Goal: Task Accomplishment & Management: Use online tool/utility

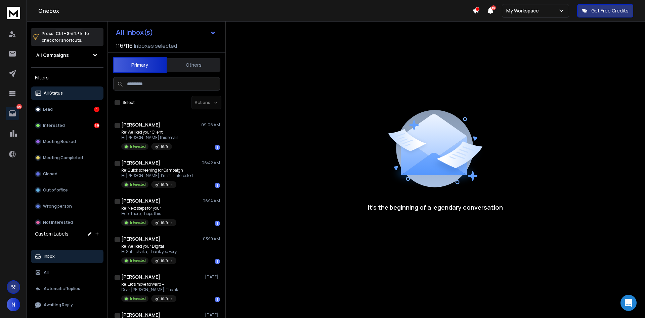
click at [412, 198] on div "It’s the beginning of a legendary conversation" at bounding box center [435, 157] width 419 height 270
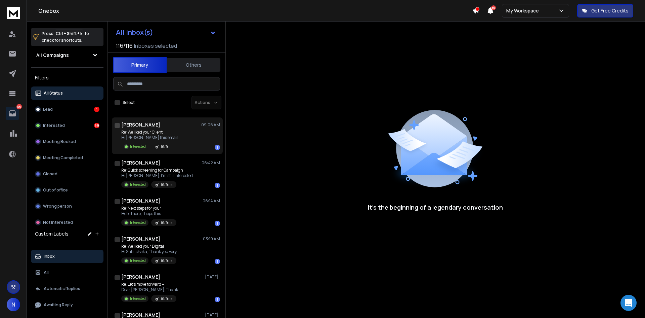
click at [185, 147] on div "Re: We liked your Client Hi Diwakar, Hope this email Interested 16/9 1" at bounding box center [170, 139] width 99 height 20
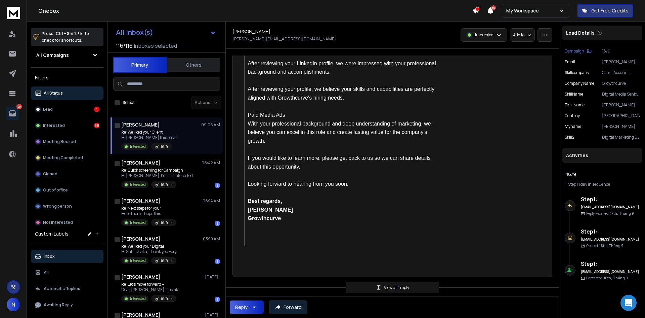
scroll to position [246, 0]
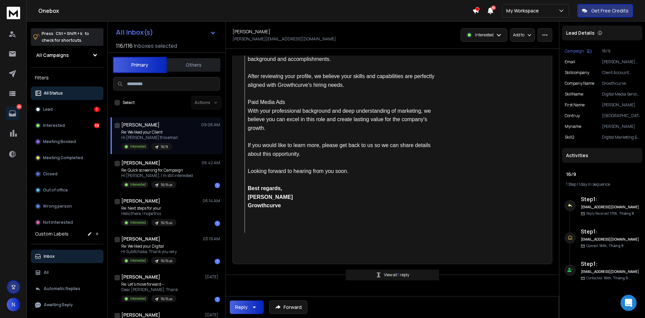
click at [255, 304] on icon "button" at bounding box center [254, 307] width 8 height 8
click at [513, 121] on div "Re: We liked your Client Account Manager – Paid Media & Digital Strategy profil…" at bounding box center [392, 45] width 300 height 418
click at [250, 308] on icon "button" at bounding box center [254, 307] width 8 height 8
click at [257, 278] on div "Reply" at bounding box center [245, 275] width 35 height 13
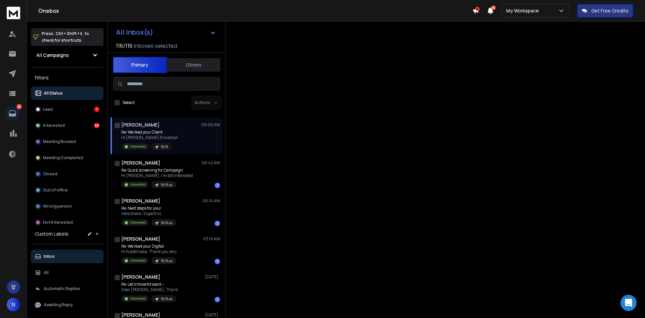
scroll to position [0, 0]
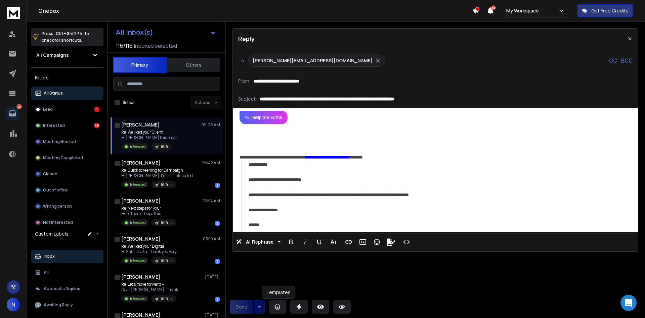
click at [277, 306] on icon at bounding box center [277, 306] width 7 height 7
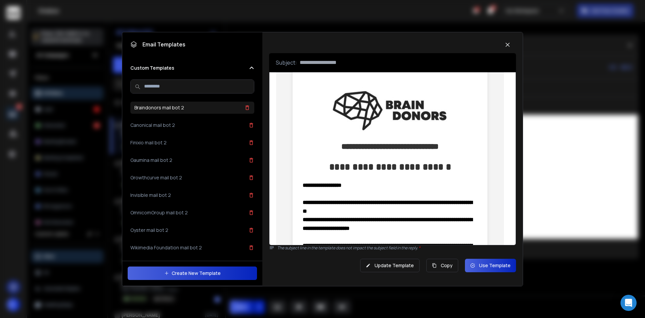
scroll to position [16, 0]
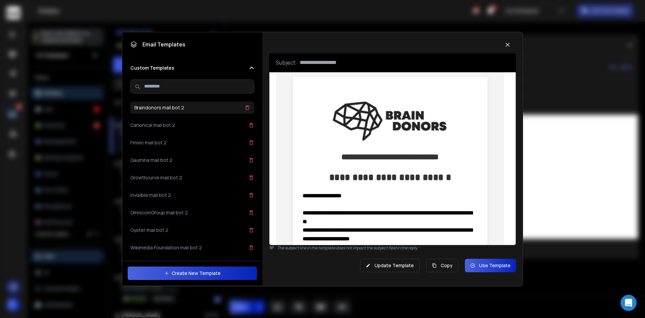
click at [165, 183] on div "Braindonors mail bot 2 Canonical mail bot 2 Finixio mail bot 2 Gaumina mail bot…" at bounding box center [192, 185] width 124 height 169
click at [168, 177] on h3 "Growthcurve mail bot 2" at bounding box center [156, 177] width 52 height 7
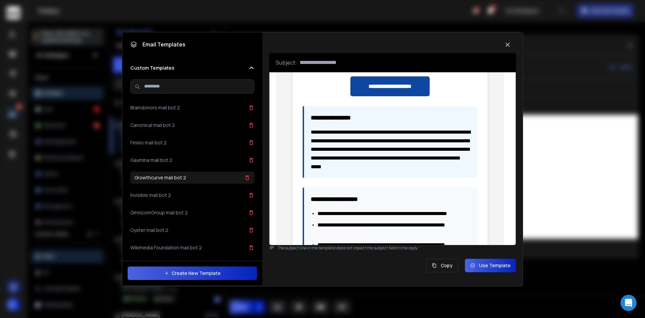
scroll to position [319, 0]
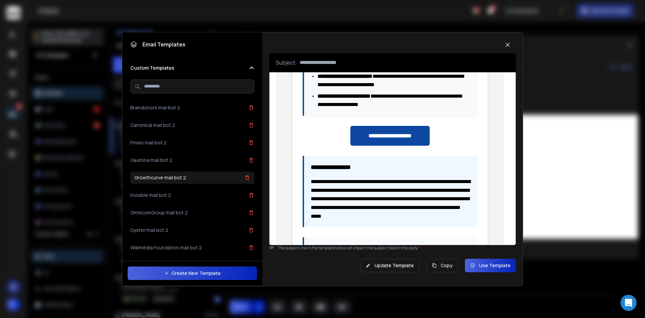
click at [388, 146] on link "**********" at bounding box center [390, 136] width 80 height 20
click at [396, 173] on icon "button" at bounding box center [395, 176] width 8 height 8
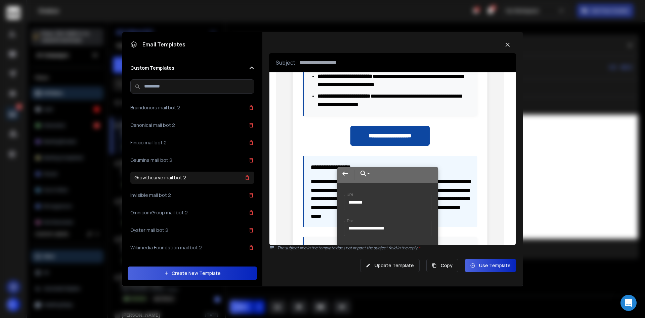
drag, startPoint x: 380, startPoint y: 204, endPoint x: 337, endPoint y: 198, distance: 43.5
click at [319, 200] on div "**********" at bounding box center [392, 158] width 246 height 173
type input "**********"
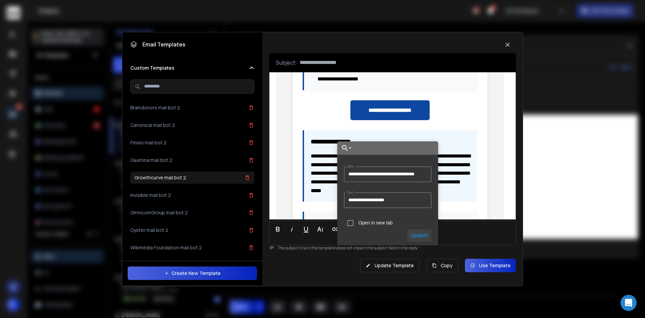
scroll to position [29, 0]
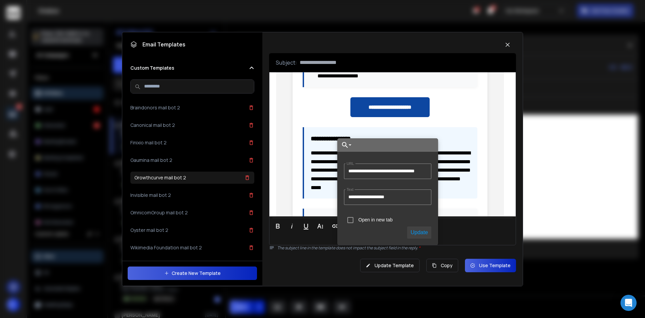
click at [423, 230] on button "Update" at bounding box center [419, 232] width 24 height 12
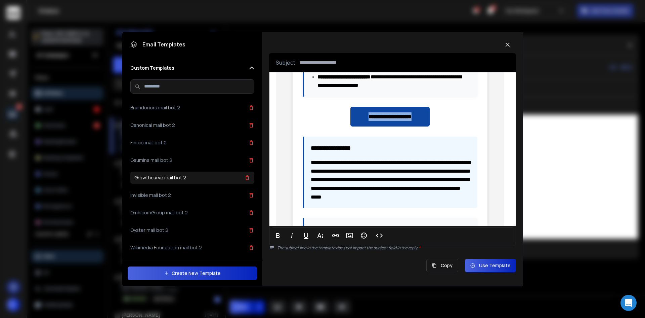
click at [487, 264] on button "Use Template" at bounding box center [490, 264] width 51 height 13
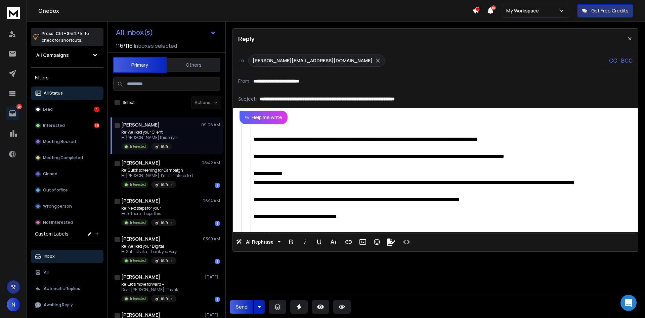
scroll to position [1090, 0]
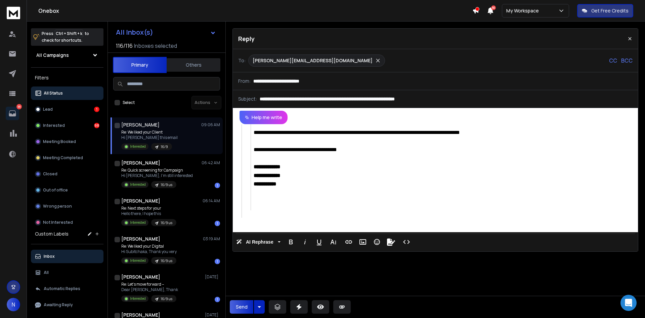
click at [237, 304] on button "Send" at bounding box center [242, 306] width 24 height 13
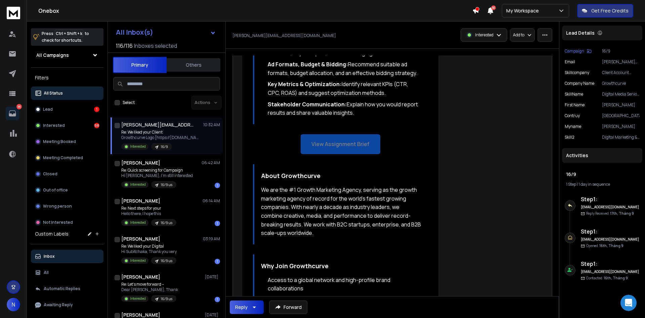
scroll to position [403, 0]
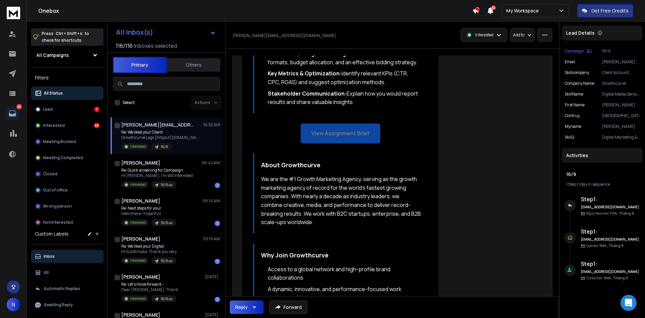
click at [341, 136] on link "View Assignment Brief" at bounding box center [341, 133] width 80 height 20
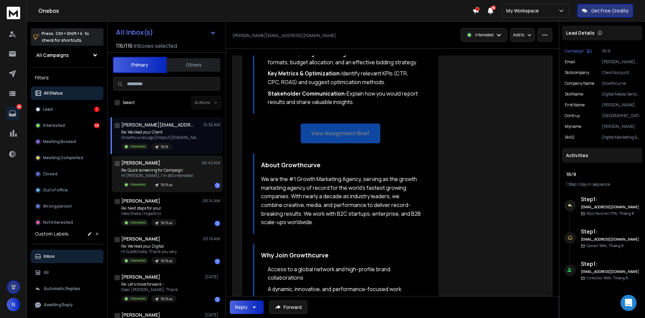
click at [194, 177] on div "Re: Quick screening for Campaign Hi Monte, I’m still interested Interested 16/9…" at bounding box center [170, 177] width 99 height 20
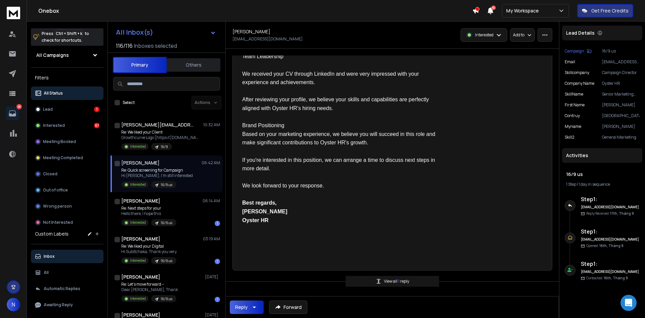
scroll to position [205, 0]
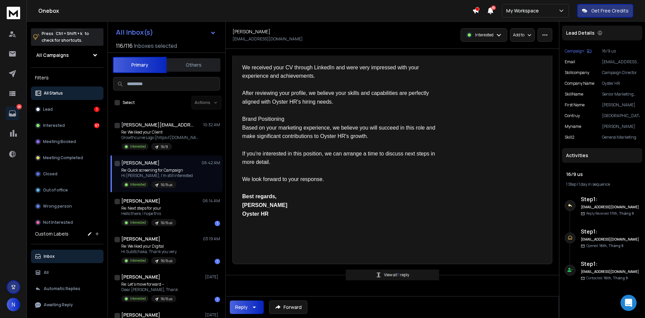
click at [254, 308] on icon "button" at bounding box center [254, 307] width 8 height 8
click at [250, 272] on p "Reply" at bounding box center [243, 275] width 24 height 9
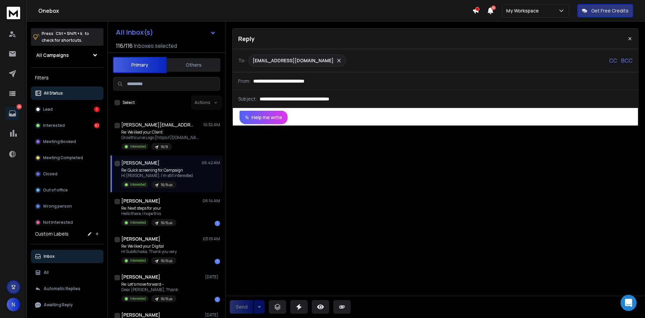
scroll to position [0, 0]
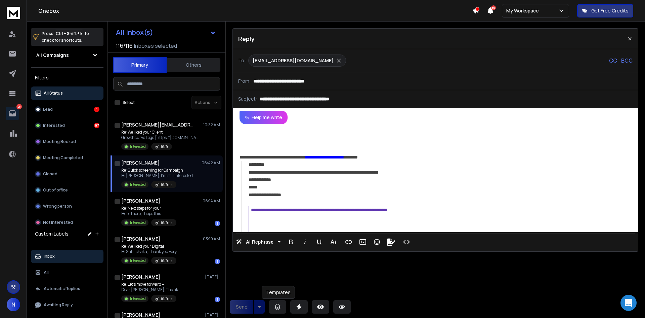
click at [280, 305] on icon at bounding box center [277, 306] width 7 height 7
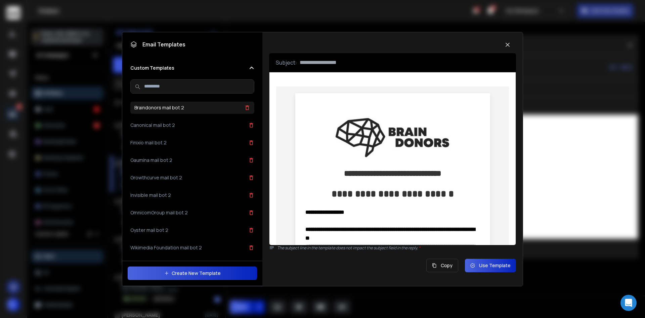
click at [163, 227] on h3 "Oyster mail bot 2" at bounding box center [149, 229] width 38 height 7
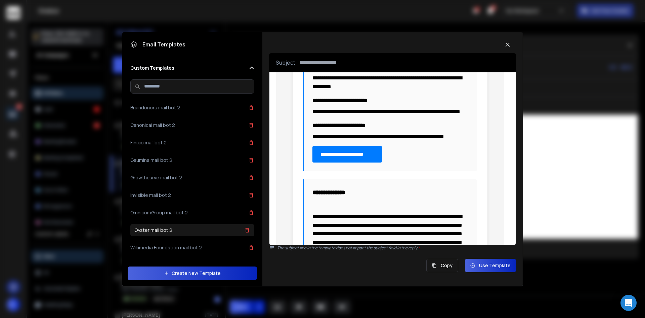
scroll to position [269, 0]
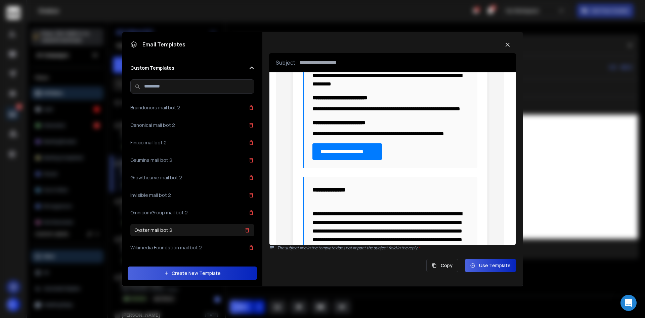
click at [354, 160] on link "**********" at bounding box center [347, 151] width 70 height 17
click at [357, 212] on button "Edit Link" at bounding box center [352, 207] width 13 height 13
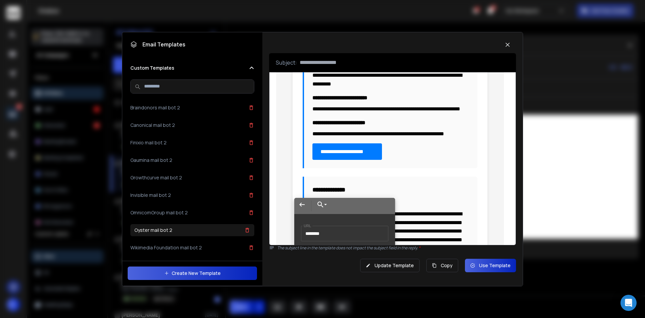
click at [339, 230] on input "********" at bounding box center [344, 232] width 87 height 15
type input "**********"
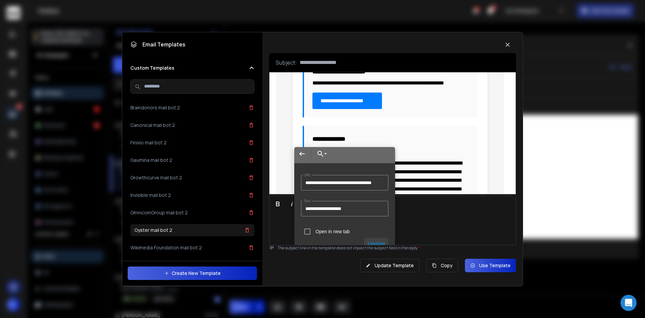
scroll to position [62, 0]
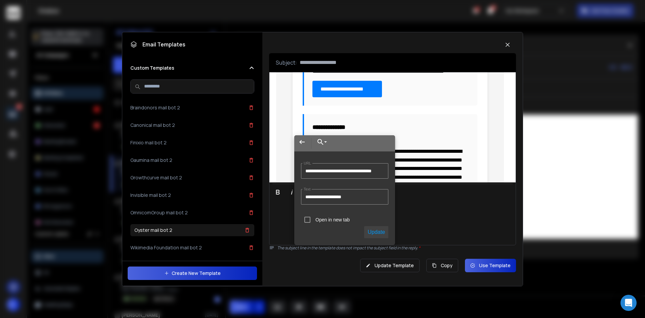
click at [379, 229] on button "Update" at bounding box center [376, 232] width 24 height 12
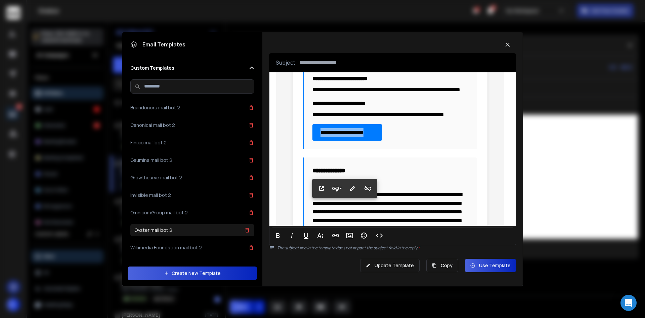
click at [488, 265] on button "Use Template" at bounding box center [490, 264] width 51 height 13
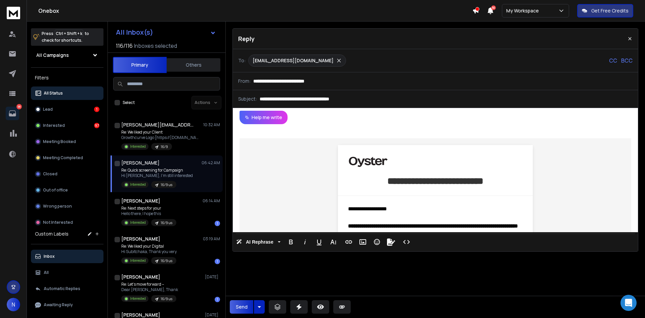
click at [241, 304] on button "Send" at bounding box center [242, 306] width 24 height 13
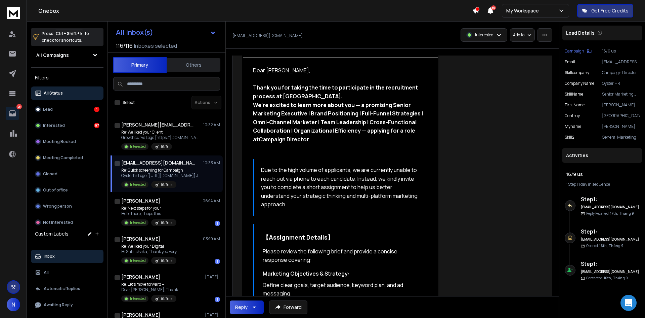
scroll to position [96, 0]
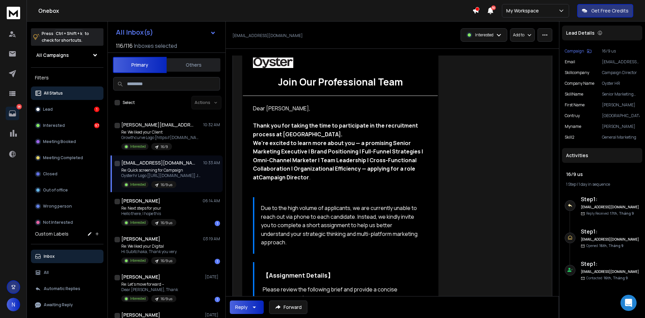
click at [347, 149] on strong "We're excited to learn more about you — a promising Senior Marketing Executive …" at bounding box center [338, 160] width 171 height 42
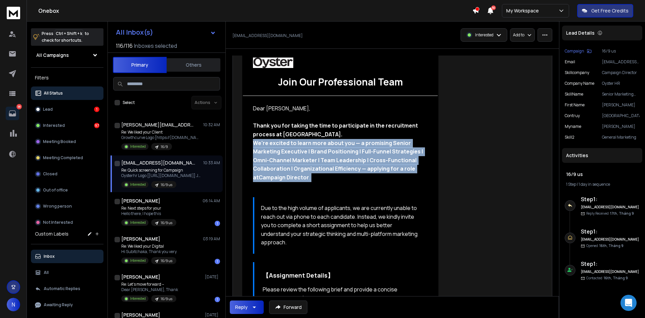
click at [347, 149] on strong "We're excited to learn more about you — a promising Senior Marketing Executive …" at bounding box center [338, 160] width 171 height 42
click at [363, 167] on strong "We're excited to learn more about you — a promising Senior Marketing Executive …" at bounding box center [338, 160] width 171 height 42
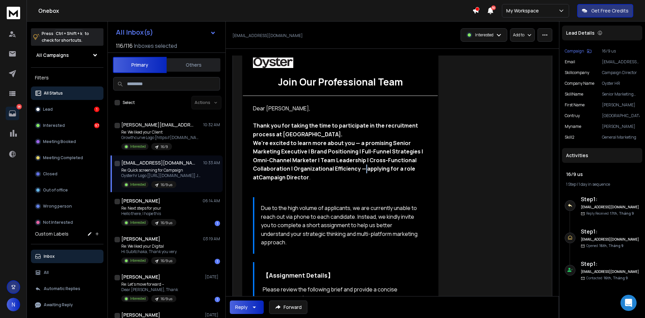
click at [363, 167] on strong "We're excited to learn more about you — a promising Senior Marketing Executive …" at bounding box center [338, 160] width 171 height 42
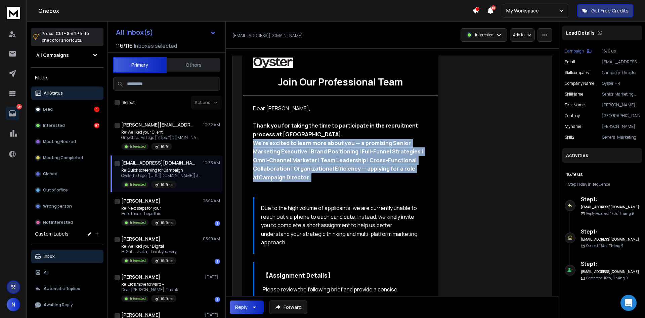
click at [363, 167] on strong "We're excited to learn more about you — a promising Senior Marketing Executive …" at bounding box center [338, 160] width 171 height 42
click at [387, 169] on strong "We're excited to learn more about you — a promising Senior Marketing Executive …" at bounding box center [338, 160] width 171 height 42
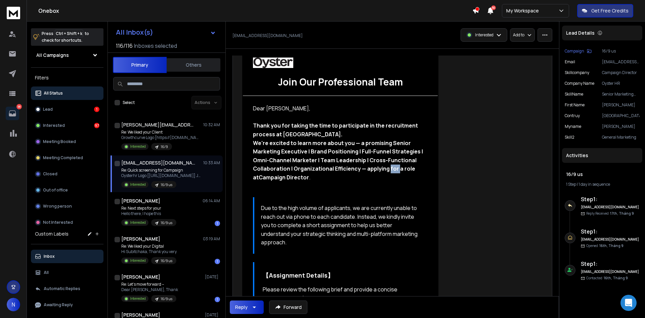
click at [387, 169] on strong "We're excited to learn more about you — a promising Senior Marketing Executive …" at bounding box center [338, 160] width 171 height 42
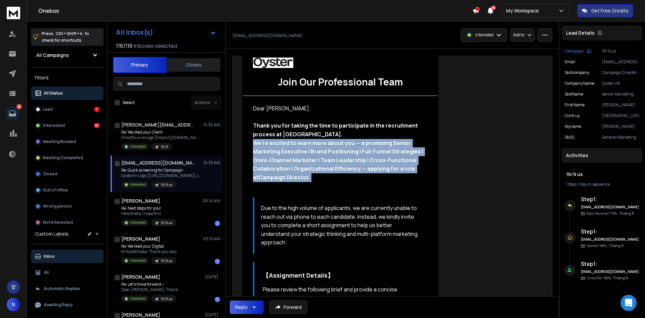
click at [387, 169] on strong "We're excited to learn more about you — a promising Senior Marketing Executive …" at bounding box center [338, 160] width 171 height 42
click at [353, 168] on strong "We're excited to learn more about you — a promising Senior Marketing Executive …" at bounding box center [338, 160] width 171 height 42
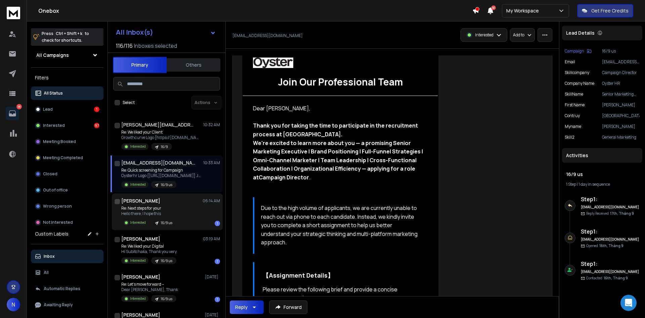
click at [187, 225] on div "Re: Next steps for your Hello there, I hope this Interested 16/9 us 1" at bounding box center [170, 215] width 99 height 20
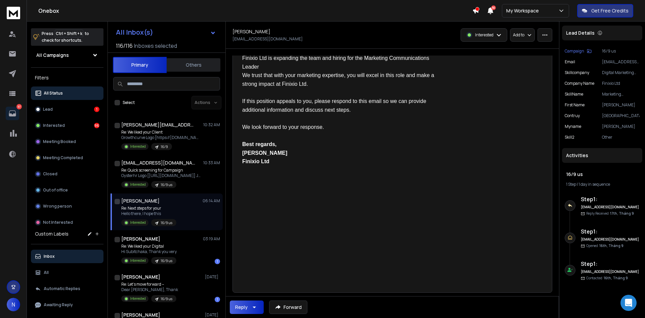
scroll to position [661, 0]
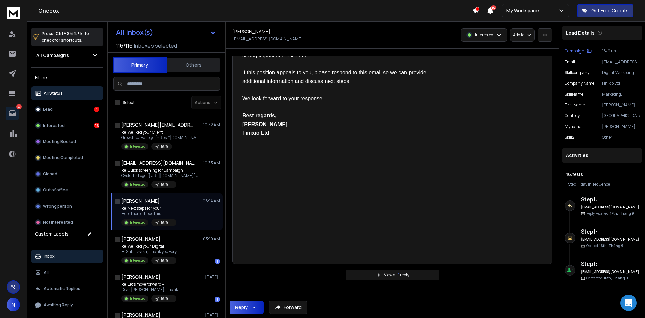
click at [381, 275] on div "View all 1 reply" at bounding box center [392, 274] width 93 height 11
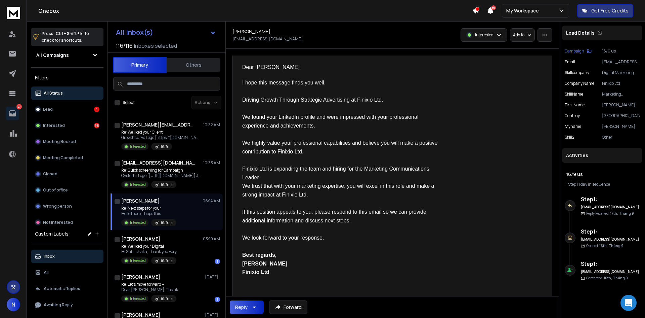
scroll to position [983, 0]
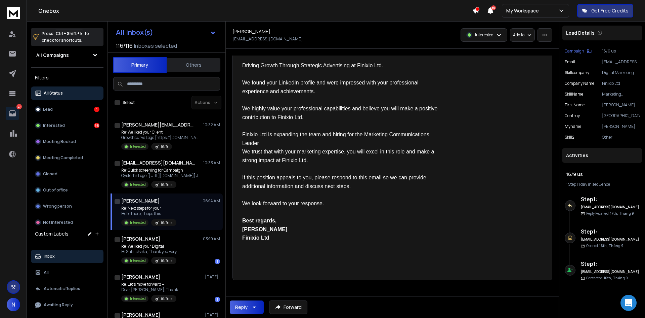
click at [255, 306] on icon "button" at bounding box center [254, 307] width 3 height 2
click at [251, 278] on p "Reply" at bounding box center [247, 276] width 12 height 7
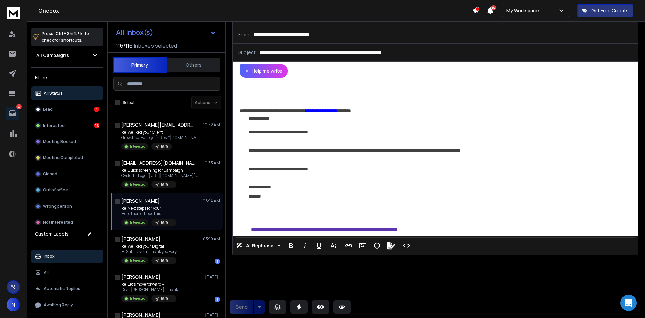
scroll to position [0, 0]
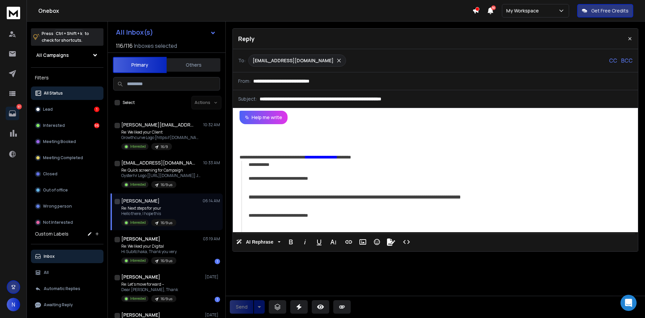
click at [276, 302] on button at bounding box center [277, 306] width 17 height 13
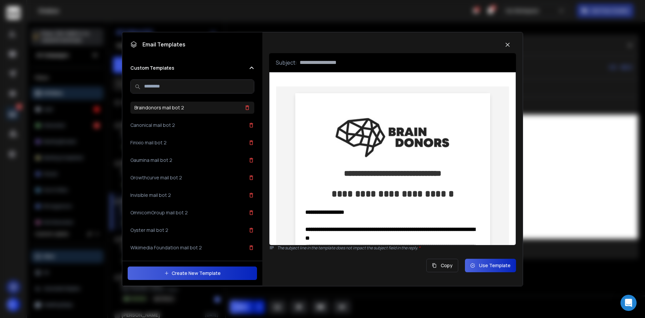
click at [158, 143] on h3 "Finixio mail bot 2" at bounding box center [148, 142] width 36 height 7
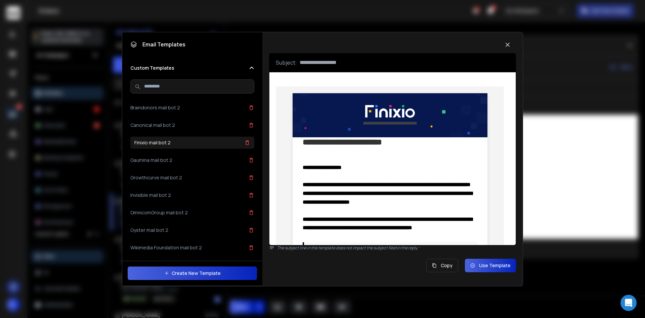
click at [345, 63] on input at bounding box center [405, 62] width 210 height 8
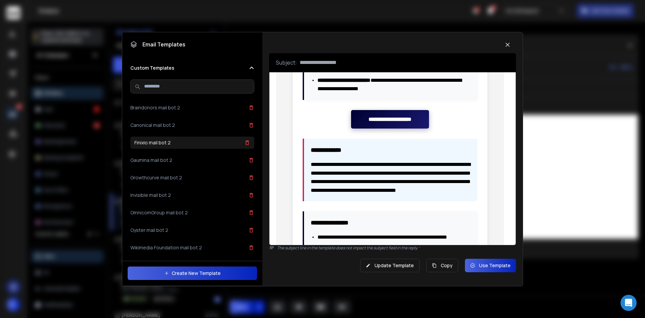
scroll to position [269, 0]
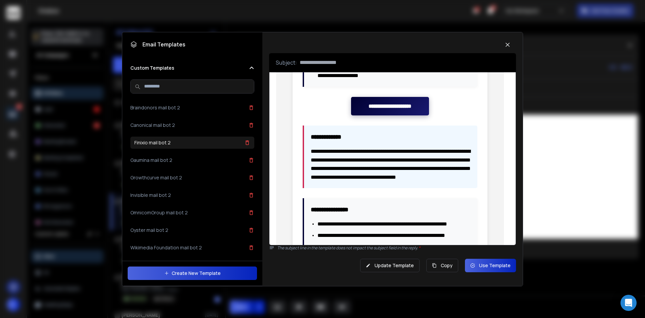
click at [385, 116] on link "**********" at bounding box center [390, 106] width 78 height 19
click at [390, 155] on button "Edit Link" at bounding box center [395, 154] width 13 height 13
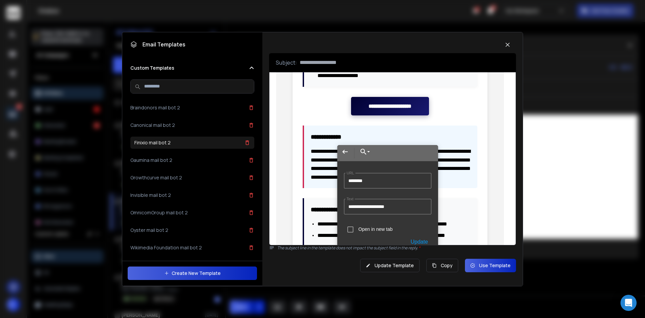
drag, startPoint x: 379, startPoint y: 184, endPoint x: 320, endPoint y: 182, distance: 59.8
click at [320, 182] on div "**********" at bounding box center [392, 158] width 246 height 173
type input "**********"
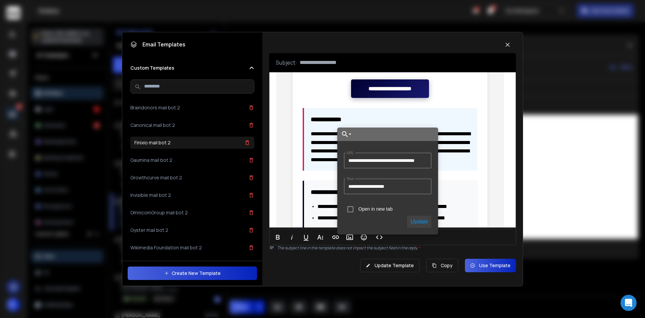
scroll to position [19, 0]
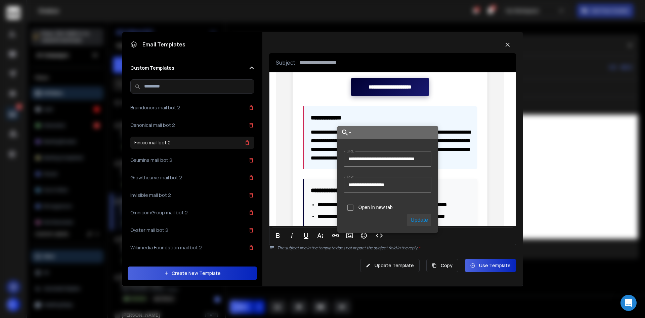
click at [418, 223] on button "Update" at bounding box center [419, 220] width 24 height 12
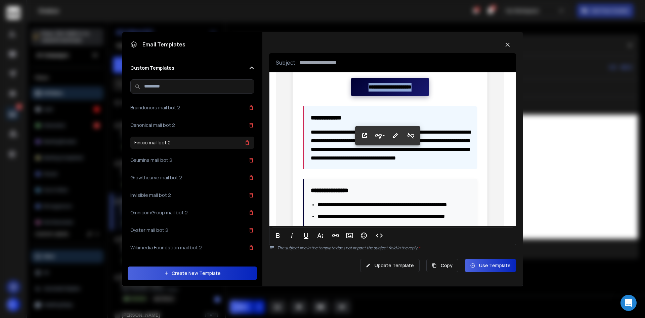
scroll to position [0, 0]
click at [490, 258] on div "Update Template Copy Use Template" at bounding box center [392, 265] width 260 height 22
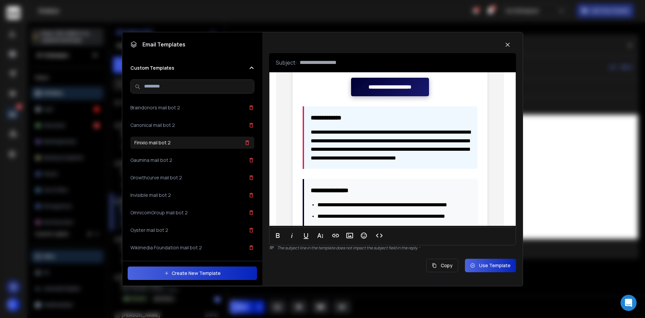
click at [493, 263] on button "Use Template" at bounding box center [490, 264] width 51 height 13
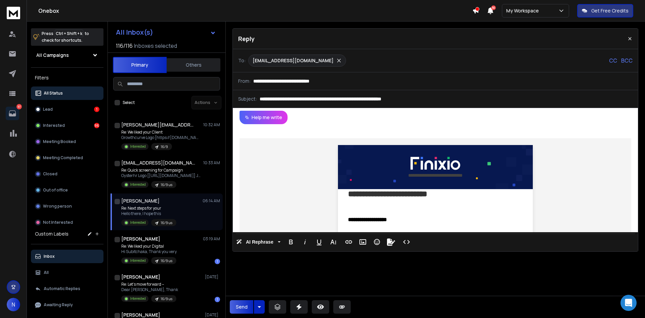
click at [241, 309] on button "Send" at bounding box center [242, 306] width 24 height 13
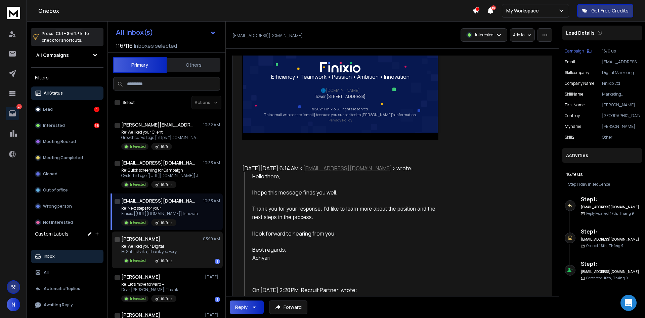
scroll to position [806, 0]
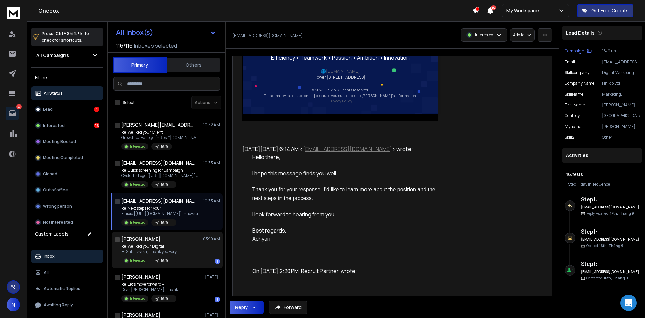
click at [194, 256] on div "Re: We liked your Digital Hi Subitchaka, Thank you very Interested 16/9 us 1" at bounding box center [170, 253] width 99 height 20
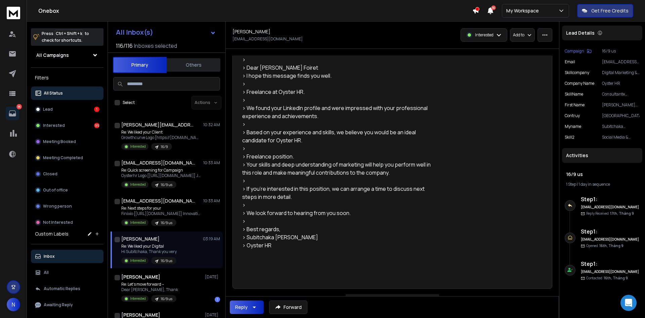
scroll to position [195, 0]
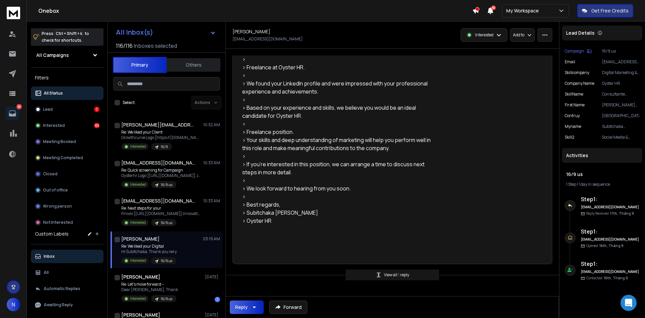
click at [384, 273] on p "View all 1 reply" at bounding box center [396, 274] width 25 height 5
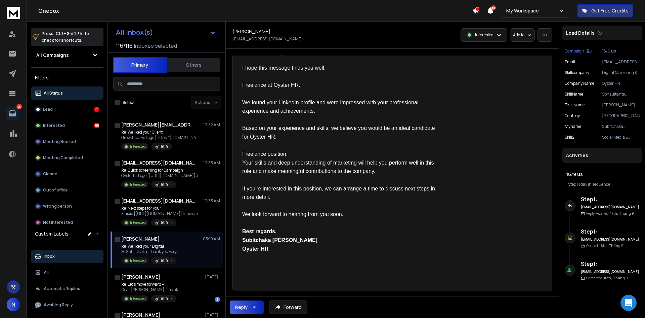
scroll to position [508, 0]
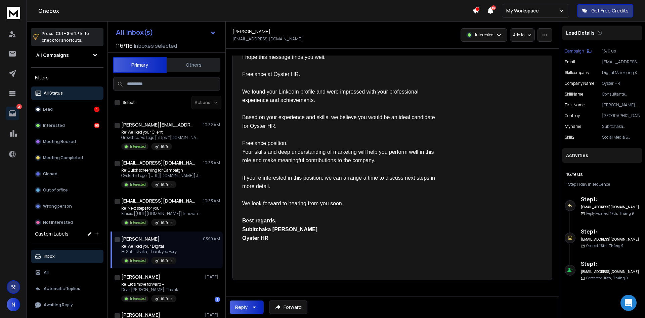
click at [256, 302] on button "Reply" at bounding box center [247, 306] width 34 height 13
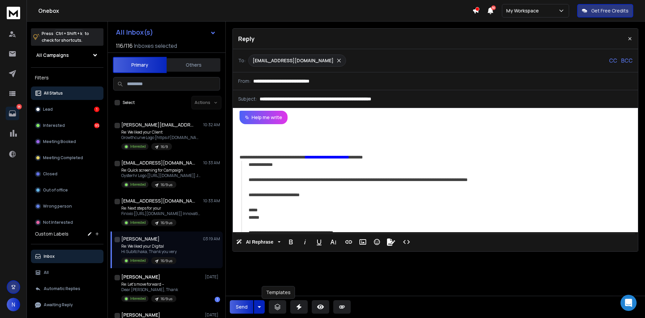
click at [281, 306] on icon at bounding box center [277, 306] width 7 height 7
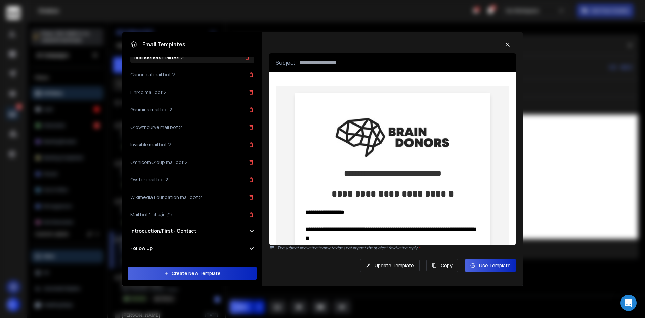
scroll to position [103, 0]
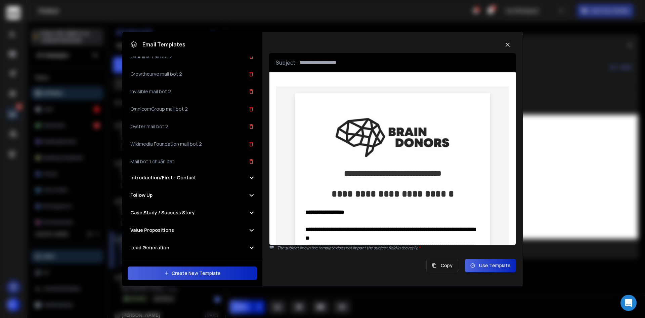
click at [167, 128] on div "Oyster mail bot 2" at bounding box center [192, 126] width 124 height 7
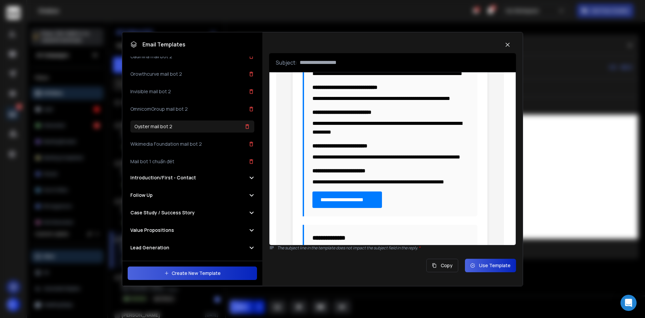
scroll to position [302, 0]
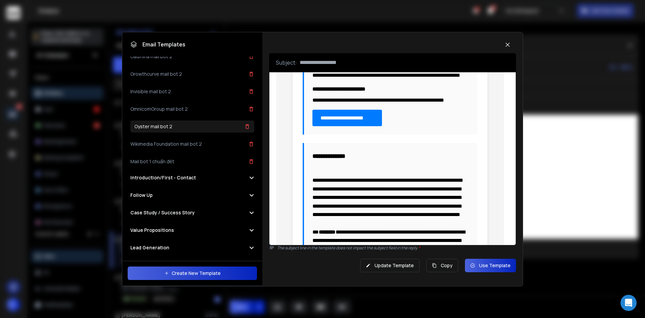
click at [350, 126] on link "**********" at bounding box center [347, 118] width 70 height 17
click at [354, 177] on icon "button" at bounding box center [352, 174] width 8 height 8
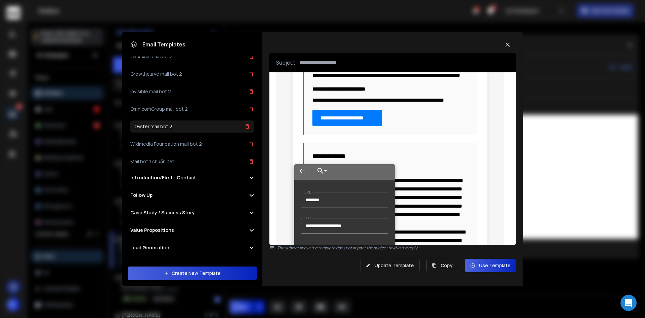
click at [350, 198] on input "********" at bounding box center [344, 199] width 87 height 15
type input "**********"
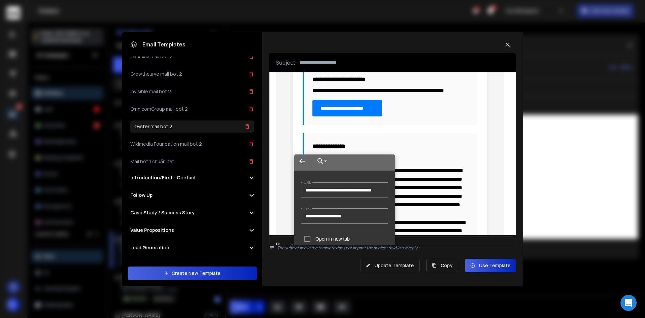
scroll to position [29, 0]
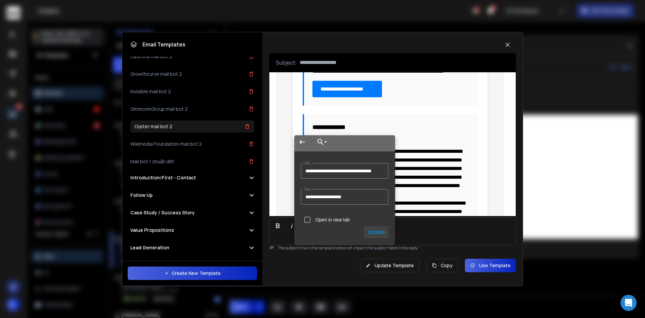
click at [382, 229] on button "Update" at bounding box center [376, 232] width 24 height 12
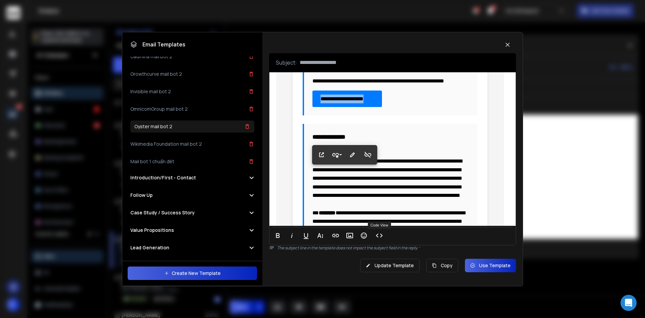
scroll to position [19, 0]
click at [486, 262] on button "Use Template" at bounding box center [490, 264] width 51 height 13
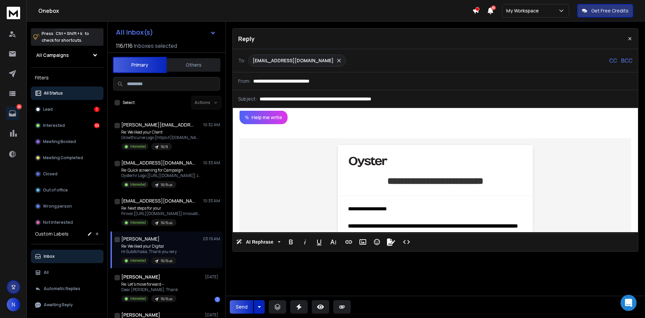
click at [246, 301] on button "Send" at bounding box center [242, 306] width 24 height 13
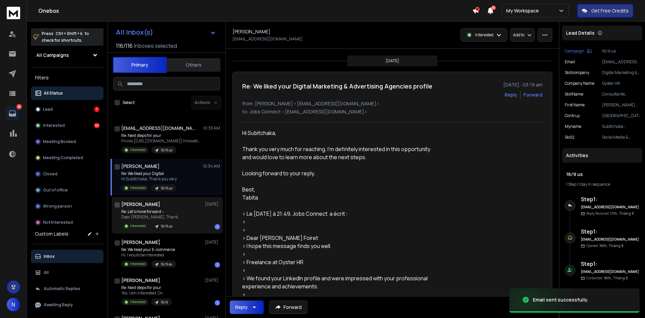
scroll to position [101, 0]
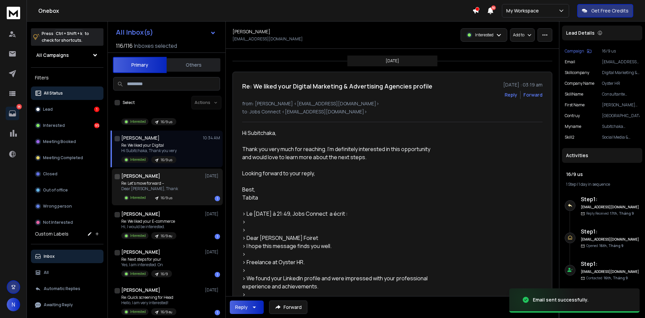
click at [194, 195] on div "Re: Let's move forward – Dear Sai Sanjith Sivapuram, Thank Interested 16/9 us 1" at bounding box center [170, 190] width 99 height 20
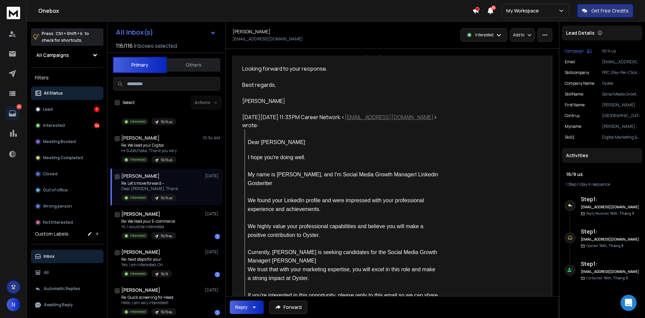
scroll to position [302, 0]
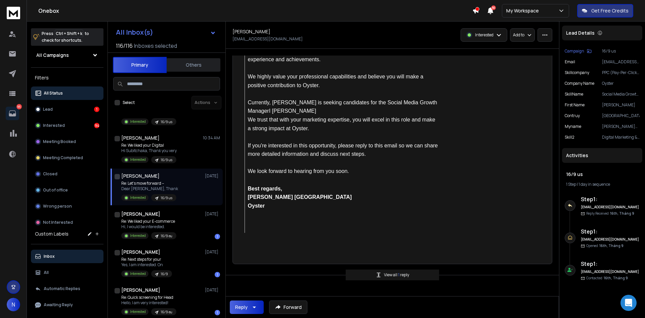
click at [409, 271] on div "View all 1 reply" at bounding box center [392, 274] width 93 height 11
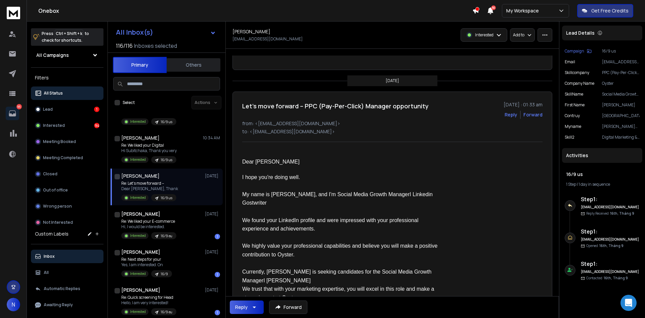
scroll to position [605, 0]
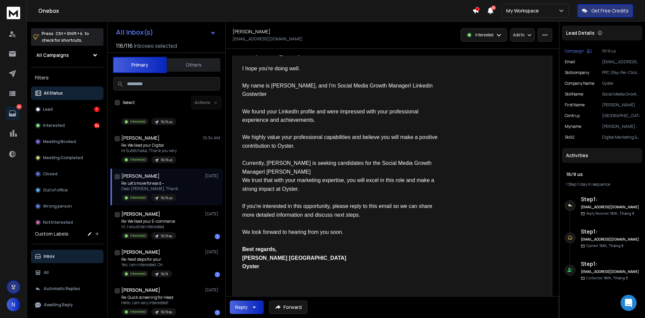
click at [254, 309] on icon "button" at bounding box center [254, 307] width 8 height 8
click at [250, 278] on p "Reply" at bounding box center [247, 276] width 12 height 7
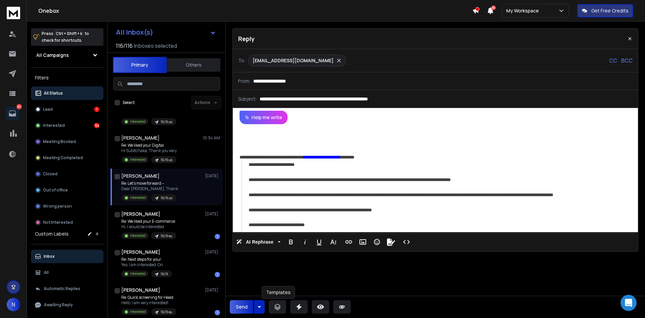
click at [274, 305] on icon at bounding box center [277, 306] width 7 height 7
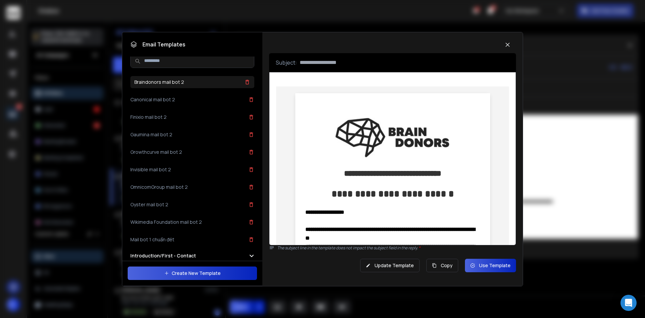
scroll to position [103, 0]
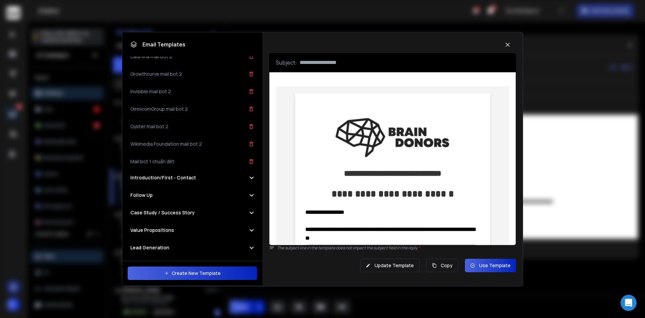
click at [156, 127] on h3 "Oyster mail bot 2" at bounding box center [149, 126] width 38 height 7
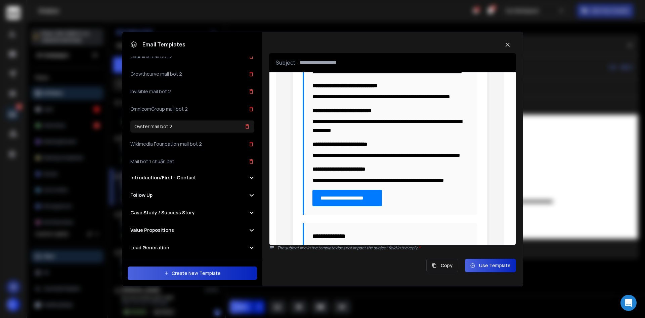
scroll to position [235, 0]
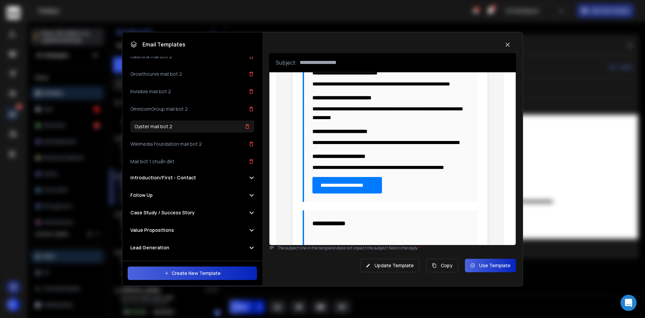
click at [353, 194] on link "**********" at bounding box center [347, 185] width 70 height 17
click at [354, 236] on button "Edit Link" at bounding box center [352, 240] width 13 height 13
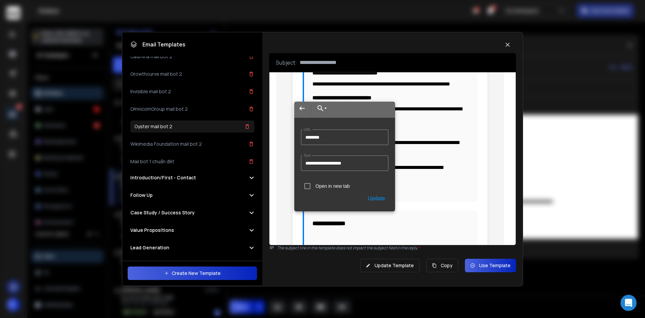
drag, startPoint x: 335, startPoint y: 140, endPoint x: 292, endPoint y: 139, distance: 43.4
click at [292, 139] on div "**********" at bounding box center [392, 158] width 246 height 173
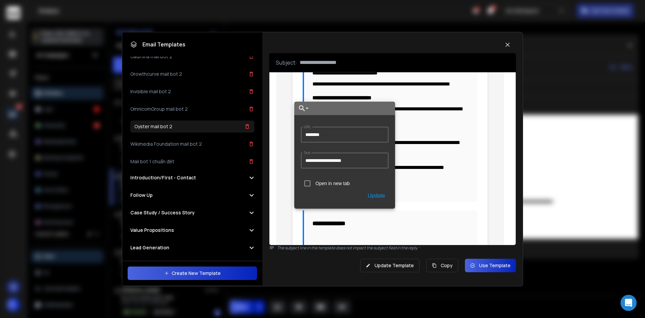
type input "**********"
click at [379, 199] on button "Update" at bounding box center [376, 195] width 24 height 12
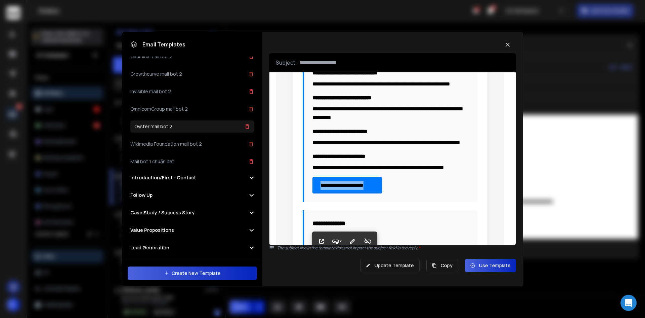
scroll to position [0, 0]
drag, startPoint x: 486, startPoint y: 265, endPoint x: 476, endPoint y: 265, distance: 9.7
click at [485, 265] on button "Use Template" at bounding box center [490, 264] width 51 height 13
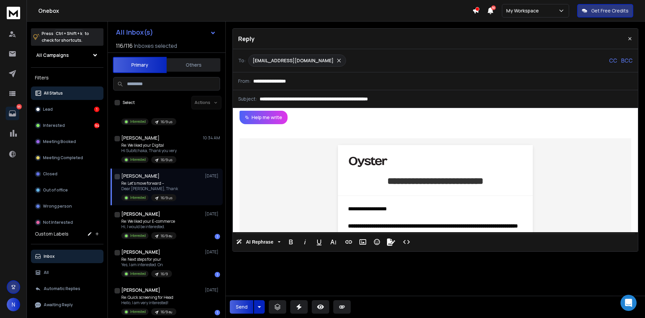
click at [246, 304] on button "Send" at bounding box center [242, 306] width 24 height 13
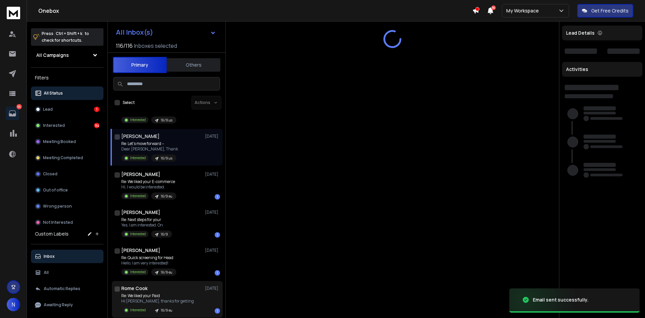
scroll to position [202, 0]
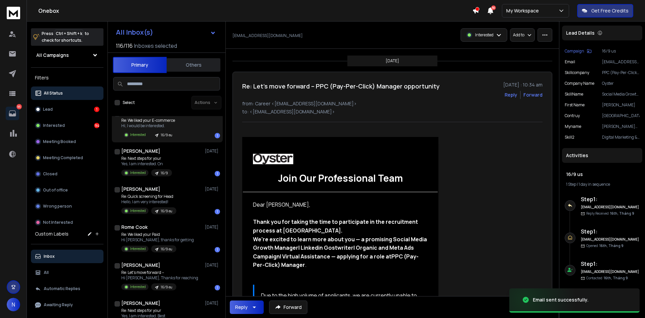
click at [197, 132] on div "Re: We liked your E-commerce Hi, I would be interested. Interested 16/9 eu 1" at bounding box center [170, 128] width 99 height 20
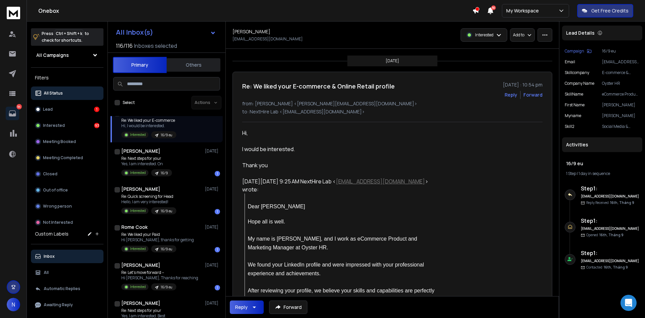
click at [252, 301] on button "Reply" at bounding box center [247, 306] width 34 height 13
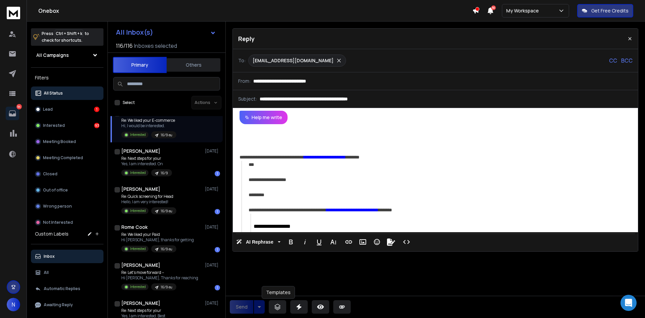
click at [277, 310] on button at bounding box center [277, 306] width 17 height 13
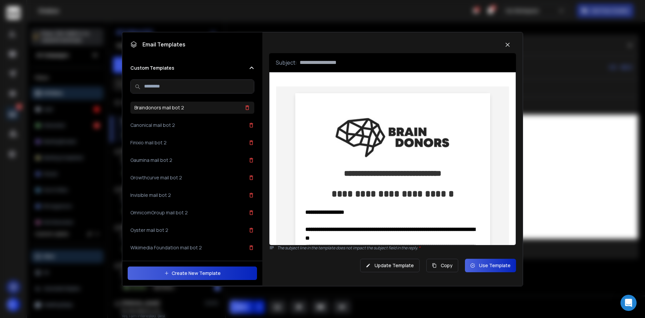
click at [506, 43] on icon at bounding box center [508, 45] width 6 height 6
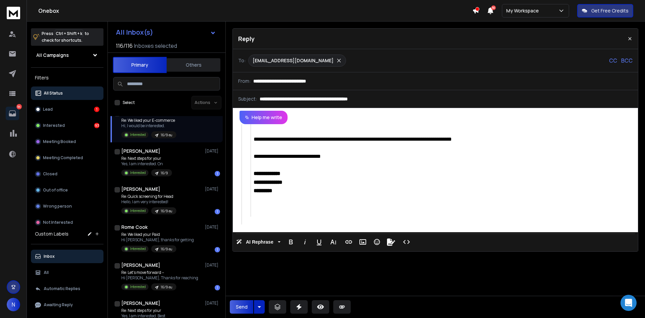
scroll to position [204, 0]
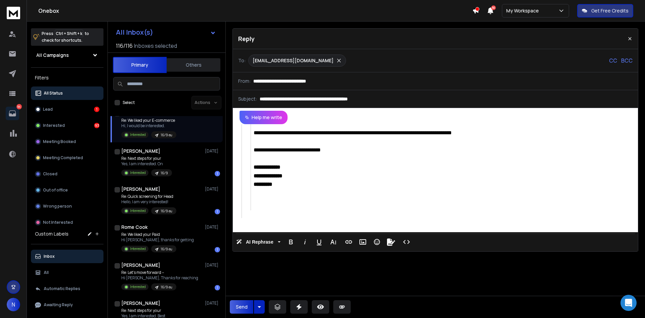
click at [244, 306] on button "Send" at bounding box center [242, 306] width 24 height 13
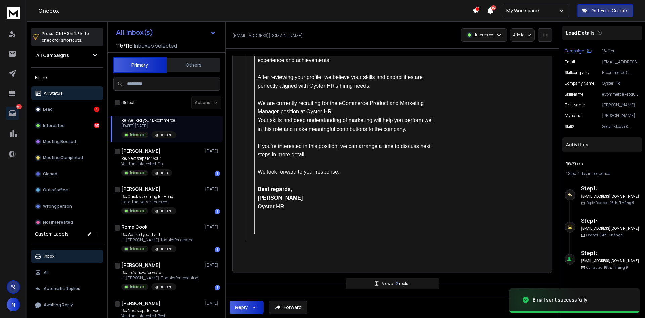
scroll to position [254, 0]
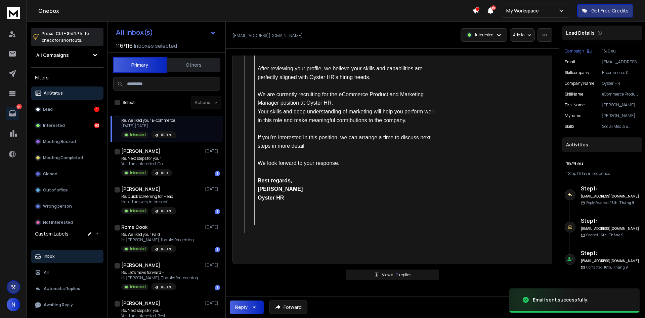
click at [253, 308] on icon "button" at bounding box center [254, 307] width 8 height 8
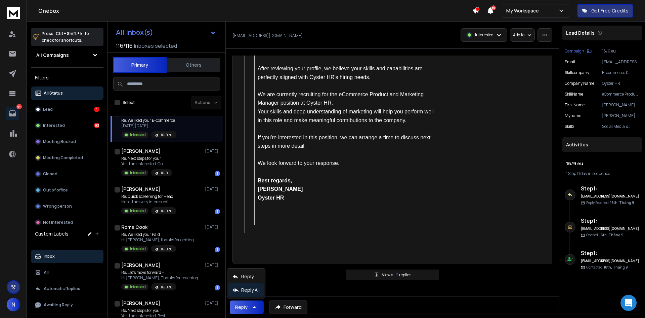
click at [253, 276] on p "Reply" at bounding box center [247, 276] width 12 height 7
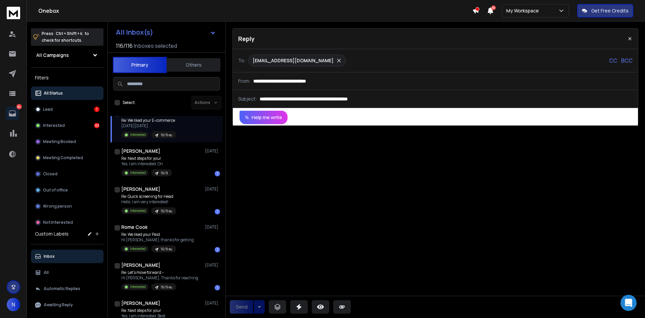
scroll to position [0, 0]
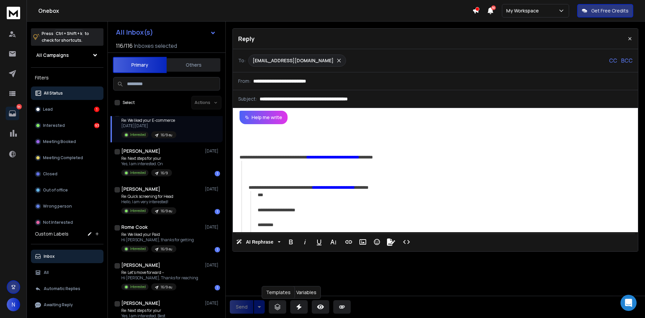
click at [283, 307] on button at bounding box center [277, 306] width 17 height 13
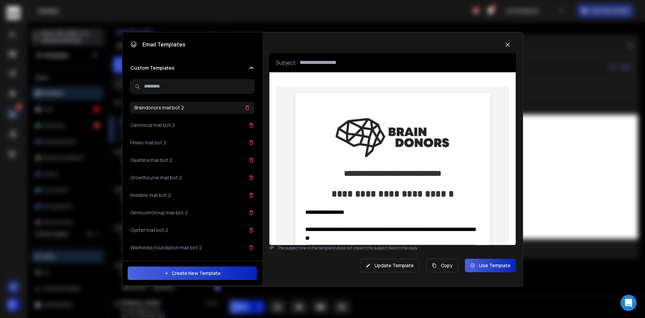
click at [156, 229] on h3 "Oyster mail bot 2" at bounding box center [149, 229] width 38 height 7
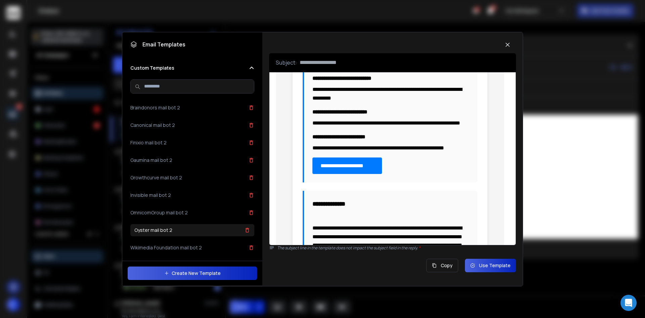
scroll to position [269, 0]
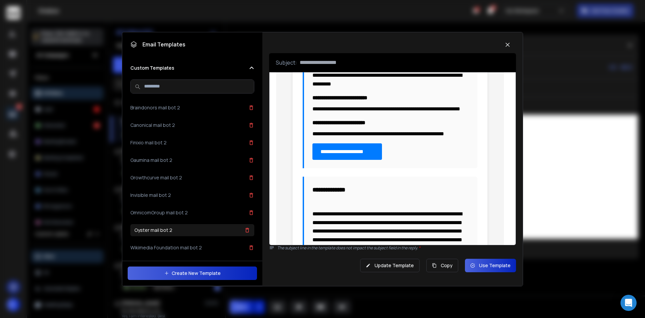
click at [352, 160] on link "**********" at bounding box center [347, 151] width 70 height 17
click at [346, 209] on div "Open Link Style Thick Green Edit Link Unlink" at bounding box center [344, 207] width 65 height 19
click at [349, 209] on icon "button" at bounding box center [352, 207] width 8 height 8
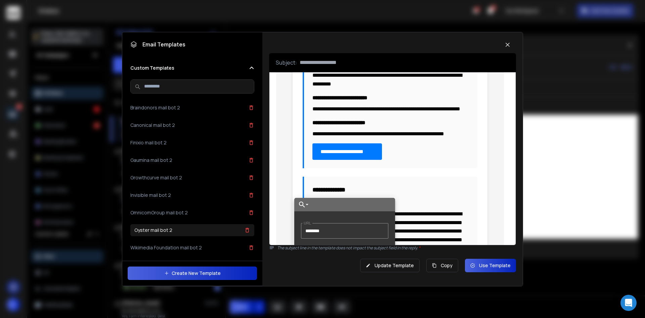
click at [336, 222] on div "******** URL" at bounding box center [344, 231] width 87 height 26
click at [335, 226] on input "********" at bounding box center [344, 230] width 87 height 15
paste input "**********"
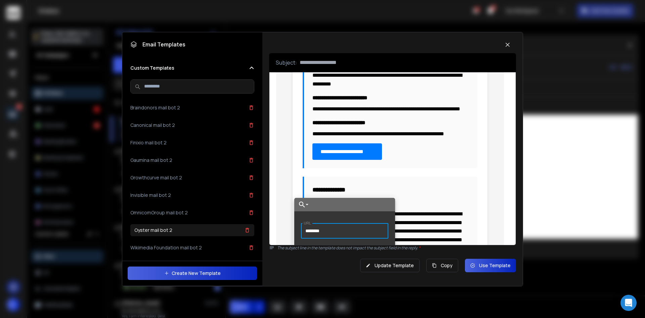
type input "**********"
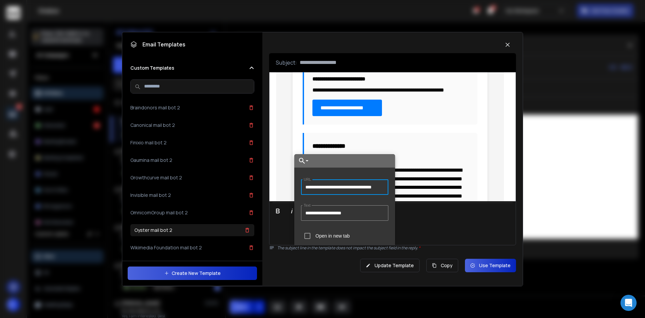
scroll to position [60, 0]
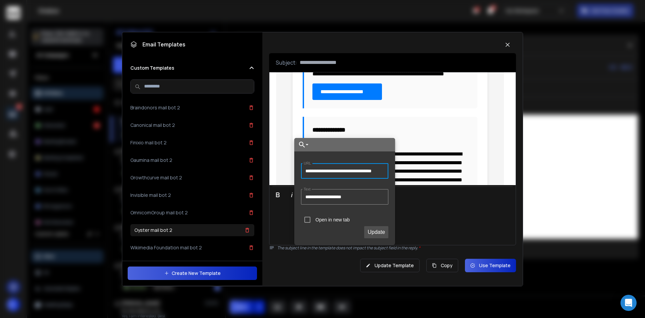
drag, startPoint x: 379, startPoint y: 236, endPoint x: 390, endPoint y: 239, distance: 10.8
click at [379, 236] on button "Update" at bounding box center [376, 232] width 24 height 12
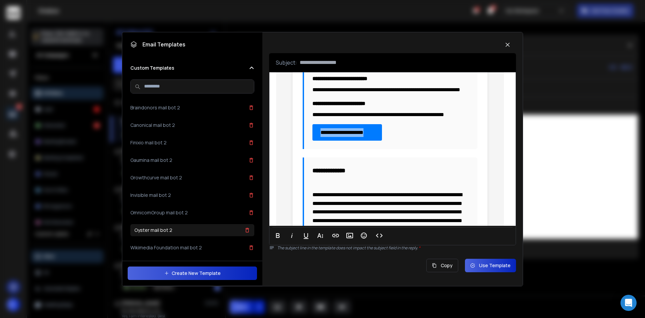
click at [489, 263] on button "Use Template" at bounding box center [490, 264] width 51 height 13
click at [489, 263] on div "**********" at bounding box center [436, 185] width 406 height 300
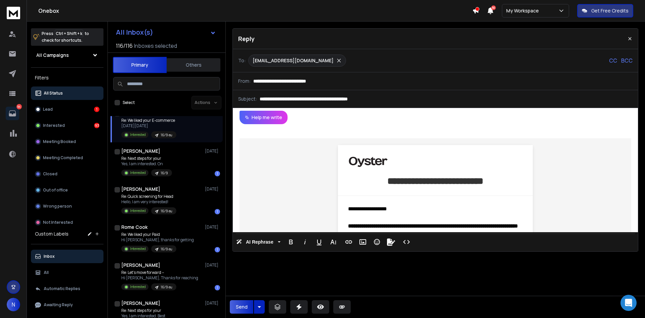
click at [242, 306] on button "Send" at bounding box center [242, 306] width 24 height 13
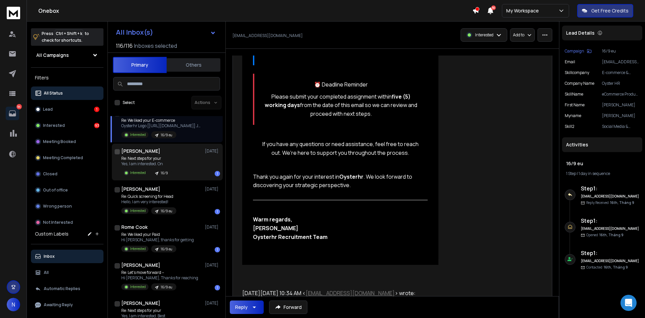
scroll to position [874, 0]
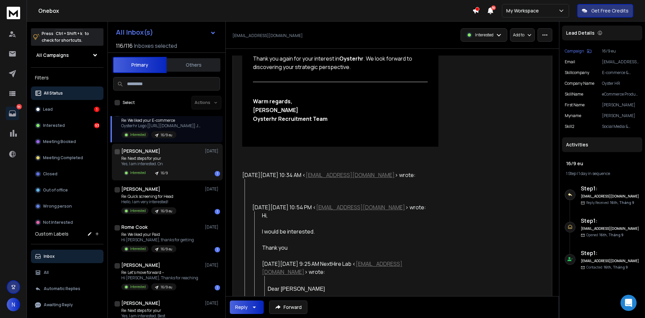
click at [191, 160] on div "Re: Next steps for your Yes, I am interested. On Interested 16/9 1" at bounding box center [170, 166] width 99 height 20
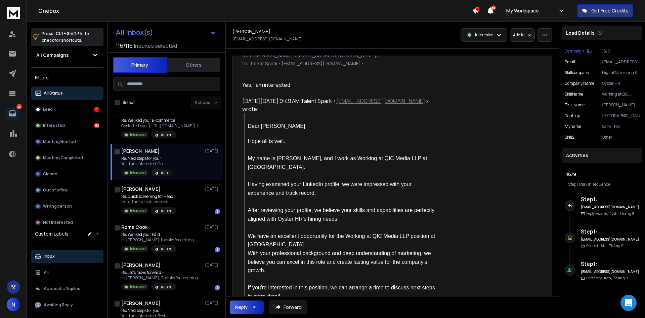
scroll to position [168, 0]
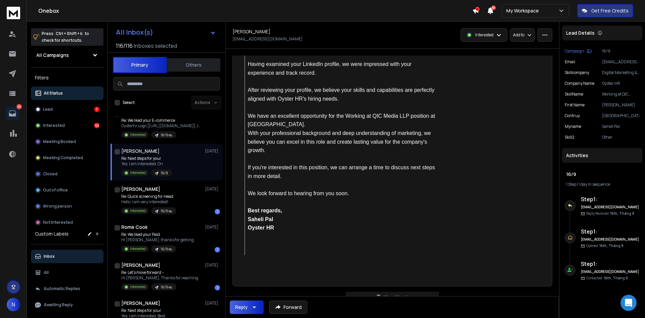
click at [251, 307] on icon "button" at bounding box center [254, 307] width 8 height 8
click at [248, 278] on p "Reply" at bounding box center [247, 276] width 12 height 7
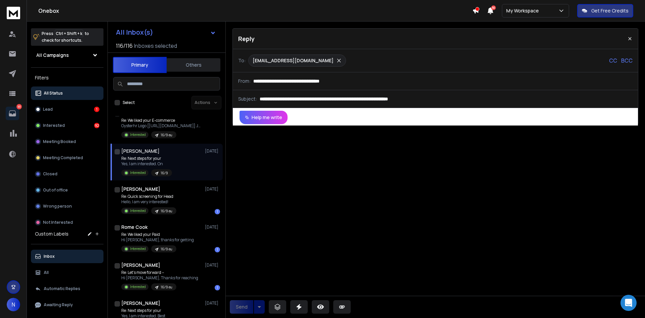
scroll to position [0, 0]
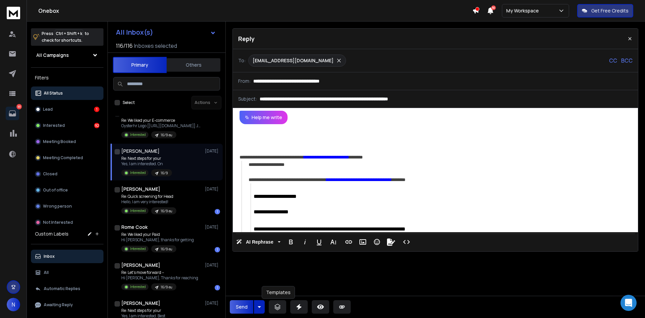
click at [282, 307] on button at bounding box center [277, 306] width 17 height 13
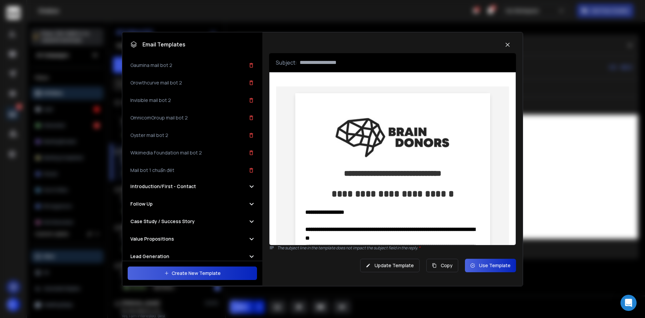
scroll to position [103, 0]
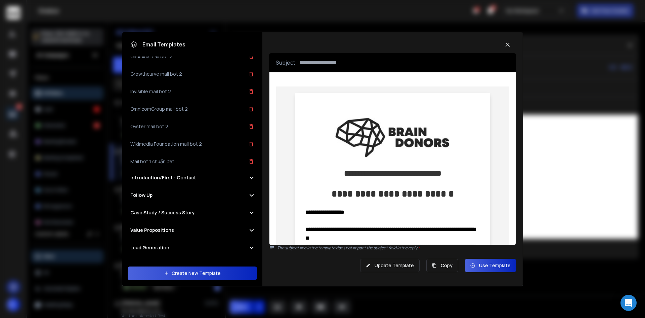
click at [162, 130] on div "Oyster mail bot 2" at bounding box center [192, 126] width 124 height 12
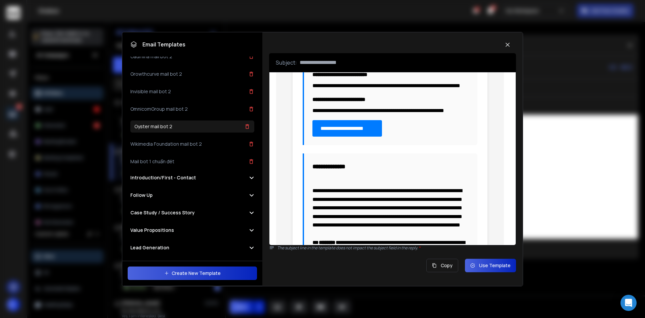
scroll to position [302, 0]
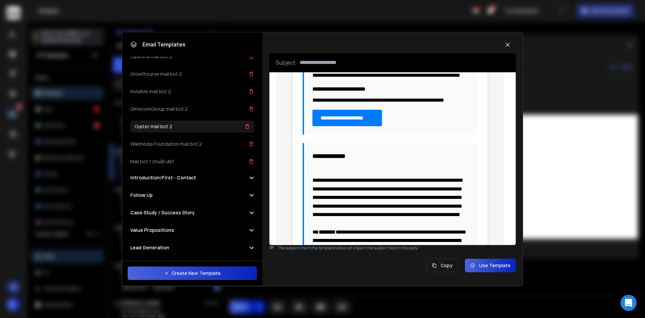
click at [346, 126] on link "**********" at bounding box center [347, 118] width 70 height 17
click at [351, 174] on icon "button" at bounding box center [352, 174] width 8 height 8
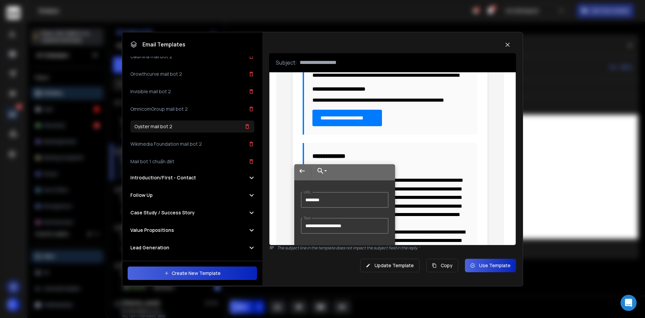
drag, startPoint x: 335, startPoint y: 203, endPoint x: 274, endPoint y: 199, distance: 60.9
click at [274, 199] on div "**********" at bounding box center [392, 158] width 246 height 173
type input "**********"
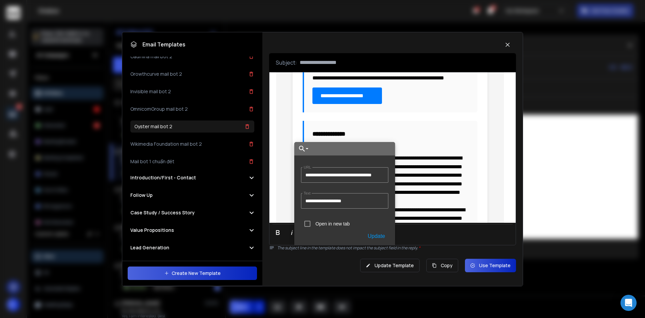
scroll to position [26, 0]
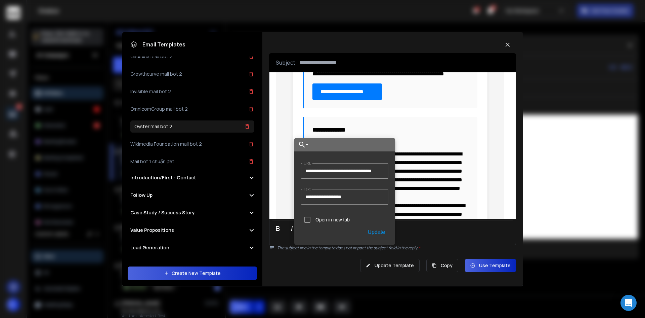
click at [378, 227] on button "Update" at bounding box center [376, 232] width 24 height 12
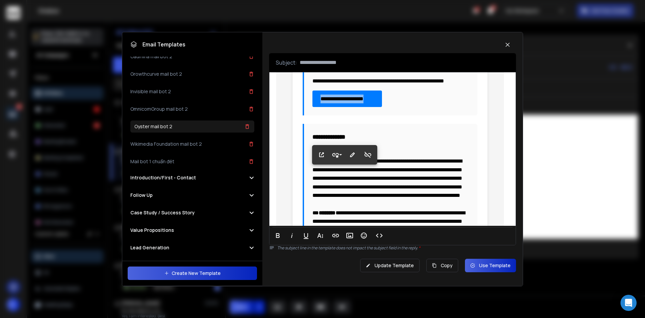
scroll to position [19, 0]
click at [482, 268] on button "Use Template" at bounding box center [490, 264] width 51 height 13
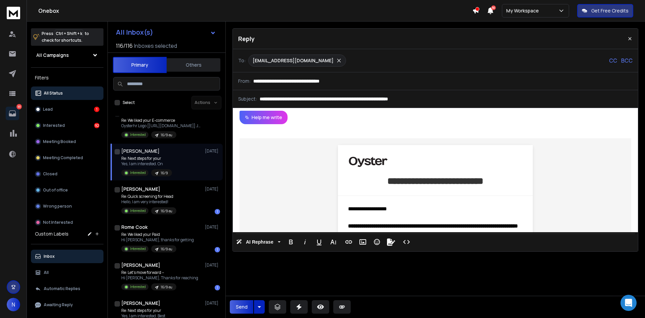
click at [238, 305] on button "Send" at bounding box center [242, 306] width 24 height 13
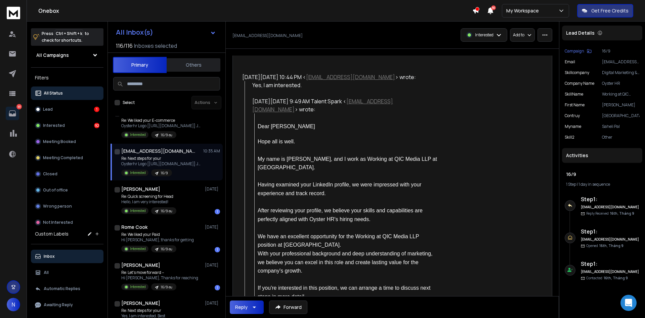
scroll to position [974, 0]
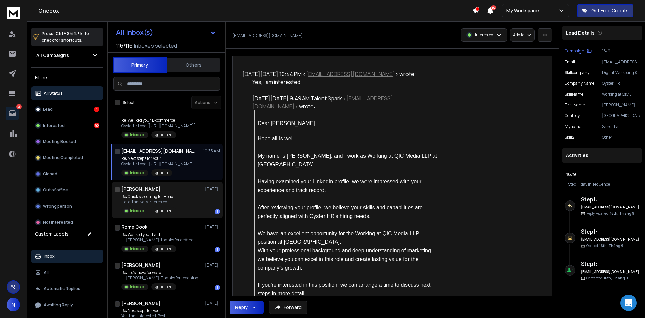
drag, startPoint x: 188, startPoint y: 210, endPoint x: 195, endPoint y: 208, distance: 7.6
click at [188, 210] on div "Re: Quick screening for Head Hello, I am very interested! Interested 16/9 eu 1" at bounding box center [170, 204] width 99 height 20
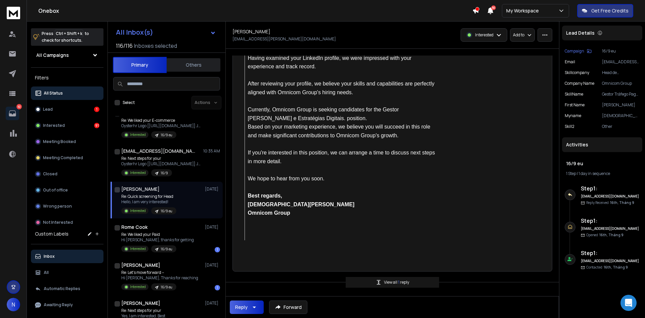
scroll to position [213, 0]
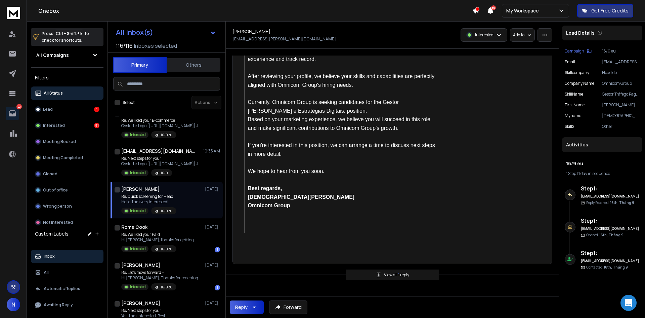
click at [253, 302] on button "Reply" at bounding box center [247, 306] width 34 height 13
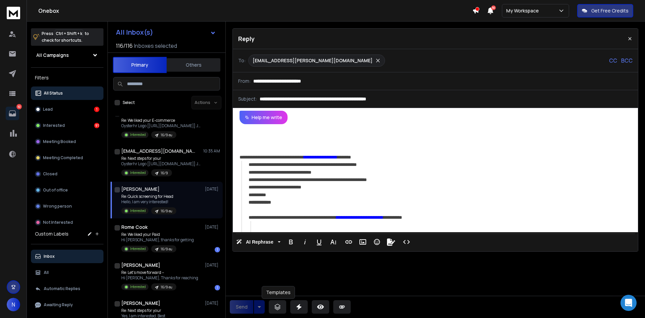
click at [276, 306] on icon at bounding box center [277, 306] width 7 height 7
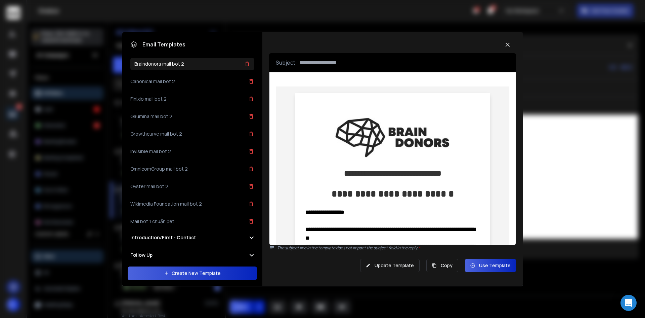
scroll to position [70, 0]
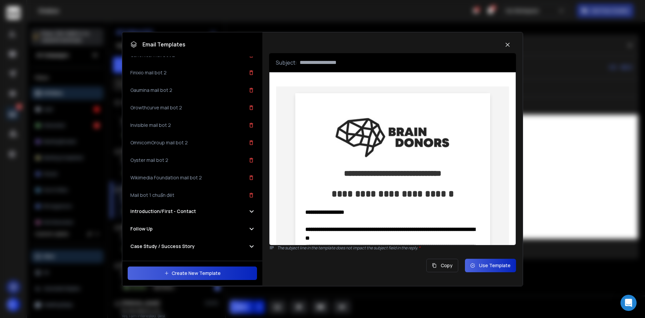
click at [179, 142] on h3 "OmnicomGroup mail bot 2" at bounding box center [158, 142] width 57 height 7
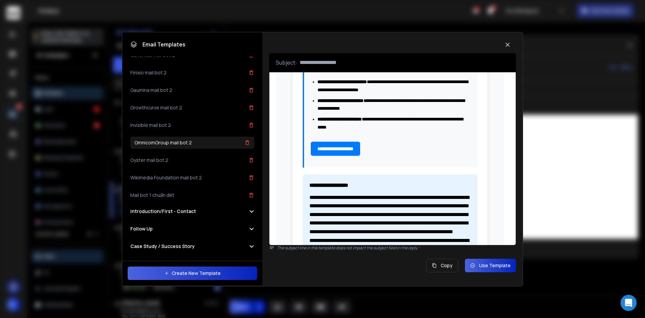
scroll to position [235, 0]
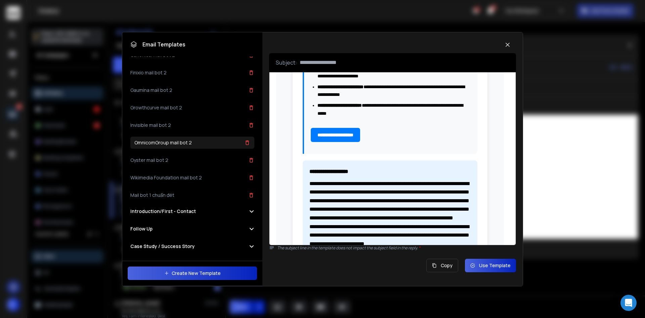
click at [345, 142] on link "**********" at bounding box center [335, 135] width 49 height 14
click at [348, 172] on icon "button" at bounding box center [348, 172] width 8 height 8
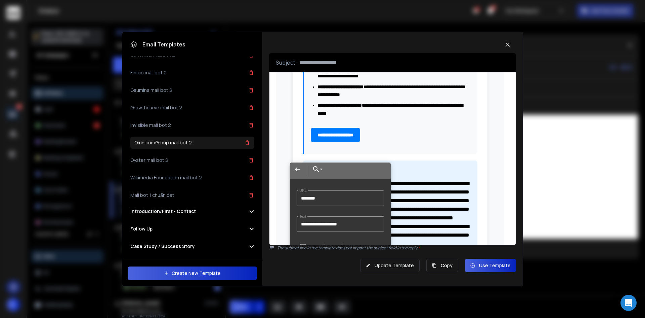
drag, startPoint x: 334, startPoint y: 200, endPoint x: 277, endPoint y: 193, distance: 57.6
click at [277, 192] on div "**********" at bounding box center [392, 158] width 246 height 173
type input "**********"
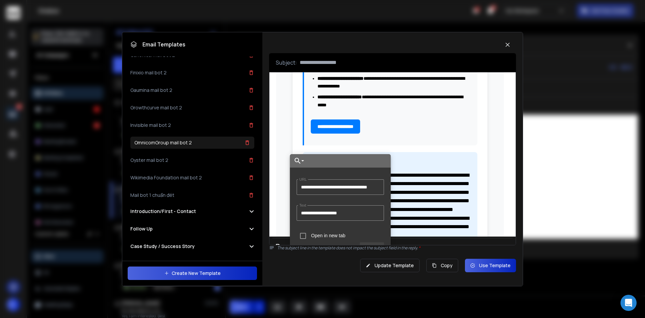
scroll to position [0, 0]
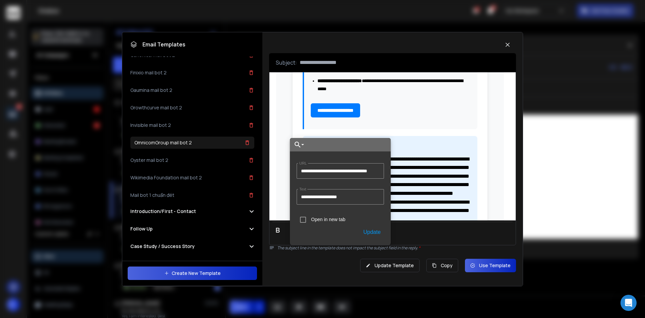
click at [372, 228] on button "Update" at bounding box center [372, 232] width 24 height 12
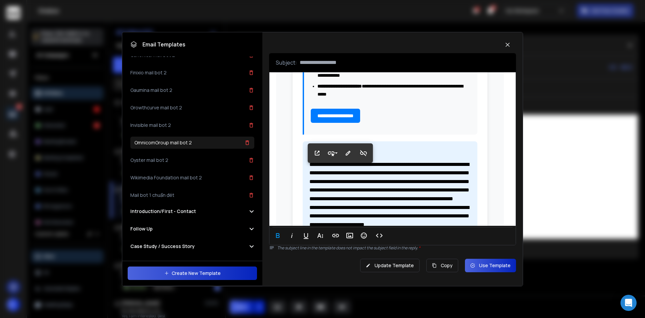
click at [490, 265] on button "Use Template" at bounding box center [490, 264] width 51 height 13
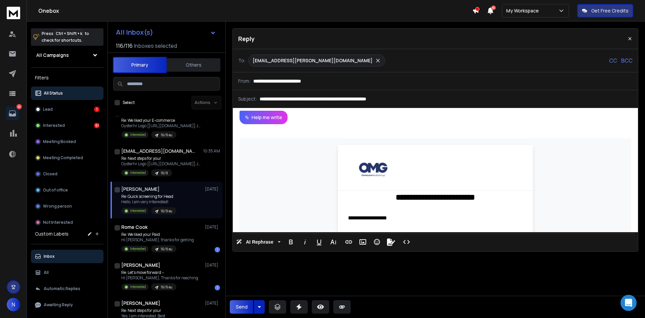
click at [249, 306] on button "Send" at bounding box center [242, 306] width 24 height 13
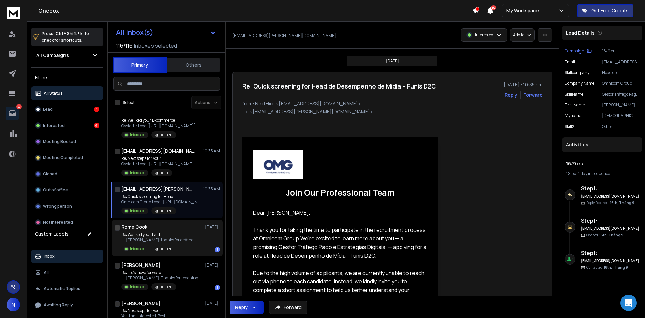
click at [182, 245] on div "Re: We liked your Paid Hi Claudia, thanks for getting Interested 16/9 eu 1" at bounding box center [170, 241] width 99 height 20
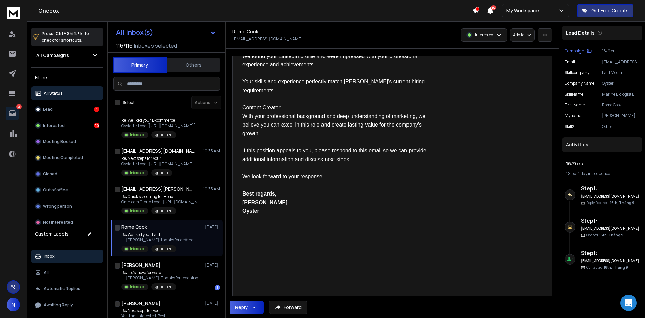
scroll to position [336, 0]
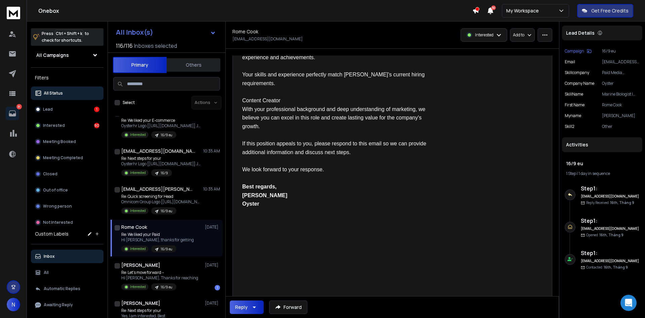
click at [253, 303] on icon "button" at bounding box center [254, 307] width 8 height 8
click at [253, 275] on p "Reply" at bounding box center [243, 275] width 24 height 9
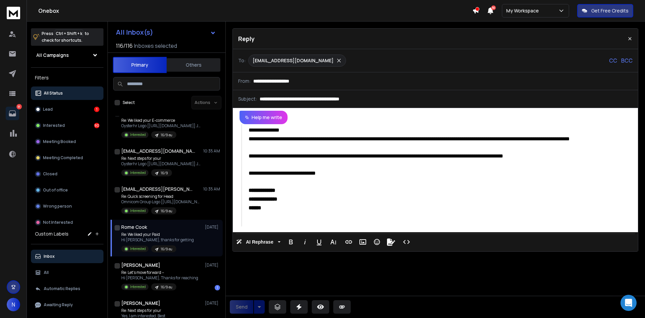
scroll to position [216, 0]
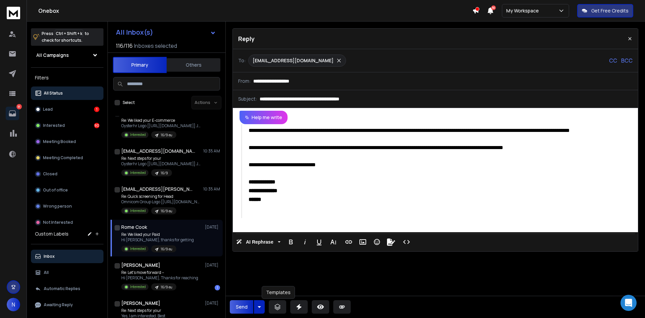
click at [278, 309] on icon at bounding box center [277, 306] width 7 height 7
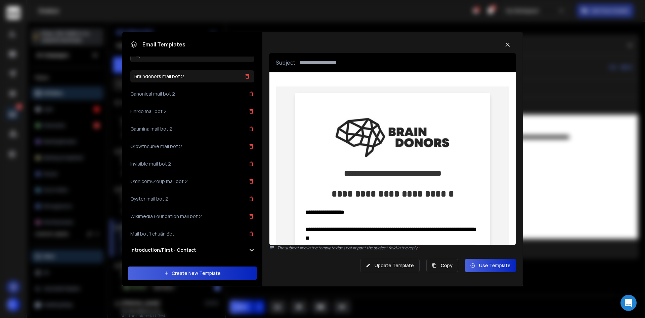
scroll to position [34, 0]
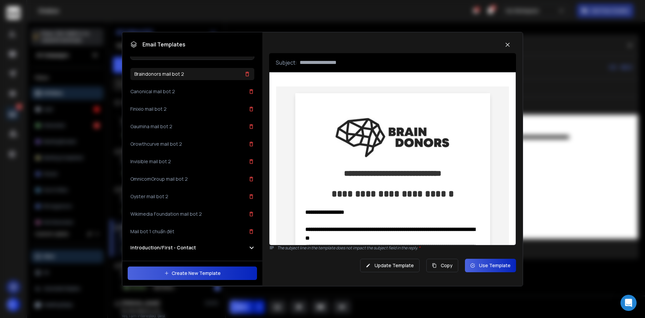
click at [161, 196] on h3 "Oyster mail bot 2" at bounding box center [149, 196] width 38 height 7
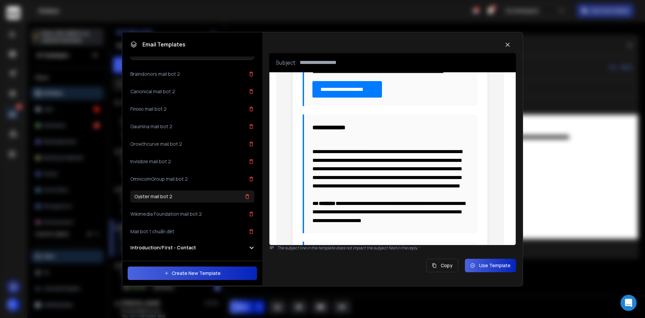
scroll to position [336, 0]
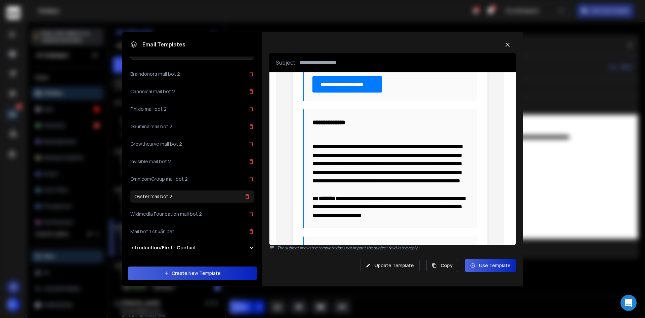
click at [347, 93] on link "**********" at bounding box center [347, 84] width 70 height 17
click at [351, 141] on icon "button" at bounding box center [352, 140] width 5 height 5
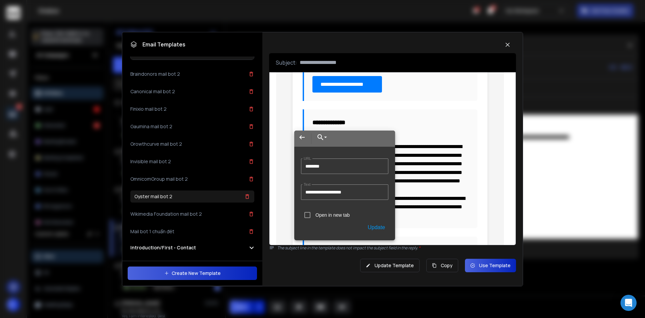
drag, startPoint x: 339, startPoint y: 166, endPoint x: 273, endPoint y: 160, distance: 66.2
click at [279, 161] on div "**********" at bounding box center [392, 158] width 246 height 173
type input "**********"
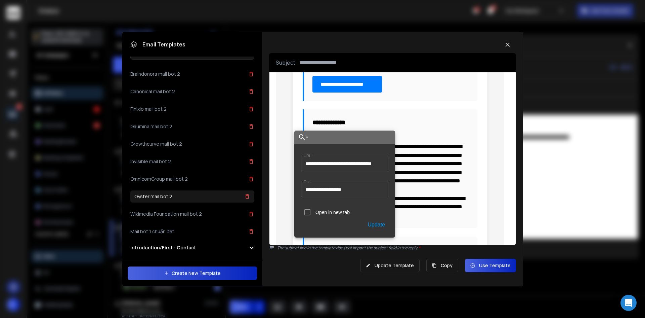
scroll to position [0, 11]
click at [377, 223] on button "Update" at bounding box center [376, 224] width 24 height 12
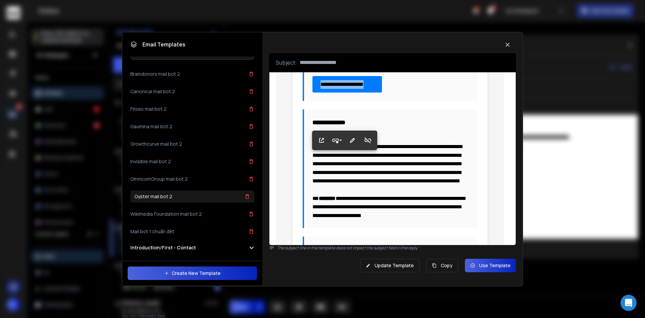
click at [480, 266] on button "Use Template" at bounding box center [490, 264] width 51 height 13
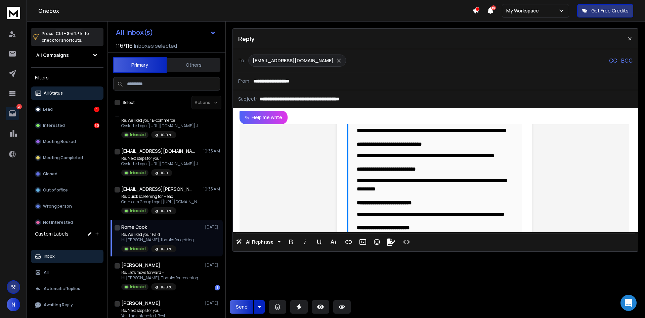
click at [237, 303] on button "Send" at bounding box center [242, 306] width 24 height 13
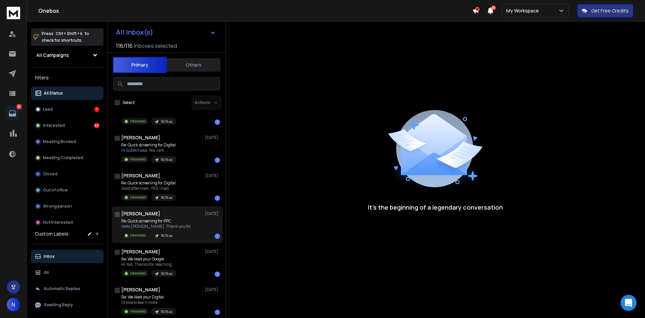
scroll to position [3682, 0]
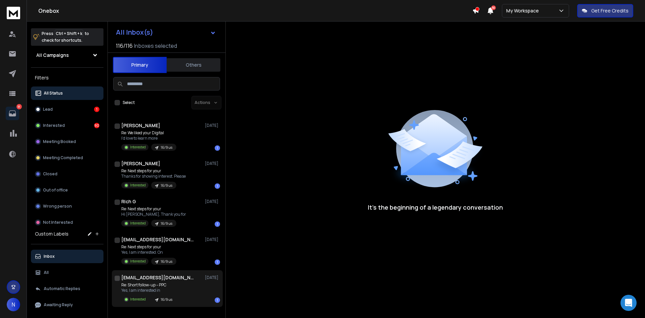
click at [196, 284] on div "Re: Short follow-up – PPC Yes, I am interested in Interested 16/9 us 1" at bounding box center [170, 292] width 99 height 20
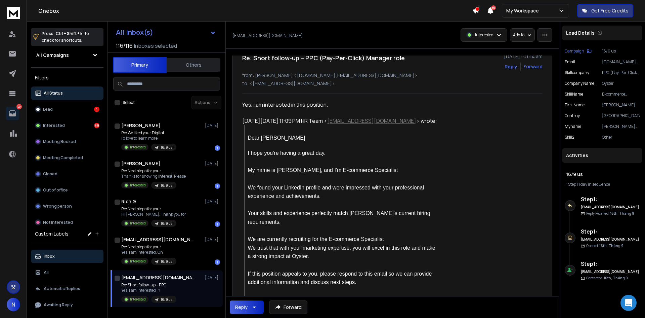
scroll to position [148, 0]
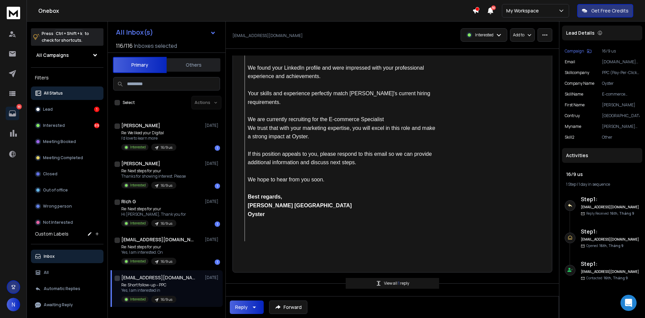
click at [258, 304] on button "Reply" at bounding box center [247, 306] width 34 height 13
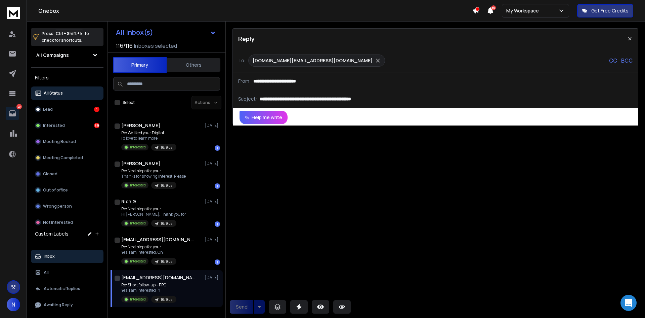
scroll to position [0, 0]
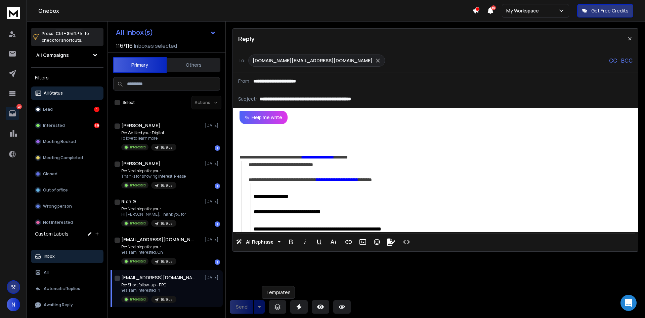
click at [278, 306] on icon at bounding box center [277, 306] width 7 height 7
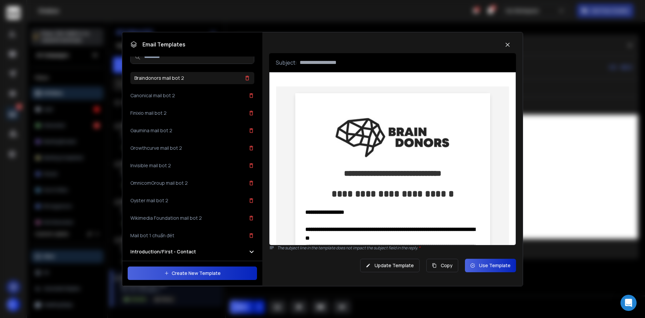
scroll to position [34, 0]
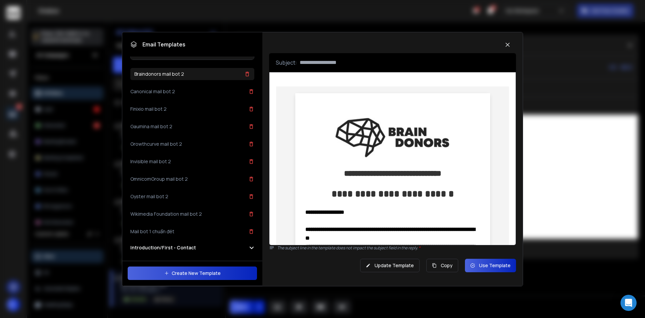
click at [150, 195] on h3 "Oyster mail bot 2" at bounding box center [149, 196] width 38 height 7
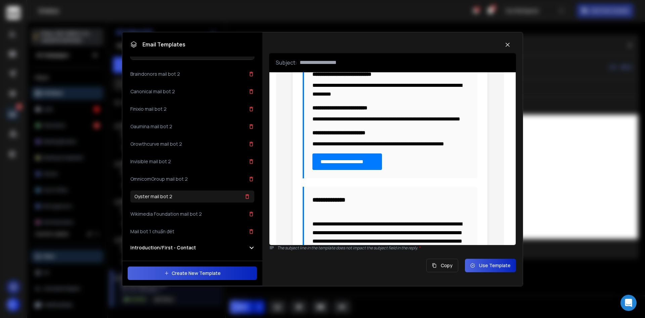
scroll to position [269, 0]
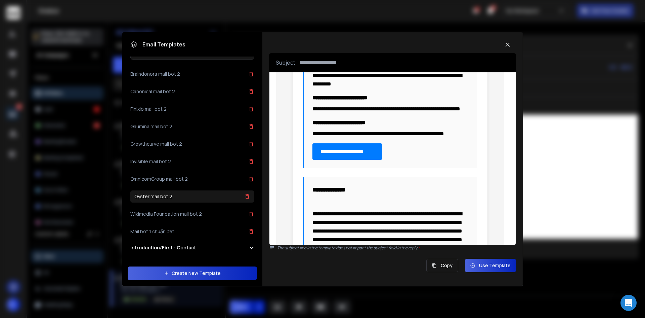
click at [341, 160] on link "**********" at bounding box center [347, 151] width 70 height 17
click at [349, 209] on icon "button" at bounding box center [352, 207] width 8 height 8
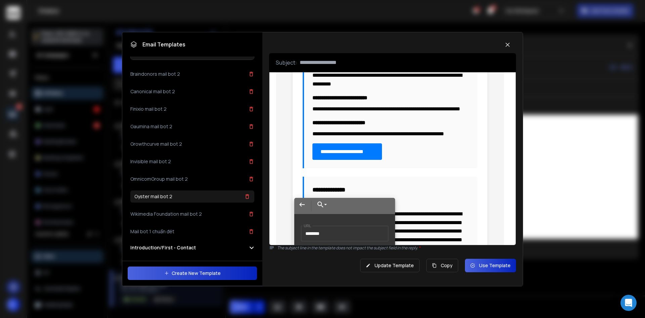
click at [336, 230] on input "********" at bounding box center [344, 232] width 87 height 15
type input "**********"
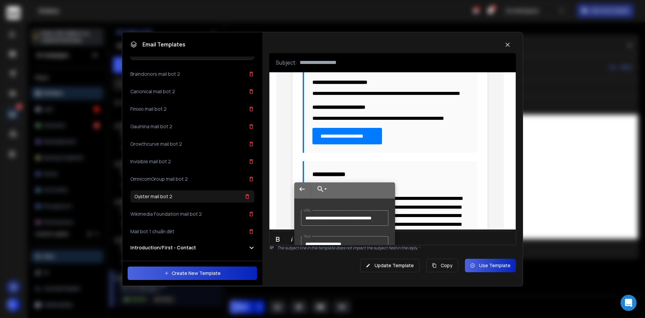
scroll to position [62, 0]
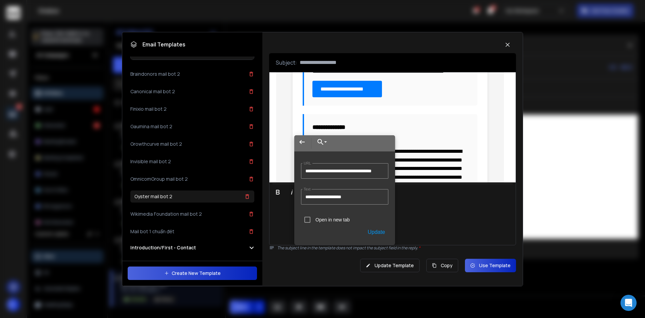
click at [375, 228] on button "Update" at bounding box center [376, 232] width 24 height 12
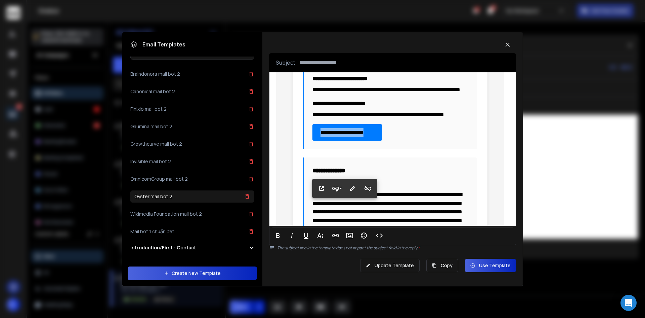
scroll to position [19, 0]
click at [498, 266] on button "Use Template" at bounding box center [490, 264] width 51 height 13
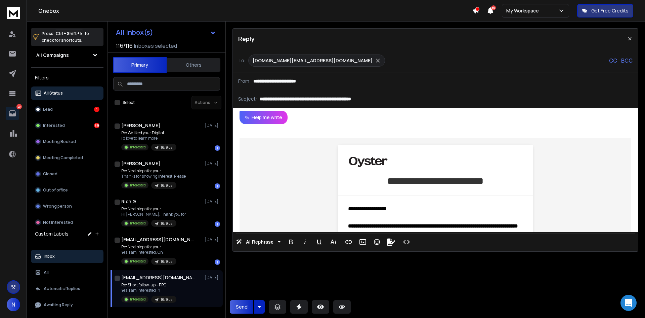
click at [245, 303] on button "Send" at bounding box center [242, 306] width 24 height 13
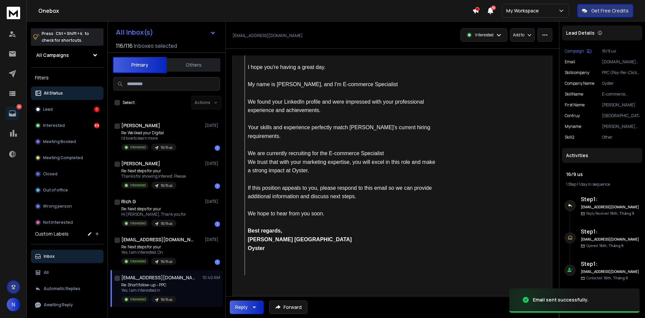
scroll to position [148, 0]
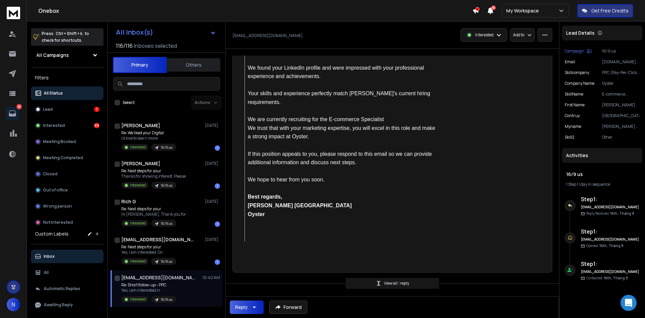
click at [381, 278] on div "View all 1 reply" at bounding box center [392, 283] width 93 height 11
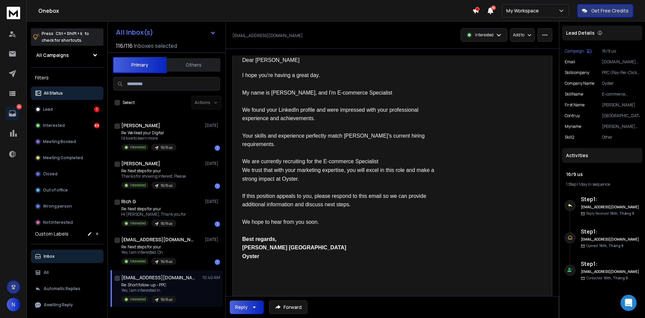
scroll to position [453, 0]
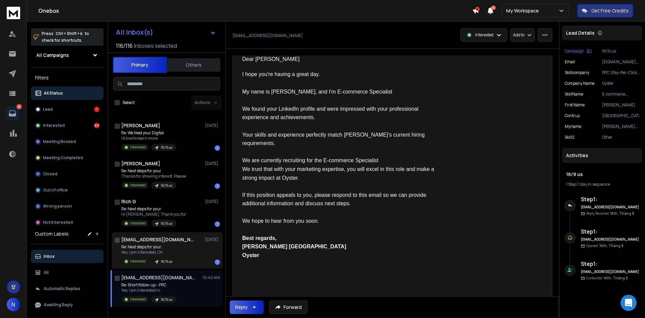
click at [195, 252] on div "Re: Next steps for your Yes, I am interested. On Interested 16/9 us 1" at bounding box center [170, 254] width 99 height 20
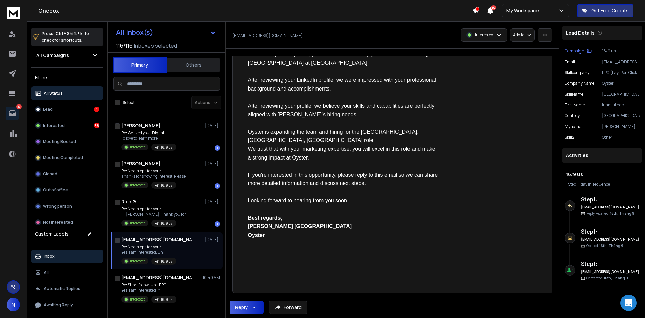
scroll to position [164, 0]
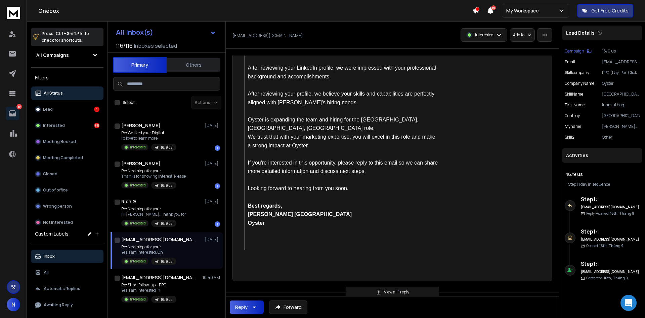
click at [252, 305] on icon "button" at bounding box center [254, 307] width 8 height 8
click at [253, 278] on p "Reply" at bounding box center [247, 276] width 12 height 7
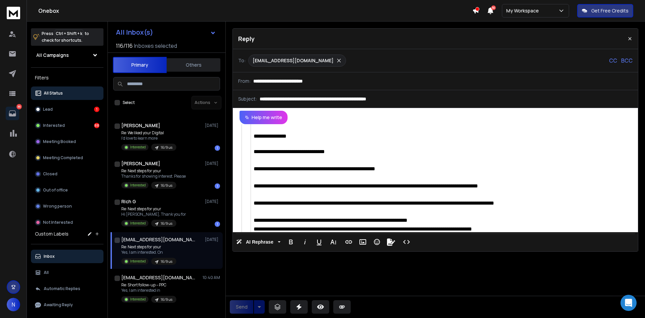
scroll to position [174, 0]
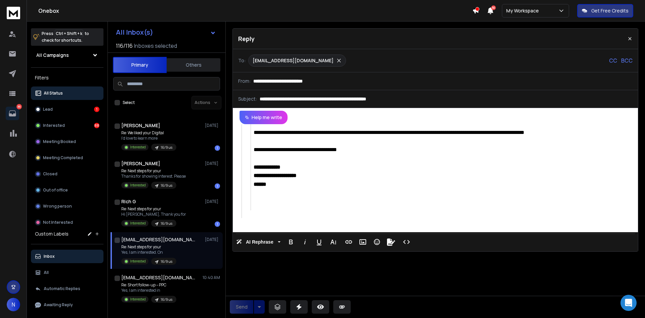
click at [275, 301] on button at bounding box center [277, 306] width 17 height 13
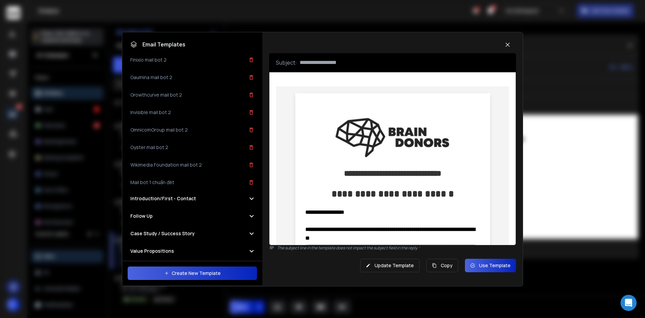
scroll to position [101, 0]
click at [157, 130] on h3 "Oyster mail bot 2" at bounding box center [149, 129] width 38 height 7
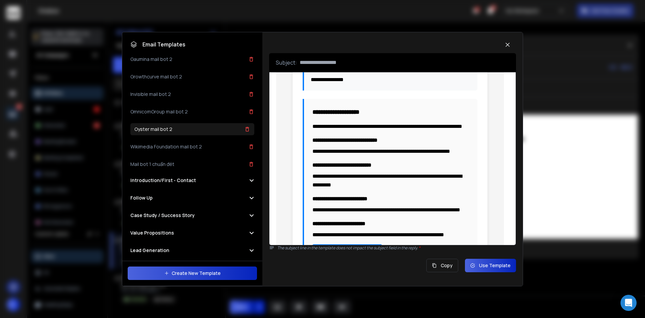
scroll to position [302, 0]
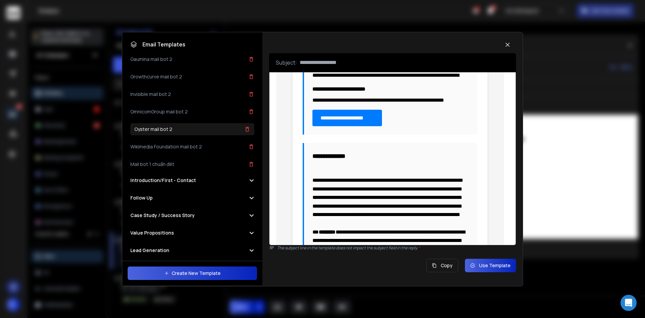
click at [348, 126] on link "**********" at bounding box center [347, 118] width 70 height 17
click at [353, 173] on icon "button" at bounding box center [352, 173] width 5 height 5
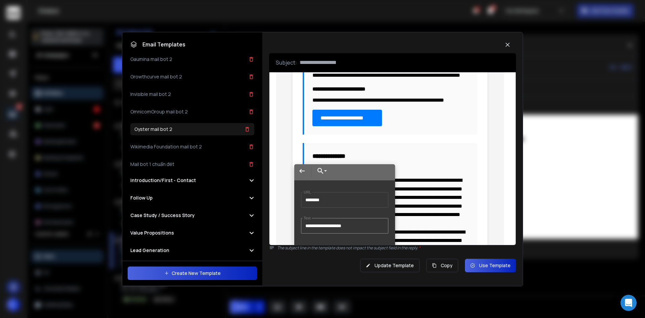
click at [333, 198] on input "********" at bounding box center [344, 199] width 87 height 15
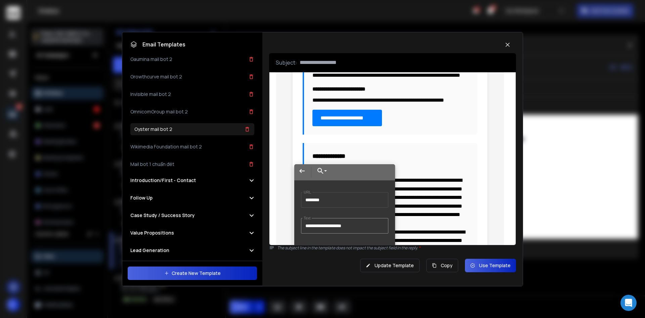
type input "**********"
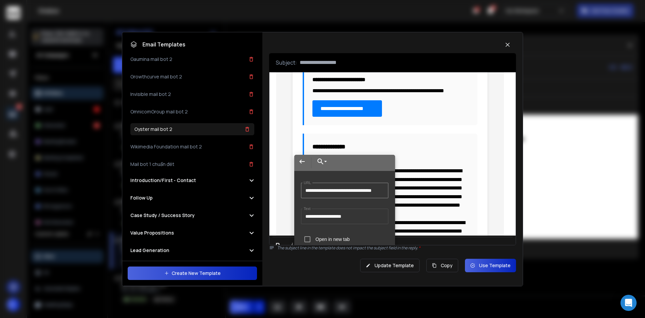
scroll to position [29, 0]
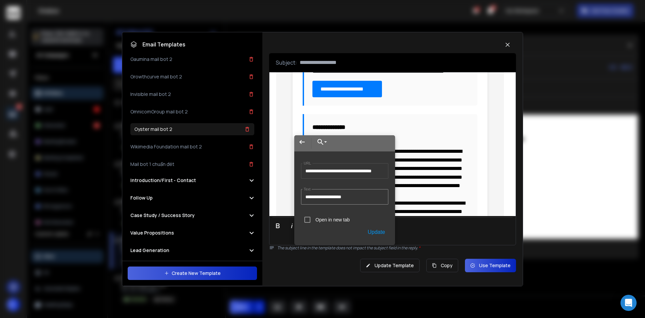
click at [349, 175] on input "**********" at bounding box center [344, 170] width 87 height 15
click at [376, 231] on button "Update" at bounding box center [376, 232] width 24 height 12
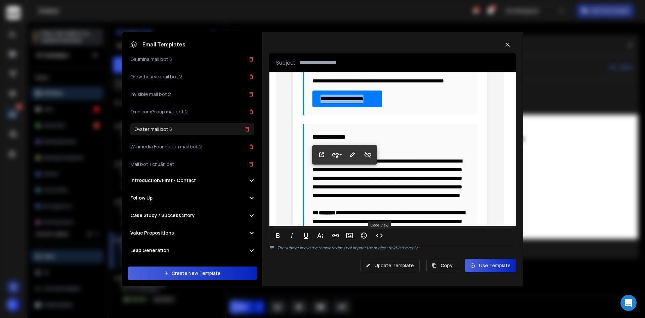
scroll to position [19, 0]
click at [483, 265] on button "Use Template" at bounding box center [490, 264] width 51 height 13
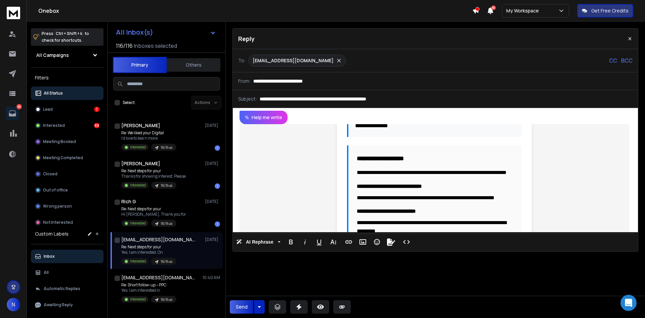
drag, startPoint x: 251, startPoint y: 300, endPoint x: 244, endPoint y: 303, distance: 7.1
click at [250, 300] on button "Send" at bounding box center [242, 306] width 24 height 13
click at [244, 303] on button "Send" at bounding box center [242, 306] width 24 height 13
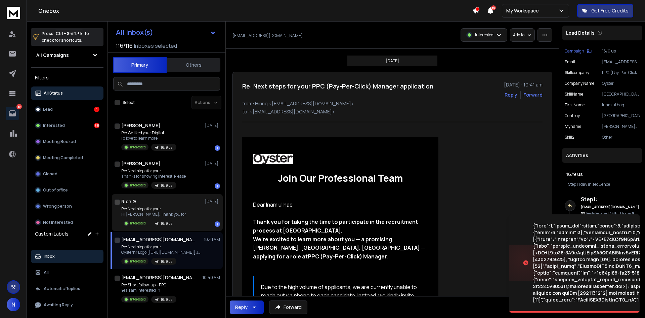
click at [196, 214] on div "Re: Next steps for your Hi Balu, Thank you for Interested 16/9 us 1" at bounding box center [170, 216] width 99 height 20
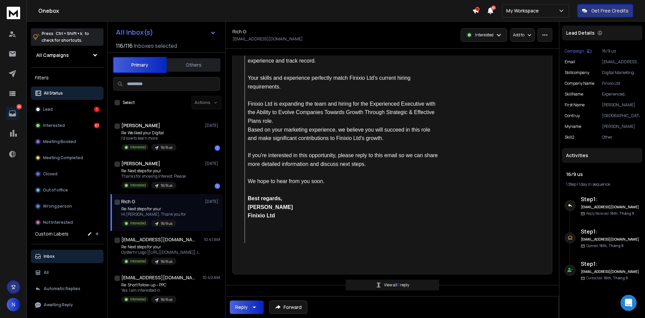
scroll to position [239, 0]
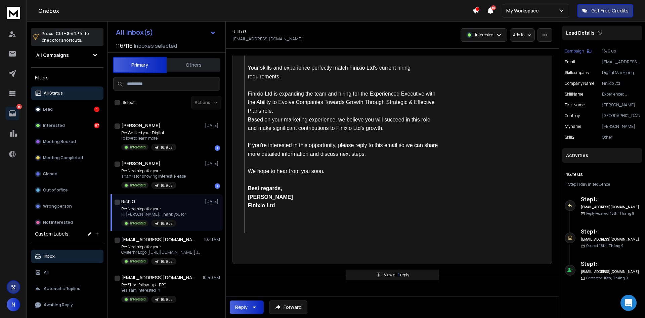
click at [255, 307] on icon "button" at bounding box center [254, 307] width 8 height 8
click at [254, 274] on p "Reply" at bounding box center [243, 275] width 24 height 9
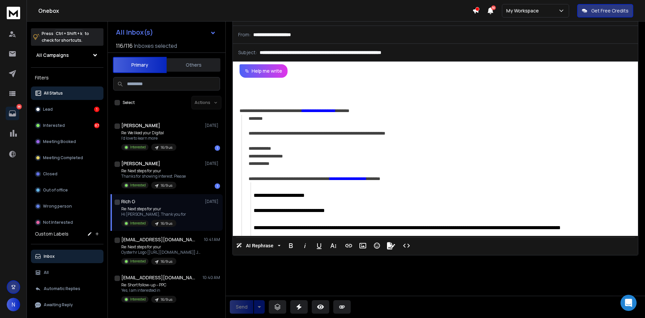
scroll to position [0, 0]
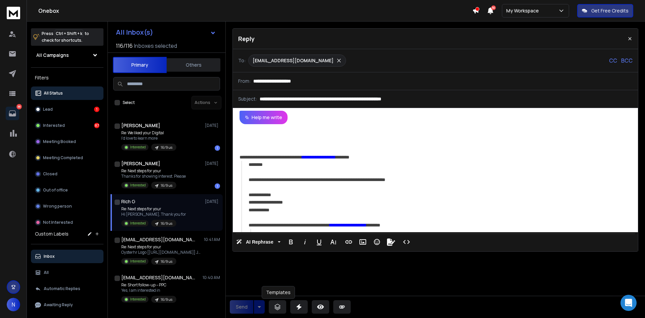
click at [278, 311] on button at bounding box center [277, 306] width 17 height 13
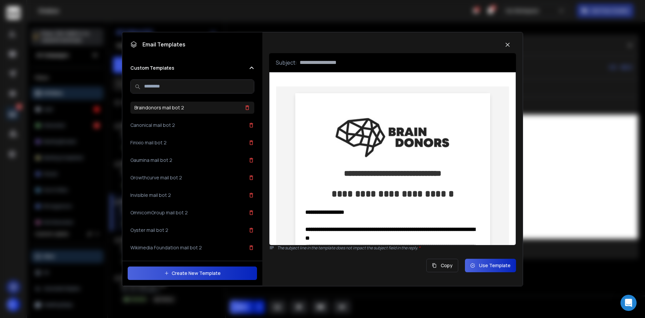
click at [147, 143] on h3 "Finixio mail bot 2" at bounding box center [148, 142] width 36 height 7
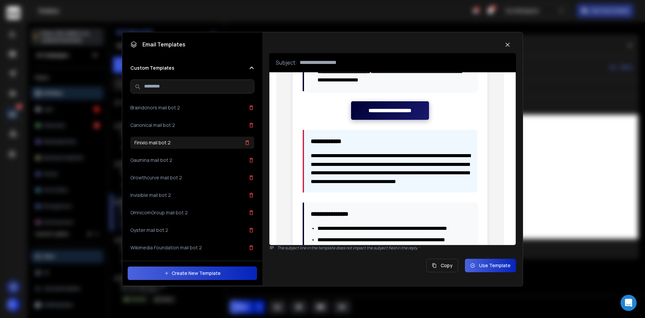
scroll to position [269, 0]
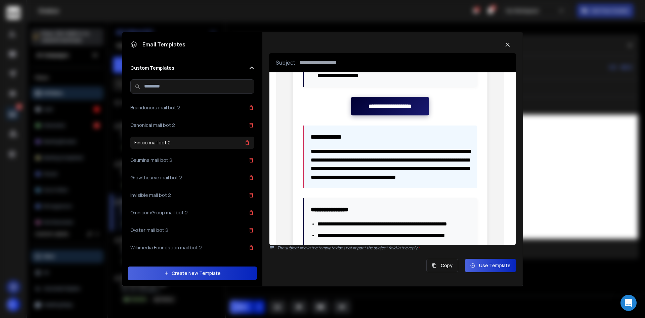
click at [397, 143] on div "**********" at bounding box center [390, 150] width 175 height 513
click at [396, 116] on link "**********" at bounding box center [390, 106] width 78 height 19
click at [395, 160] on button "Edit Link" at bounding box center [395, 154] width 13 height 13
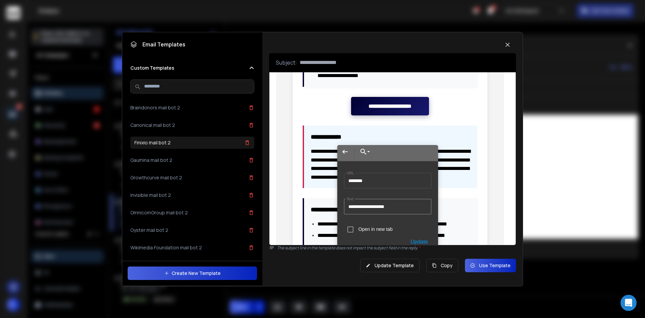
click at [371, 180] on input "********" at bounding box center [387, 180] width 87 height 15
type input "**********"
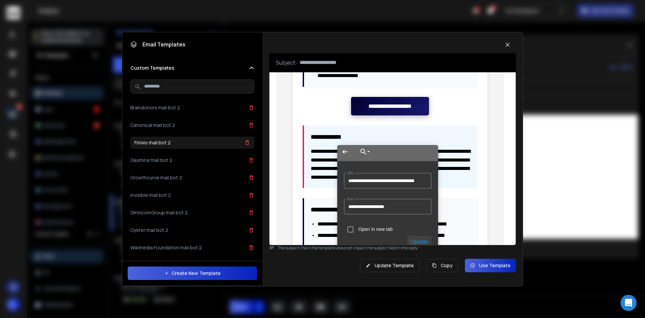
click at [414, 239] on button "Update" at bounding box center [419, 242] width 24 height 12
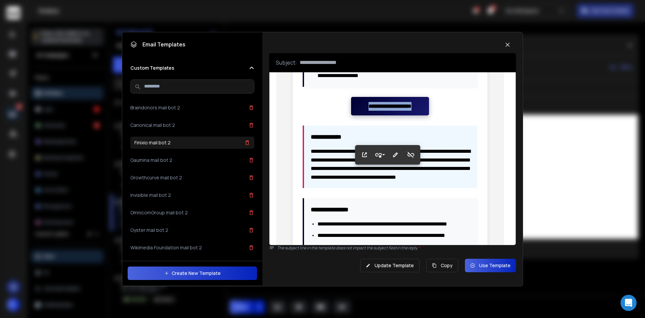
scroll to position [0, 0]
click at [498, 271] on button "Use Template" at bounding box center [490, 264] width 51 height 13
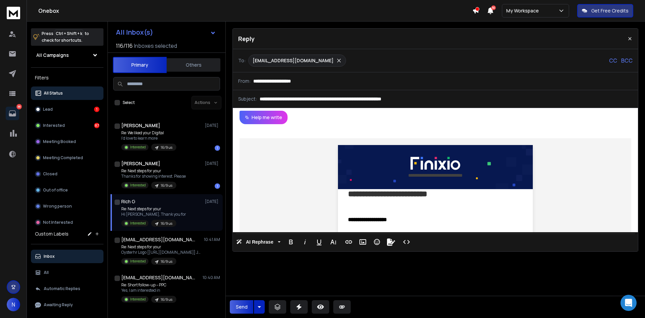
click at [241, 307] on button "Send" at bounding box center [242, 306] width 24 height 13
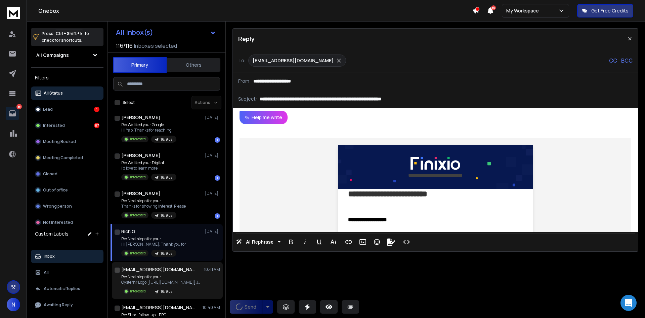
scroll to position [3648, 0]
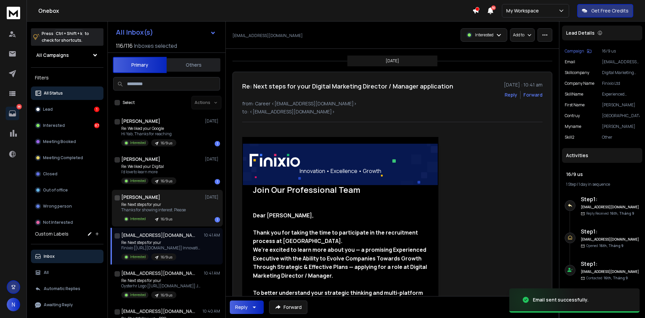
click at [202, 206] on div "Re: Next steps for your Thanks for showing interest. Please Interested 16/9 us 1" at bounding box center [170, 212] width 99 height 20
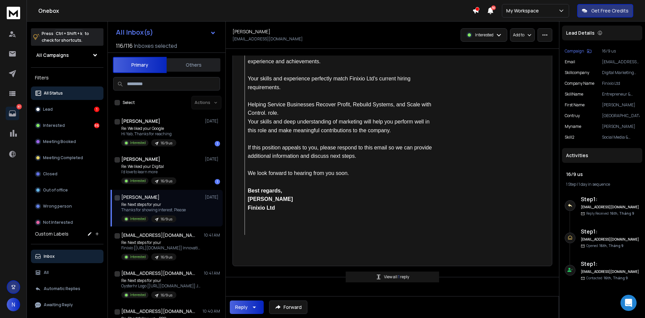
scroll to position [189, 0]
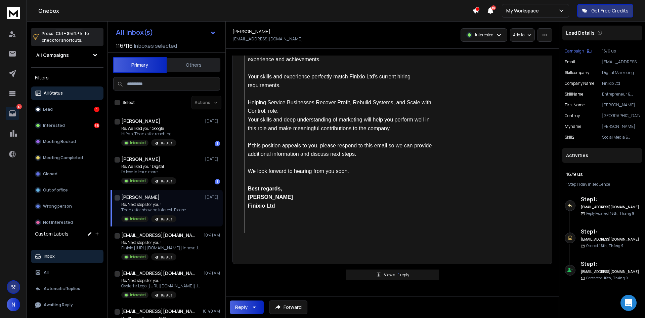
click at [256, 305] on icon "button" at bounding box center [254, 307] width 8 height 8
click at [248, 273] on p "Reply" at bounding box center [247, 276] width 12 height 7
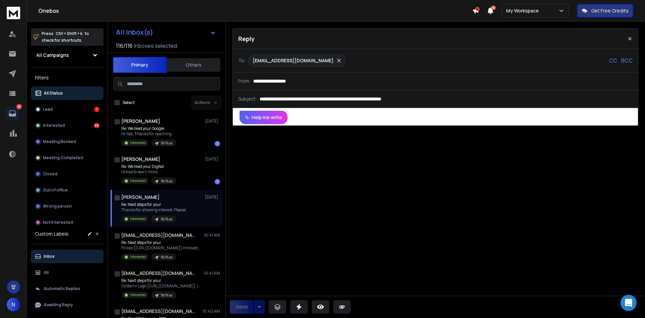
scroll to position [0, 0]
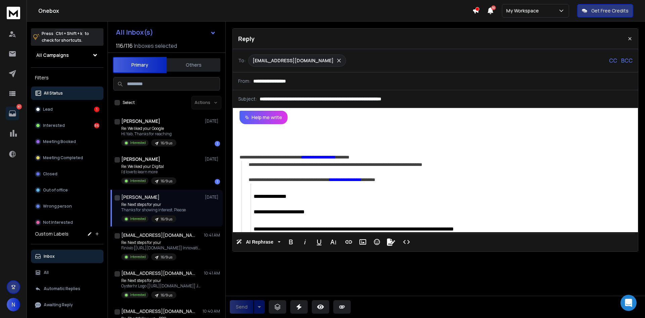
click at [275, 301] on button at bounding box center [277, 306] width 17 height 13
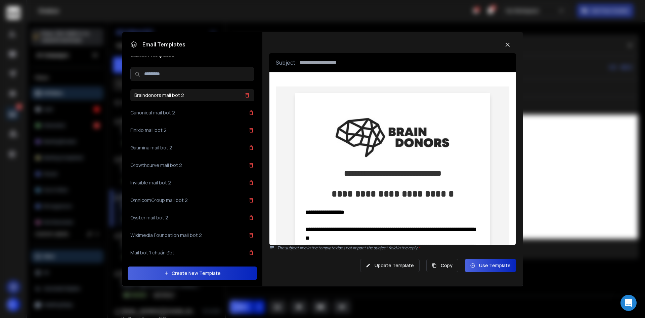
scroll to position [34, 0]
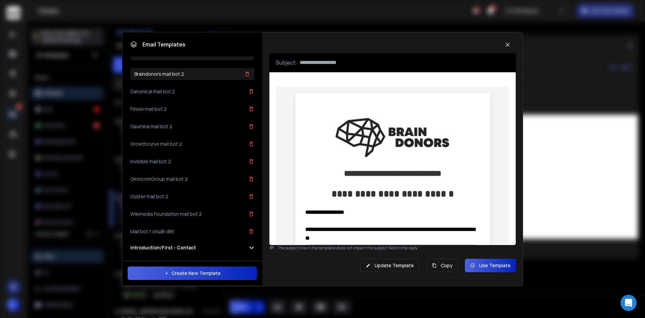
click at [158, 112] on h3 "Finixio mail bot 2" at bounding box center [148, 108] width 36 height 7
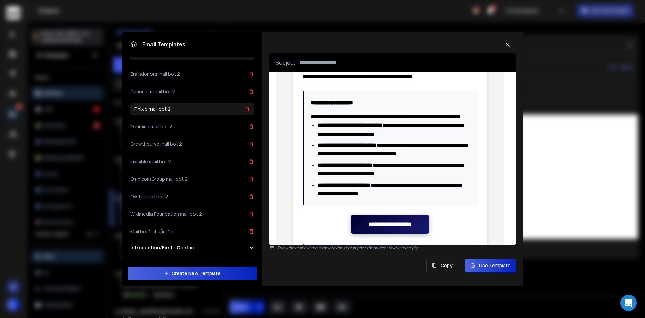
scroll to position [235, 0]
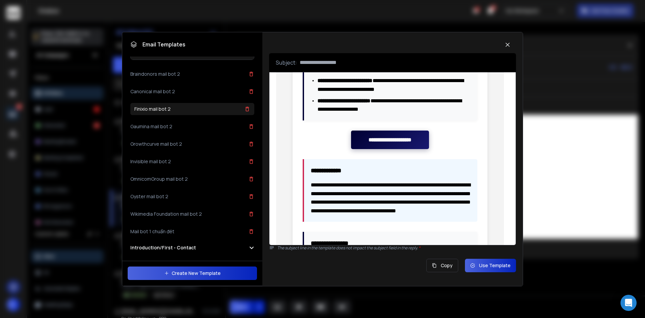
click at [390, 149] on link "**********" at bounding box center [390, 139] width 78 height 19
click at [393, 186] on icon "button" at bounding box center [395, 188] width 8 height 8
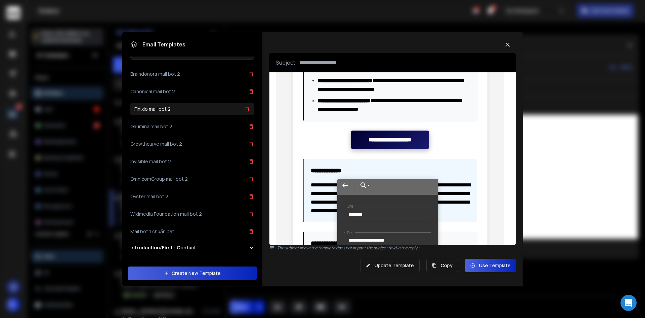
click at [386, 208] on input "********" at bounding box center [387, 213] width 87 height 15
type input "**********"
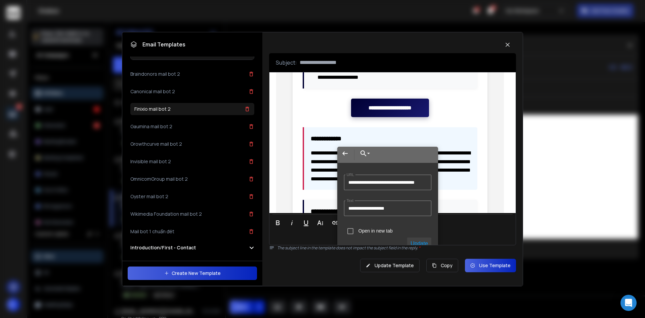
scroll to position [43, 0]
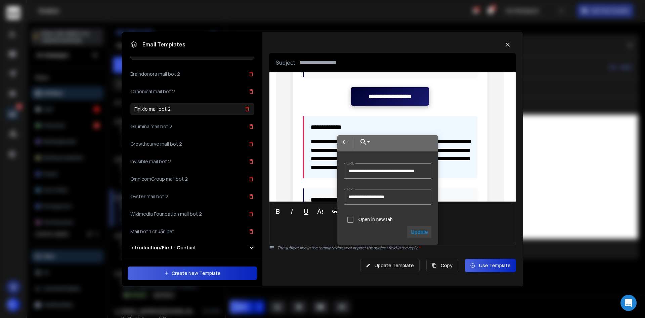
click at [417, 229] on button "Update" at bounding box center [419, 232] width 24 height 12
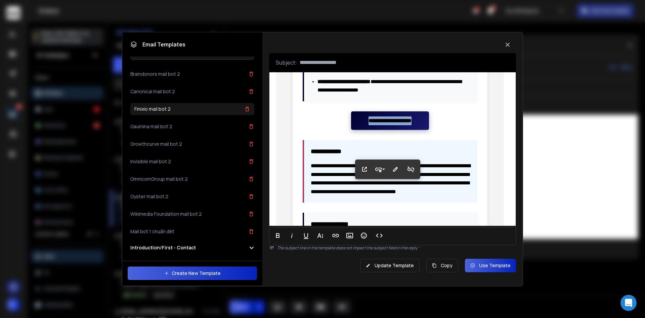
scroll to position [19, 0]
click at [483, 264] on button "Use Template" at bounding box center [490, 264] width 51 height 13
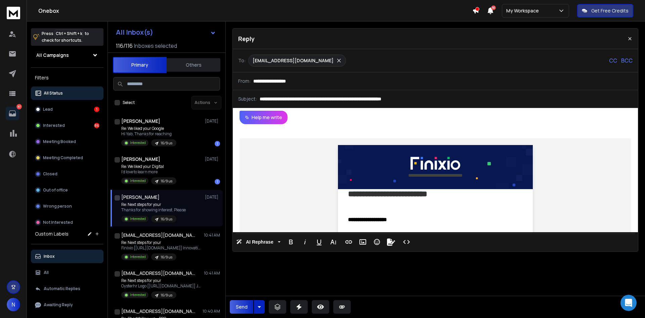
click at [243, 304] on button "Send" at bounding box center [242, 306] width 24 height 13
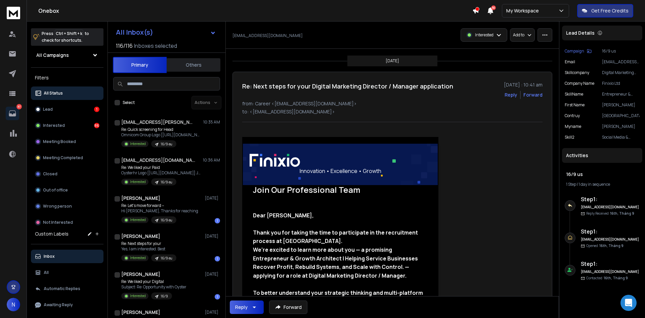
scroll to position [269, 0]
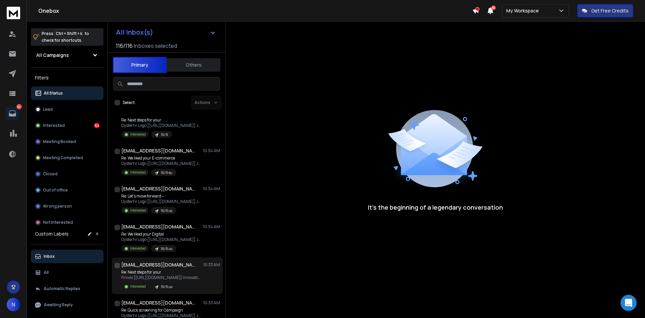
scroll to position [1277, 0]
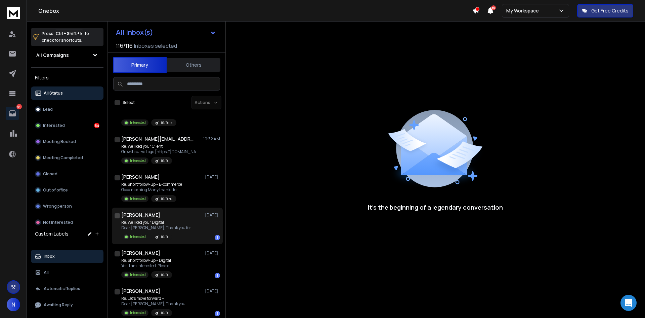
click at [186, 240] on div "Re: We liked your Digital Dear [PERSON_NAME], Thank you for Interested 16/9 1" at bounding box center [170, 229] width 99 height 20
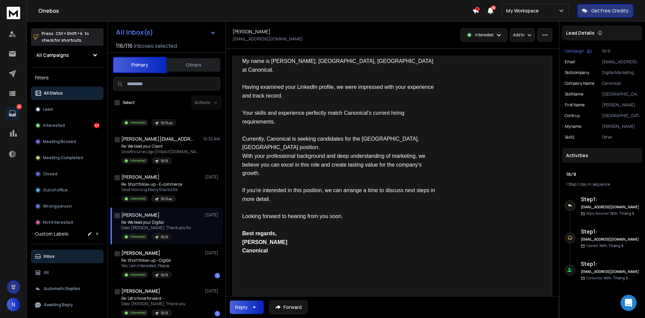
scroll to position [292, 0]
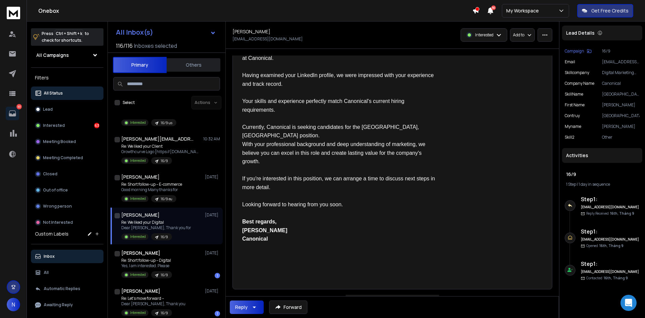
click at [256, 306] on icon "button" at bounding box center [254, 307] width 3 height 2
click at [246, 277] on p "Reply" at bounding box center [247, 276] width 12 height 7
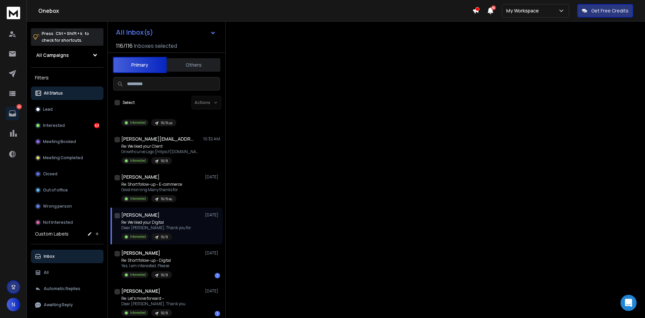
scroll to position [0, 0]
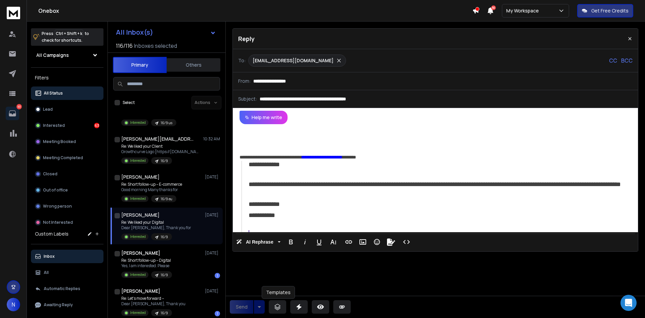
click at [275, 303] on button at bounding box center [277, 306] width 17 height 13
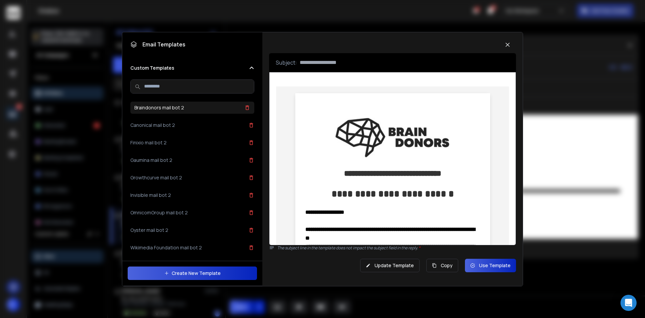
click at [166, 126] on h3 "Canonical mail bot 2" at bounding box center [152, 125] width 45 height 7
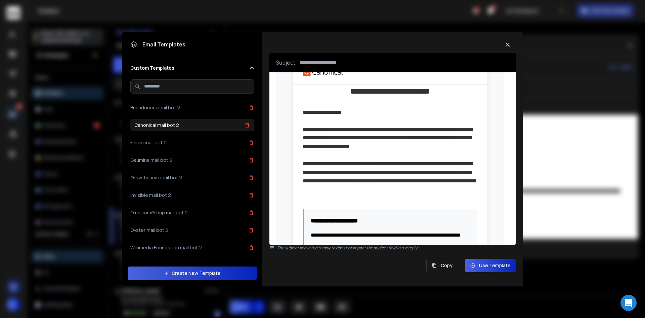
scroll to position [168, 0]
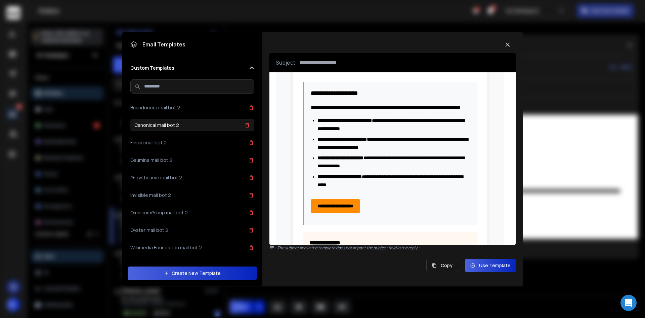
click at [343, 210] on link "**********" at bounding box center [335, 206] width 49 height 14
click at [346, 231] on icon "button" at bounding box center [348, 235] width 8 height 8
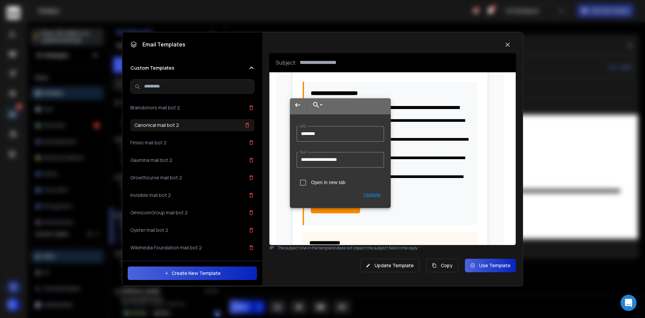
drag, startPoint x: 327, startPoint y: 134, endPoint x: 264, endPoint y: 134, distance: 62.8
click at [266, 134] on div "**********" at bounding box center [392, 143] width 260 height 222
type input "**********"
click at [376, 193] on button "Update" at bounding box center [372, 195] width 24 height 12
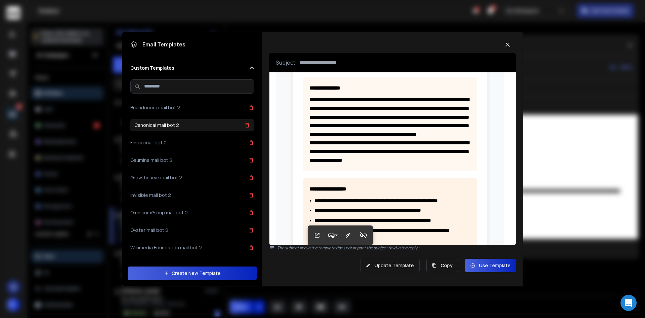
scroll to position [336, 0]
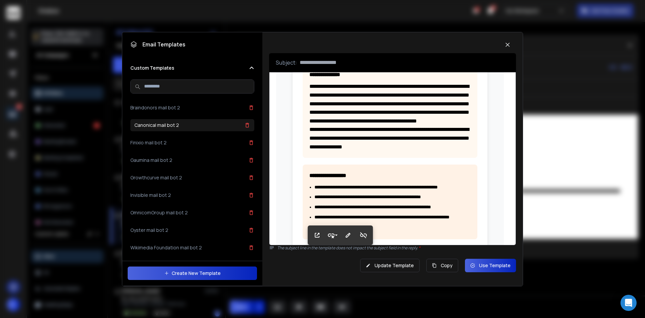
click at [483, 262] on button "Use Template" at bounding box center [490, 264] width 51 height 13
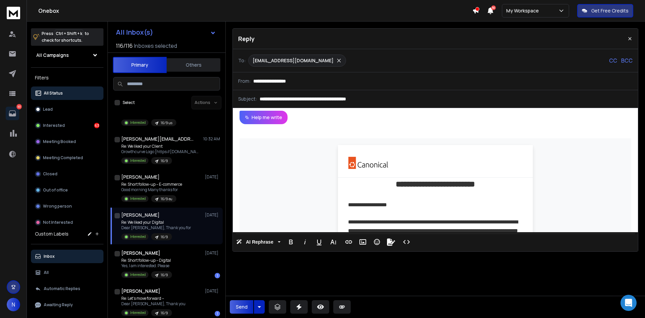
click at [241, 307] on button "Send" at bounding box center [242, 306] width 24 height 13
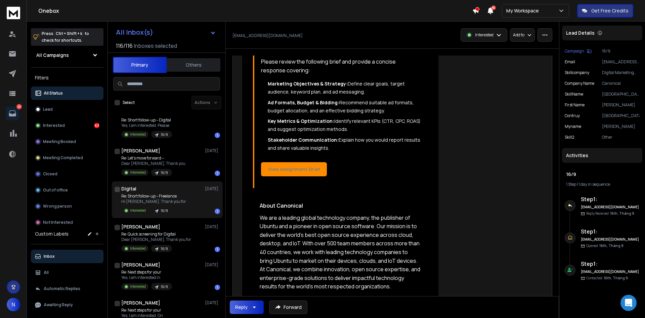
scroll to position [1445, 0]
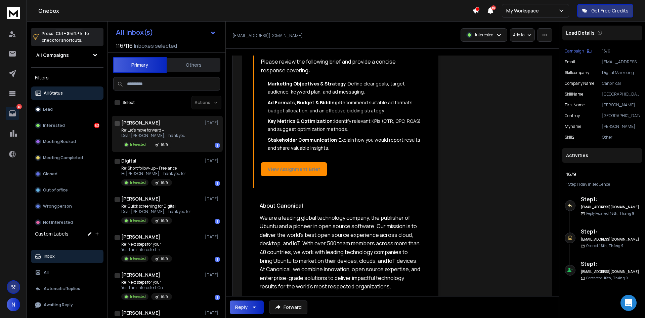
click at [188, 141] on div "Re: Let's move forward – Dear Megha Bali, Thank you Interested 16/9 1" at bounding box center [170, 137] width 99 height 20
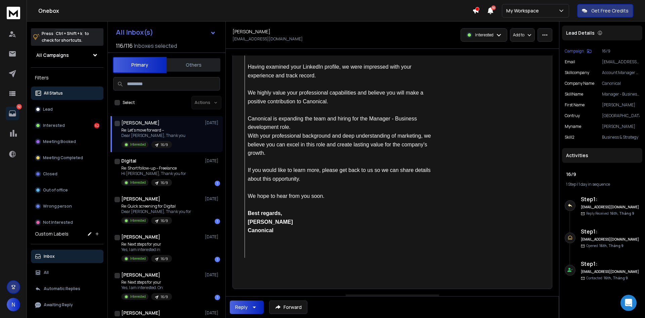
scroll to position [286, 0]
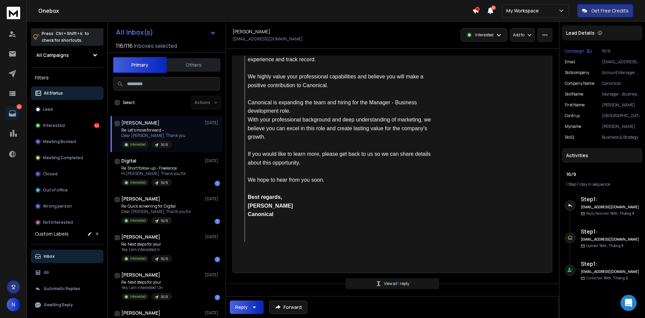
click at [257, 307] on icon "button" at bounding box center [254, 307] width 8 height 8
click at [248, 276] on p "Reply" at bounding box center [247, 276] width 12 height 7
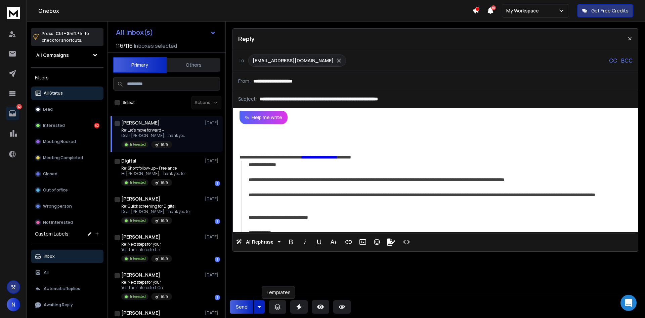
click at [277, 314] on div "Send" at bounding box center [435, 306] width 419 height 22
click at [279, 309] on icon at bounding box center [277, 306] width 7 height 7
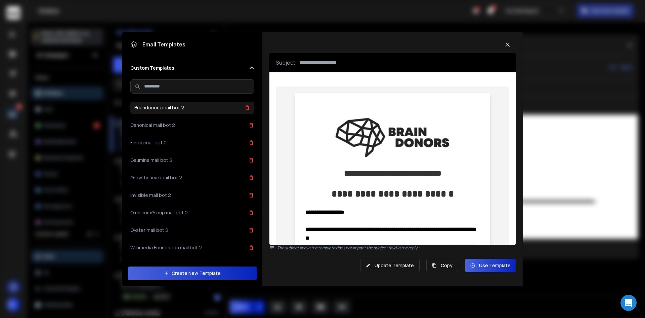
click at [159, 126] on h3 "Canonical mail bot 2" at bounding box center [152, 125] width 45 height 7
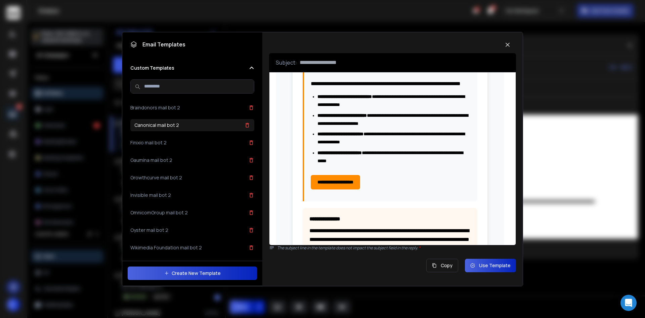
scroll to position [202, 0]
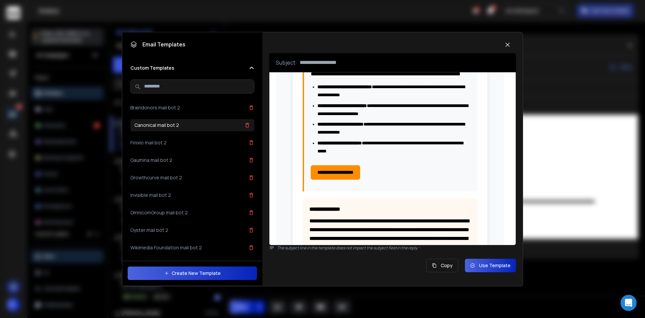
click at [349, 177] on link "**********" at bounding box center [335, 172] width 49 height 14
click at [346, 199] on icon "button" at bounding box center [348, 201] width 8 height 8
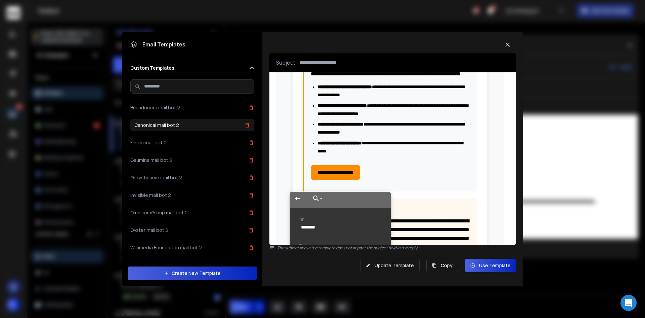
click at [339, 223] on input "********" at bounding box center [340, 226] width 87 height 15
click at [329, 227] on input "********" at bounding box center [340, 226] width 87 height 15
drag, startPoint x: 329, startPoint y: 227, endPoint x: 281, endPoint y: 225, distance: 48.1
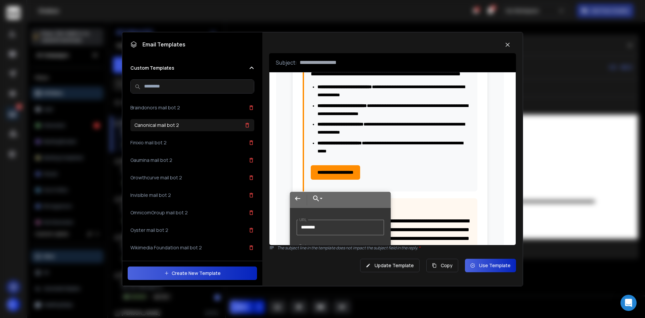
click at [281, 225] on div "**********" at bounding box center [392, 158] width 246 height 173
type input "**********"
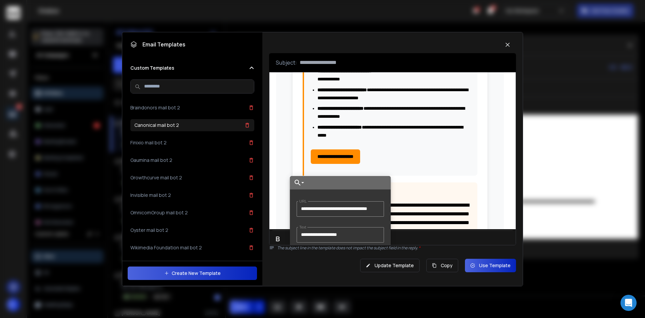
scroll to position [53, 0]
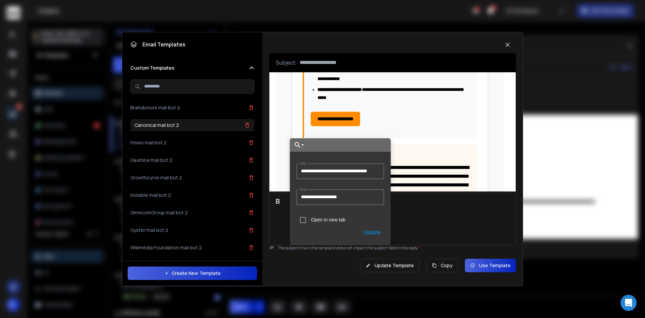
click at [372, 233] on button "Update" at bounding box center [372, 232] width 24 height 12
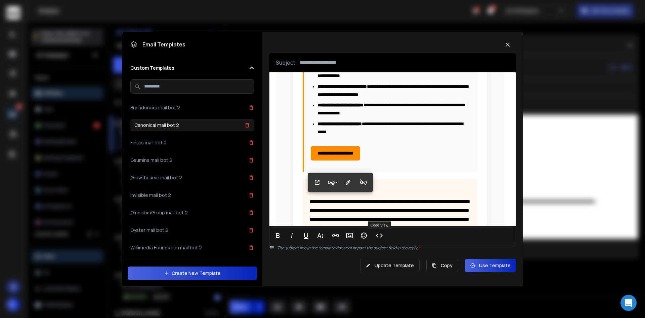
scroll to position [19, 0]
click at [479, 262] on button "Use Template" at bounding box center [490, 264] width 51 height 13
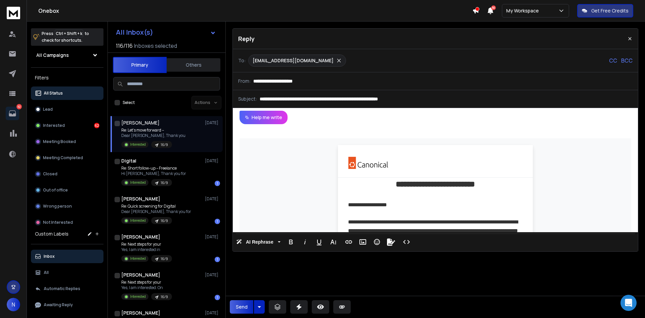
click at [233, 306] on button "Send" at bounding box center [242, 306] width 24 height 13
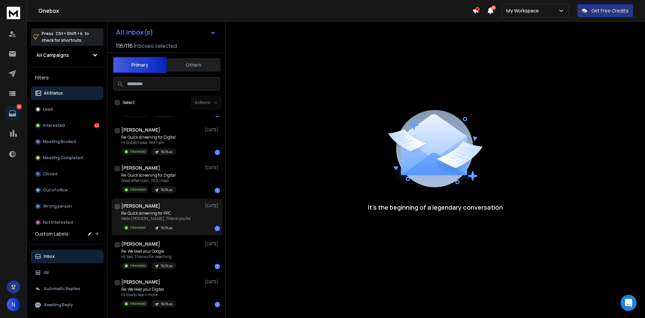
scroll to position [3682, 0]
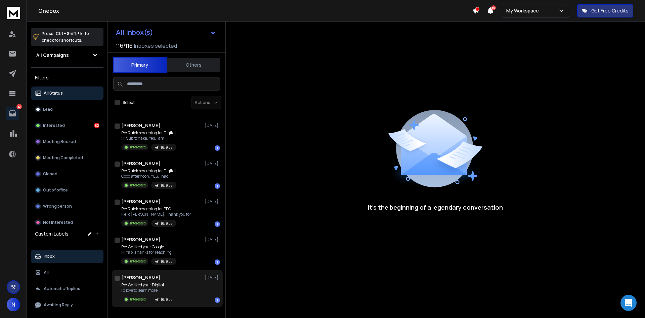
click at [203, 288] on div "Re: We liked your Digital I’d love to learn more Interested 16/9 us 1" at bounding box center [170, 292] width 99 height 20
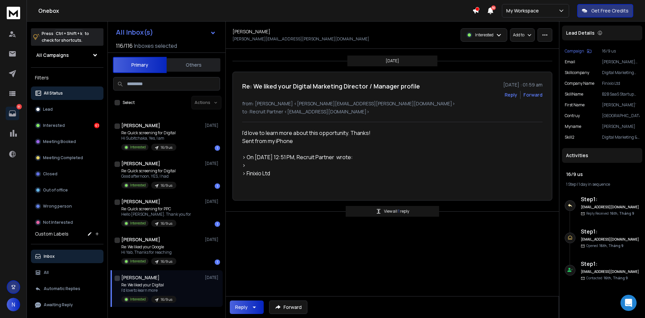
click at [402, 214] on div "View all 1 reply" at bounding box center [392, 211] width 93 height 11
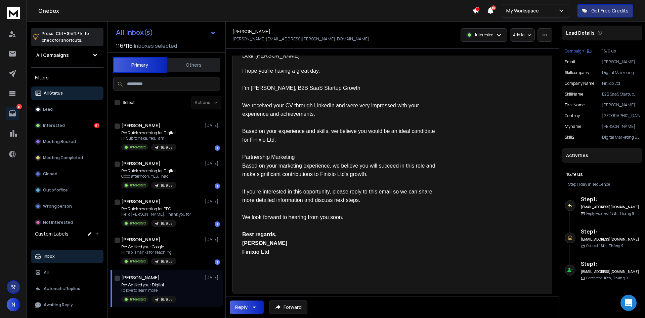
scroll to position [250, 0]
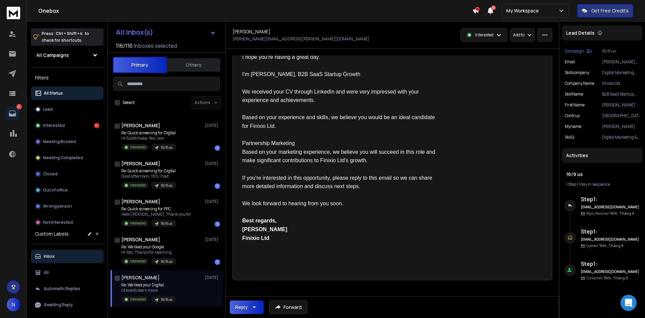
click at [254, 307] on icon "button" at bounding box center [254, 307] width 3 height 2
click at [252, 278] on p "Reply" at bounding box center [247, 276] width 12 height 7
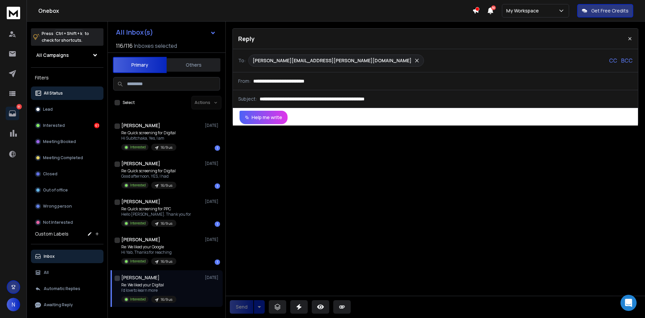
scroll to position [0, 0]
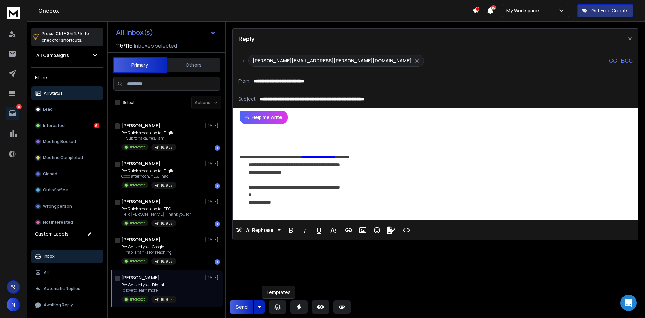
click at [276, 303] on button at bounding box center [277, 306] width 17 height 13
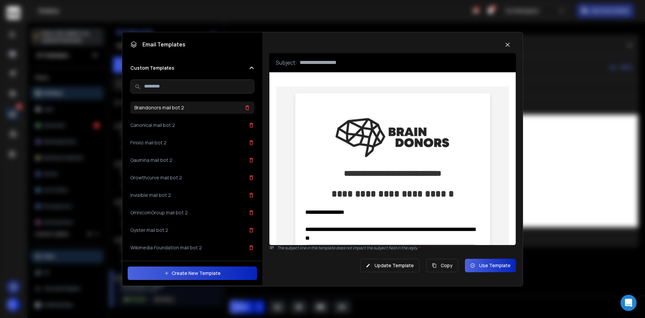
click at [166, 144] on div "Finixio mail bot 2" at bounding box center [192, 142] width 124 height 7
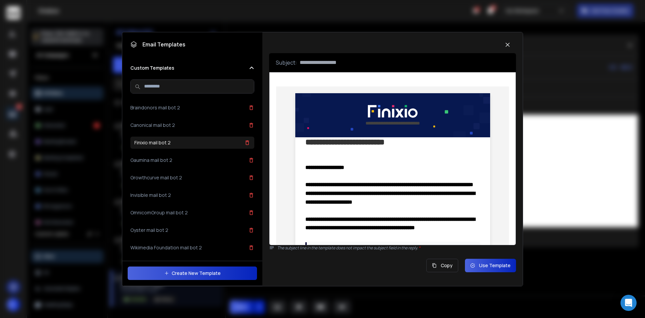
scroll to position [202, 0]
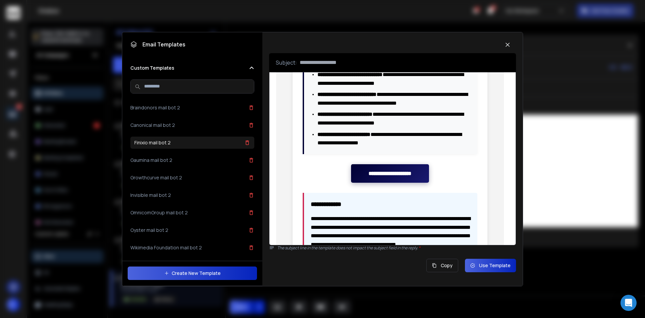
click at [396, 183] on link "**********" at bounding box center [390, 173] width 78 height 19
click at [391, 223] on button "Edit Link" at bounding box center [395, 221] width 13 height 13
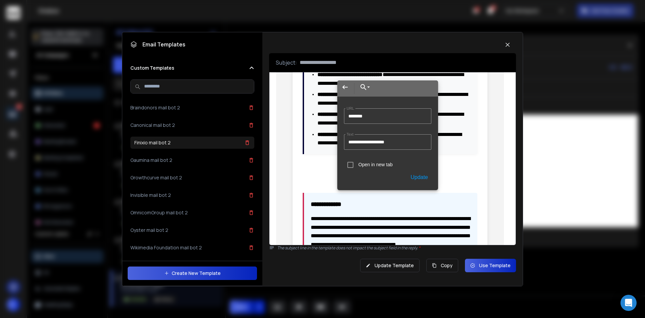
drag, startPoint x: 374, startPoint y: 115, endPoint x: 291, endPoint y: 115, distance: 83.0
click at [291, 115] on div "**********" at bounding box center [392, 158] width 246 height 173
type input "**********"
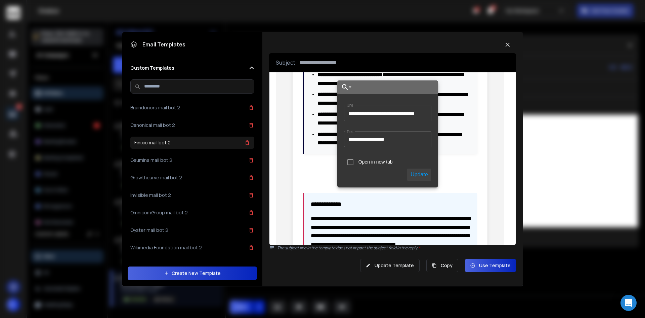
scroll to position [0, 11]
click at [421, 175] on button "Update" at bounding box center [419, 174] width 24 height 12
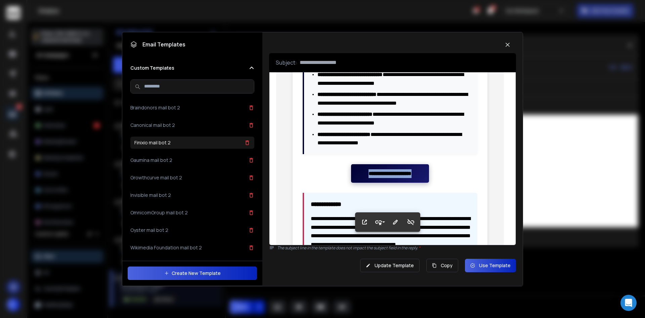
click at [492, 266] on button "Use Template" at bounding box center [490, 264] width 51 height 13
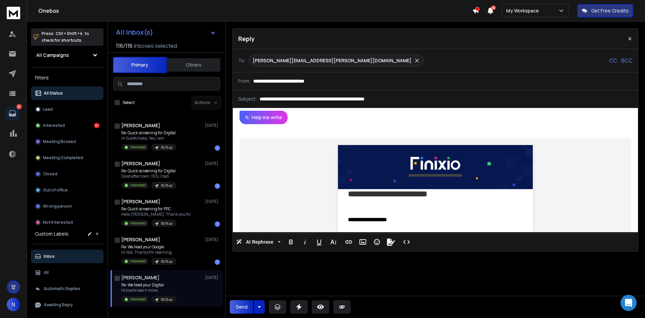
click at [244, 306] on button "Send" at bounding box center [242, 306] width 24 height 13
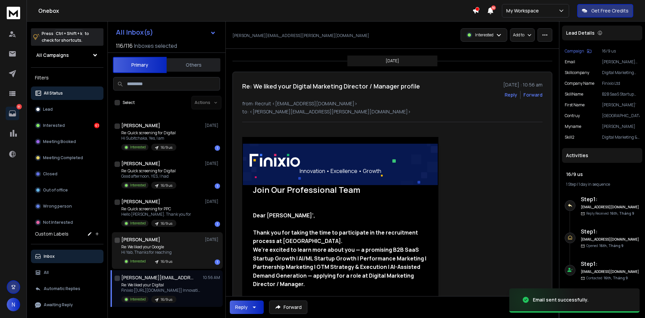
click at [194, 244] on div "Re: We liked your Google Hi Yab, Thanks for reaching Interested 16/9 us 1" at bounding box center [170, 254] width 99 height 20
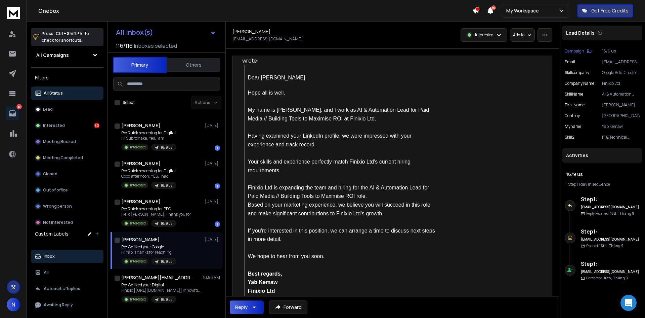
scroll to position [238, 0]
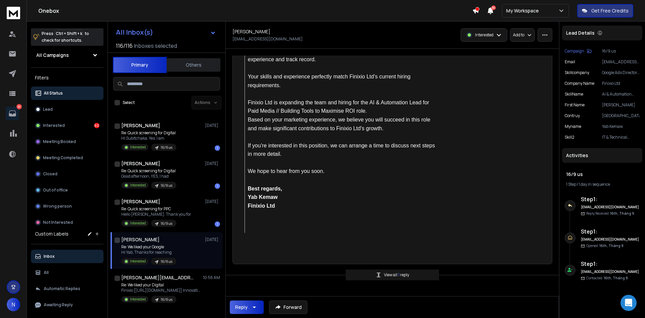
click at [257, 311] on button "Reply" at bounding box center [247, 306] width 34 height 13
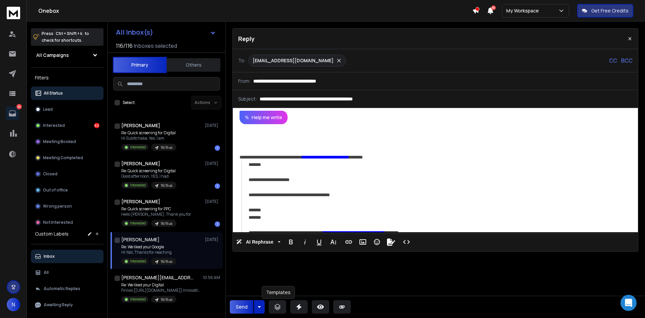
click at [279, 302] on button at bounding box center [277, 306] width 17 height 13
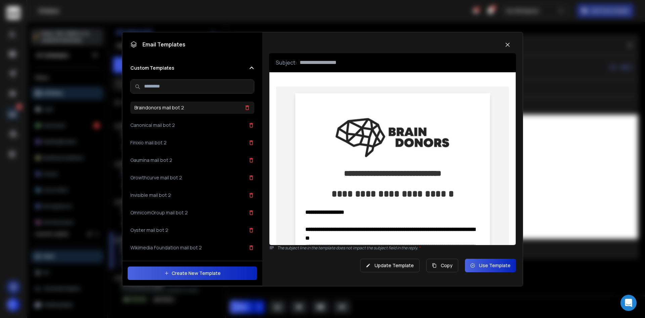
click at [149, 142] on h3 "Finixio mail bot 2" at bounding box center [148, 142] width 36 height 7
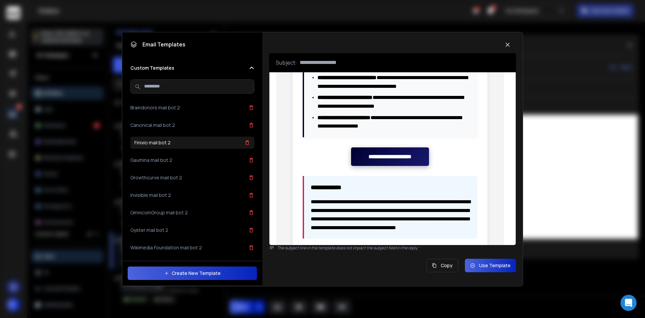
scroll to position [235, 0]
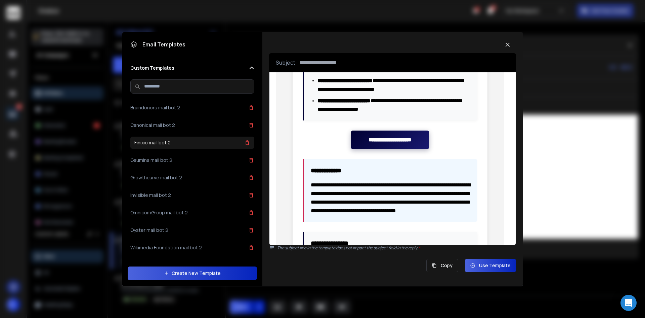
click at [391, 149] on link "**********" at bounding box center [390, 139] width 78 height 19
click at [394, 193] on button "Edit Link" at bounding box center [395, 187] width 13 height 13
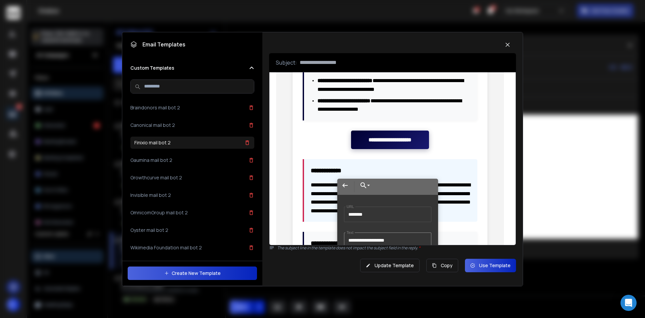
click at [376, 212] on input "********" at bounding box center [387, 213] width 87 height 15
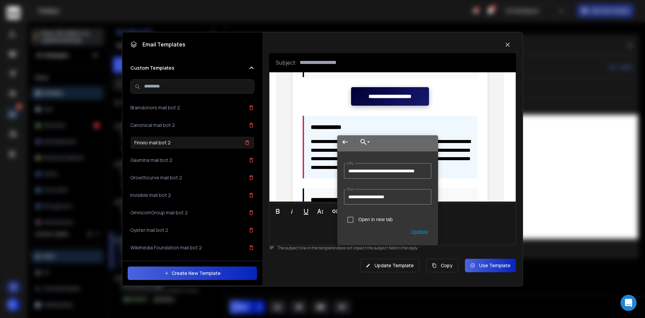
scroll to position [0, 0]
click at [411, 238] on div "**********" at bounding box center [387, 190] width 101 height 110
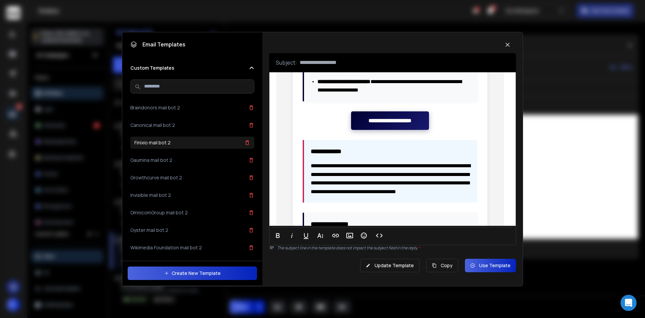
click at [402, 130] on link "**********" at bounding box center [390, 120] width 78 height 19
click at [396, 169] on icon "button" at bounding box center [395, 169] width 5 height 5
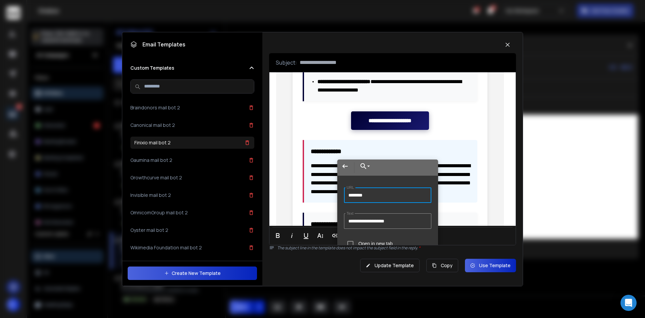
drag, startPoint x: 377, startPoint y: 193, endPoint x: 309, endPoint y: 191, distance: 68.2
click at [303, 190] on div "**********" at bounding box center [392, 139] width 246 height 173
paste input "**********"
type input "**********"
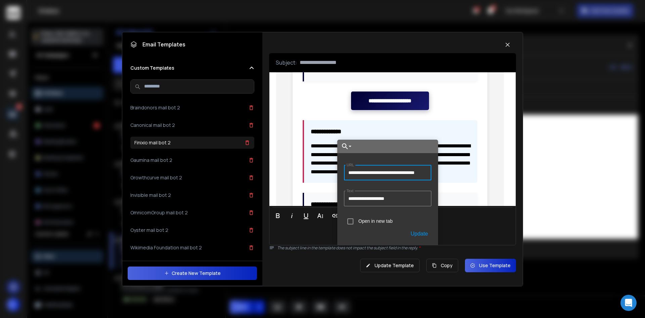
scroll to position [41, 0]
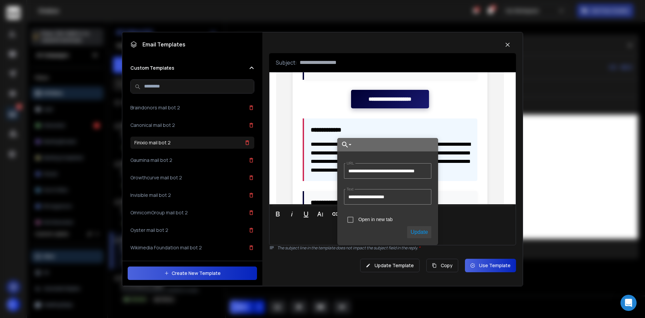
click at [420, 229] on button "Update" at bounding box center [419, 232] width 24 height 12
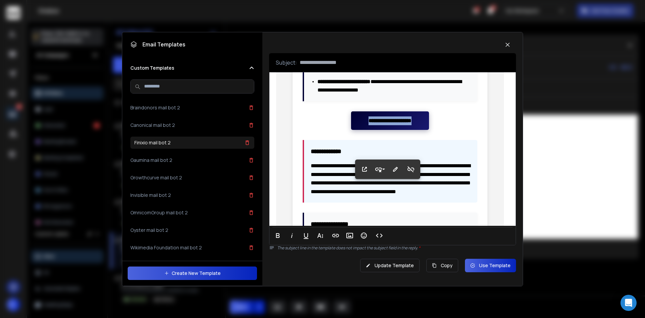
scroll to position [19, 0]
click at [490, 263] on button "Use Template" at bounding box center [490, 264] width 51 height 13
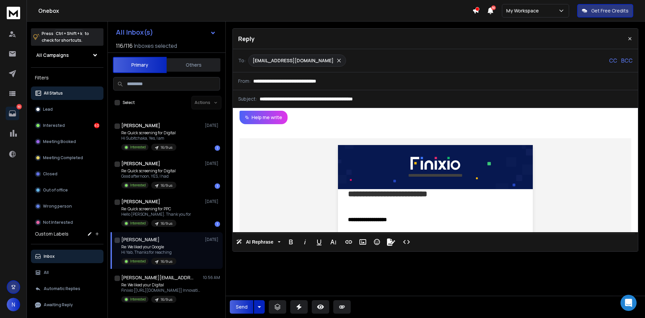
click at [245, 309] on button "Send" at bounding box center [242, 306] width 24 height 13
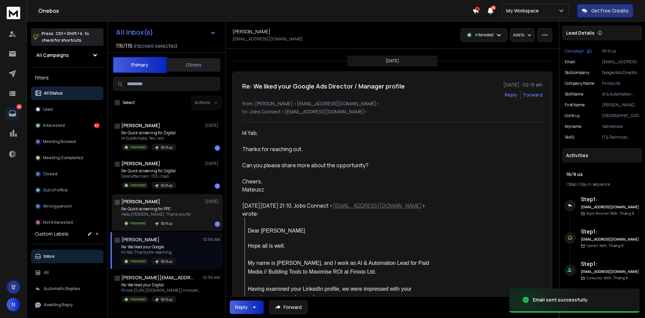
click at [188, 217] on div "Re: Quick screening for PPC Hello Sai. Thank you for Interested 16/9 us 1" at bounding box center [170, 216] width 99 height 20
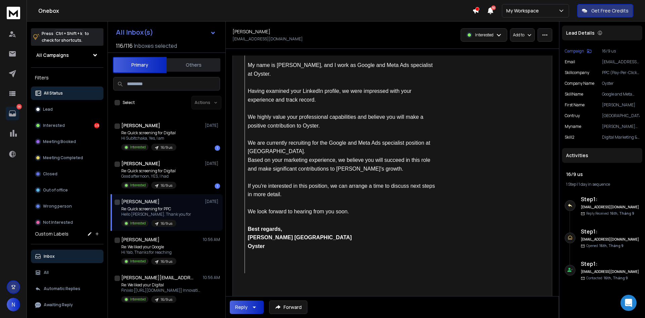
scroll to position [222, 0]
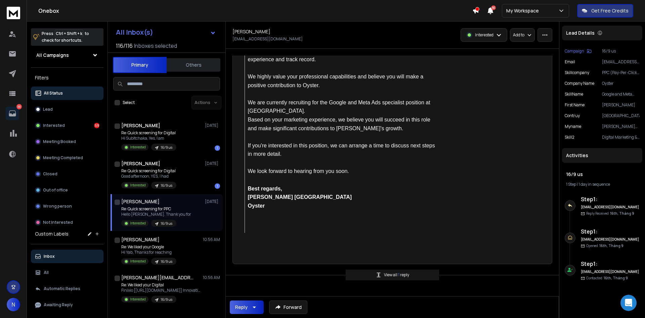
drag, startPoint x: 252, startPoint y: 307, endPoint x: 254, endPoint y: 304, distance: 4.1
click at [252, 307] on icon "button" at bounding box center [254, 307] width 8 height 8
click at [249, 274] on p "Reply" at bounding box center [247, 276] width 12 height 7
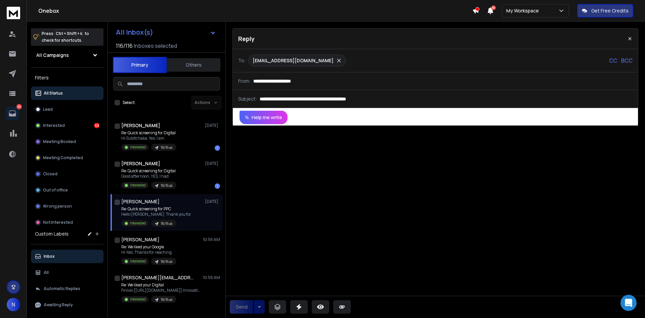
scroll to position [0, 0]
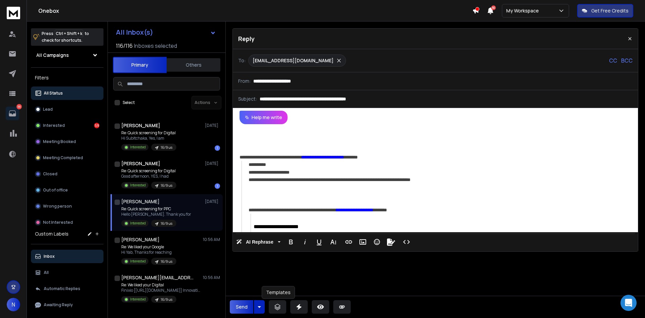
click at [276, 304] on icon at bounding box center [277, 306] width 7 height 7
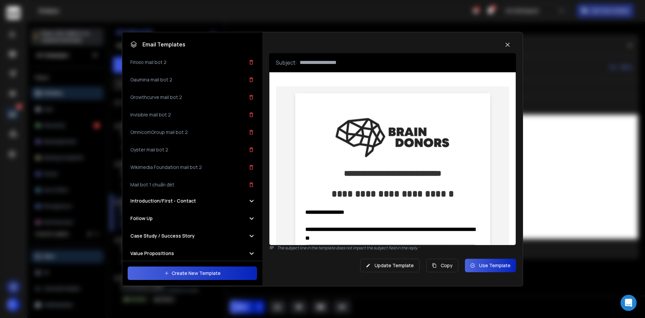
scroll to position [103, 0]
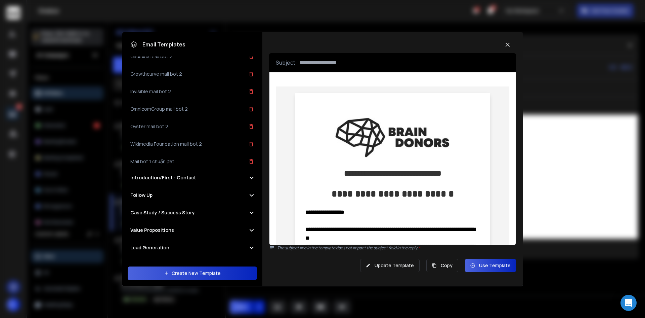
click at [156, 128] on h3 "Oyster mail bot 2" at bounding box center [149, 126] width 38 height 7
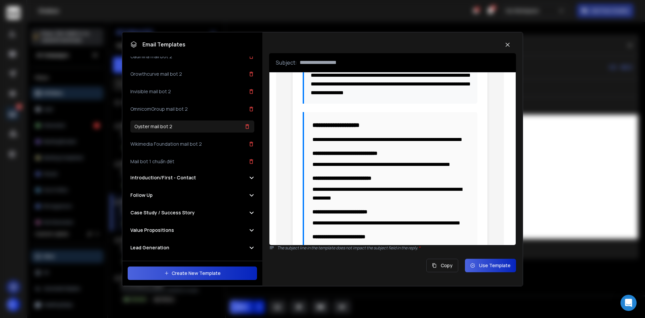
scroll to position [235, 0]
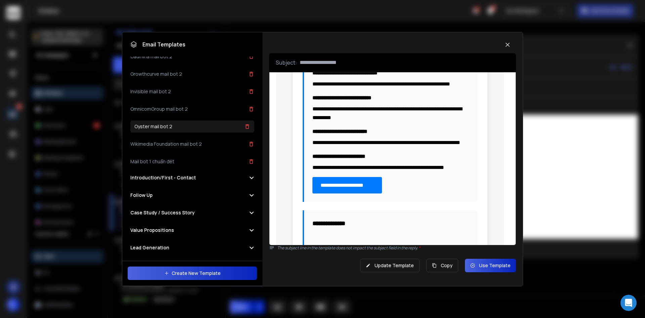
click at [349, 194] on link "**********" at bounding box center [347, 185] width 70 height 17
click at [356, 239] on button "Edit Link" at bounding box center [352, 240] width 13 height 13
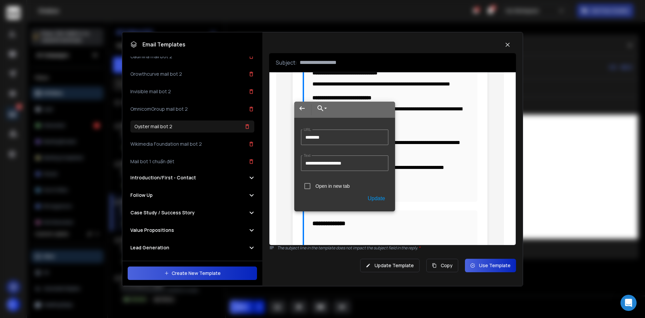
drag, startPoint x: 339, startPoint y: 138, endPoint x: 275, endPoint y: 136, distance: 64.5
click at [275, 136] on div "**********" at bounding box center [392, 158] width 246 height 173
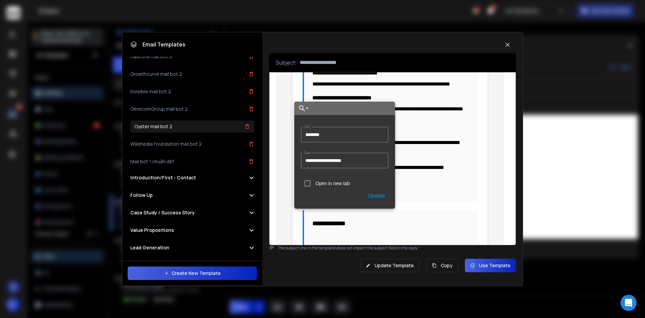
type input "**********"
click at [376, 198] on button "Update" at bounding box center [376, 195] width 24 height 12
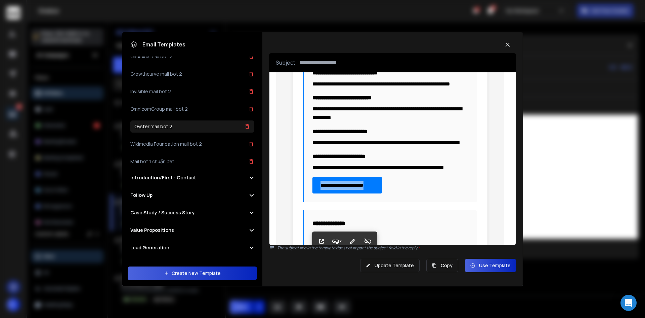
click at [488, 263] on button "Use Template" at bounding box center [490, 264] width 51 height 13
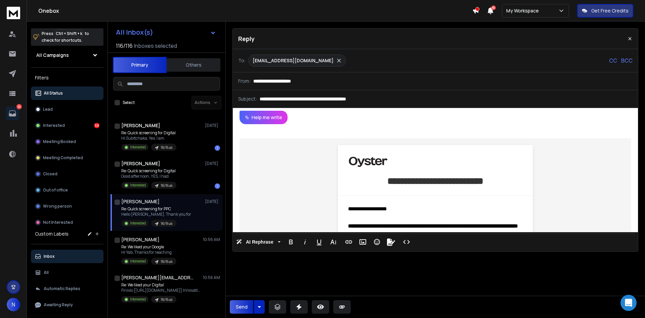
click at [236, 304] on button "Send" at bounding box center [242, 306] width 24 height 13
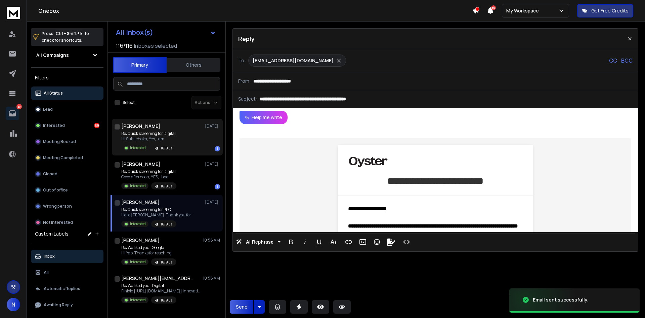
scroll to position [3682, 0]
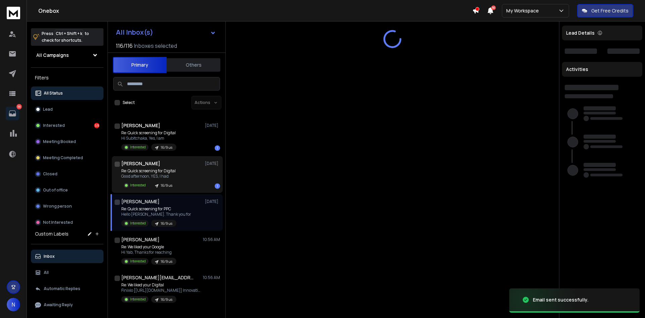
click at [199, 182] on div "Re: Quick screening for Digital Good afternoon, YES, I had Interested 16/9 us 1" at bounding box center [170, 178] width 99 height 20
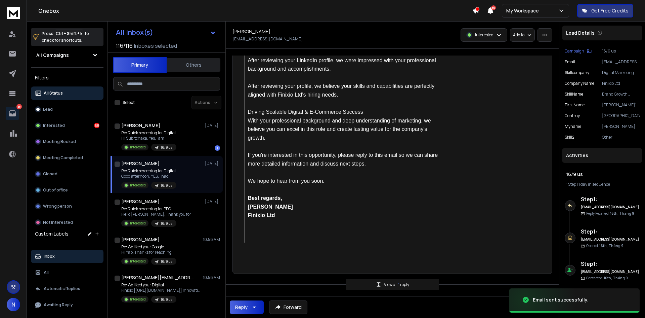
scroll to position [229, 0]
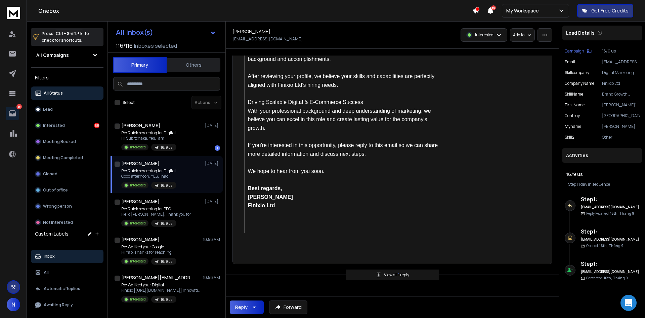
click at [254, 307] on icon "button" at bounding box center [254, 307] width 3 height 2
click at [245, 270] on div "Reply" at bounding box center [245, 275] width 35 height 13
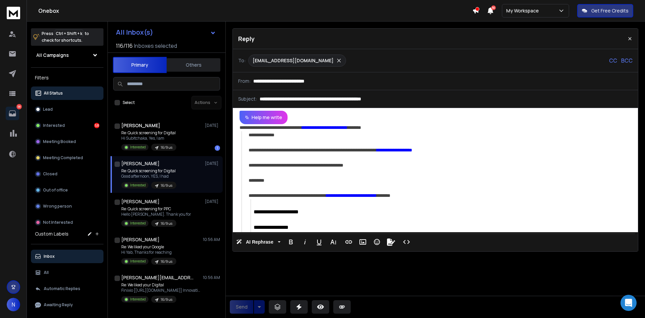
scroll to position [34, 0]
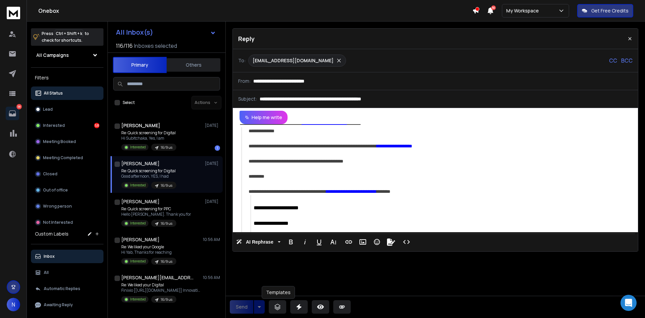
click at [279, 305] on icon at bounding box center [277, 306] width 7 height 7
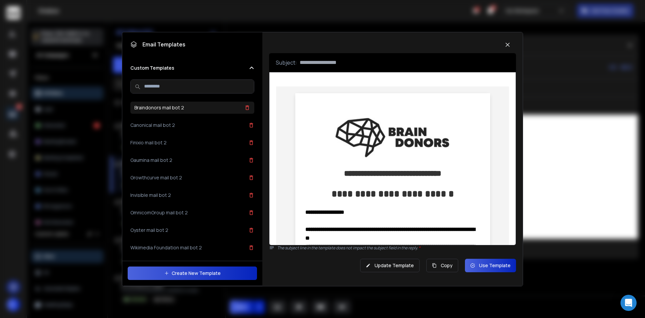
click at [144, 145] on h3 "Finixio mail bot 2" at bounding box center [148, 142] width 36 height 7
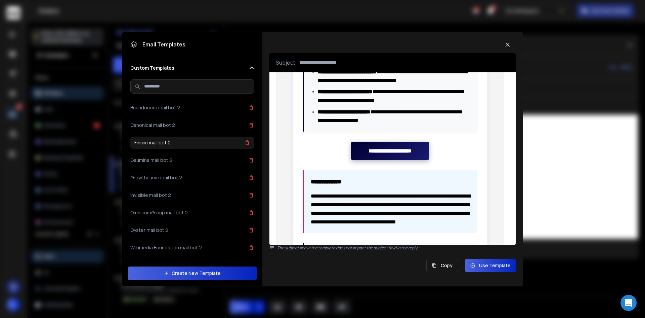
scroll to position [235, 0]
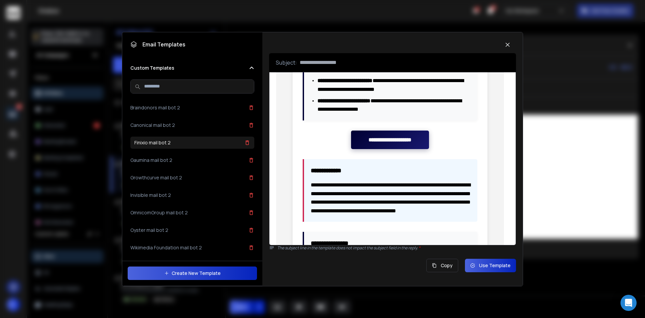
click at [391, 149] on link "**********" at bounding box center [390, 139] width 78 height 19
click at [394, 187] on icon "button" at bounding box center [395, 188] width 8 height 8
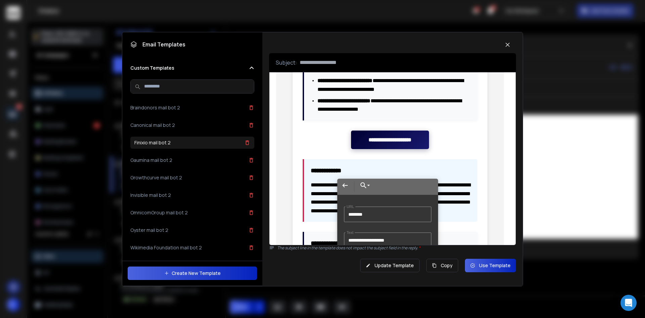
drag, startPoint x: 378, startPoint y: 218, endPoint x: 291, endPoint y: 209, distance: 87.9
click at [295, 210] on div "**********" at bounding box center [392, 158] width 246 height 173
type input "**********"
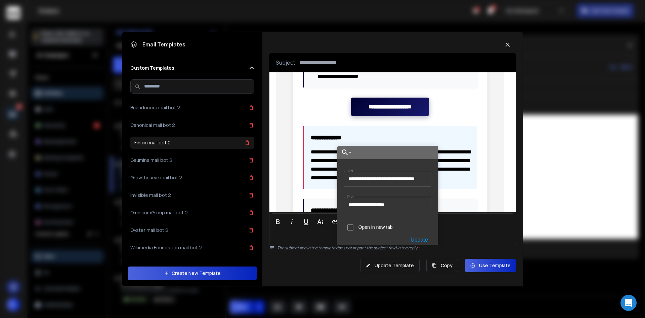
scroll to position [41, 0]
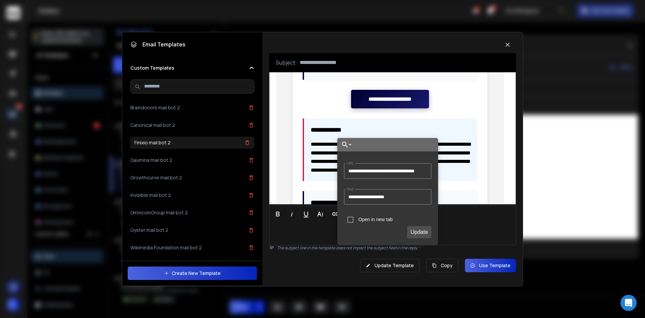
click at [417, 226] on button "Update" at bounding box center [419, 232] width 24 height 12
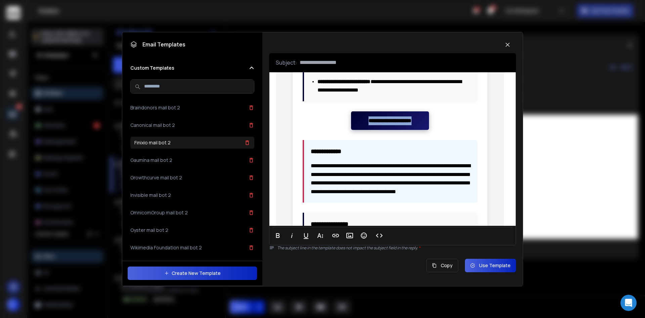
click at [491, 263] on button "Use Template" at bounding box center [490, 264] width 51 height 13
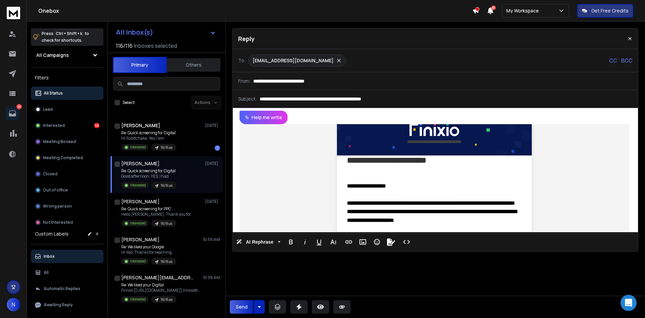
click at [247, 300] on button "Send" at bounding box center [242, 306] width 24 height 13
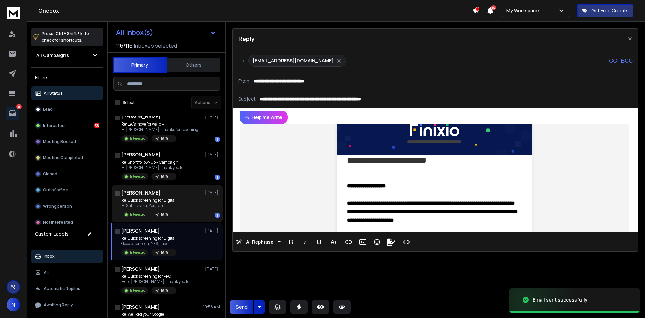
click at [203, 211] on div "Re: Quick screening for Digital Hi Subitchaka, Yes, I am Interested 16/9 us 1" at bounding box center [170, 207] width 99 height 20
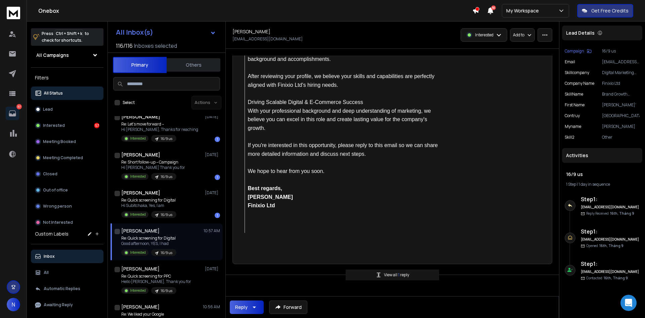
click at [256, 305] on icon "button" at bounding box center [254, 307] width 8 height 8
click at [248, 276] on p "Reply" at bounding box center [247, 276] width 12 height 7
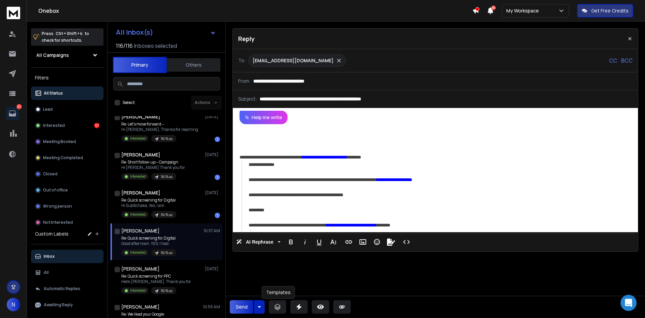
click at [279, 303] on button at bounding box center [277, 306] width 17 height 13
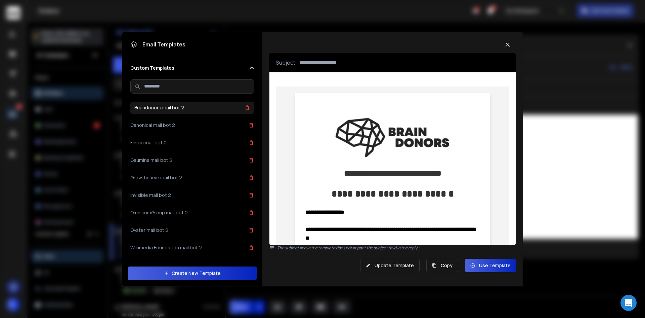
click at [164, 141] on h3 "Finixio mail bot 2" at bounding box center [148, 142] width 36 height 7
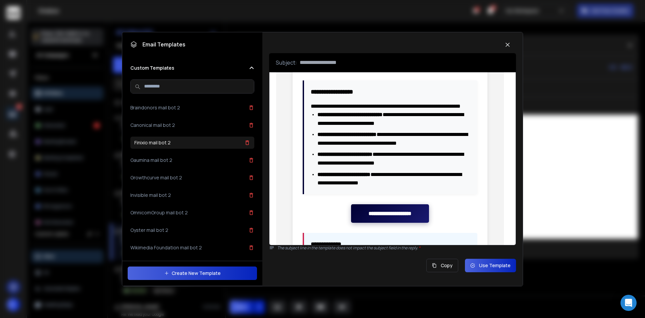
scroll to position [269, 0]
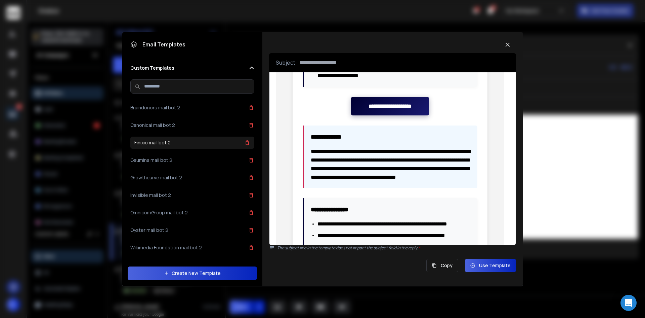
click at [390, 116] on link "**********" at bounding box center [390, 106] width 78 height 19
click at [396, 158] on icon "button" at bounding box center [395, 155] width 8 height 8
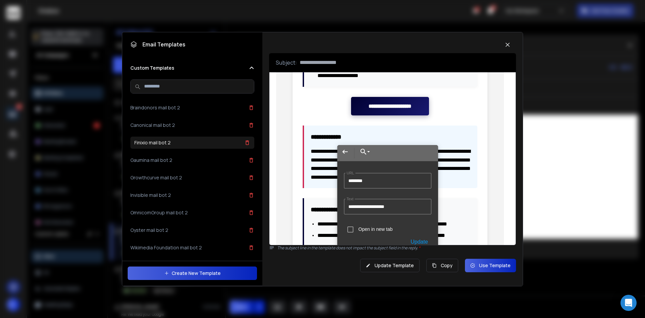
drag, startPoint x: 396, startPoint y: 158, endPoint x: 308, endPoint y: 180, distance: 90.4
click at [313, 179] on div "**********" at bounding box center [392, 158] width 246 height 173
type input "**********"
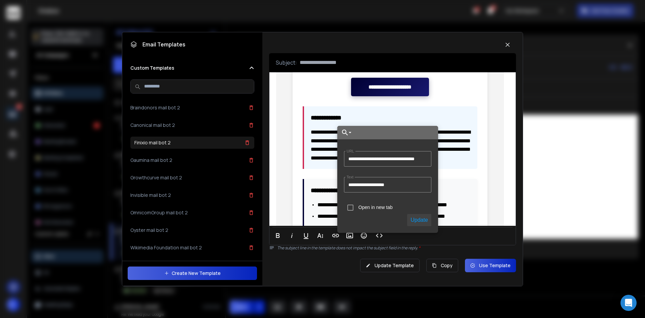
click at [422, 216] on button "Update" at bounding box center [419, 220] width 24 height 12
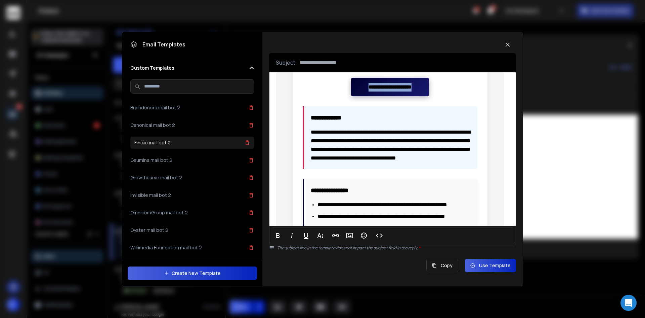
drag, startPoint x: 491, startPoint y: 267, endPoint x: 366, endPoint y: 270, distance: 125.4
click at [491, 267] on button "Use Template" at bounding box center [490, 264] width 51 height 13
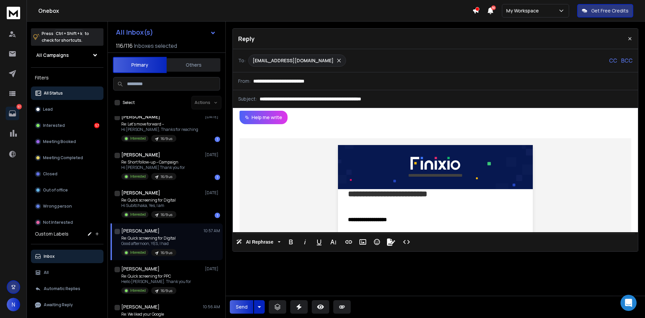
click at [232, 307] on button "Send" at bounding box center [242, 306] width 24 height 13
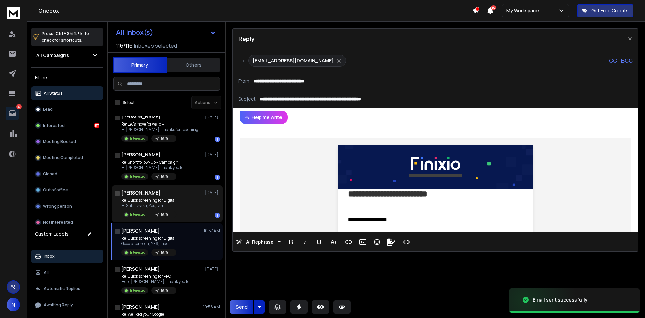
click at [209, 205] on div "Re: Quick screening for Digital Hi Subitchaka, Yes, I am Interested 16/9 us 1" at bounding box center [170, 207] width 99 height 20
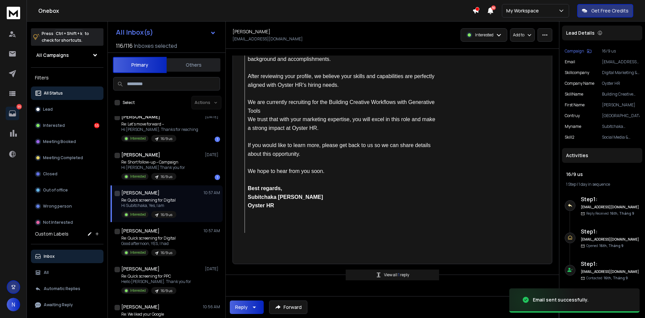
click at [258, 306] on icon "button" at bounding box center [254, 307] width 8 height 8
click at [242, 280] on p "Reply" at bounding box center [243, 275] width 24 height 9
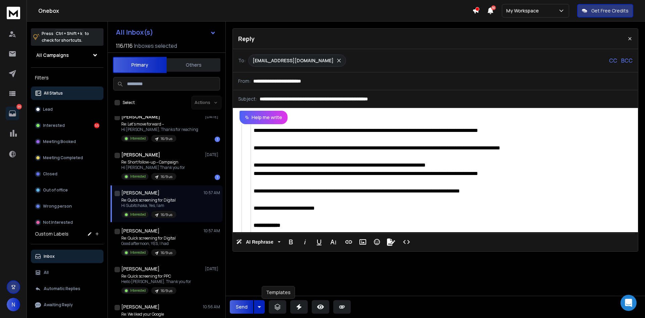
click at [280, 306] on icon at bounding box center [277, 306] width 7 height 7
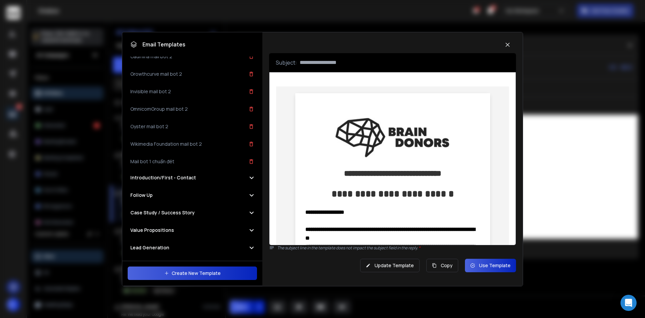
click at [154, 119] on div "Braindonors mail bot 2 Canonical mail bot 2 Finixio mail bot 2 Gaumina mail bot…" at bounding box center [192, 82] width 124 height 169
click at [154, 121] on div "Oyster mail bot 2" at bounding box center [192, 126] width 124 height 12
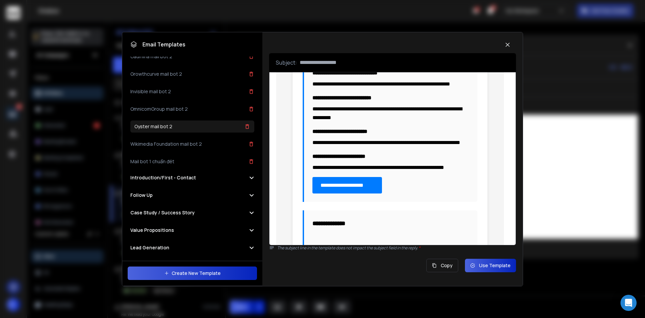
click at [352, 194] on link "**********" at bounding box center [347, 185] width 70 height 17
click at [350, 242] on icon "button" at bounding box center [352, 241] width 8 height 8
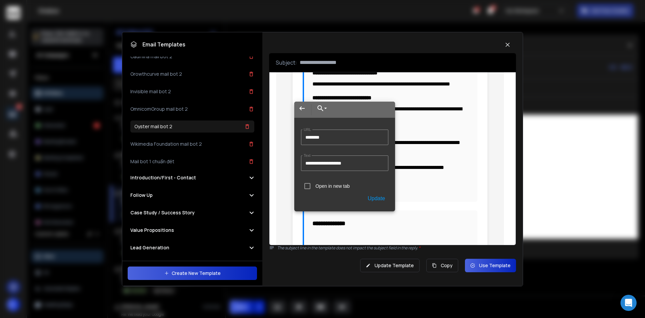
drag, startPoint x: 326, startPoint y: 140, endPoint x: 277, endPoint y: 145, distance: 49.3
click at [277, 139] on div "**********" at bounding box center [392, 158] width 246 height 173
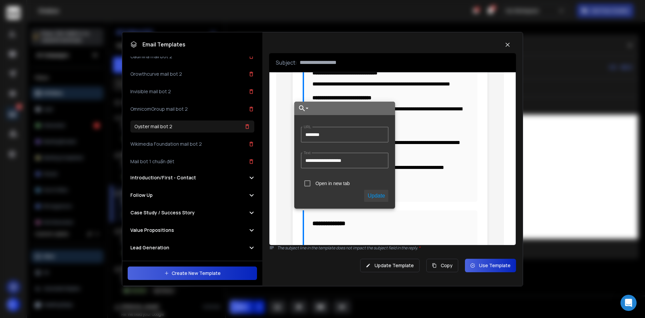
type input "**********"
click at [382, 195] on button "Update" at bounding box center [376, 195] width 24 height 12
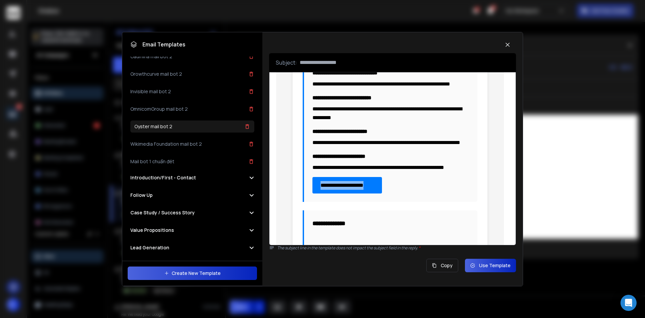
click at [487, 269] on button "Use Template" at bounding box center [490, 264] width 51 height 13
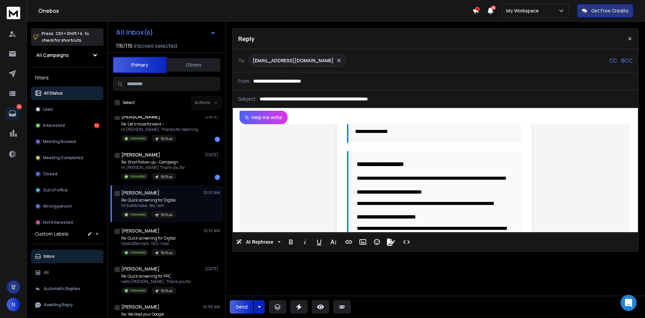
click at [236, 301] on button "Send" at bounding box center [242, 306] width 24 height 13
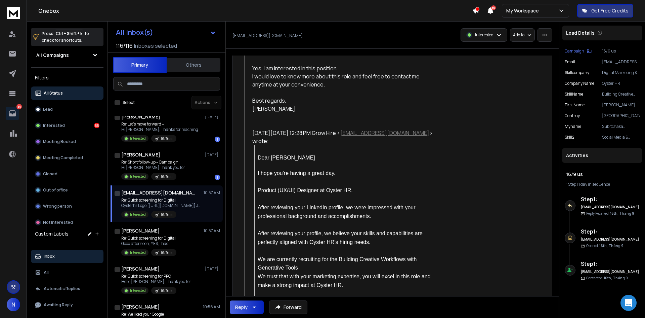
scroll to position [1075, 0]
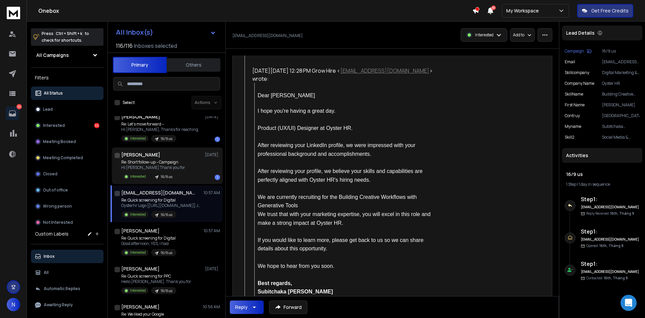
click at [193, 173] on div "Re: Short follow-up – Campaign Hi Monte Thank you for Interested 16/9 us 1" at bounding box center [170, 169] width 99 height 20
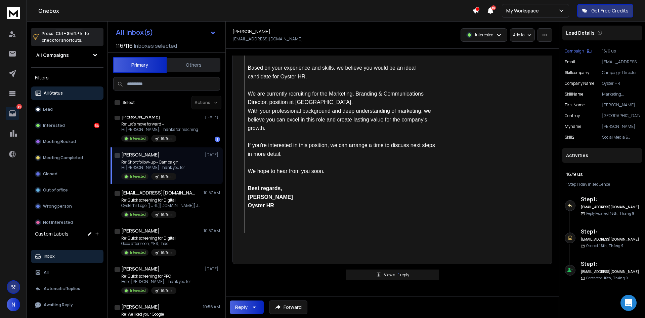
scroll to position [222, 0]
click at [257, 305] on icon "button" at bounding box center [254, 307] width 8 height 8
click at [244, 274] on p "Reply" at bounding box center [247, 276] width 12 height 7
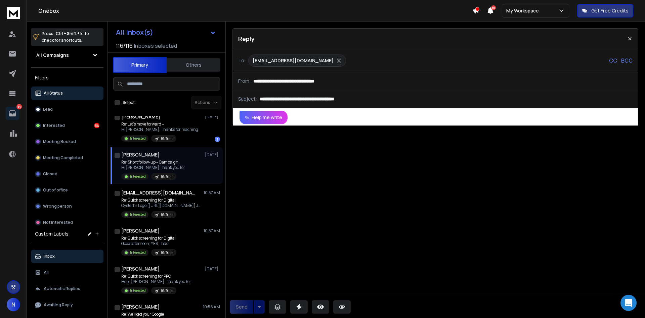
scroll to position [0, 0]
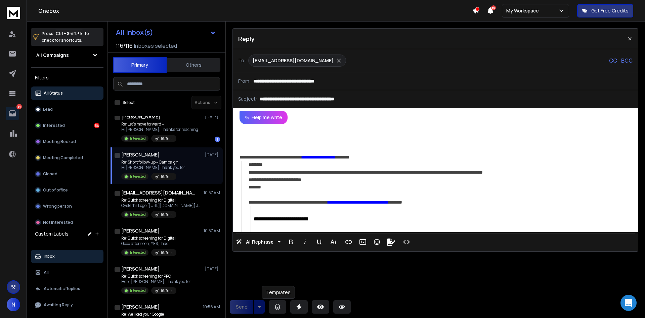
click at [277, 307] on icon at bounding box center [277, 307] width 6 height 2
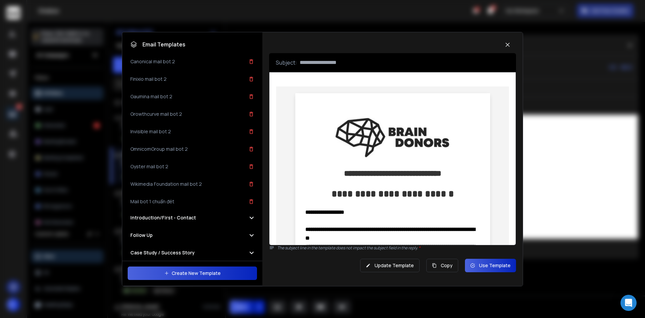
scroll to position [67, 0]
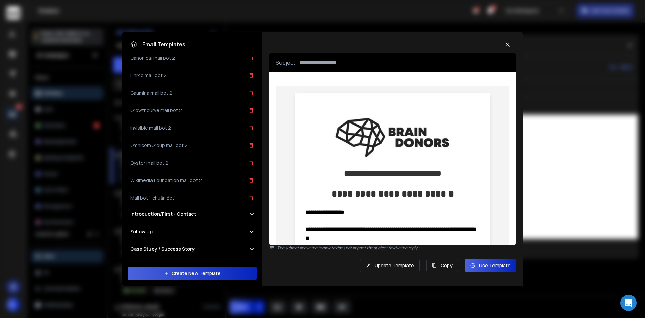
click at [165, 165] on h3 "Oyster mail bot 2" at bounding box center [149, 162] width 38 height 7
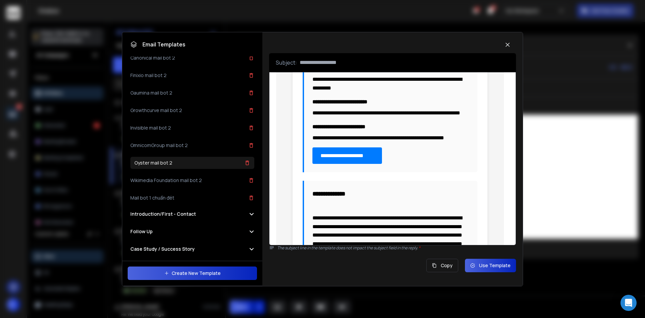
scroll to position [269, 0]
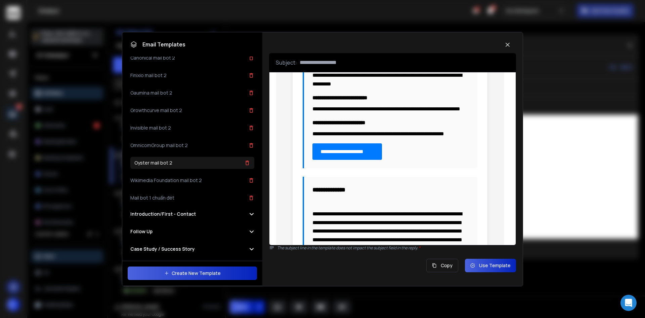
click at [358, 160] on link "**********" at bounding box center [347, 151] width 70 height 17
click at [349, 208] on icon "button" at bounding box center [352, 207] width 8 height 8
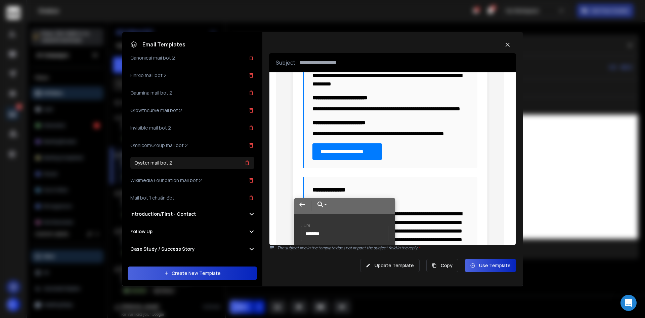
drag, startPoint x: 338, startPoint y: 234, endPoint x: 263, endPoint y: 221, distance: 76.3
click at [266, 222] on div "**********" at bounding box center [392, 143] width 260 height 222
type input "**********"
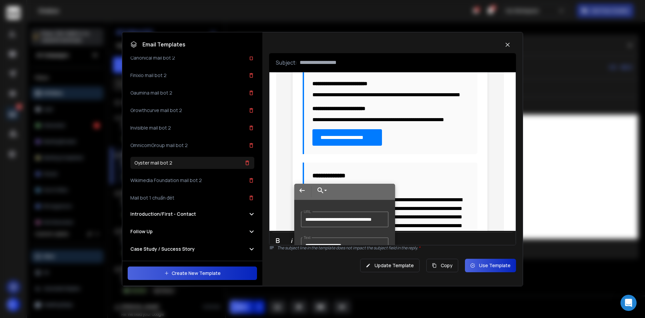
scroll to position [62, 0]
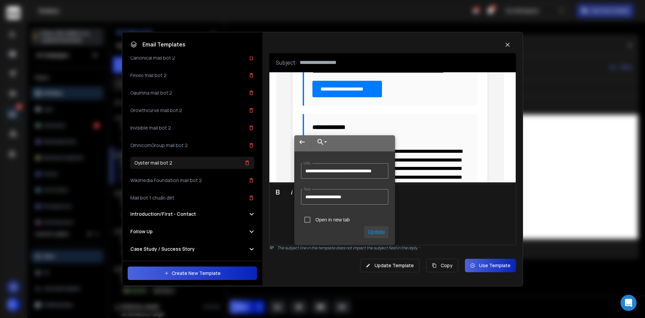
click at [376, 233] on button "Update" at bounding box center [376, 232] width 24 height 12
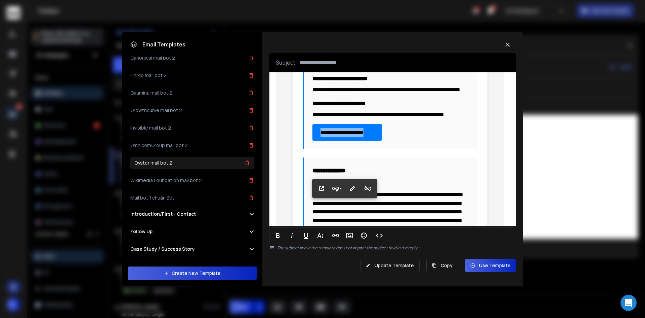
click at [481, 267] on button "Use Template" at bounding box center [490, 264] width 51 height 13
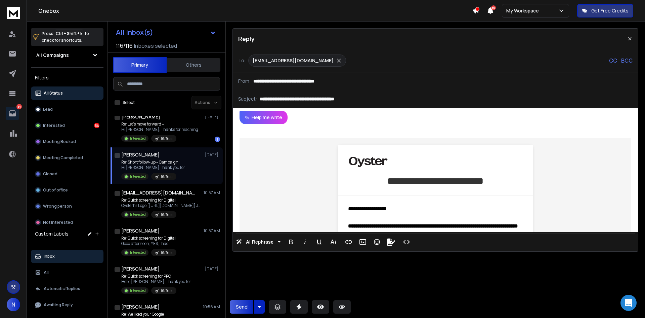
click at [242, 300] on button "Send" at bounding box center [242, 306] width 24 height 13
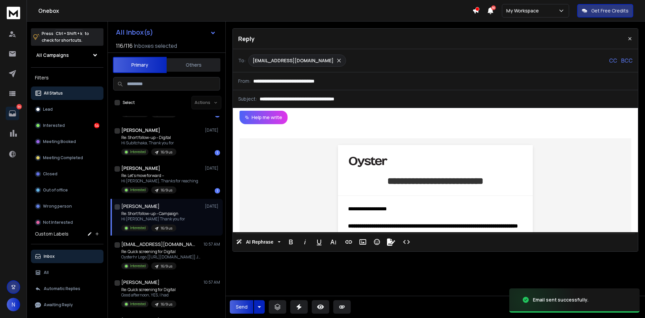
scroll to position [3548, 0]
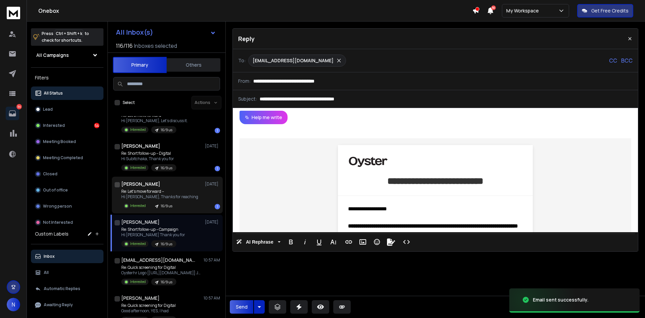
click at [200, 203] on div "Re: Let's move forward – Hi Balu, Thanks for reaching Interested 16/9 us 1" at bounding box center [170, 198] width 99 height 20
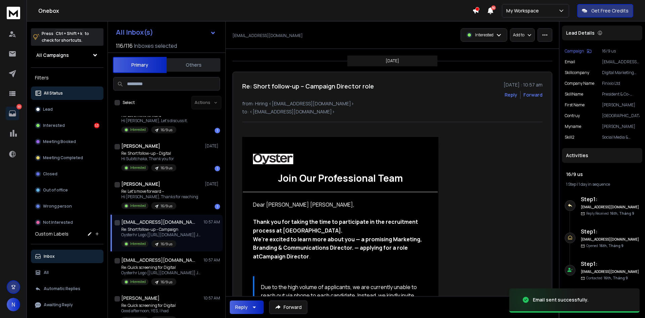
click at [259, 306] on button "Reply" at bounding box center [247, 306] width 34 height 13
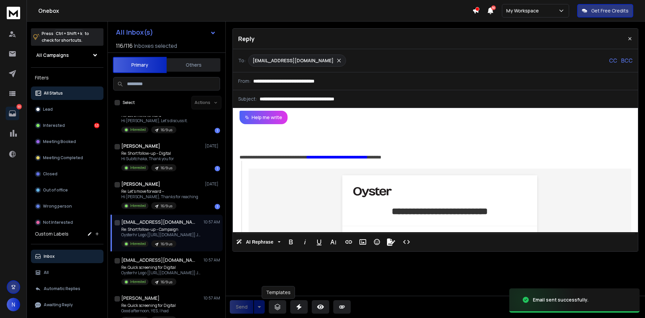
click at [278, 308] on icon at bounding box center [277, 307] width 6 height 2
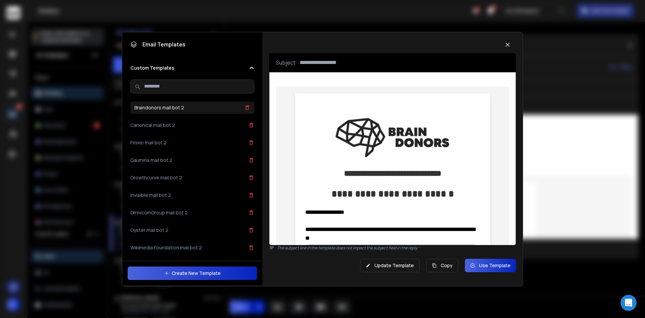
click at [510, 48] on div at bounding box center [392, 44] width 247 height 17
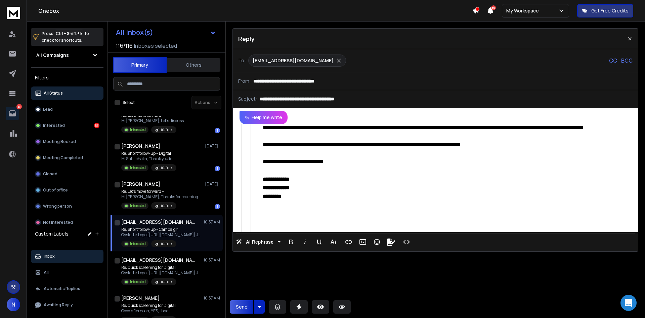
scroll to position [1110, 0]
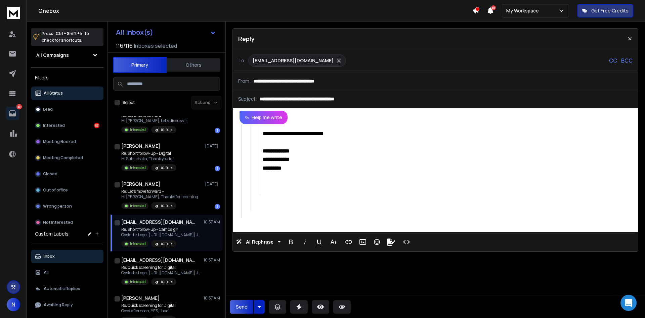
drag, startPoint x: 189, startPoint y: 230, endPoint x: 198, endPoint y: 226, distance: 9.5
click at [189, 230] on p "Re: Short follow-up – Campaign" at bounding box center [161, 228] width 81 height 5
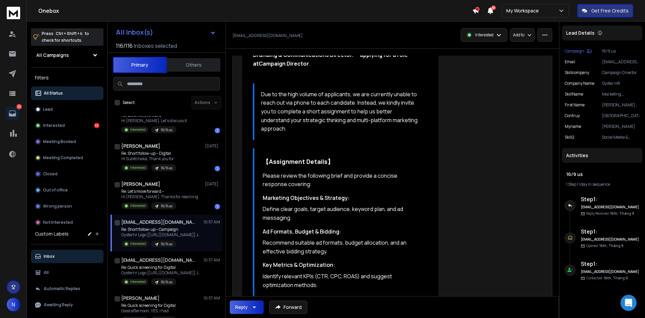
scroll to position [202, 0]
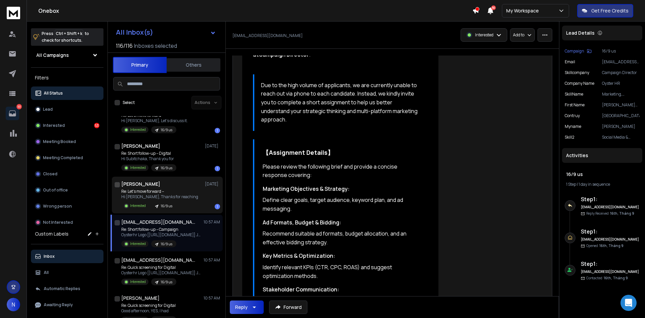
click at [181, 201] on div "Re: Let's move forward – Hi Balu, Thanks for reaching Interested 16/9 us 1" at bounding box center [170, 198] width 99 height 20
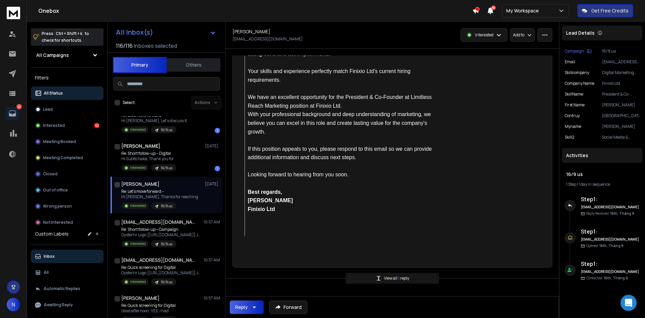
scroll to position [230, 0]
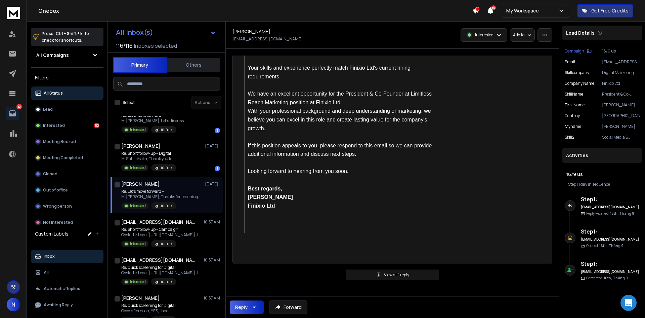
click at [377, 277] on icon at bounding box center [379, 274] width 4 height 4
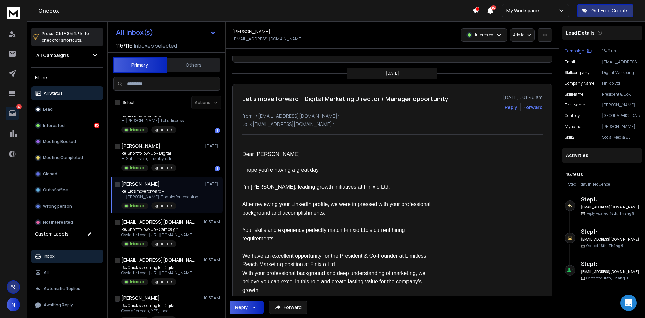
scroll to position [431, 0]
drag, startPoint x: 254, startPoint y: 304, endPoint x: 256, endPoint y: 301, distance: 3.8
click at [254, 305] on icon "button" at bounding box center [254, 307] width 8 height 8
click at [252, 274] on p "Reply" at bounding box center [247, 276] width 12 height 7
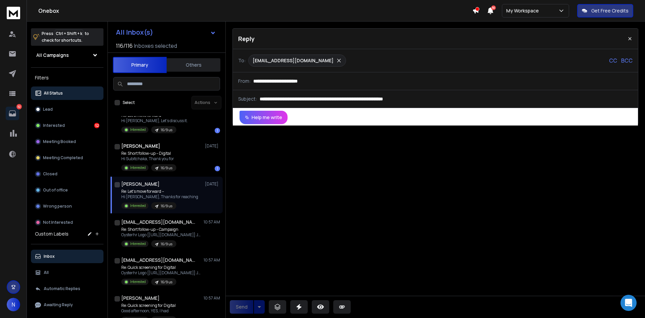
scroll to position [0, 0]
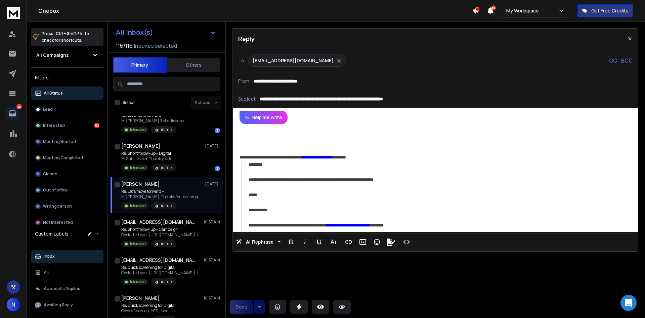
click at [272, 307] on button at bounding box center [277, 306] width 17 height 13
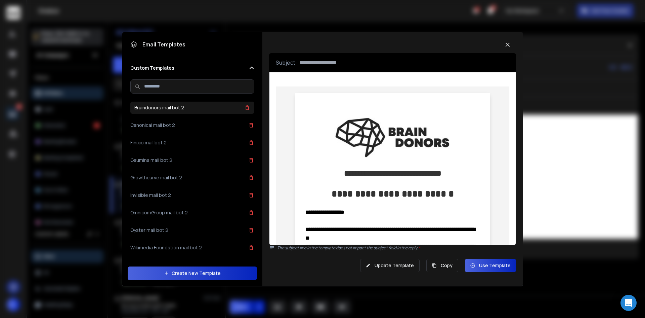
click at [143, 145] on h3 "Finixio mail bot 2" at bounding box center [148, 142] width 36 height 7
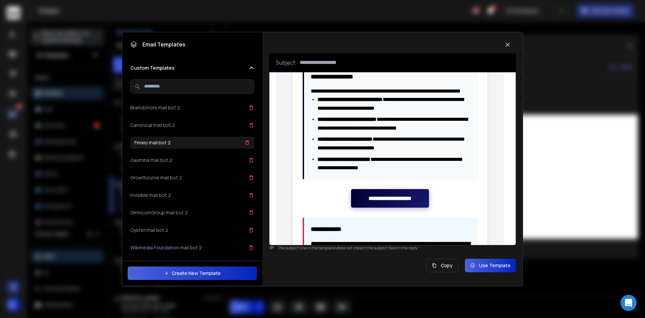
scroll to position [202, 0]
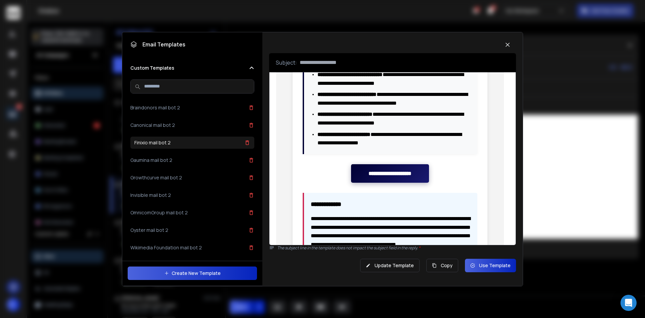
click at [376, 183] on link "**********" at bounding box center [390, 173] width 78 height 19
click at [393, 225] on icon "button" at bounding box center [395, 222] width 8 height 8
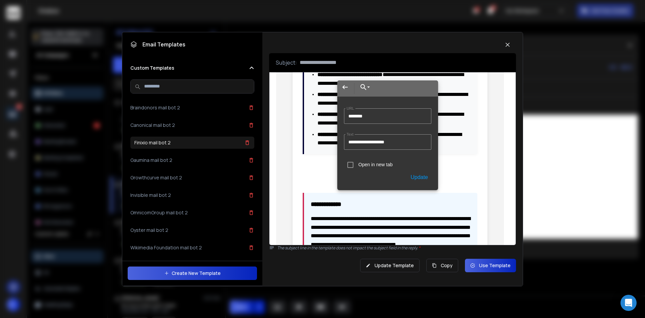
drag, startPoint x: 345, startPoint y: 118, endPoint x: 295, endPoint y: 118, distance: 50.4
click at [290, 115] on div "**********" at bounding box center [392, 158] width 246 height 173
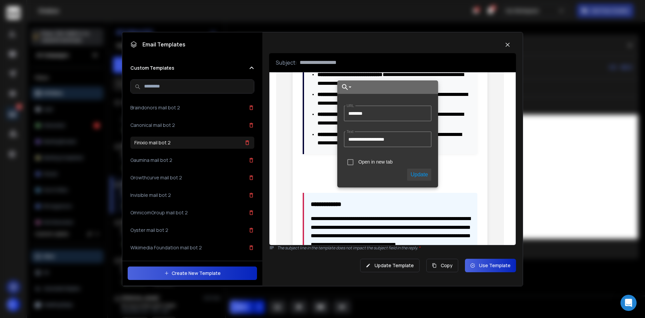
type input "**********"
click at [420, 171] on button "Update" at bounding box center [419, 174] width 24 height 12
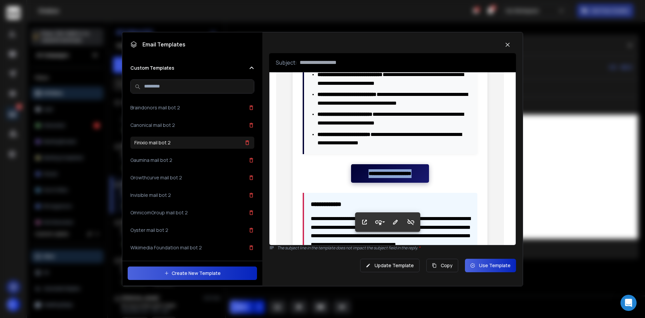
scroll to position [0, 0]
click at [486, 259] on div "Update Template Copy Use Template" at bounding box center [392, 265] width 260 height 22
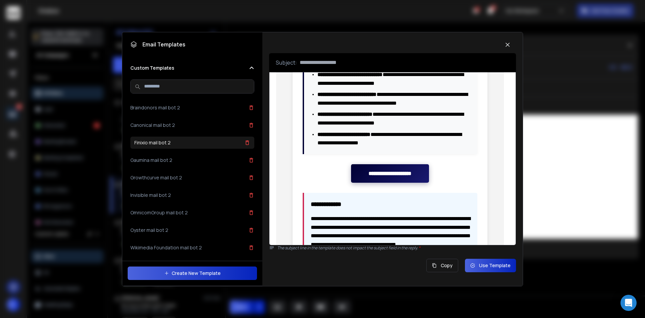
click at [489, 265] on button "Use Template" at bounding box center [490, 264] width 51 height 13
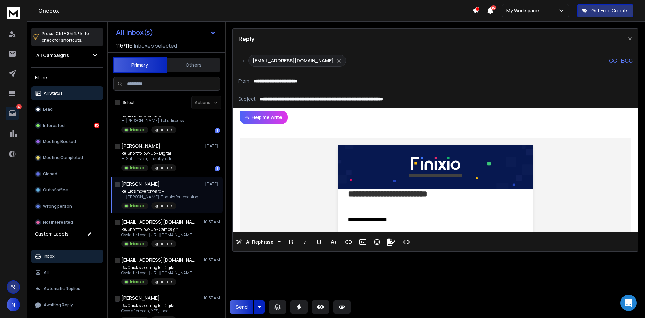
click at [241, 307] on button "Send" at bounding box center [242, 306] width 24 height 13
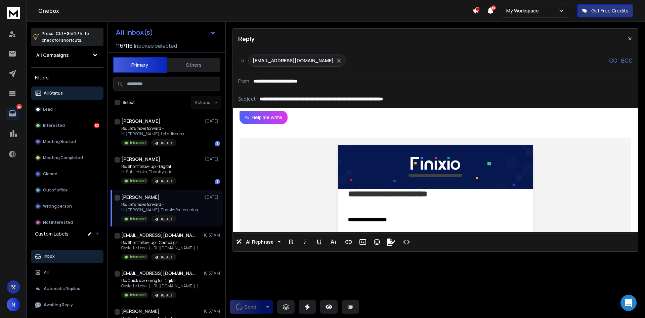
scroll to position [3480, 0]
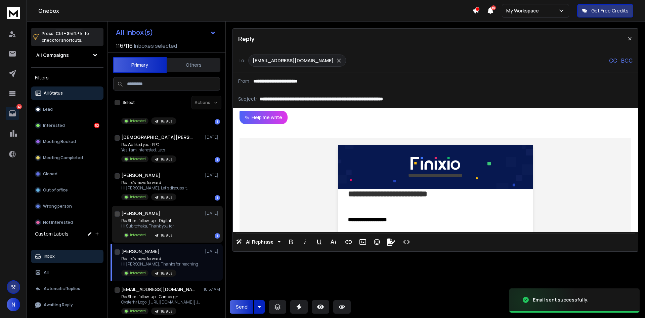
click at [196, 228] on div "Re: Short follow-up – Digital Hi Subitchaka, Thank you for Interested 16/9 us 1" at bounding box center [170, 228] width 99 height 20
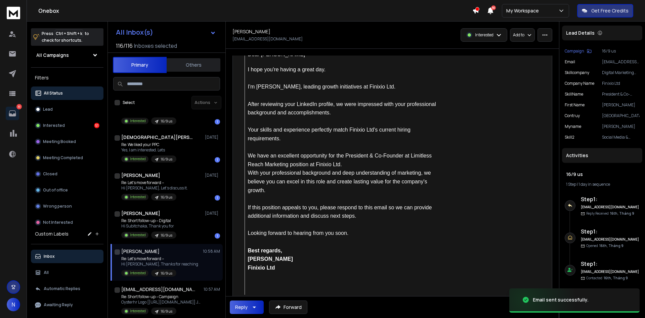
scroll to position [230, 0]
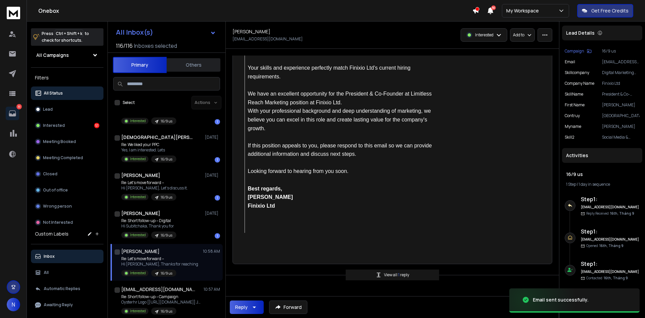
click at [252, 309] on icon "button" at bounding box center [254, 307] width 8 height 8
click at [243, 274] on p "Reply" at bounding box center [247, 276] width 12 height 7
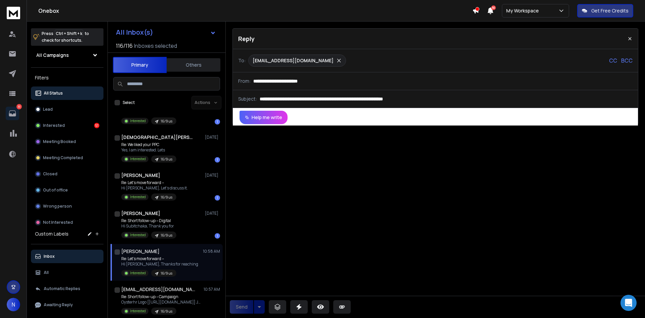
scroll to position [0, 0]
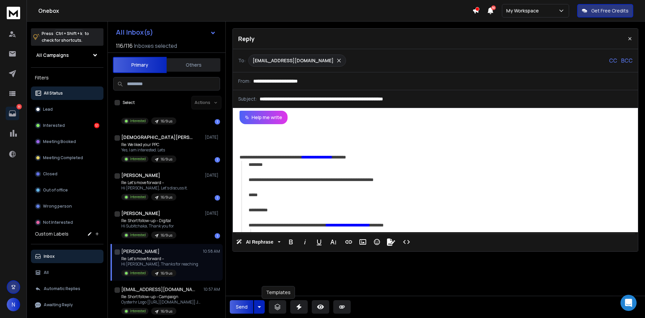
drag, startPoint x: 276, startPoint y: 307, endPoint x: 281, endPoint y: 287, distance: 21.1
click at [276, 307] on icon at bounding box center [277, 307] width 6 height 2
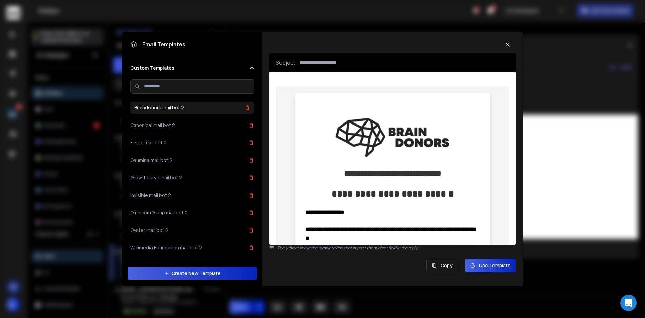
click at [158, 139] on h3 "Finixio mail bot 2" at bounding box center [148, 142] width 36 height 7
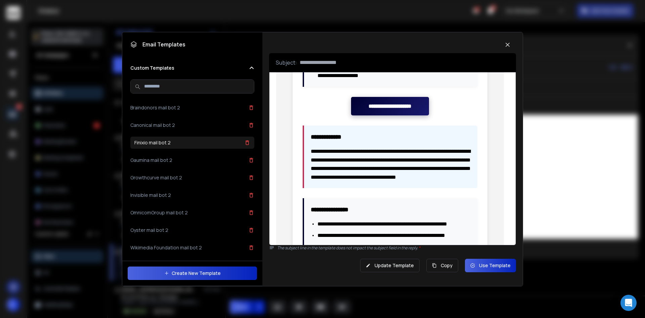
click at [389, 142] on div "**********" at bounding box center [390, 150] width 175 height 513
click at [392, 116] on link "**********" at bounding box center [390, 106] width 78 height 19
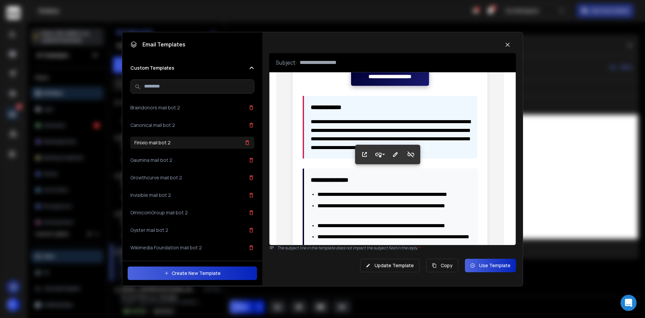
scroll to position [302, 0]
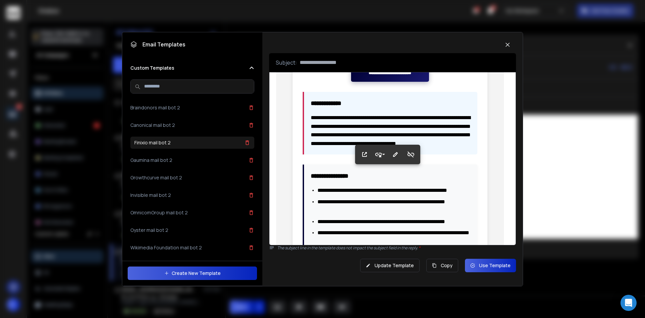
click at [398, 162] on div "Open Link Style Thick Green Edit Link Unlink" at bounding box center [387, 153] width 65 height 19
click at [398, 156] on icon "button" at bounding box center [395, 154] width 8 height 8
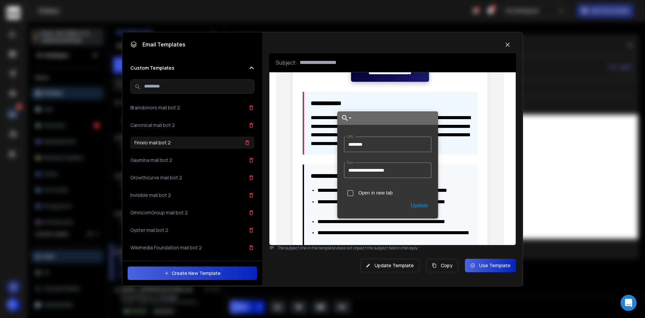
drag, startPoint x: 383, startPoint y: 140, endPoint x: 292, endPoint y: 132, distance: 91.4
click at [296, 132] on div "**********" at bounding box center [392, 158] width 246 height 173
type input "**********"
click at [419, 206] on button "Update" at bounding box center [419, 205] width 24 height 12
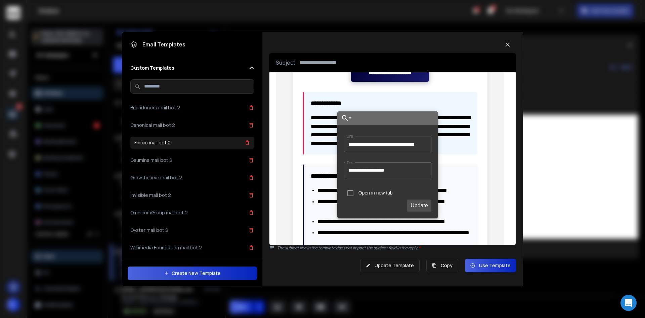
scroll to position [0, 0]
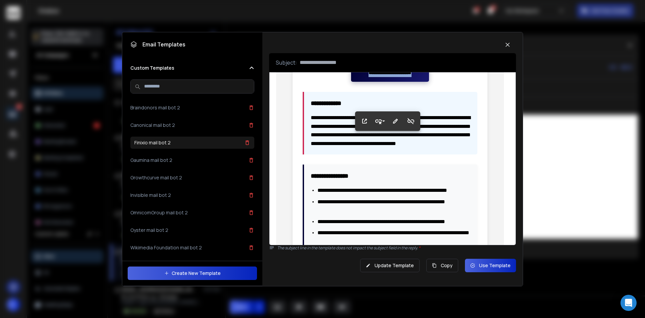
click at [492, 260] on button "Use Template" at bounding box center [490, 264] width 51 height 13
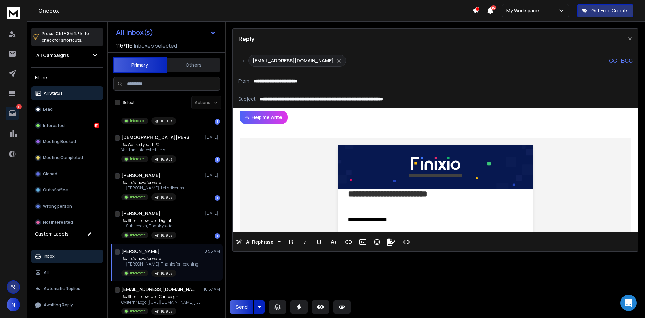
click at [242, 303] on button "Send" at bounding box center [242, 306] width 24 height 13
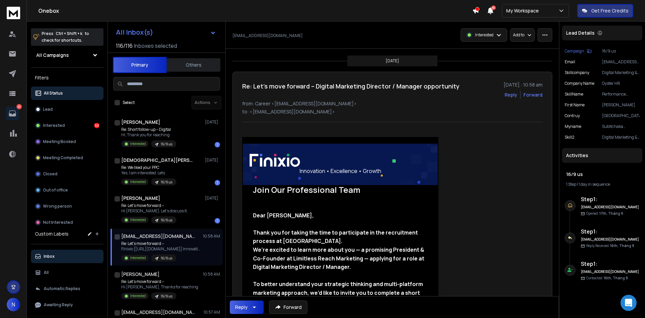
scroll to position [3480, 0]
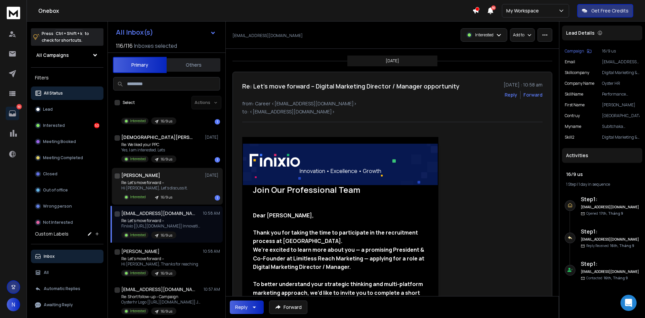
click at [198, 186] on div "Re: Let's move forward – Hi Balu, Let’s discuss it. Interested 16/9 us 1" at bounding box center [170, 190] width 99 height 20
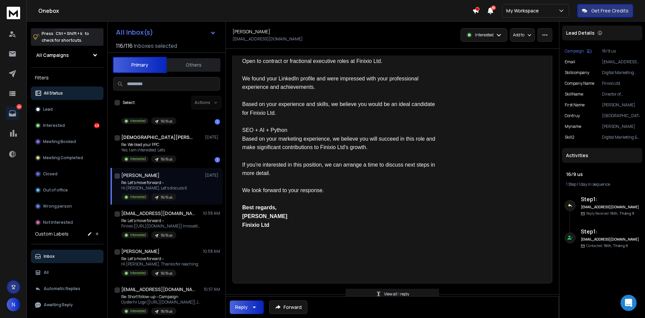
scroll to position [221, 0]
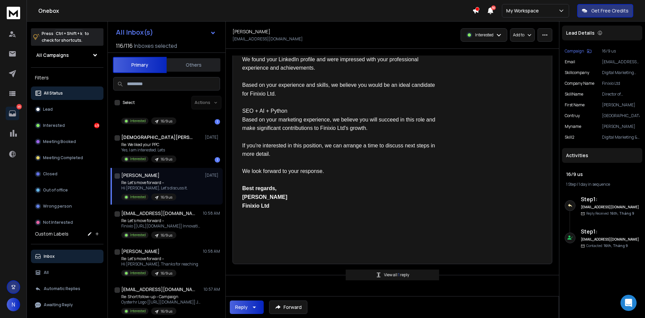
click at [258, 307] on icon "button" at bounding box center [254, 307] width 8 height 8
click at [249, 271] on div "Reply" at bounding box center [245, 275] width 35 height 13
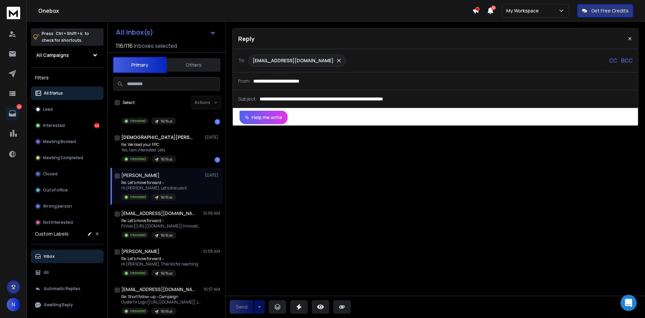
scroll to position [0, 0]
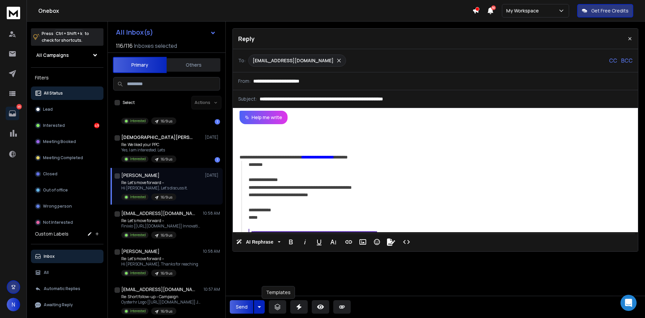
click at [276, 301] on button at bounding box center [277, 306] width 17 height 13
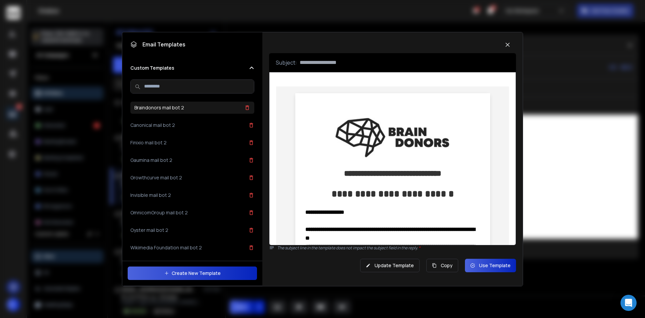
click at [150, 143] on h3 "Finixio mail bot 2" at bounding box center [148, 142] width 36 height 7
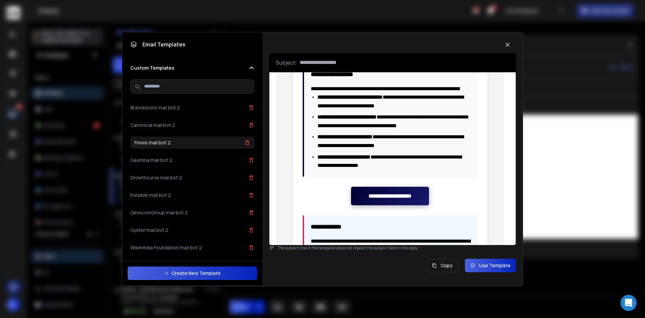
scroll to position [202, 0]
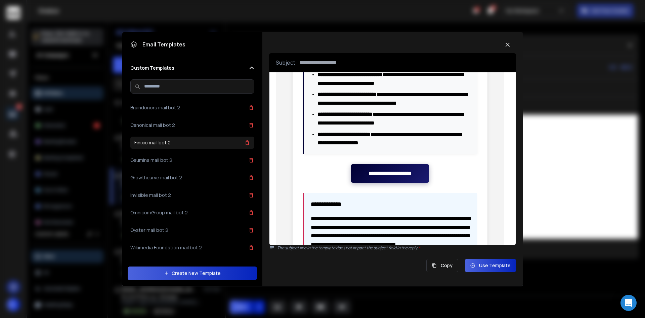
click at [388, 183] on link "**********" at bounding box center [390, 173] width 78 height 19
click at [397, 224] on icon "button" at bounding box center [395, 222] width 8 height 8
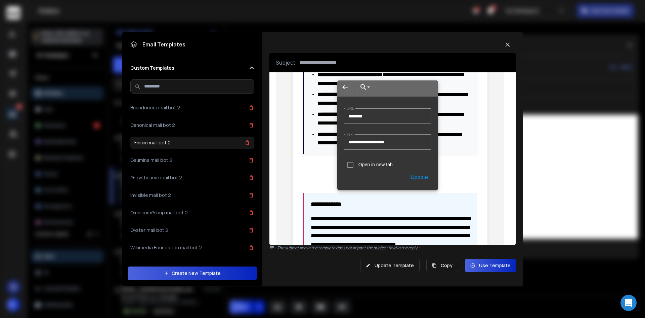
drag, startPoint x: 373, startPoint y: 118, endPoint x: 350, endPoint y: 131, distance: 26.5
click at [329, 114] on div "**********" at bounding box center [392, 158] width 246 height 173
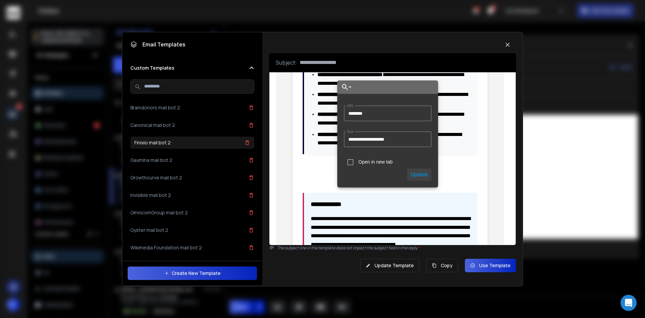
type input "**********"
click at [420, 174] on button "Update" at bounding box center [419, 174] width 24 height 12
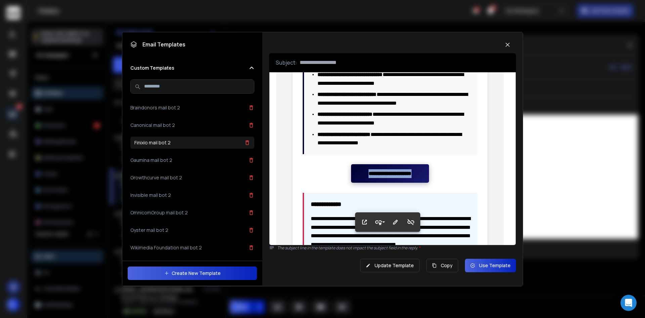
scroll to position [0, 0]
click at [492, 263] on button "Use Template" at bounding box center [490, 264] width 51 height 13
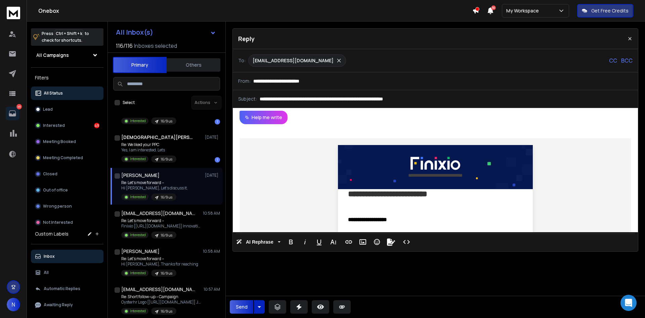
click at [243, 303] on button "Send" at bounding box center [242, 306] width 24 height 13
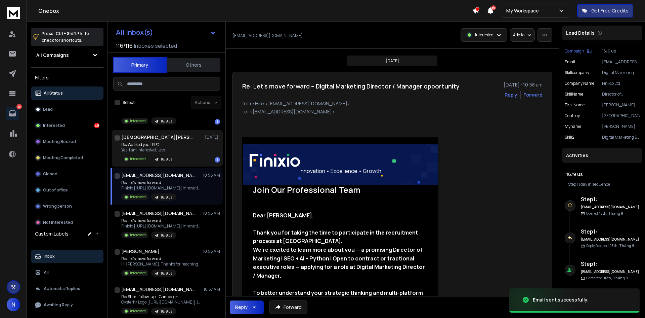
click at [198, 155] on div "Re: We liked your PPC Yes, I am interested. Lets Interested 16/9 us 1" at bounding box center [170, 152] width 99 height 20
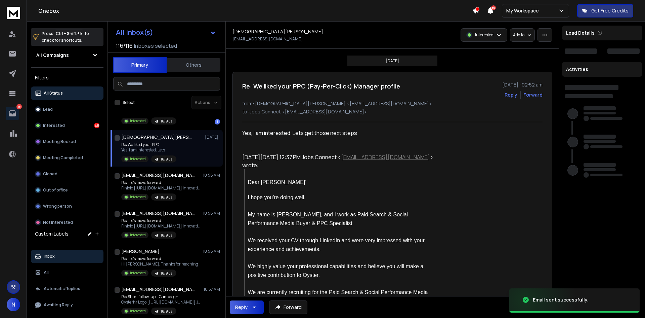
scroll to position [189, 0]
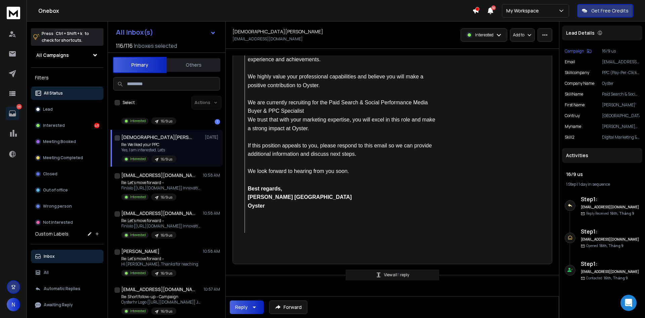
click at [252, 306] on icon "button" at bounding box center [254, 307] width 8 height 8
click at [251, 277] on p "Reply" at bounding box center [247, 276] width 12 height 7
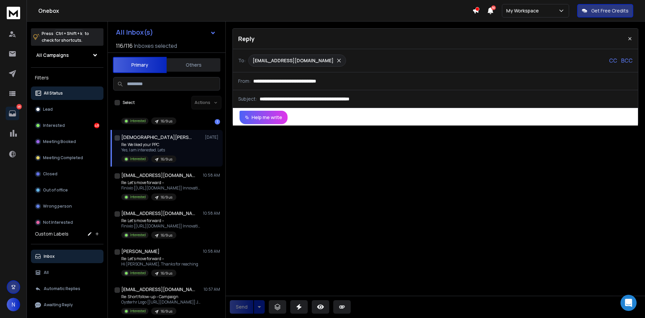
scroll to position [0, 0]
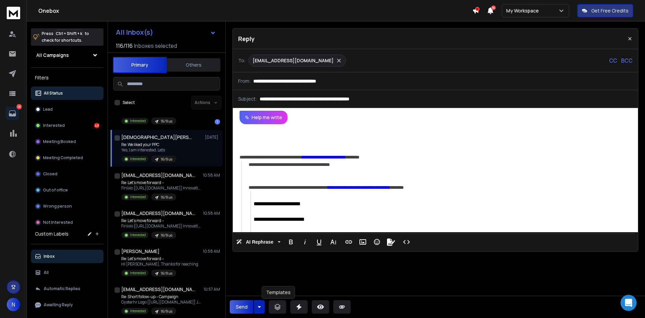
click at [277, 306] on icon at bounding box center [277, 306] width 7 height 7
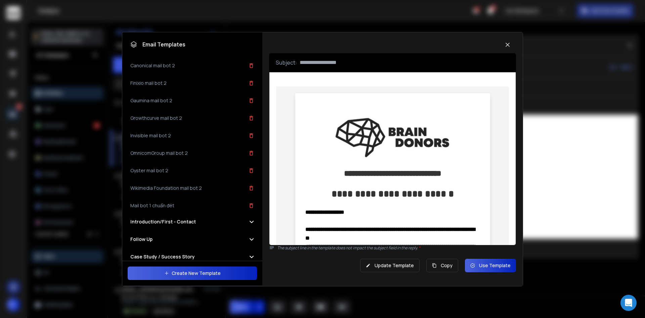
scroll to position [67, 0]
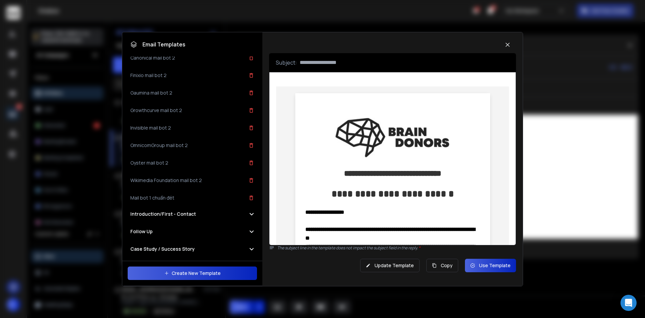
click at [162, 162] on h3 "Oyster mail bot 2" at bounding box center [149, 162] width 38 height 7
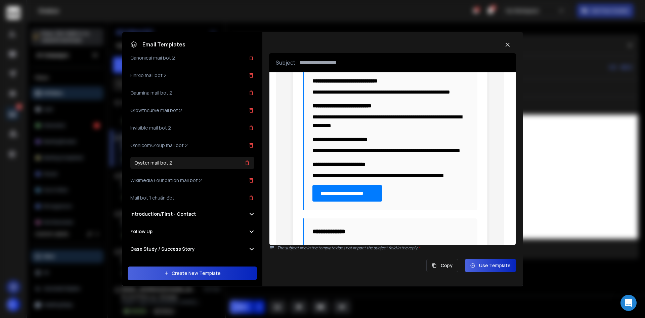
scroll to position [336, 0]
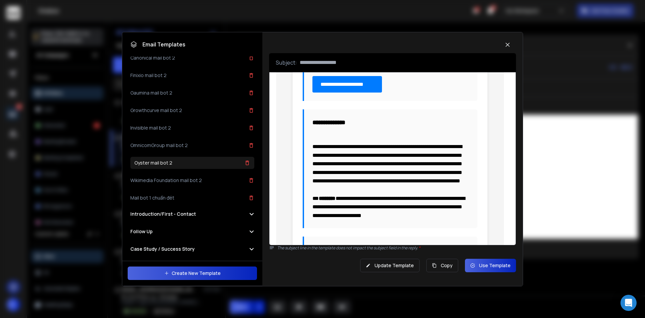
click at [336, 93] on link "**********" at bounding box center [347, 84] width 70 height 17
click at [355, 138] on icon "button" at bounding box center [352, 140] width 8 height 8
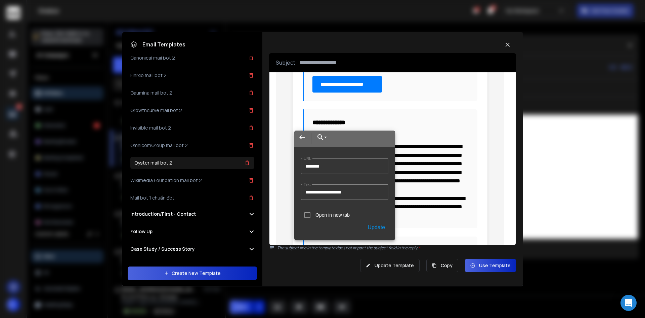
drag, startPoint x: 336, startPoint y: 170, endPoint x: 275, endPoint y: 162, distance: 61.4
click at [257, 157] on div "**********" at bounding box center [322, 159] width 401 height 254
type input "**********"
drag, startPoint x: 375, startPoint y: 228, endPoint x: 394, endPoint y: 236, distance: 19.8
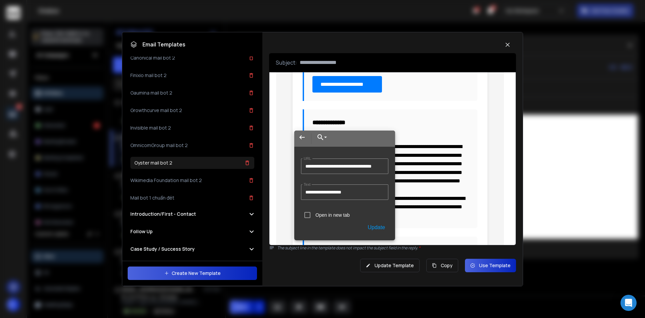
click at [375, 229] on button "Update" at bounding box center [376, 227] width 24 height 12
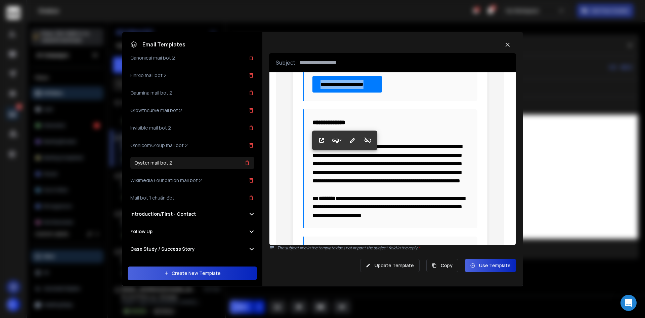
scroll to position [0, 0]
click at [488, 267] on button "Use Template" at bounding box center [490, 264] width 51 height 13
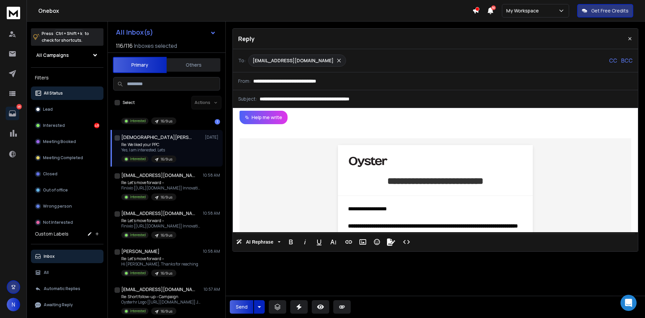
click at [244, 303] on button "Send" at bounding box center [242, 306] width 24 height 13
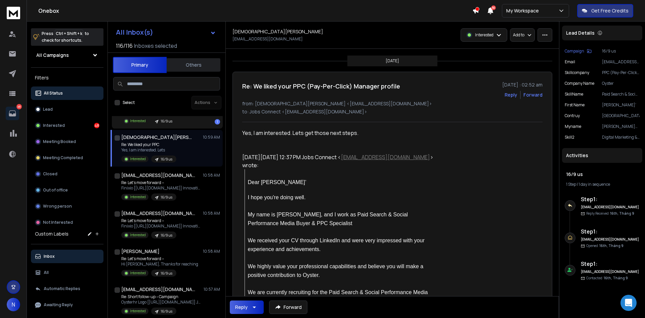
click at [193, 118] on div "Re: Short follow-up – Digital Hi, Thank you for reaching Interested 16/9 us 1" at bounding box center [170, 114] width 99 height 20
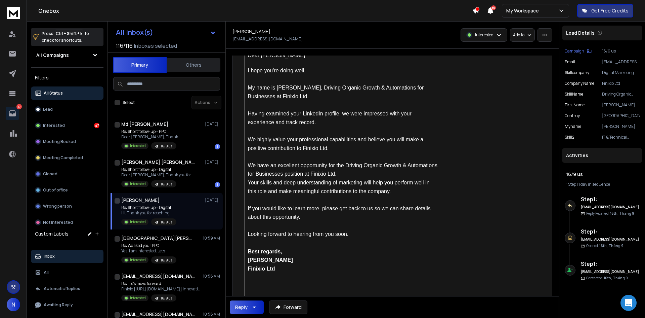
scroll to position [254, 0]
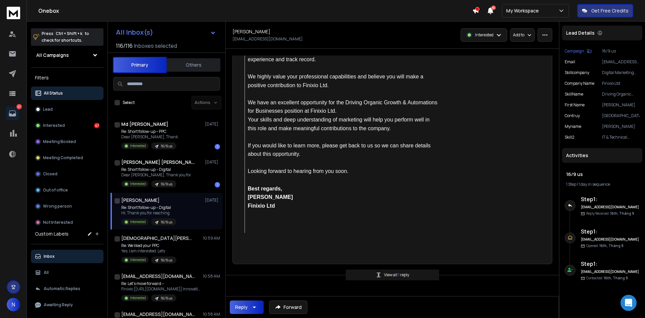
click at [256, 304] on icon "button" at bounding box center [254, 307] width 8 height 8
click at [248, 274] on p "Reply" at bounding box center [247, 276] width 12 height 7
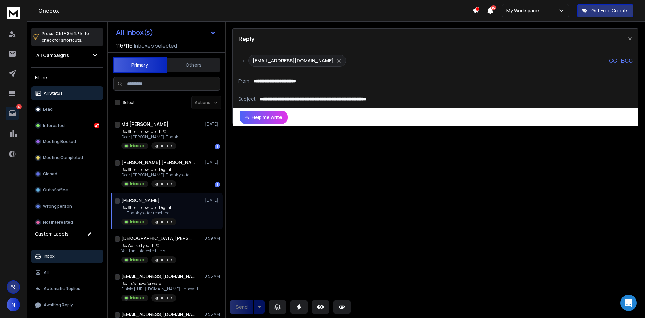
scroll to position [0, 0]
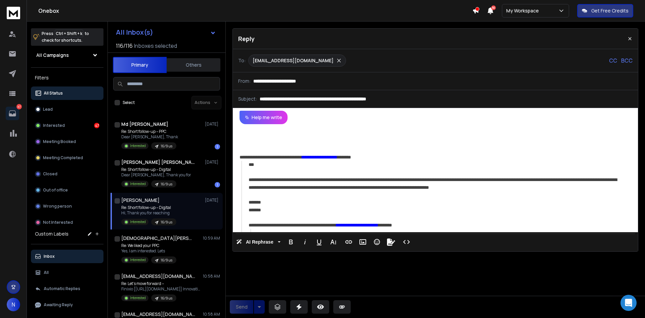
click at [278, 305] on icon at bounding box center [277, 306] width 7 height 7
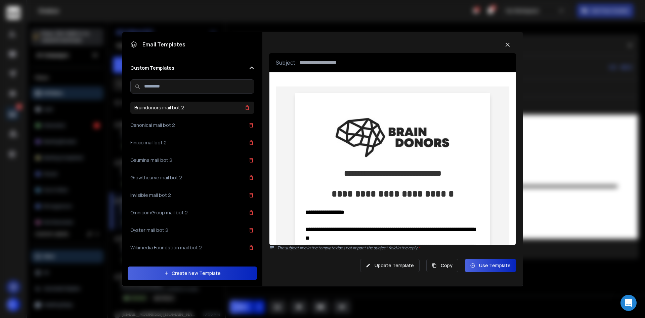
click at [153, 142] on h3 "Finixio mail bot 2" at bounding box center [148, 142] width 36 height 7
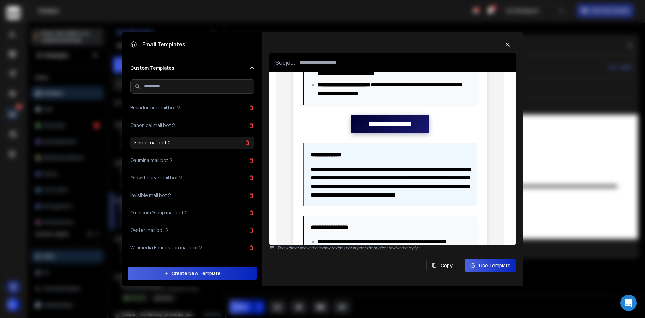
scroll to position [269, 0]
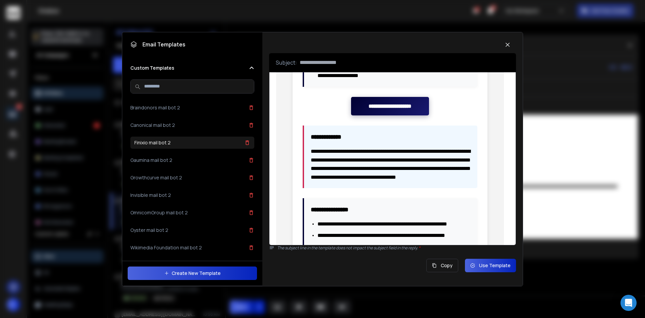
click at [385, 116] on link "**********" at bounding box center [390, 106] width 78 height 19
click at [396, 153] on icon "button" at bounding box center [395, 155] width 8 height 8
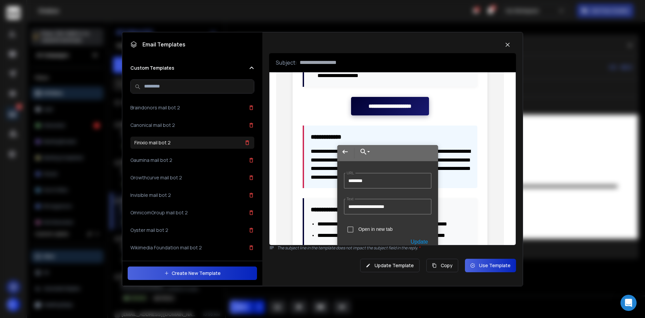
drag, startPoint x: 385, startPoint y: 182, endPoint x: 286, endPoint y: 181, distance: 99.5
click at [297, 181] on div "**********" at bounding box center [392, 158] width 246 height 173
type input "**********"
click at [413, 239] on button "Update" at bounding box center [419, 239] width 24 height 12
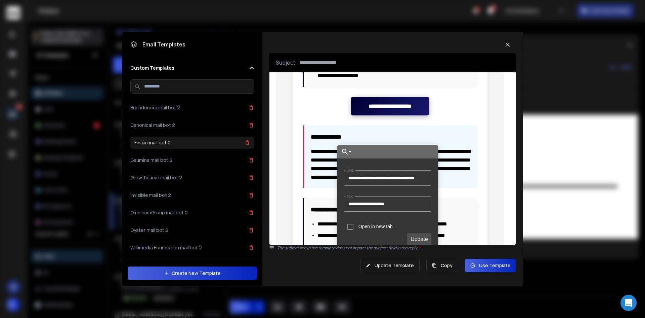
scroll to position [0, 0]
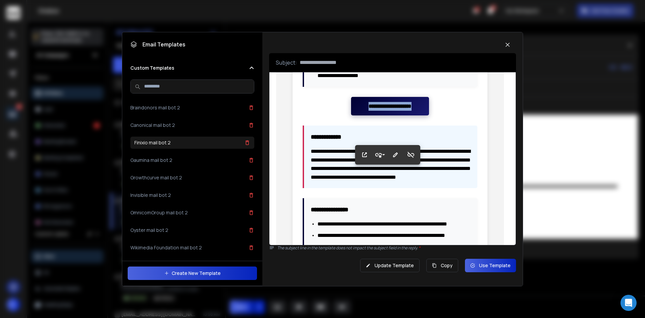
click at [497, 268] on button "Use Template" at bounding box center [490, 264] width 51 height 13
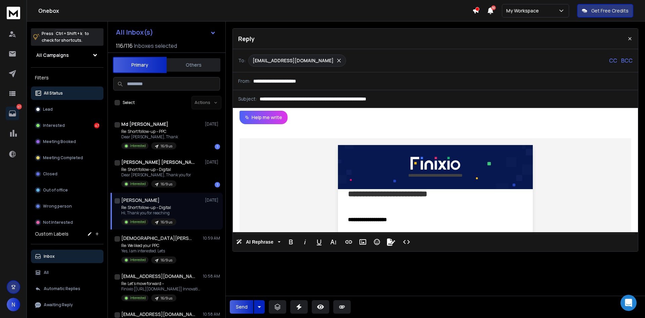
click at [246, 305] on button "Send" at bounding box center [242, 306] width 24 height 13
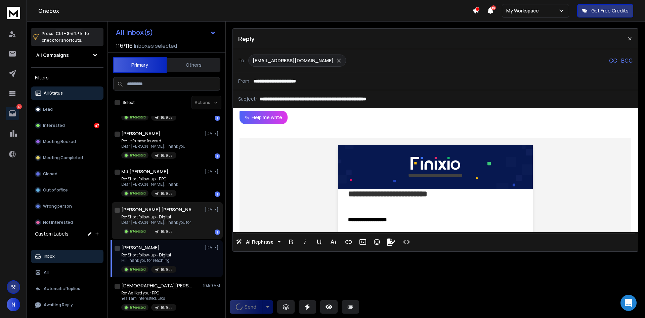
scroll to position [3312, 0]
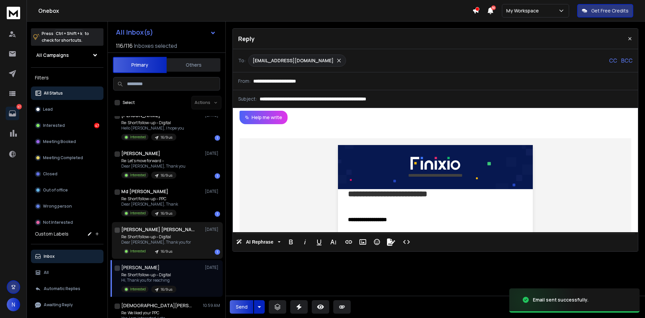
click at [199, 242] on div "Re: Short follow-up – Digital Dear Subitchaka, Thank you for Interested 16/9 us…" at bounding box center [170, 244] width 99 height 20
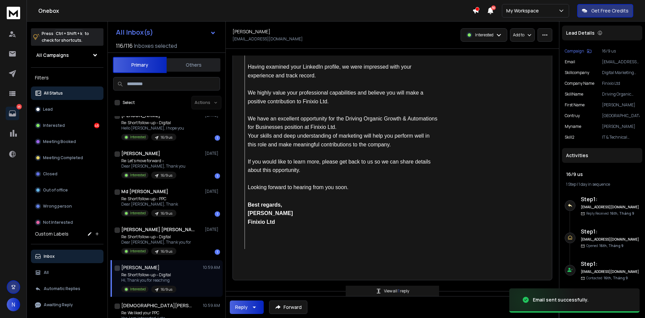
scroll to position [254, 0]
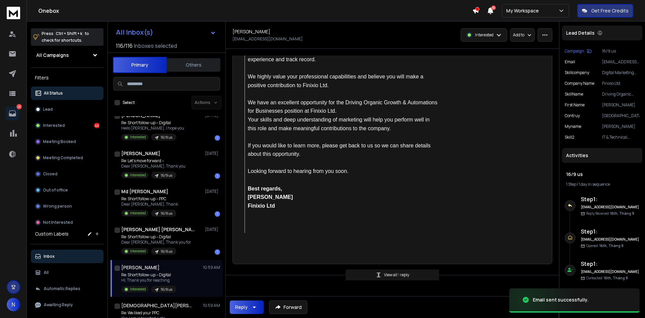
drag, startPoint x: 255, startPoint y: 306, endPoint x: 255, endPoint y: 301, distance: 5.0
click at [255, 306] on icon "button" at bounding box center [254, 307] width 3 height 2
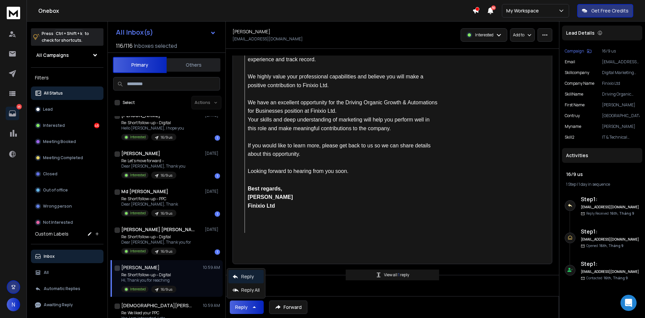
click at [249, 277] on p "Reply" at bounding box center [247, 276] width 12 height 7
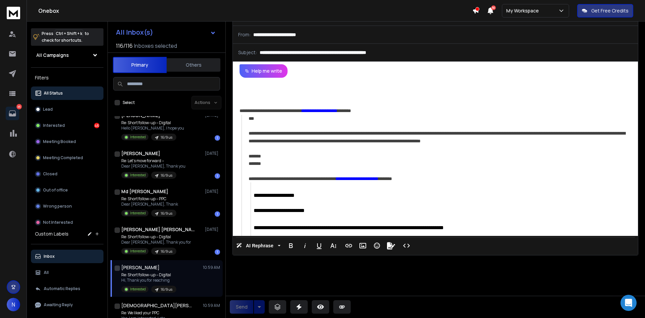
scroll to position [0, 0]
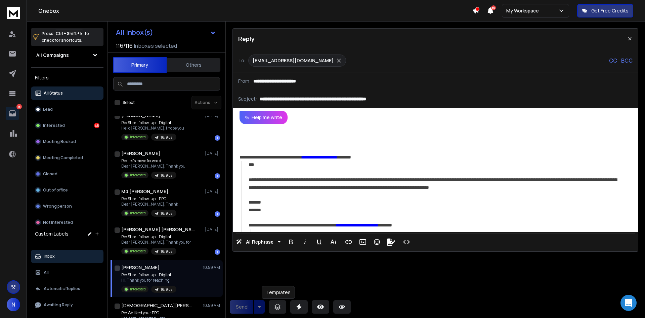
click at [281, 303] on icon at bounding box center [277, 306] width 7 height 7
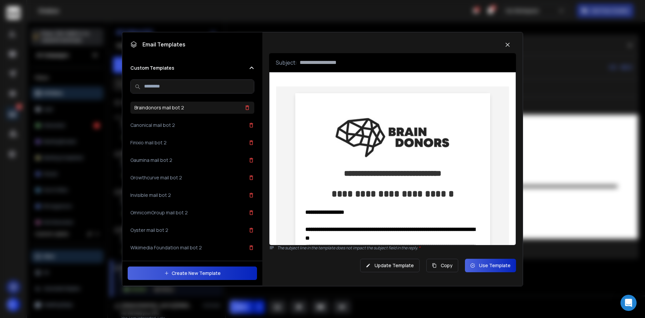
click at [157, 140] on h3 "Finixio mail bot 2" at bounding box center [148, 142] width 36 height 7
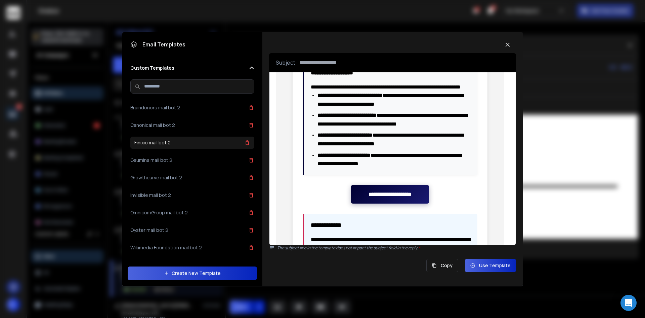
scroll to position [202, 0]
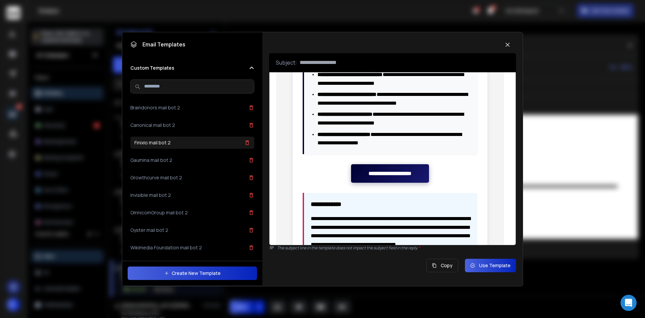
click at [388, 183] on link "**********" at bounding box center [390, 173] width 78 height 19
click at [397, 222] on icon "button" at bounding box center [395, 222] width 8 height 8
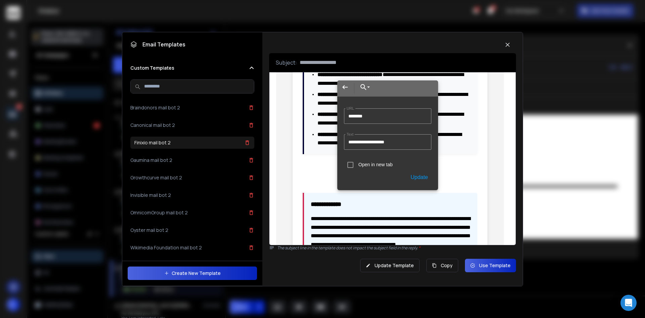
drag, startPoint x: 371, startPoint y: 117, endPoint x: 281, endPoint y: 112, distance: 89.9
click at [287, 112] on div "**********" at bounding box center [392, 158] width 246 height 173
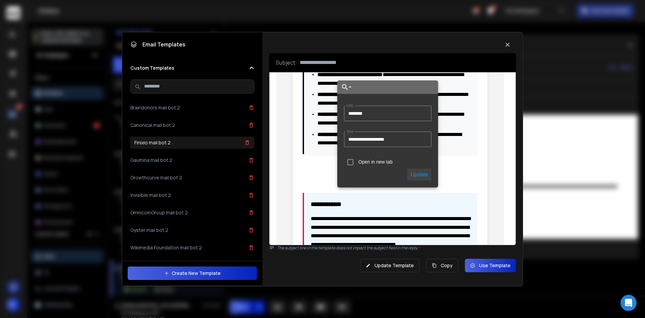
type input "**********"
click at [424, 169] on button "Update" at bounding box center [419, 174] width 24 height 12
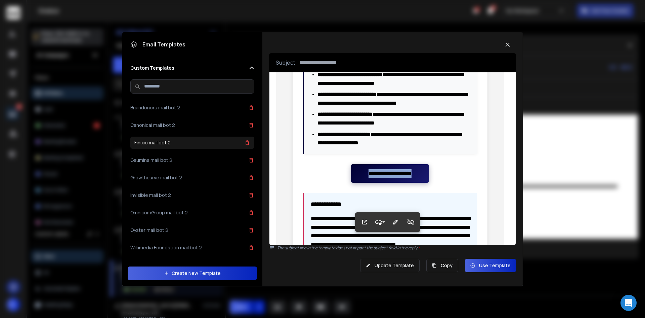
scroll to position [0, 0]
click at [484, 256] on div "Update Template Copy Use Template" at bounding box center [392, 265] width 260 height 22
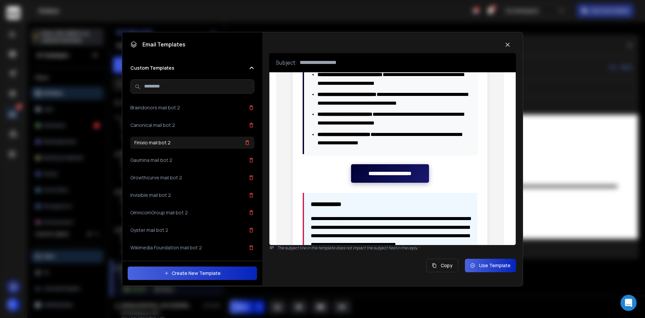
click at [490, 263] on button "Use Template" at bounding box center [490, 264] width 51 height 13
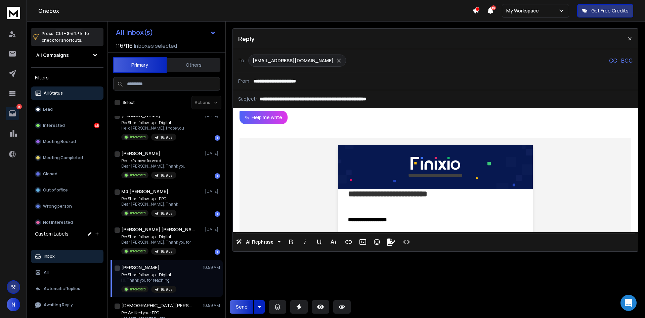
click at [239, 304] on button "Send" at bounding box center [242, 306] width 24 height 13
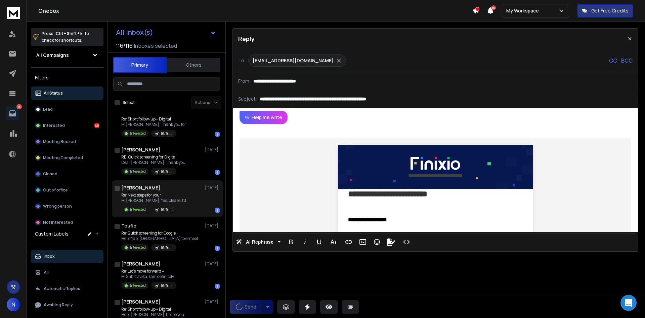
scroll to position [3312, 0]
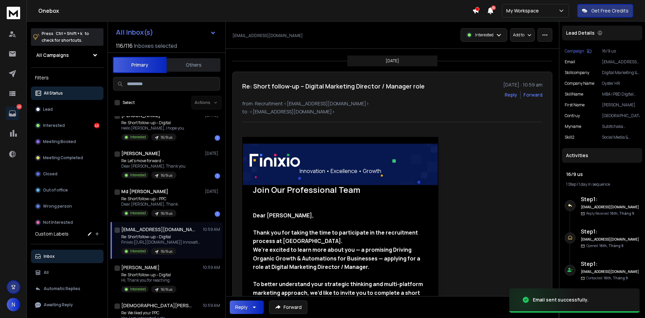
click at [206, 237] on div "Re: Short follow-up – Digital Finixio [https://finixio.com/wp-content/uploads/2…" at bounding box center [170, 244] width 99 height 20
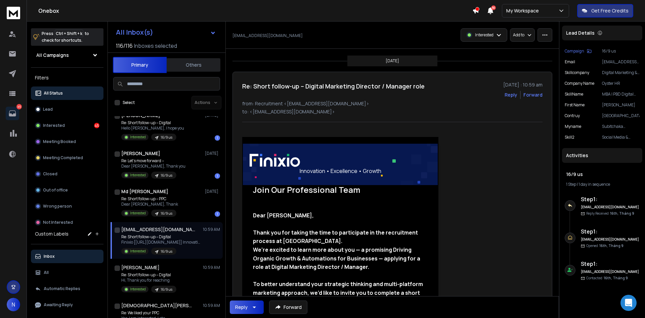
click at [202, 233] on div "tiffanyk928@gmail.com 10:59 AM Re: Short follow-up – Digital Finixio [https://f…" at bounding box center [170, 240] width 99 height 29
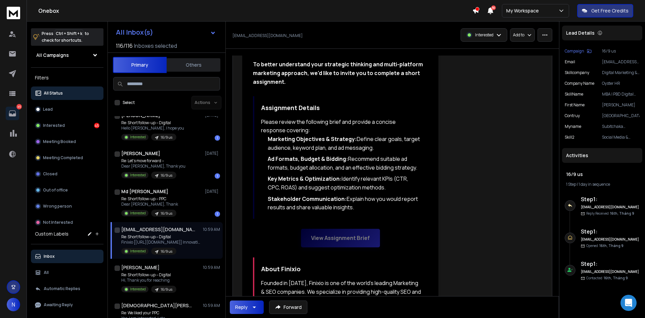
scroll to position [202, 0]
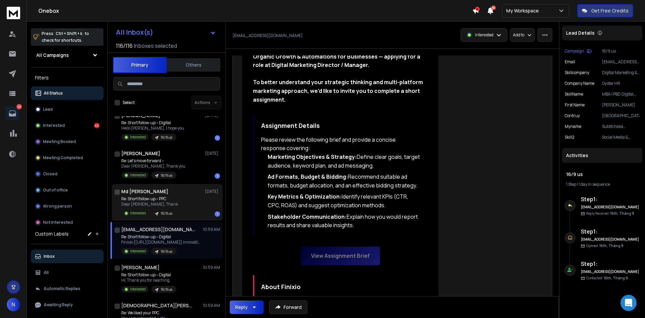
click at [198, 215] on div "Re: Short follow-up – PPC Dear Sai Sanjith Sivapuram, Thank Interested 16/9 us 1" at bounding box center [170, 206] width 99 height 20
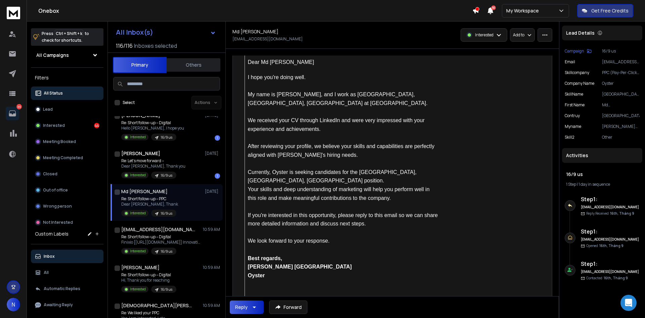
scroll to position [294, 0]
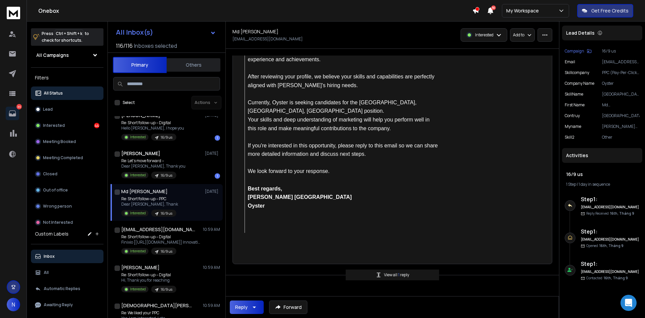
click at [388, 274] on p "View all 1 reply" at bounding box center [396, 274] width 25 height 5
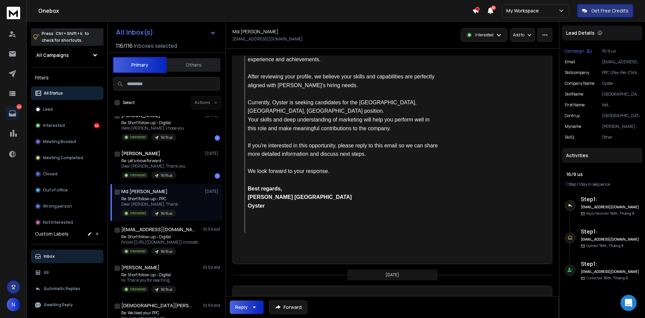
click at [254, 309] on icon "button" at bounding box center [254, 307] width 8 height 8
click at [247, 273] on p "Reply" at bounding box center [247, 276] width 12 height 7
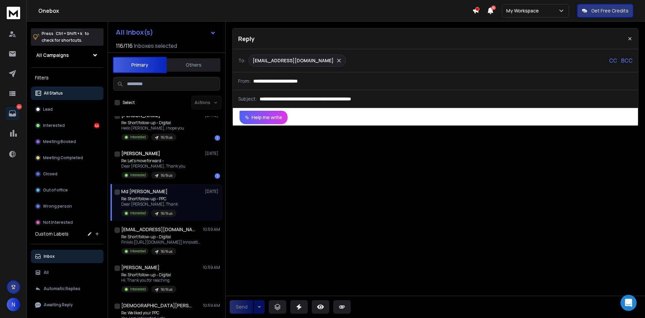
scroll to position [0, 0]
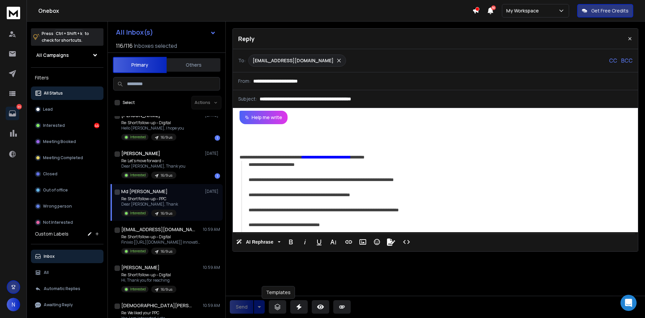
click at [274, 304] on icon at bounding box center [277, 306] width 7 height 7
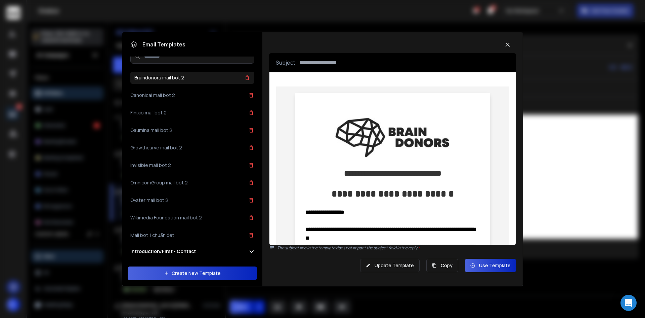
scroll to position [34, 0]
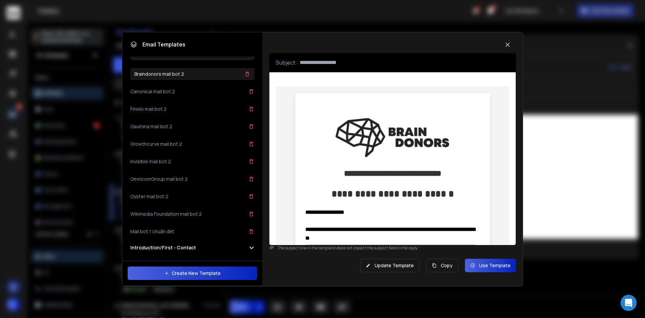
click at [158, 194] on h3 "Oyster mail bot 2" at bounding box center [149, 196] width 38 height 7
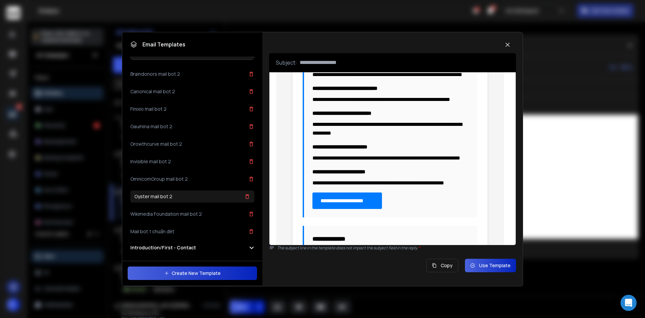
scroll to position [302, 0]
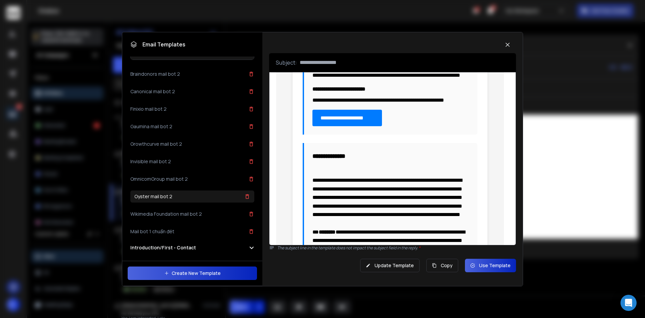
click at [354, 126] on link "**********" at bounding box center [347, 118] width 70 height 17
click at [353, 173] on icon "button" at bounding box center [352, 173] width 5 height 5
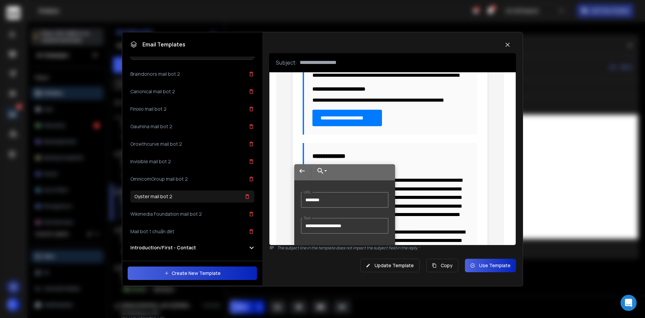
drag, startPoint x: 338, startPoint y: 199, endPoint x: 274, endPoint y: 192, distance: 64.9
click at [277, 193] on div "**********" at bounding box center [392, 158] width 246 height 173
type input "**********"
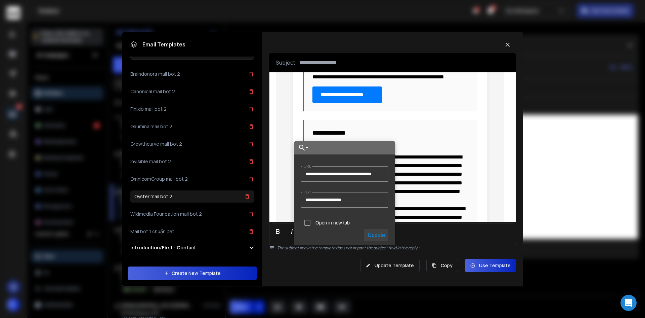
scroll to position [26, 0]
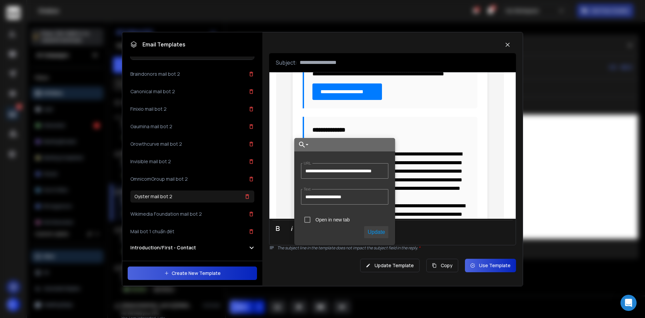
click at [378, 230] on button "Update" at bounding box center [376, 232] width 24 height 12
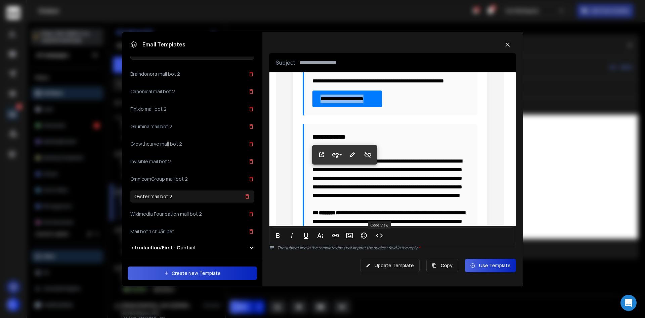
scroll to position [19, 0]
click at [475, 264] on icon at bounding box center [472, 265] width 5 height 5
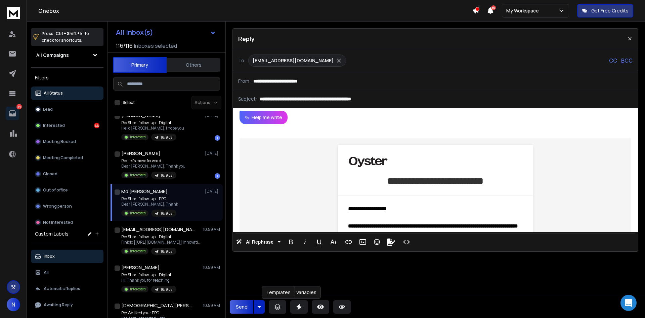
click at [247, 299] on div "Send" at bounding box center [435, 306] width 419 height 22
click at [246, 302] on button "Send" at bounding box center [242, 306] width 24 height 13
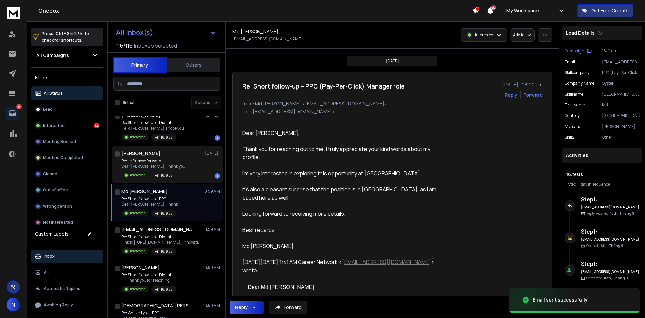
click at [204, 164] on div "Re: Let's move forward – Dear Subitchaka Nagasundaram, Thank you Interested 16/…" at bounding box center [170, 168] width 99 height 20
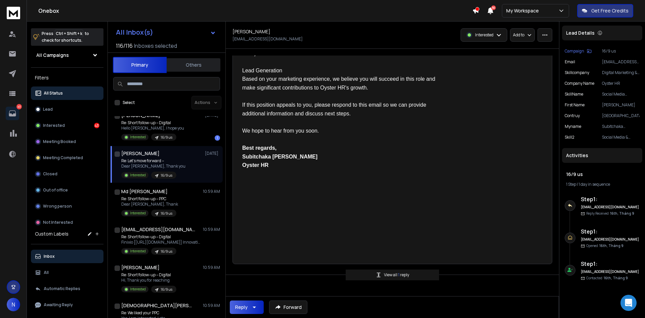
scroll to position [498, 0]
click at [253, 308] on icon "button" at bounding box center [254, 307] width 8 height 8
drag, startPoint x: 249, startPoint y: 278, endPoint x: 264, endPoint y: 262, distance: 22.1
click at [249, 277] on p "Reply" at bounding box center [247, 276] width 12 height 7
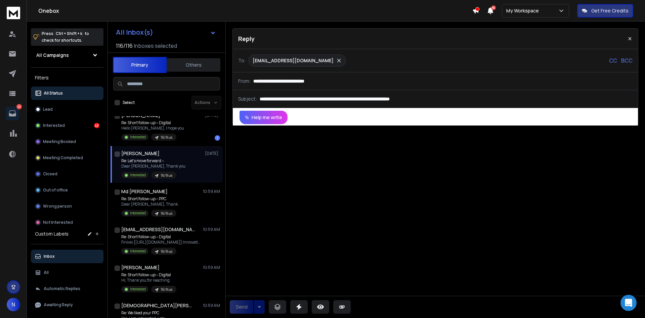
scroll to position [0, 0]
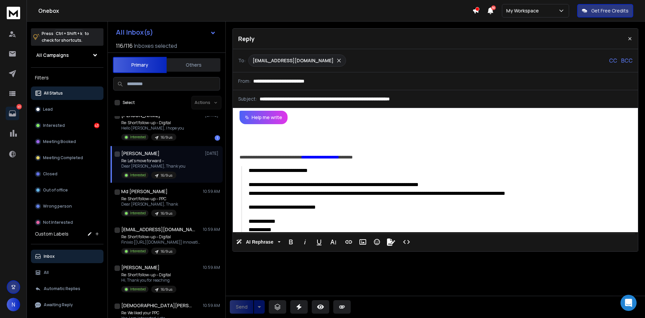
click at [276, 310] on button at bounding box center [277, 306] width 17 height 13
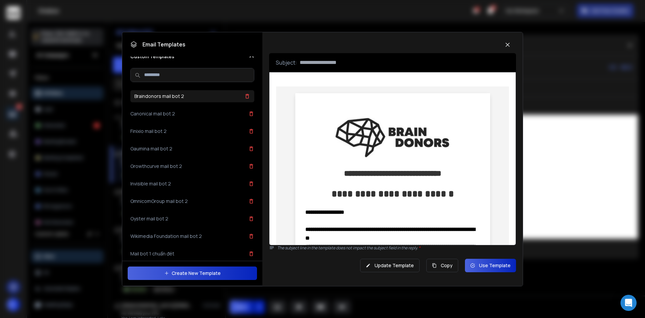
scroll to position [34, 0]
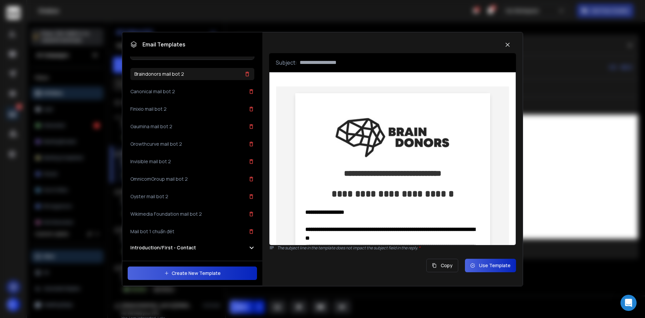
click at [155, 189] on div "Braindonors mail bot 2 Canonical mail bot 2 Finixio mail bot 2 Gaumina mail bot…" at bounding box center [192, 152] width 124 height 169
drag, startPoint x: 155, startPoint y: 196, endPoint x: 211, endPoint y: 197, distance: 55.8
click at [155, 196] on h3 "Oyster mail bot 2" at bounding box center [149, 196] width 38 height 7
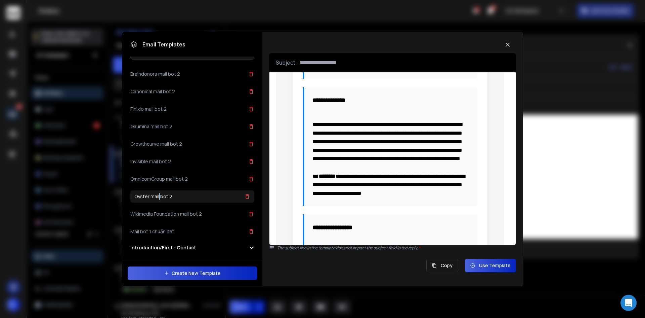
scroll to position [336, 0]
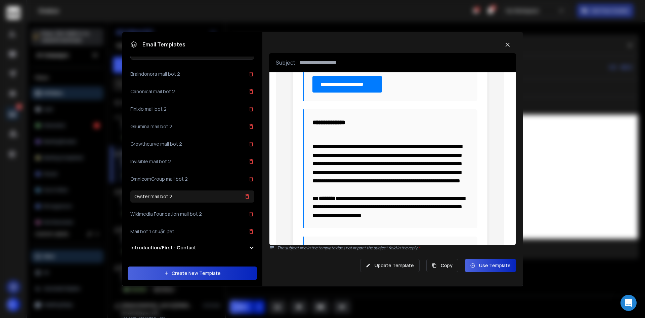
click at [352, 101] on td "**********" at bounding box center [390, 16] width 174 height 170
click at [351, 144] on icon "button" at bounding box center [352, 140] width 8 height 8
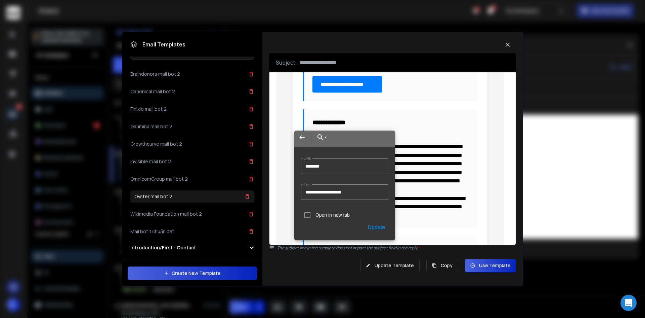
drag, startPoint x: 331, startPoint y: 170, endPoint x: 302, endPoint y: 179, distance: 30.1
click at [263, 166] on div "**********" at bounding box center [392, 143] width 260 height 222
type input "**********"
click at [369, 226] on button "Update" at bounding box center [376, 227] width 24 height 12
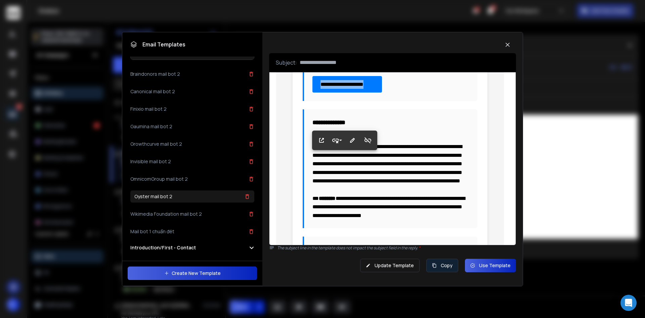
scroll to position [0, 0]
click at [499, 267] on button "Use Template" at bounding box center [490, 264] width 51 height 13
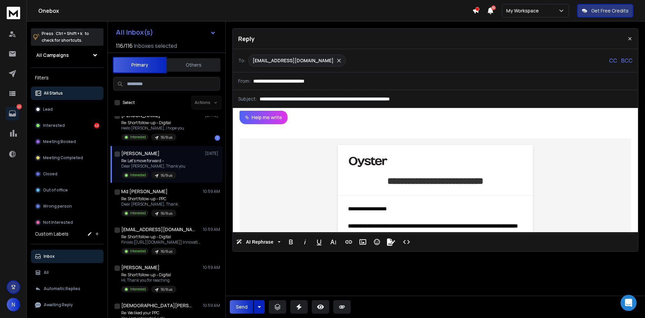
drag, startPoint x: 244, startPoint y: 306, endPoint x: 261, endPoint y: 292, distance: 22.5
click at [244, 306] on button "Send" at bounding box center [242, 306] width 24 height 13
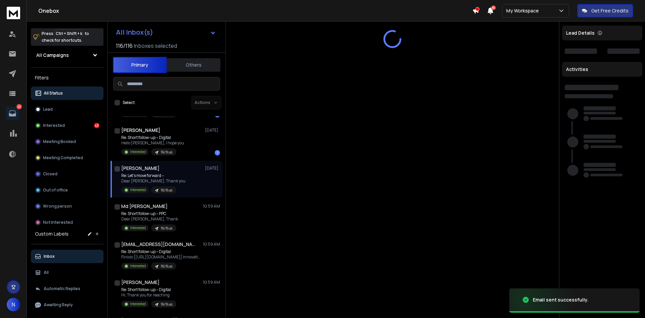
scroll to position [3312, 0]
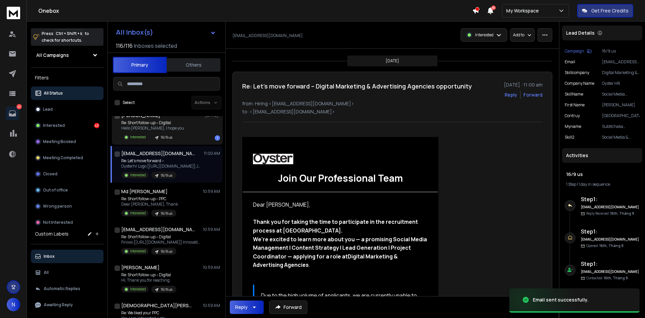
click at [206, 135] on div "Re: Short follow-up – Digital Hello Balu, I hope you Interested 16/9 us 1" at bounding box center [170, 130] width 99 height 20
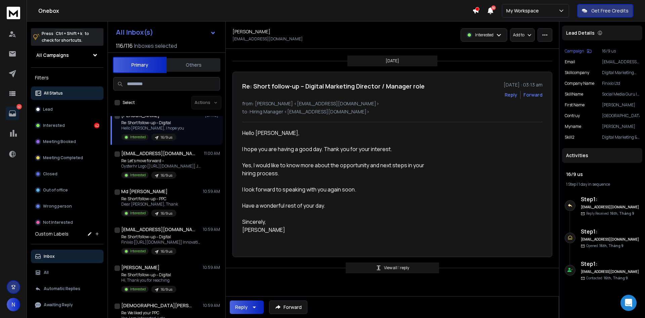
click at [406, 267] on p "View all 1 reply" at bounding box center [396, 267] width 25 height 5
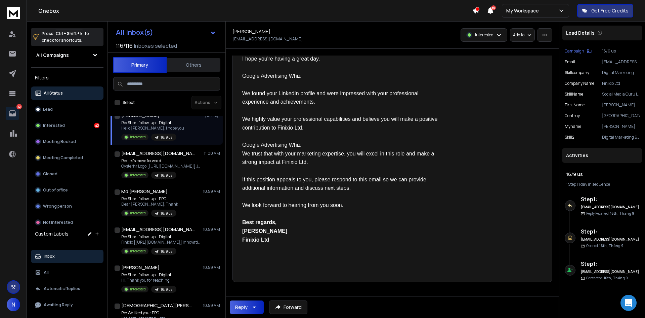
scroll to position [306, 0]
click at [256, 303] on icon "button" at bounding box center [254, 307] width 8 height 8
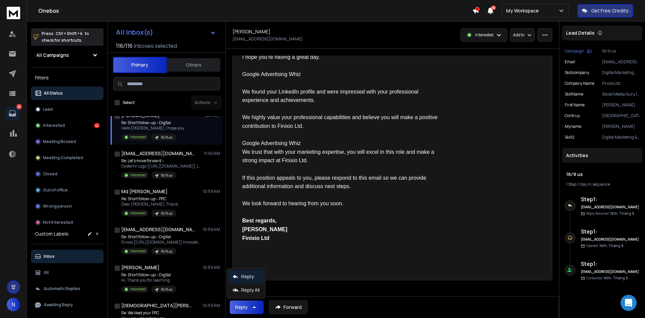
click at [260, 277] on div "Reply" at bounding box center [245, 275] width 35 height 13
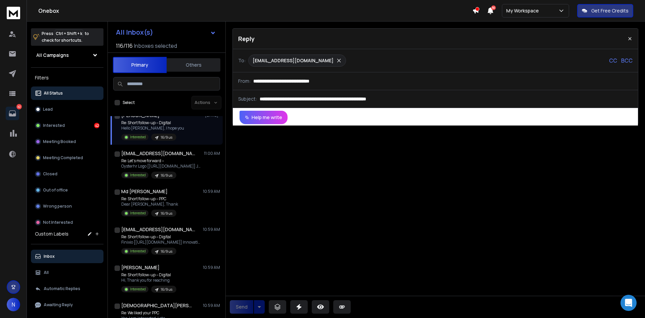
scroll to position [0, 0]
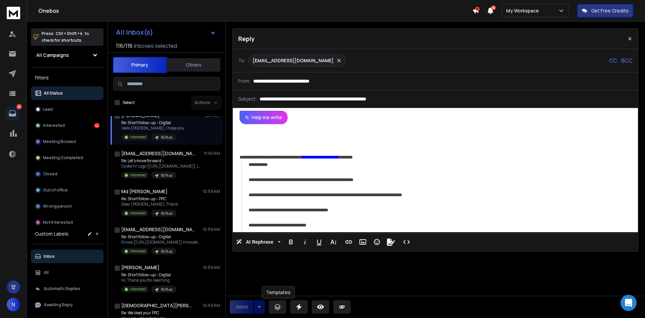
click at [275, 304] on icon at bounding box center [277, 306] width 7 height 7
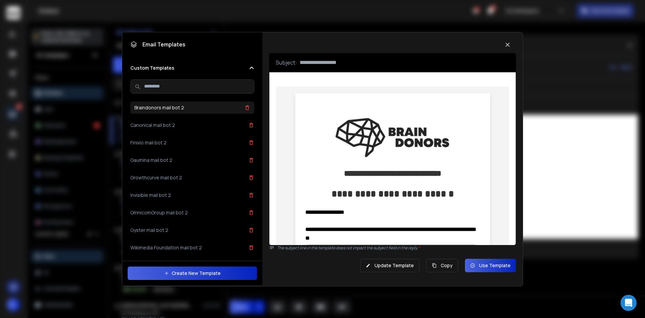
click at [168, 147] on div "Finixio mail bot 2" at bounding box center [192, 142] width 124 height 12
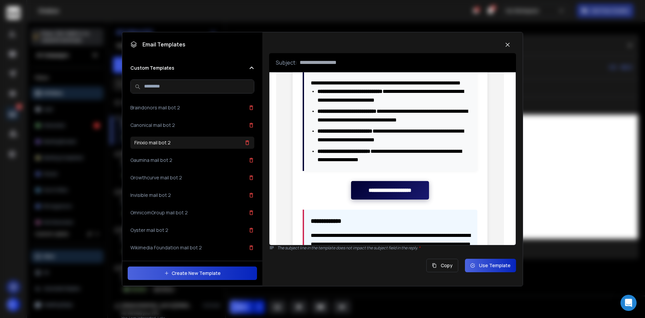
scroll to position [235, 0]
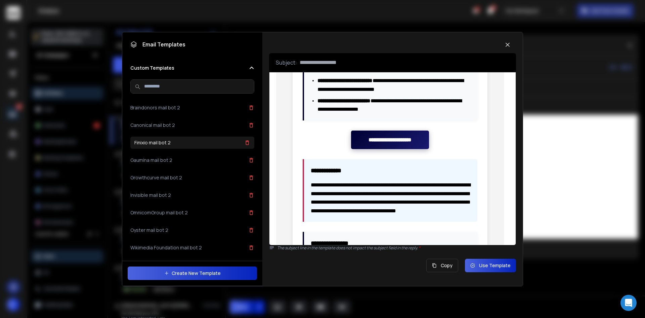
click at [387, 177] on div "**********" at bounding box center [390, 184] width 175 height 513
click at [385, 149] on link "**********" at bounding box center [390, 139] width 78 height 19
click at [395, 186] on icon "button" at bounding box center [395, 188] width 8 height 8
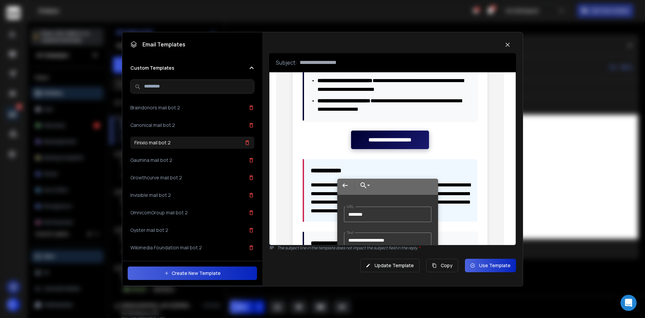
drag, startPoint x: 361, startPoint y: 212, endPoint x: 319, endPoint y: 206, distance: 42.5
click at [321, 206] on div "**********" at bounding box center [392, 158] width 246 height 173
type input "**********"
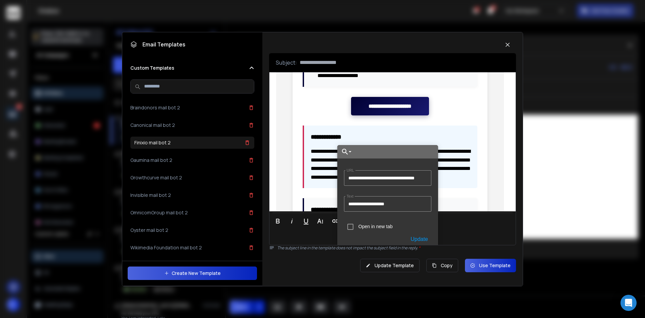
scroll to position [41, 0]
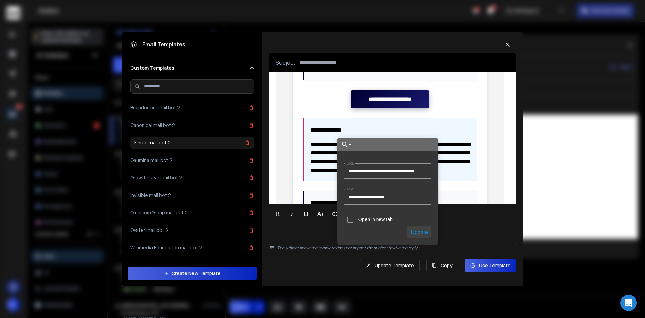
click at [414, 232] on button "Update" at bounding box center [419, 232] width 24 height 12
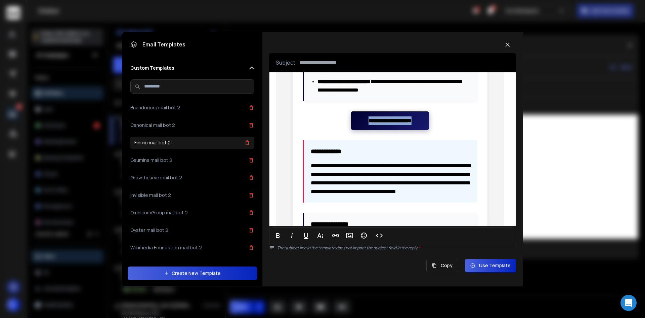
click at [492, 266] on button "Use Template" at bounding box center [490, 264] width 51 height 13
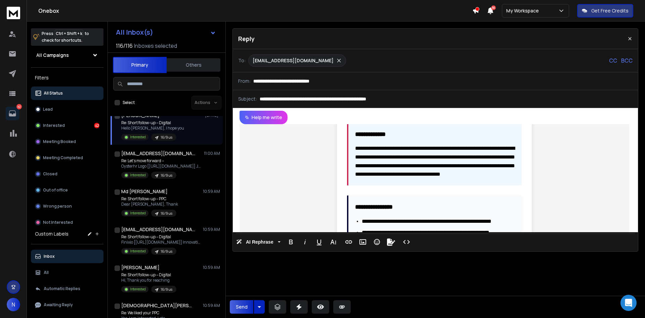
scroll to position [302, 0]
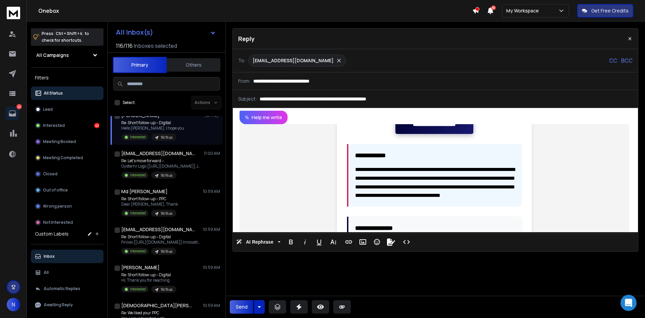
click at [433, 134] on link "**********" at bounding box center [434, 124] width 78 height 19
click at [434, 174] on button "Edit Link" at bounding box center [439, 172] width 13 height 13
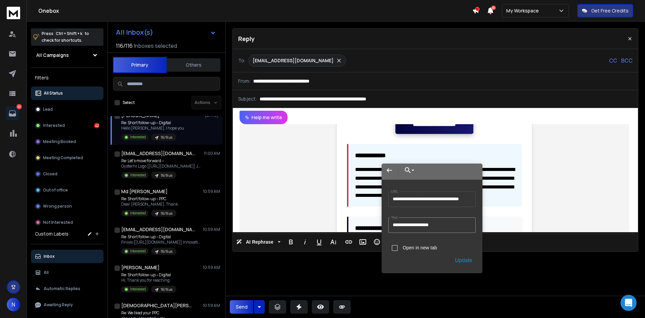
scroll to position [0, 11]
click at [468, 255] on button "Update" at bounding box center [464, 260] width 24 height 12
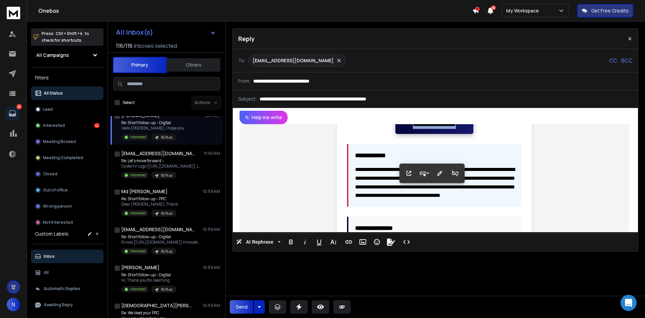
scroll to position [0, 0]
click at [244, 302] on button "Send" at bounding box center [242, 306] width 24 height 13
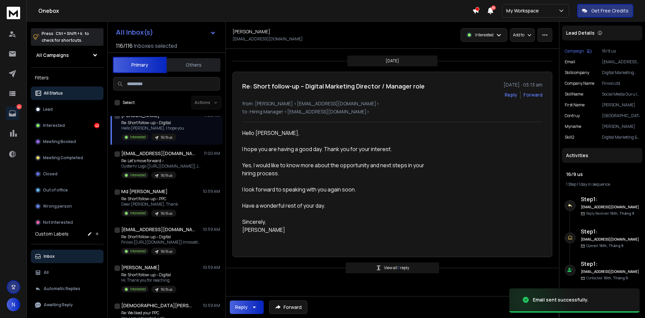
click at [396, 268] on p "View all 1 reply" at bounding box center [396, 267] width 25 height 5
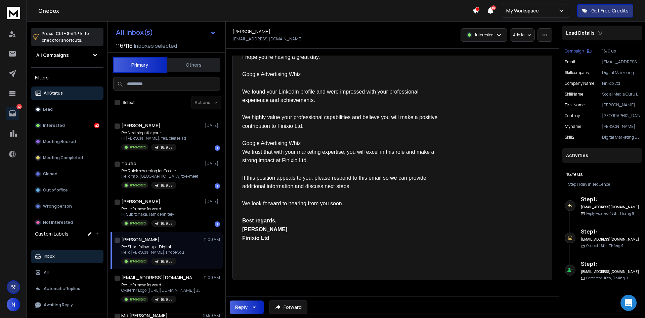
scroll to position [3178, 0]
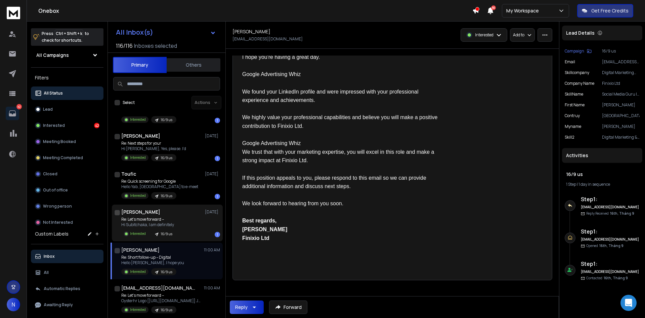
drag, startPoint x: 182, startPoint y: 226, endPoint x: 183, endPoint y: 223, distance: 3.6
click at [182, 226] on div "Re: Let's move forward – Hi Subitchaka, I am definitely Interested 16/9 us 1" at bounding box center [170, 226] width 99 height 20
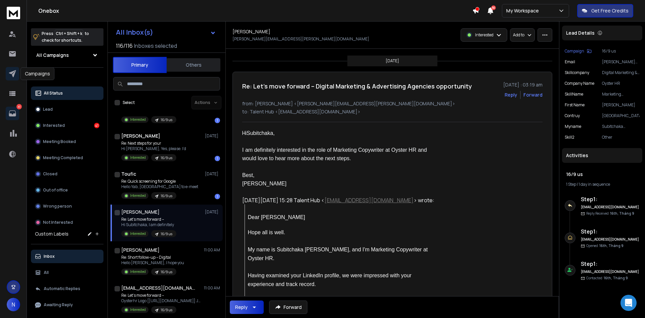
click at [11, 70] on icon at bounding box center [12, 74] width 8 height 8
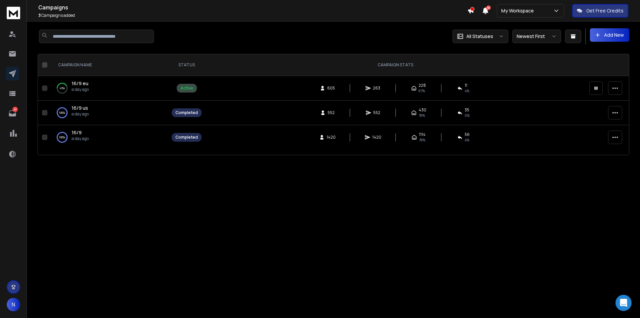
click at [611, 41] on button "Add New" at bounding box center [609, 34] width 39 height 13
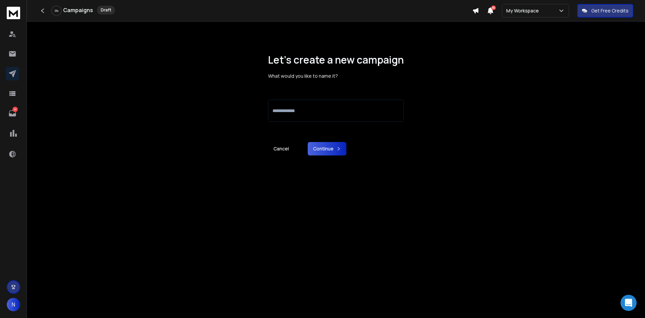
click at [306, 111] on input at bounding box center [336, 110] width 136 height 22
type input "****"
click at [336, 150] on button "Continue" at bounding box center [327, 148] width 39 height 13
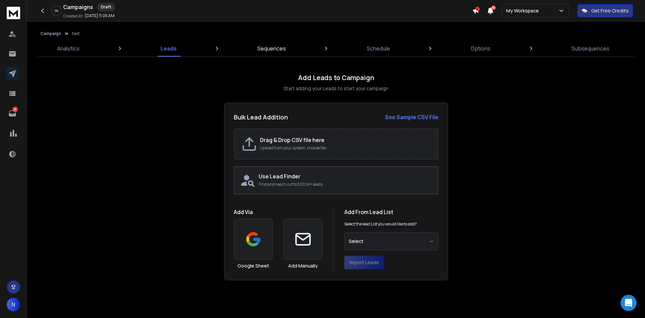
click at [269, 49] on p "Sequences" at bounding box center [271, 48] width 29 height 8
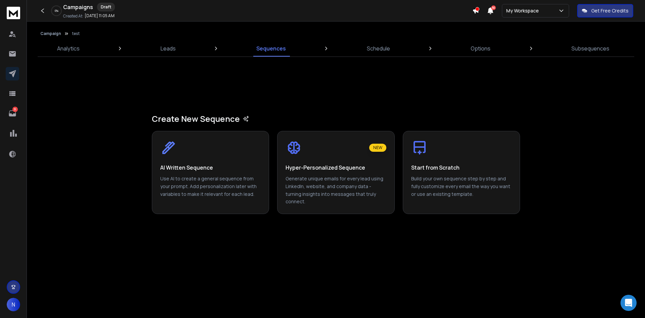
click at [434, 159] on div "Start from Scratch Build your own sequence step by step and fully customize eve…" at bounding box center [461, 172] width 117 height 82
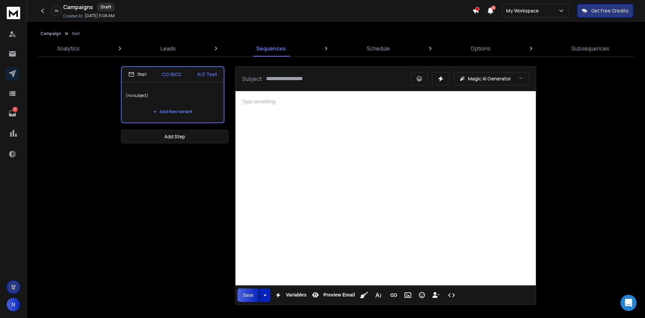
click at [275, 115] on div at bounding box center [386, 186] width 300 height 191
click at [449, 292] on icon "button" at bounding box center [452, 295] width 8 height 8
click at [305, 118] on div "Type something" at bounding box center [386, 188] width 300 height 194
click at [315, 105] on div "Type something" at bounding box center [386, 188] width 300 height 194
click at [320, 101] on textarea at bounding box center [386, 98] width 300 height 14
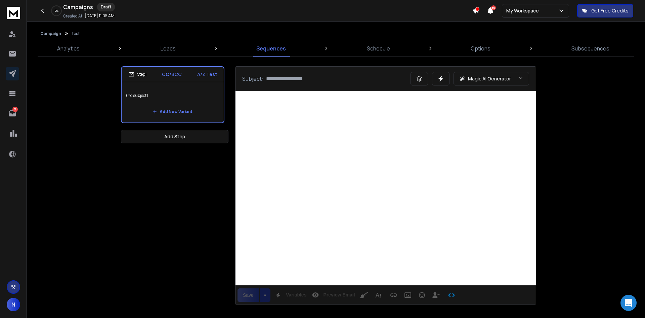
paste textarea "**********"
type textarea "**********"
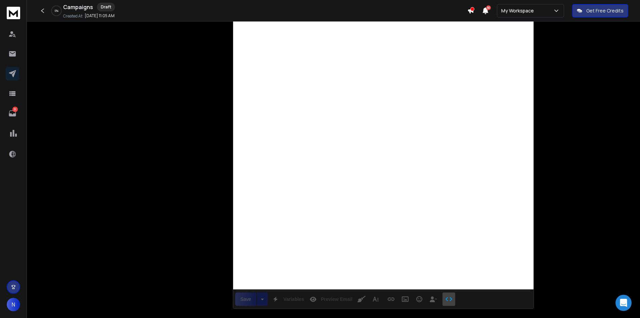
scroll to position [2095, 0]
click at [446, 298] on icon "button" at bounding box center [449, 298] width 8 height 8
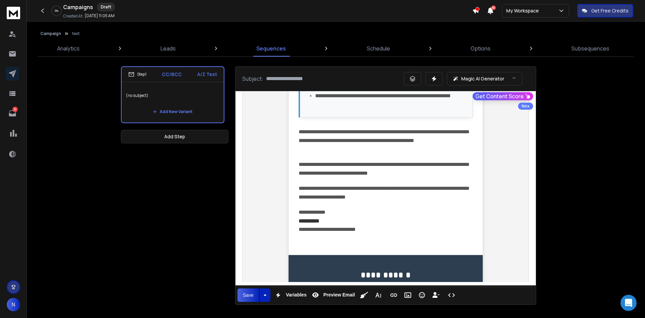
scroll to position [542, 0]
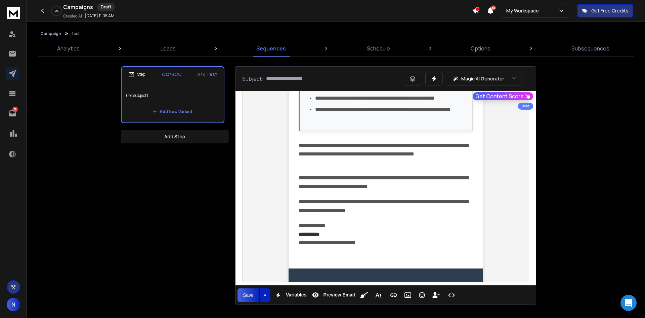
click at [337, 227] on p "**********" at bounding box center [386, 234] width 174 height 26
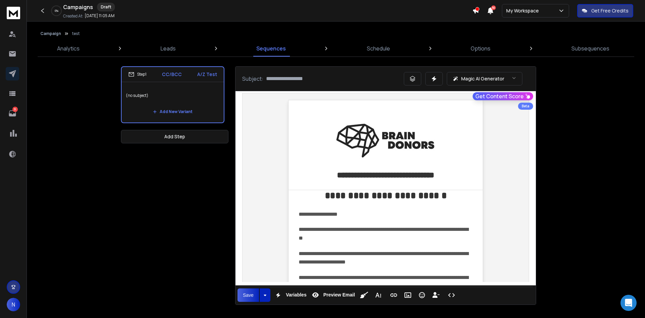
scroll to position [0, 0]
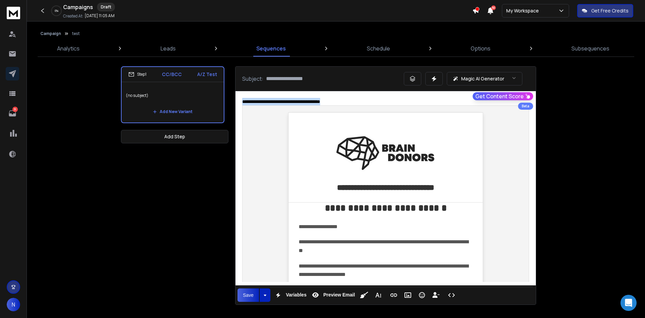
drag, startPoint x: 344, startPoint y: 100, endPoint x: 194, endPoint y: 101, distance: 150.2
click at [189, 100] on div "**********" at bounding box center [336, 185] width 430 height 238
click at [352, 223] on p "**********" at bounding box center [386, 226] width 174 height 9
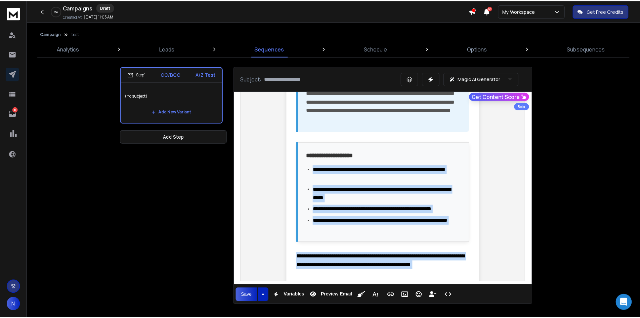
scroll to position [437, 0]
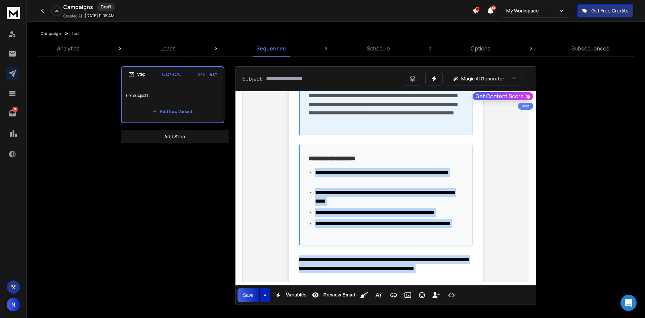
drag, startPoint x: 380, startPoint y: 199, endPoint x: 309, endPoint y: 176, distance: 74.6
click at [306, 172] on td "**********" at bounding box center [386, 73] width 195 height 617
click at [310, 177] on ul "**********" at bounding box center [386, 202] width 156 height 68
click at [312, 171] on ul "**********" at bounding box center [386, 202] width 156 height 68
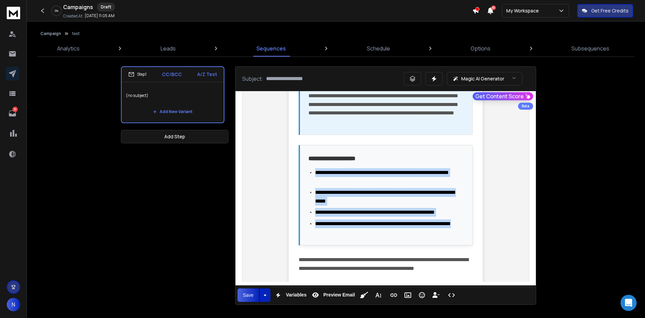
drag, startPoint x: 308, startPoint y: 171, endPoint x: 441, endPoint y: 231, distance: 145.6
click at [441, 231] on ul "**********" at bounding box center [386, 202] width 156 height 68
click at [381, 294] on icon "button" at bounding box center [378, 294] width 6 height 5
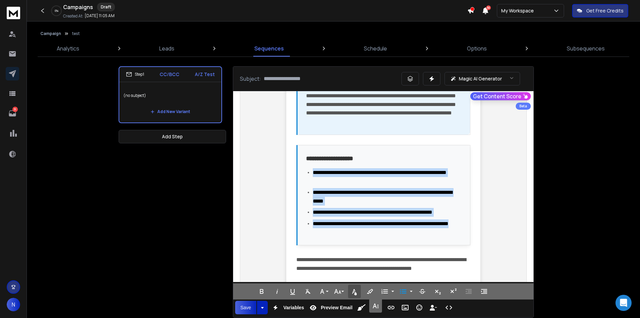
click at [354, 290] on icon "button" at bounding box center [354, 292] width 5 height 6
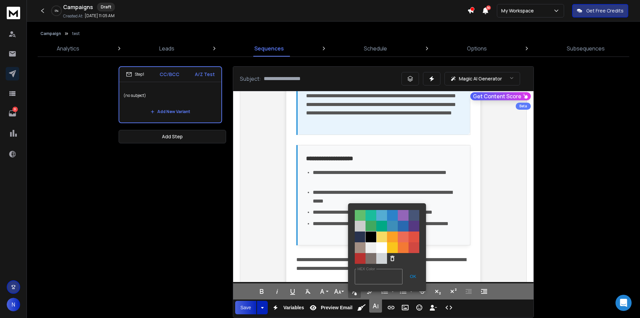
click at [373, 235] on span "Color#000000" at bounding box center [371, 236] width 11 height 11
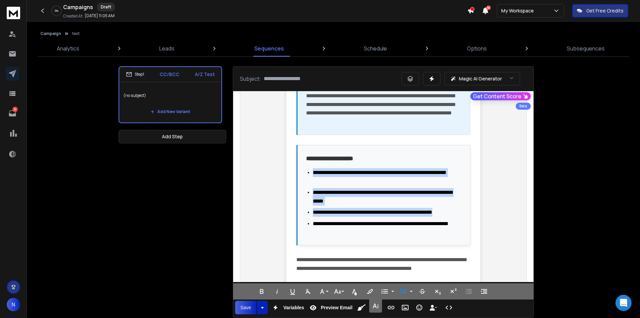
click at [376, 213] on li "**********" at bounding box center [387, 212] width 149 height 9
click at [429, 204] on li "**********" at bounding box center [387, 196] width 149 height 17
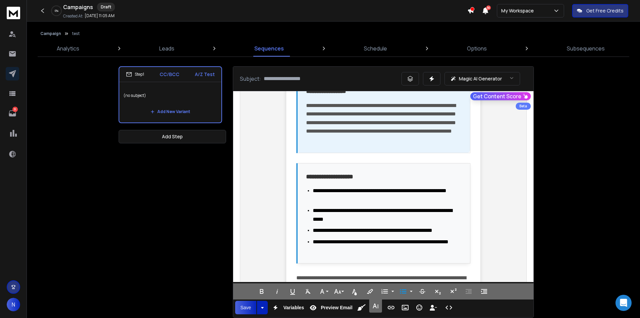
scroll to position [370, 0]
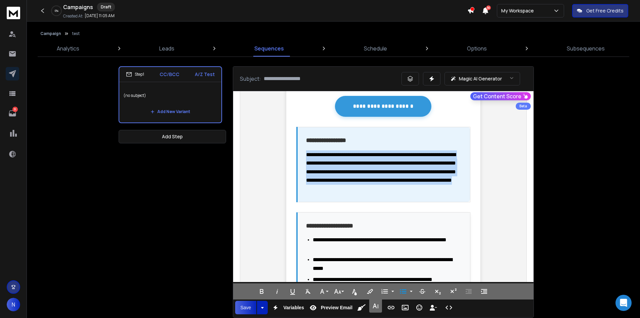
drag, startPoint x: 304, startPoint y: 155, endPoint x: 417, endPoint y: 188, distance: 117.9
click at [417, 188] on p "**********" at bounding box center [384, 171] width 156 height 43
click at [355, 293] on icon "button" at bounding box center [354, 292] width 5 height 6
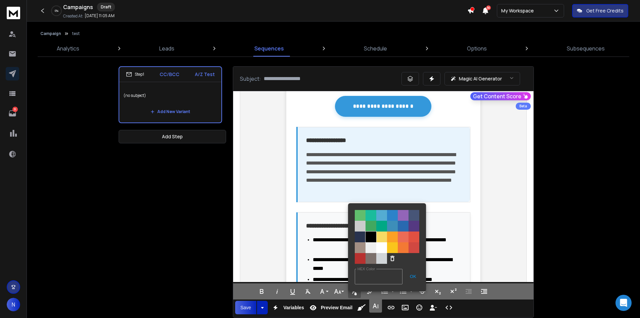
click at [370, 235] on span "Color#000000" at bounding box center [371, 236] width 11 height 11
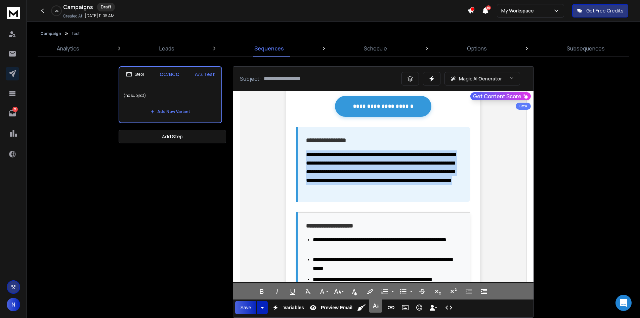
click at [362, 196] on td "**********" at bounding box center [383, 164] width 173 height 75
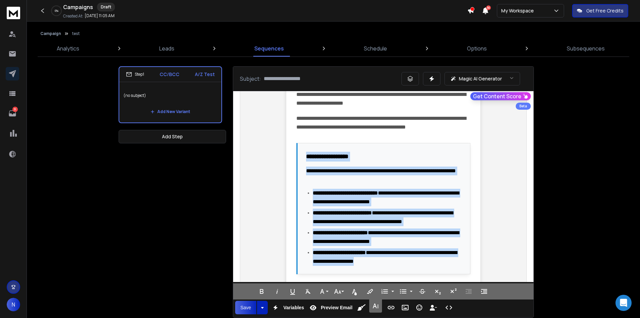
scroll to position [202, 0]
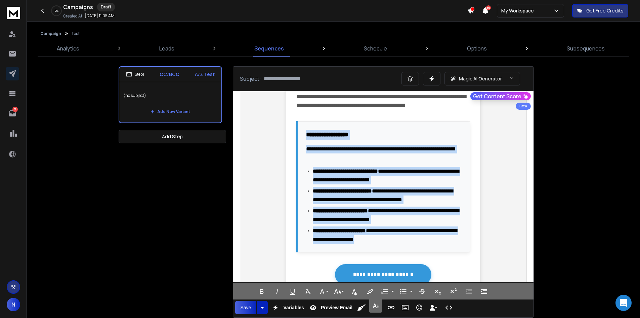
drag, startPoint x: 304, startPoint y: 199, endPoint x: 433, endPoint y: 241, distance: 136.1
click at [433, 241] on td "**********" at bounding box center [383, 186] width 173 height 131
click at [355, 292] on icon "button" at bounding box center [354, 292] width 5 height 6
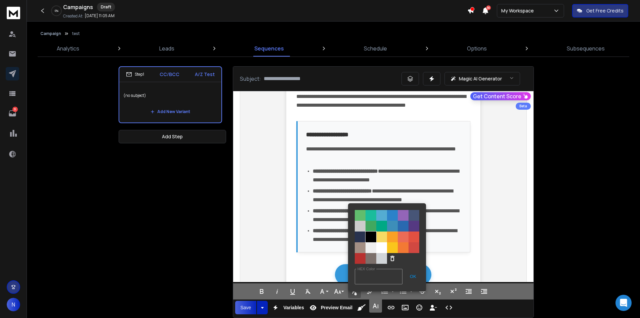
click at [373, 241] on span "Color#000000" at bounding box center [371, 236] width 11 height 11
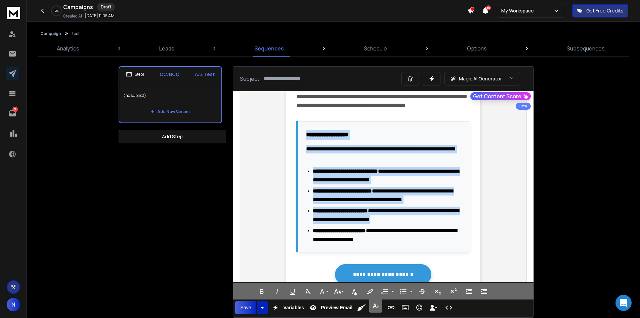
click at [368, 210] on strong "**********" at bounding box center [340, 210] width 55 height 5
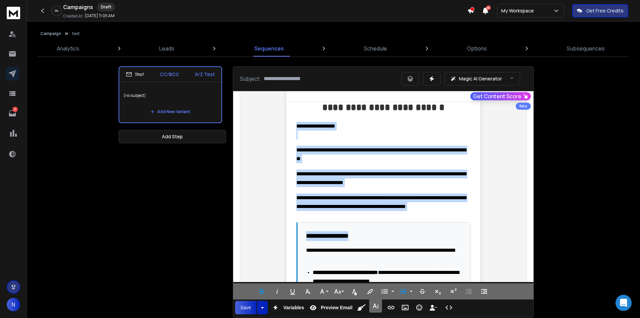
scroll to position [101, 0]
drag, startPoint x: 288, startPoint y: 191, endPoint x: 450, endPoint y: 207, distance: 163.1
click at [352, 293] on icon "button" at bounding box center [354, 292] width 5 height 6
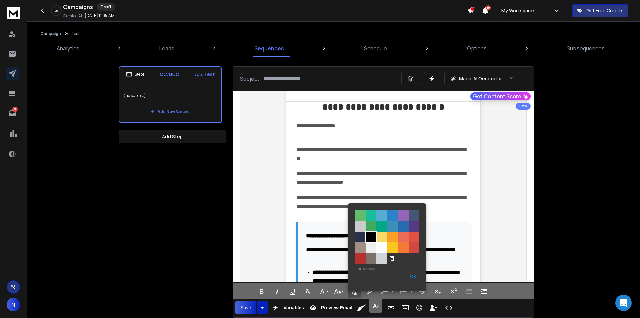
click at [371, 239] on span "Color#000000" at bounding box center [371, 236] width 11 height 11
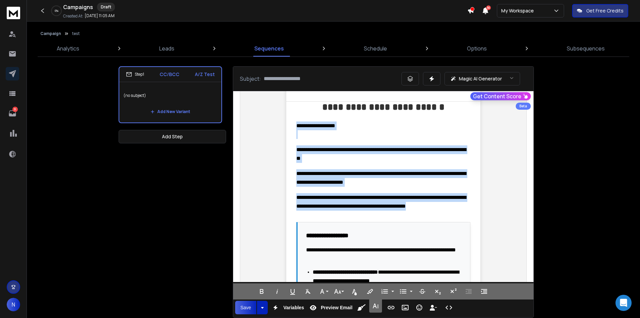
click at [368, 201] on p "**********" at bounding box center [383, 201] width 174 height 17
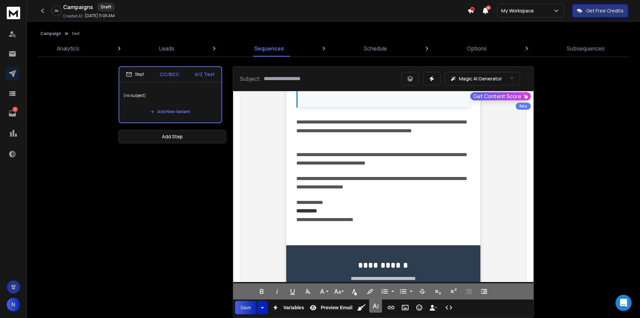
scroll to position [571, 0]
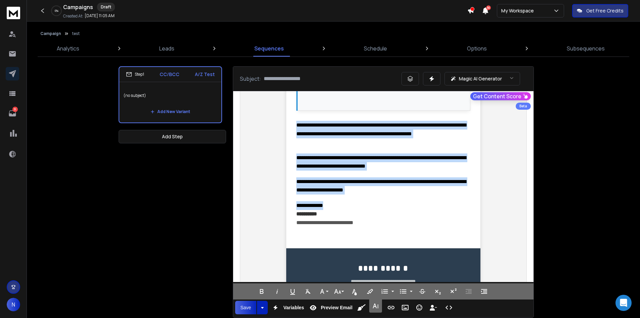
drag, startPoint x: 293, startPoint y: 125, endPoint x: 396, endPoint y: 202, distance: 128.5
drag, startPoint x: 384, startPoint y: 226, endPoint x: 294, endPoint y: 127, distance: 133.9
click at [296, 127] on div "**********" at bounding box center [383, 174] width 174 height 106
click at [354, 296] on button "Text Color" at bounding box center [354, 290] width 13 height 13
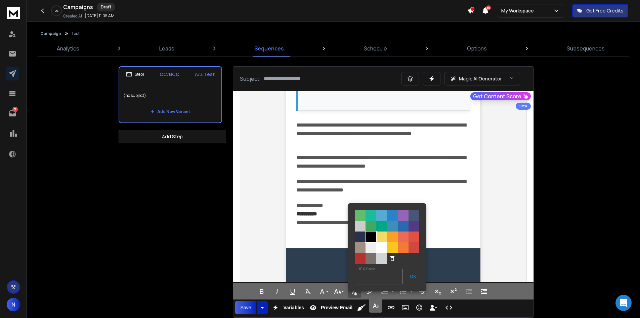
click at [372, 237] on span "Color#000000" at bounding box center [371, 236] width 11 height 11
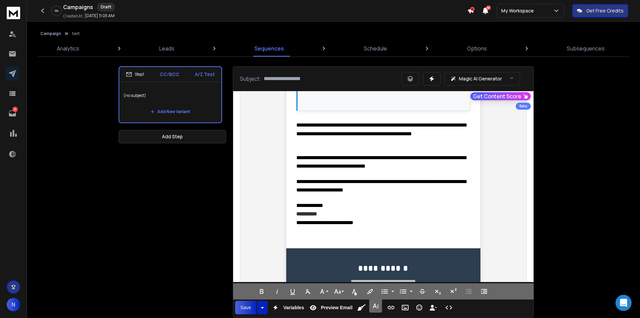
click at [352, 215] on p "**********" at bounding box center [383, 214] width 174 height 26
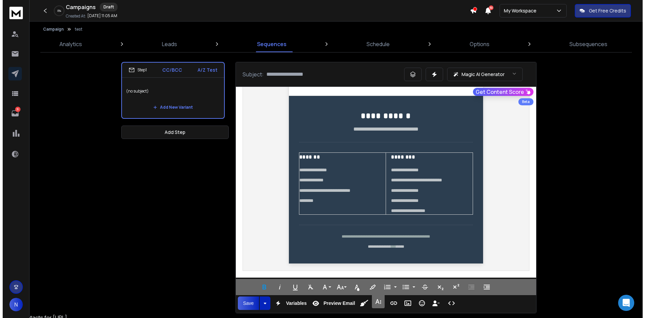
scroll to position [9, 0]
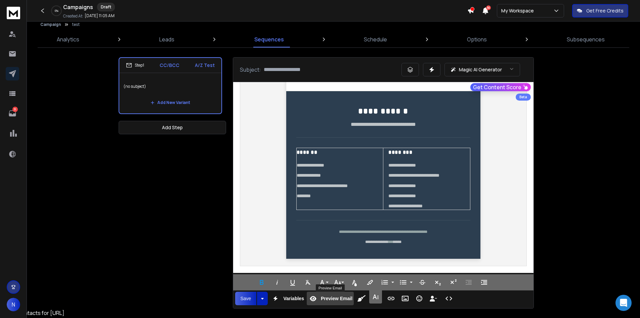
click at [337, 295] on div "Preview Email" at bounding box center [330, 298] width 47 height 11
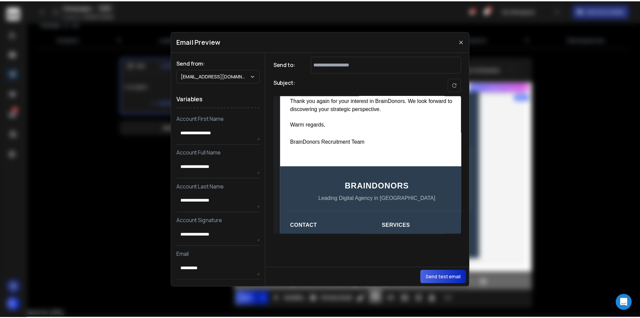
scroll to position [649, 0]
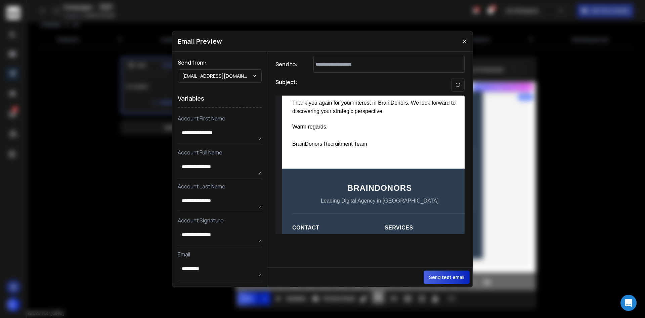
click at [463, 45] on div "Email Preview" at bounding box center [322, 41] width 300 height 20
click at [466, 41] on icon at bounding box center [464, 41] width 5 height 5
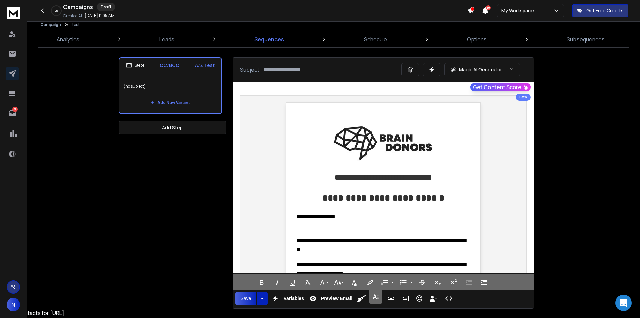
scroll to position [0, 0]
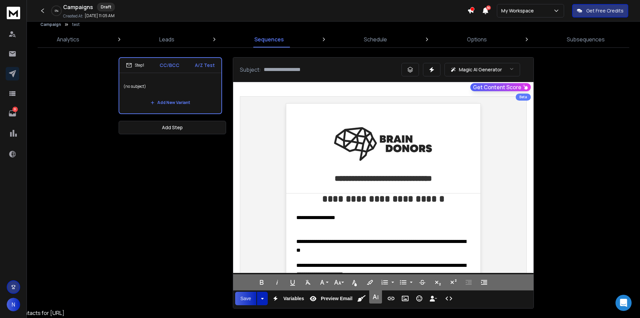
click at [311, 68] on input at bounding box center [329, 70] width 131 height 8
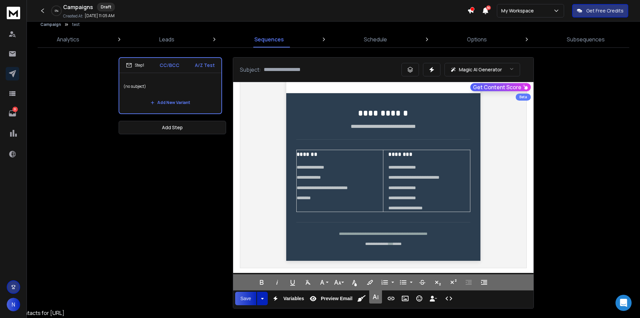
scroll to position [719, 0]
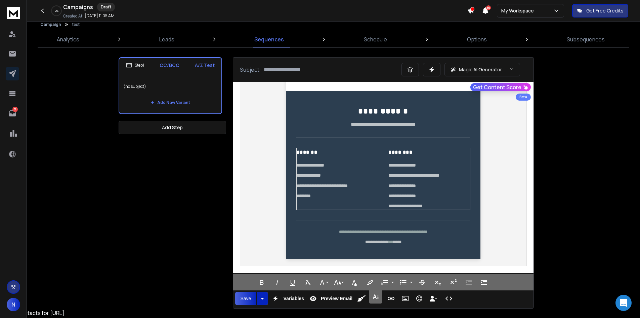
click at [263, 298] on icon "button" at bounding box center [262, 298] width 3 height 2
click at [278, 285] on link "Save as Template" at bounding box center [283, 284] width 53 height 10
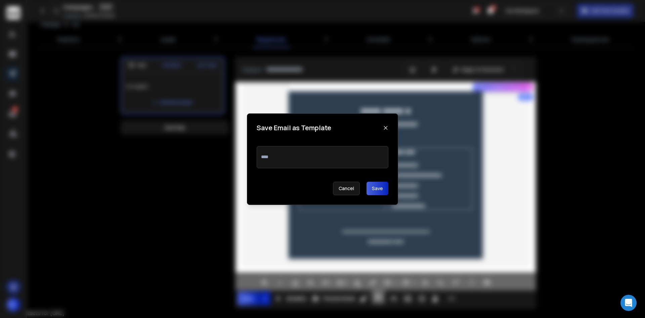
click at [308, 155] on input at bounding box center [323, 157] width 132 height 22
paste input "**********"
click at [261, 157] on input "**********" at bounding box center [323, 157] width 132 height 22
drag, startPoint x: 288, startPoint y: 159, endPoint x: 338, endPoint y: 159, distance: 50.4
click at [338, 159] on input "**********" at bounding box center [323, 157] width 132 height 22
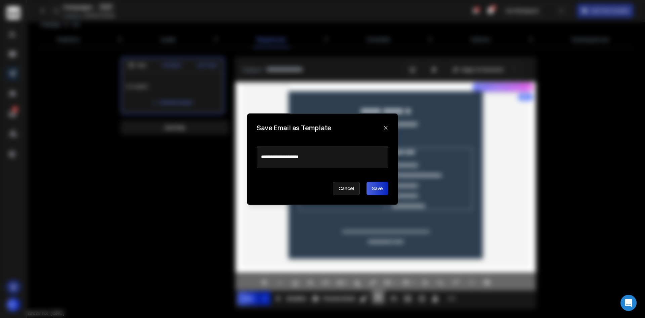
type input "**********"
click at [374, 188] on button "Save" at bounding box center [378, 187] width 22 height 13
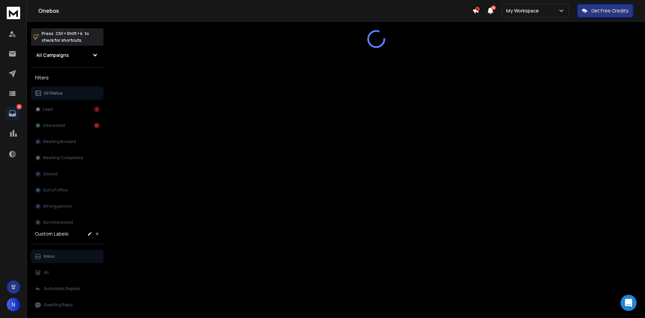
click at [80, 124] on div "All Status Lead 1 Interested 31 Meeting Booked Meeting Completed Closed Out of …" at bounding box center [67, 157] width 73 height 142
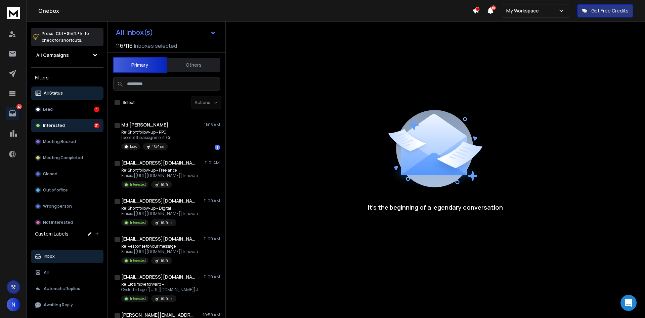
click at [88, 126] on button "Interested 31" at bounding box center [67, 125] width 73 height 13
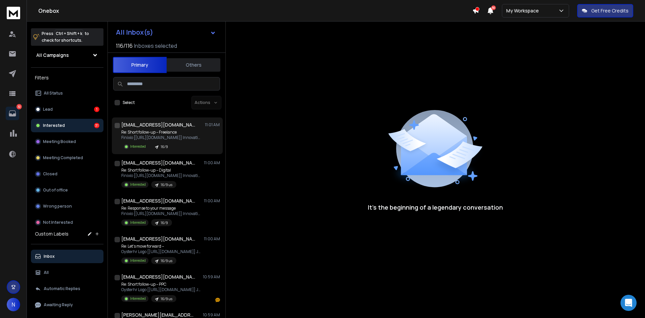
click at [190, 133] on p "Re: Short follow-up – Freelance" at bounding box center [161, 131] width 81 height 5
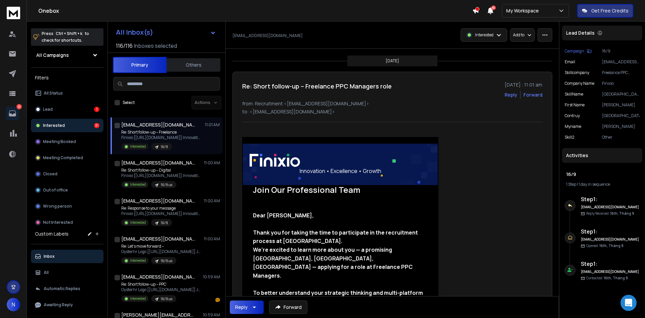
click at [245, 306] on div "Reply" at bounding box center [241, 306] width 12 height 7
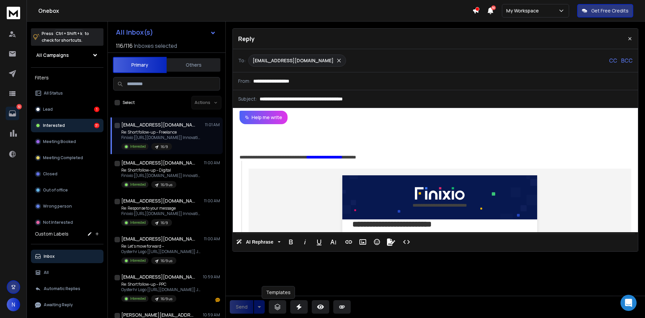
click at [278, 308] on icon at bounding box center [277, 307] width 6 height 2
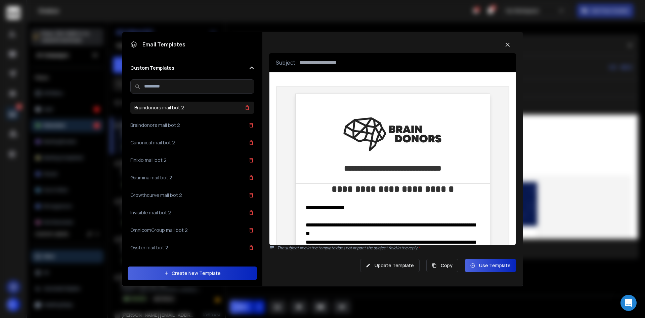
click at [172, 123] on h3 "Braindonors mail bot 2" at bounding box center [155, 125] width 50 height 7
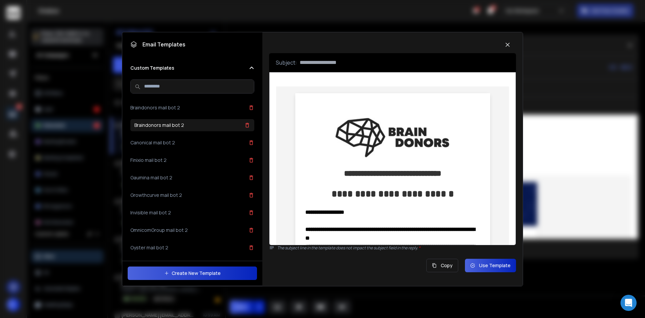
click at [185, 108] on div "Braindonors mail bot 2" at bounding box center [192, 107] width 124 height 7
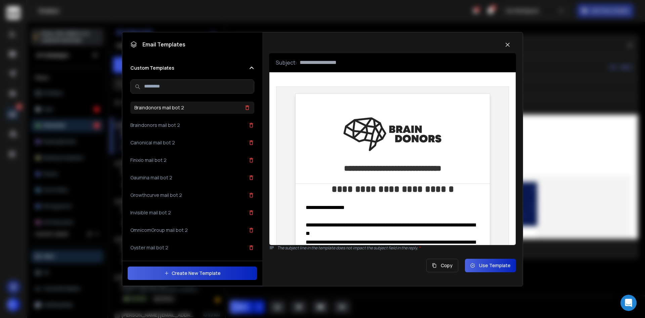
click at [182, 120] on div "Braindonors mail bot 2" at bounding box center [192, 125] width 124 height 12
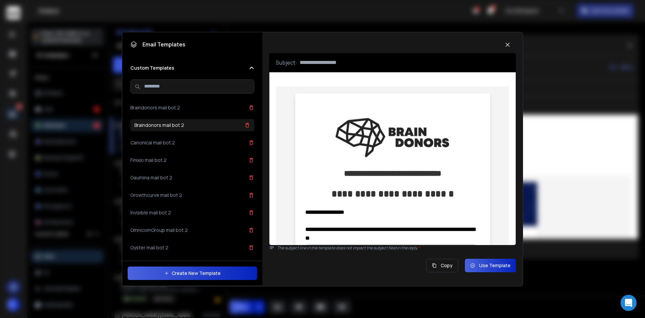
click at [183, 109] on div "Braindonors mail bot 2" at bounding box center [192, 107] width 124 height 7
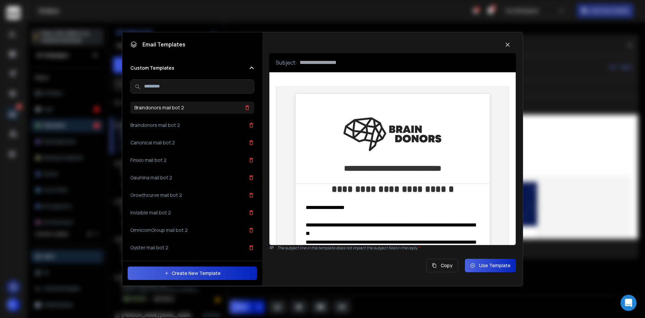
click at [181, 122] on div "Braindonors mail bot 2" at bounding box center [192, 125] width 124 height 7
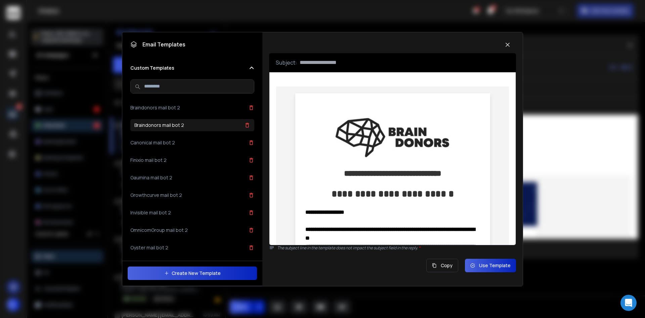
click at [184, 104] on div "Braindonors mail bot 2" at bounding box center [192, 107] width 124 height 7
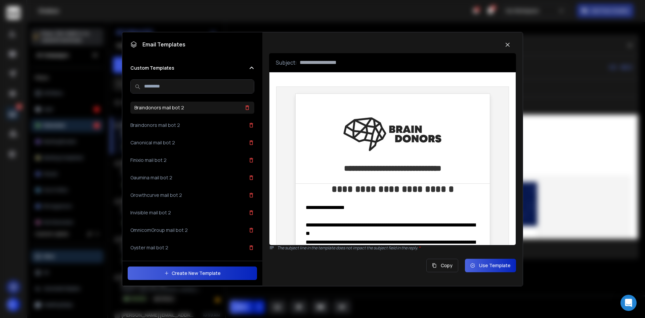
click at [184, 121] on div "Braindonors mail bot 2" at bounding box center [192, 125] width 124 height 12
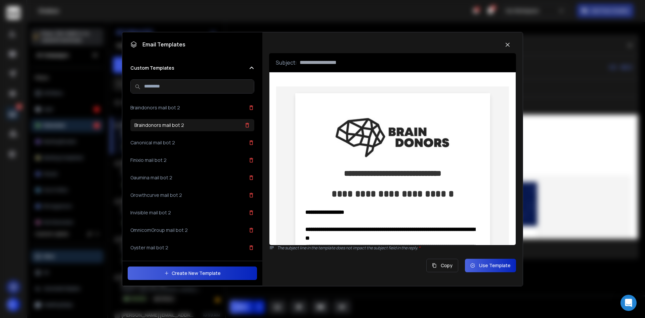
click at [187, 106] on div "Braindonors mail bot 2" at bounding box center [192, 107] width 124 height 7
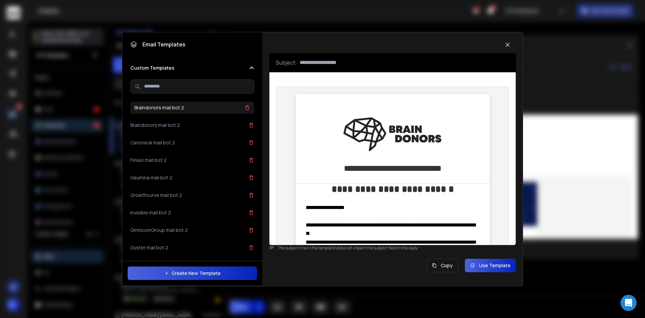
click at [186, 123] on div "Braindonors mail bot 2" at bounding box center [192, 125] width 124 height 7
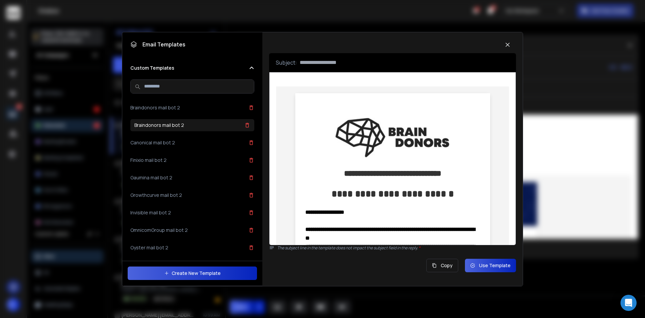
click at [212, 106] on div "Braindonors mail bot 2" at bounding box center [192, 107] width 124 height 7
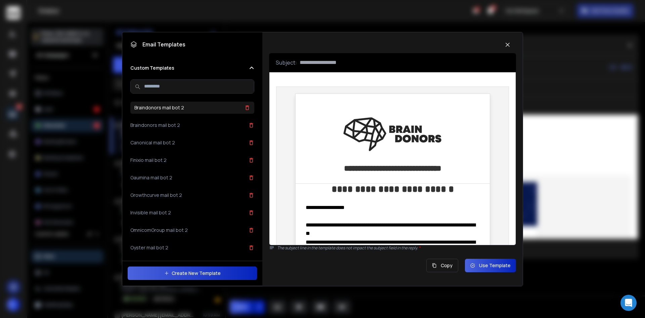
click at [246, 107] on icon at bounding box center [248, 107] width 4 height 5
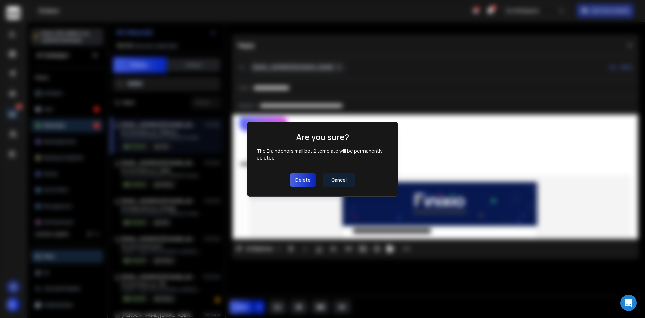
click at [302, 178] on button "Delete" at bounding box center [303, 179] width 26 height 13
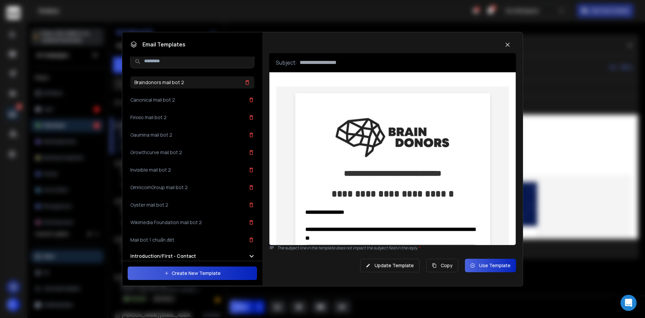
scroll to position [3, 0]
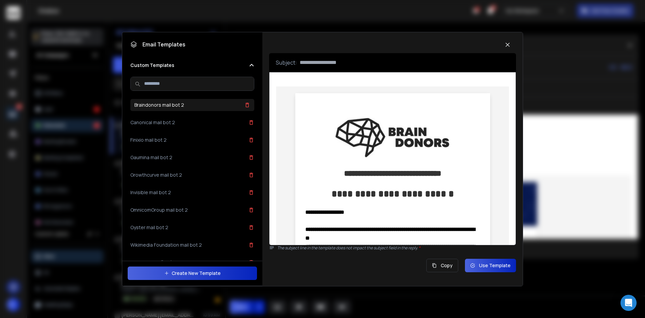
click at [506, 42] on icon at bounding box center [508, 45] width 6 height 6
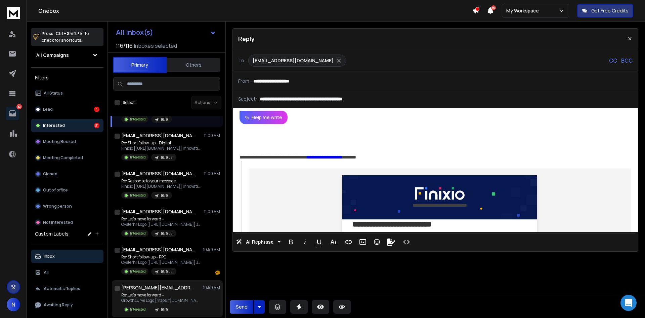
scroll to position [134, 0]
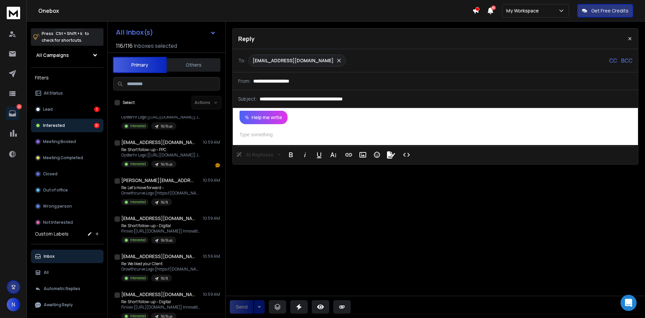
click at [62, 124] on p "Interested" at bounding box center [54, 125] width 22 height 5
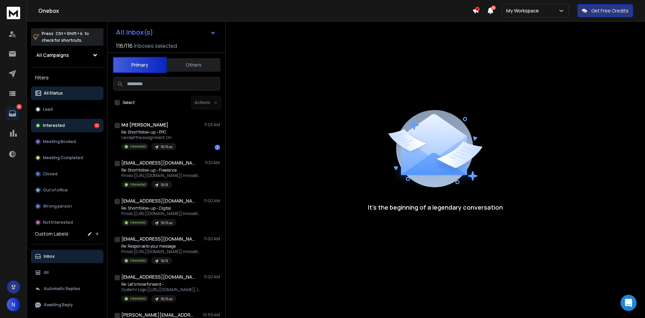
click at [74, 126] on button "Interested 32" at bounding box center [67, 125] width 73 height 13
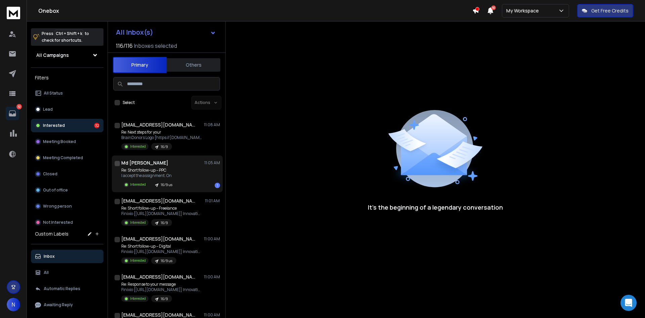
click at [202, 178] on div "Re: Short follow-up – PPC I accept the assignment. On Interested 16/9 us 1" at bounding box center [170, 177] width 99 height 20
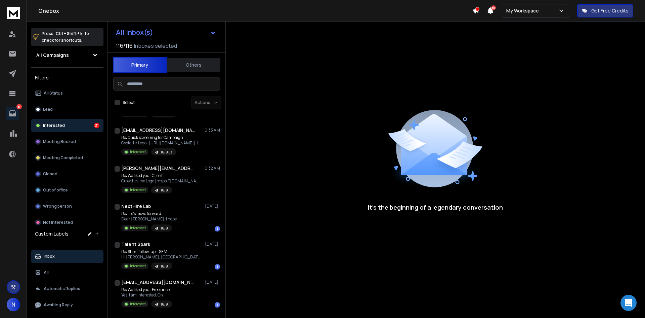
scroll to position [2588, 0]
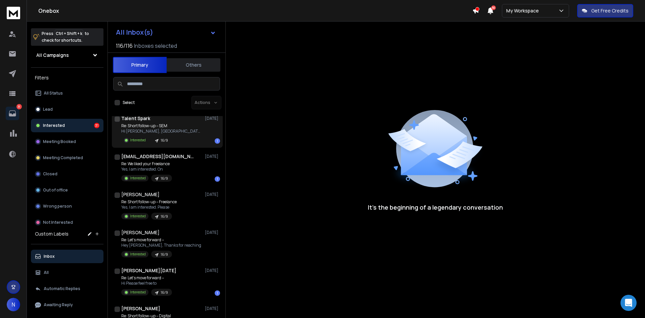
click at [185, 135] on div "Re: Short follow-up – SEM Hi [PERSON_NAME], Nice to e-meet Interested 16/9 1" at bounding box center [170, 133] width 99 height 20
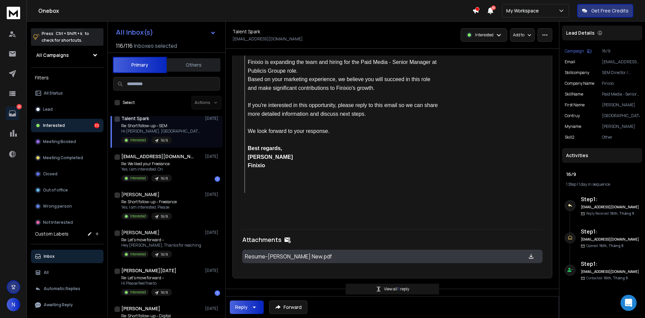
scroll to position [396, 0]
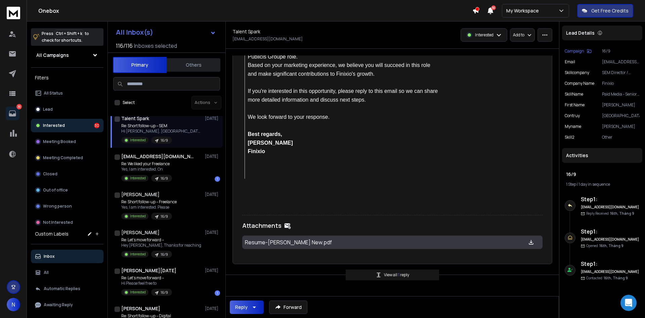
drag, startPoint x: 255, startPoint y: 303, endPoint x: 264, endPoint y: 295, distance: 12.4
click at [256, 303] on icon "button" at bounding box center [254, 307] width 8 height 8
click at [247, 276] on p "Reply" at bounding box center [247, 276] width 12 height 7
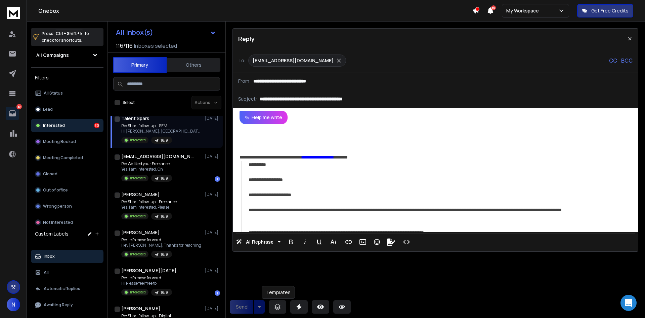
drag, startPoint x: 275, startPoint y: 303, endPoint x: 276, endPoint y: 296, distance: 7.1
click at [275, 303] on icon at bounding box center [277, 306] width 7 height 7
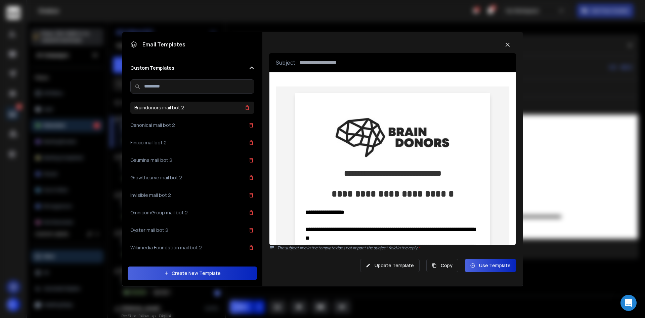
click at [153, 144] on h3 "Finixio mail bot 2" at bounding box center [148, 142] width 36 height 7
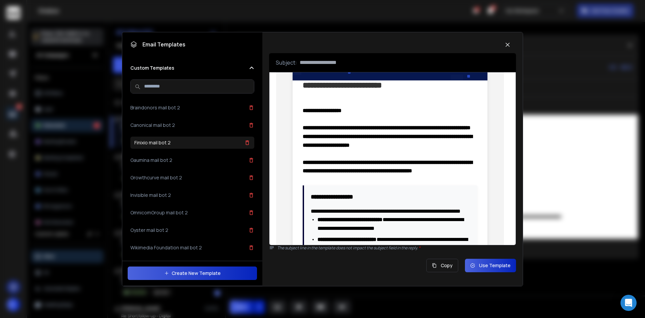
scroll to position [168, 0]
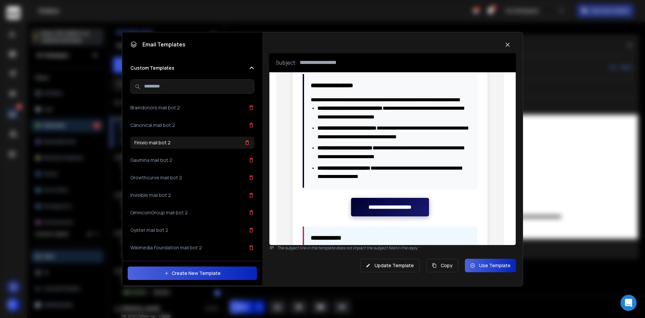
click at [384, 216] on link "**********" at bounding box center [390, 207] width 78 height 19
click at [396, 216] on link "**********" at bounding box center [390, 207] width 78 height 19
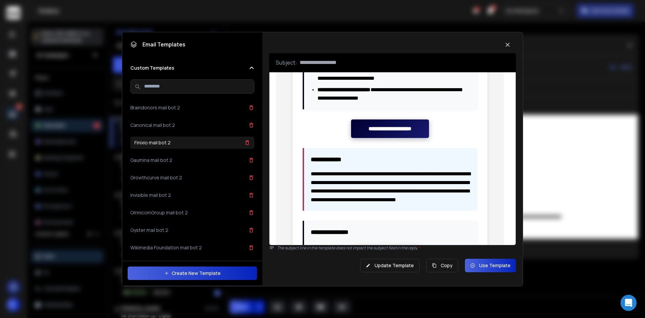
scroll to position [269, 0]
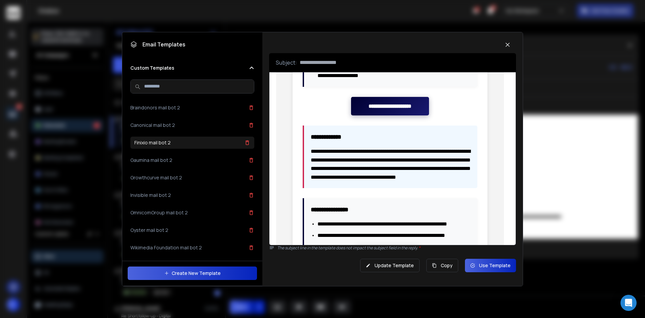
click at [396, 116] on link "**********" at bounding box center [390, 106] width 78 height 19
click at [393, 157] on icon "button" at bounding box center [395, 154] width 5 height 5
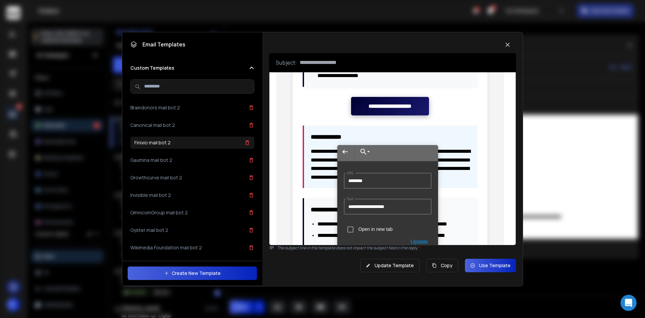
click at [378, 182] on input "********" at bounding box center [387, 180] width 87 height 15
click at [397, 177] on input "**********" at bounding box center [387, 180] width 87 height 15
click at [397, 176] on input "**********" at bounding box center [387, 180] width 87 height 15
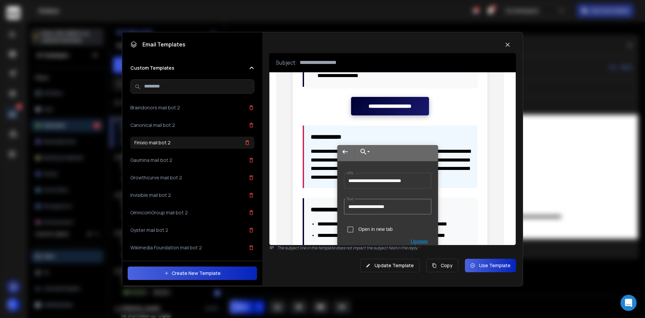
click at [397, 176] on input "**********" at bounding box center [387, 180] width 87 height 15
type input "**********"
click at [402, 182] on input "**********" at bounding box center [387, 180] width 87 height 15
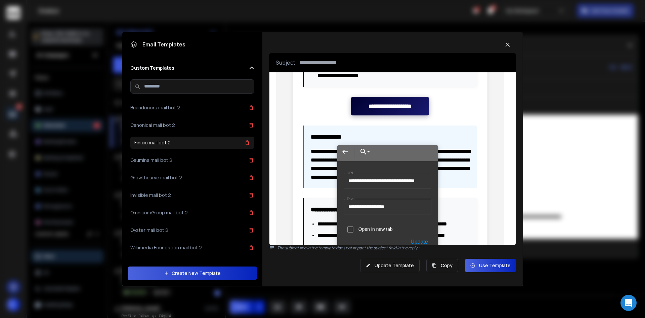
click at [402, 182] on input "**********" at bounding box center [387, 180] width 87 height 15
click at [416, 240] on button "Update" at bounding box center [419, 242] width 24 height 12
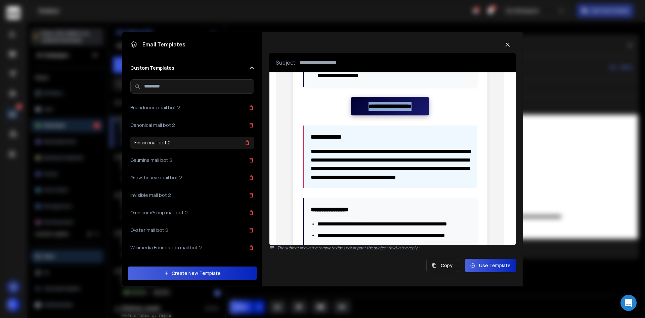
click at [505, 268] on button "Use Template" at bounding box center [490, 264] width 51 height 13
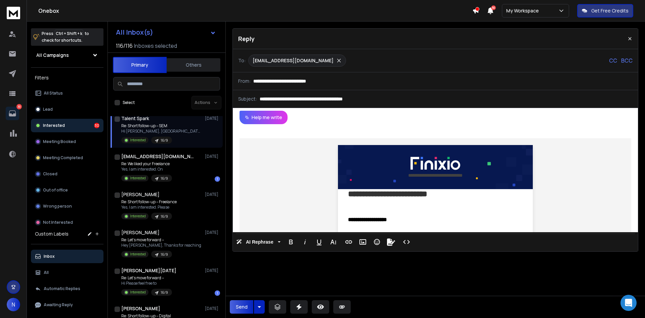
click at [244, 304] on button "Send" at bounding box center [242, 306] width 24 height 13
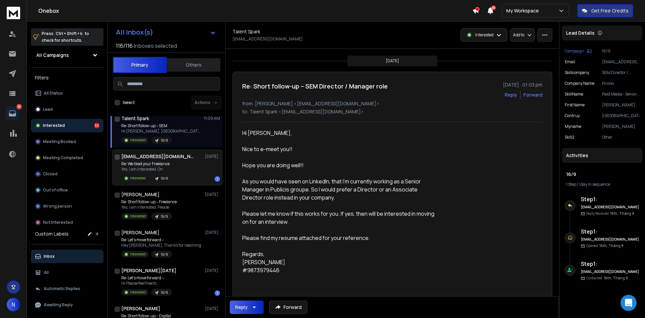
click at [192, 172] on div "Re: We liked your Freelance Yes, I am interested. On Interested 16/9 1" at bounding box center [170, 171] width 99 height 20
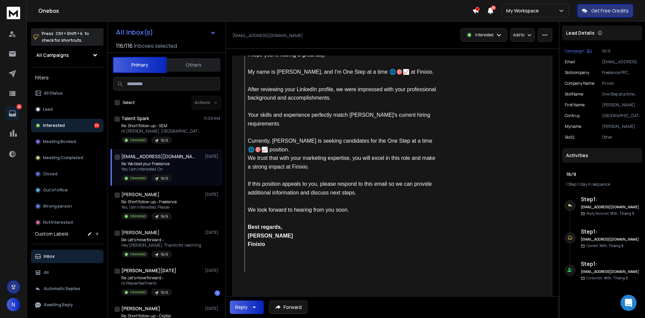
scroll to position [164, 0]
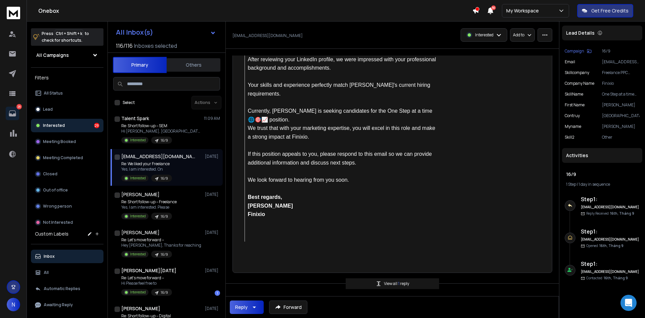
click at [254, 308] on icon "button" at bounding box center [254, 307] width 8 height 8
click at [250, 274] on p "Reply" at bounding box center [247, 276] width 12 height 7
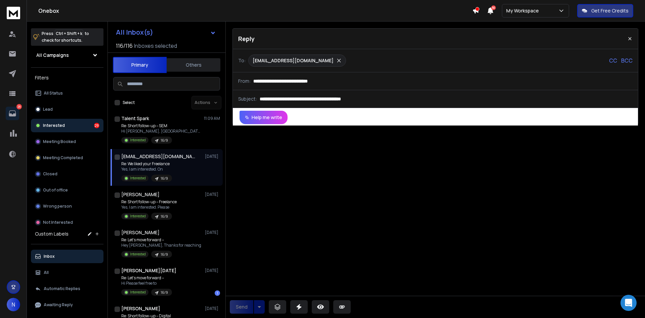
scroll to position [0, 0]
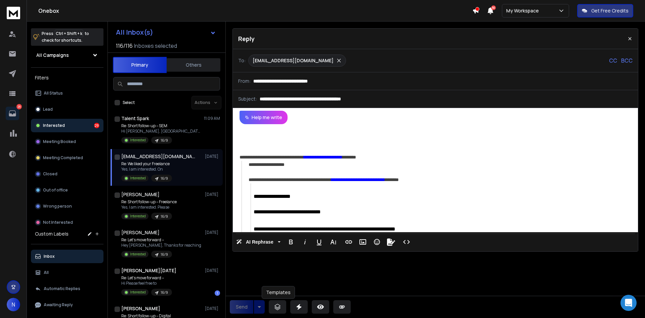
click at [281, 303] on button at bounding box center [277, 306] width 17 height 13
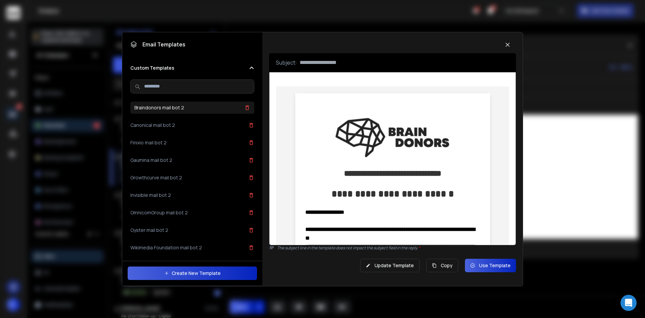
click at [141, 144] on h3 "Finixio mail bot 2" at bounding box center [148, 142] width 36 height 7
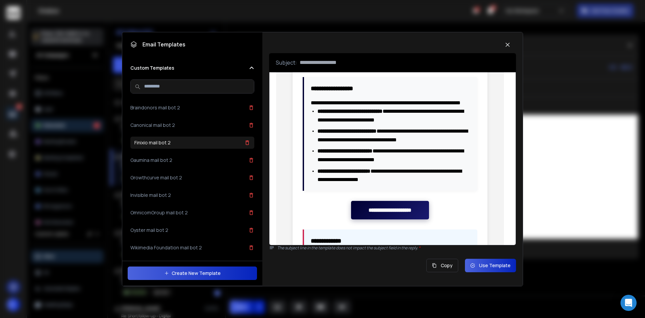
scroll to position [168, 0]
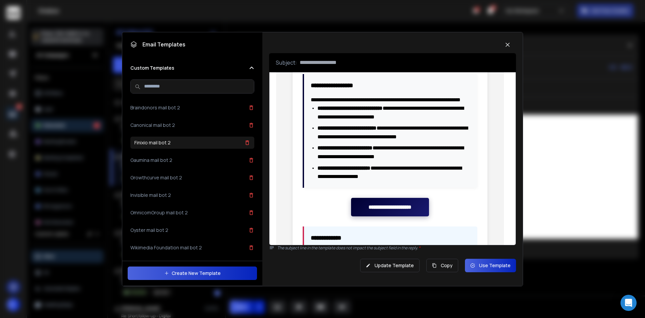
click at [389, 216] on link "**********" at bounding box center [390, 207] width 78 height 19
click at [394, 216] on link "**********" at bounding box center [390, 207] width 78 height 19
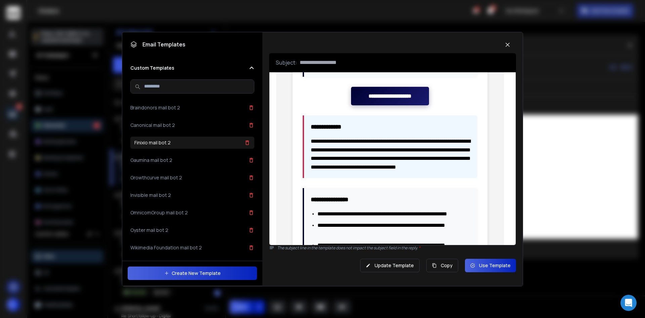
scroll to position [269, 0]
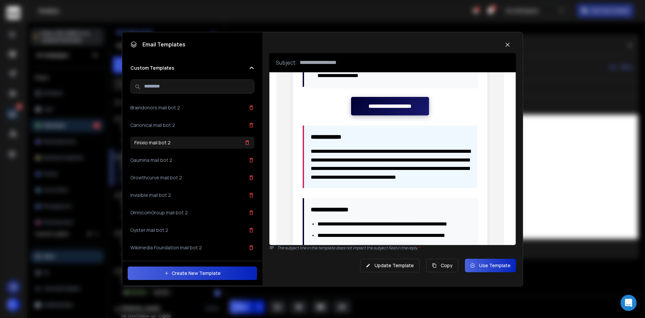
click at [394, 116] on link "**********" at bounding box center [390, 106] width 78 height 19
click at [398, 152] on icon "button" at bounding box center [395, 155] width 8 height 8
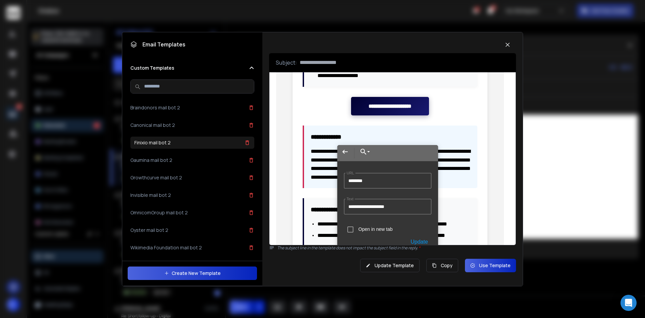
drag, startPoint x: 380, startPoint y: 180, endPoint x: 289, endPoint y: 175, distance: 91.2
click at [301, 176] on div "**********" at bounding box center [392, 158] width 246 height 173
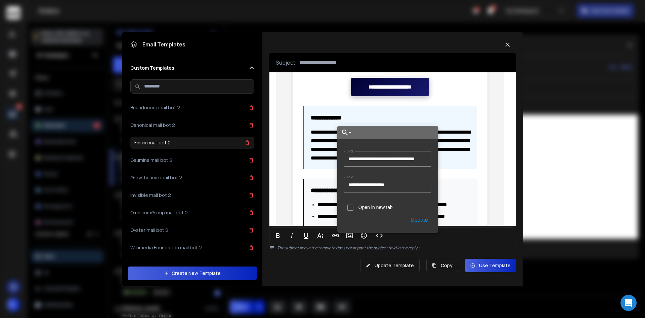
scroll to position [0, 0]
click at [419, 227] on div "**********" at bounding box center [387, 179] width 101 height 107
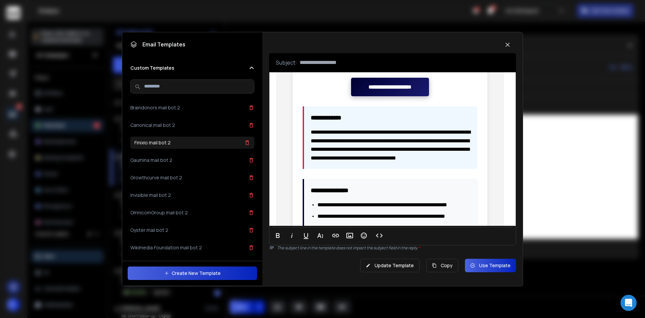
click at [410, 96] on link "**********" at bounding box center [390, 87] width 78 height 19
click at [402, 135] on button "Edit Link" at bounding box center [395, 135] width 13 height 13
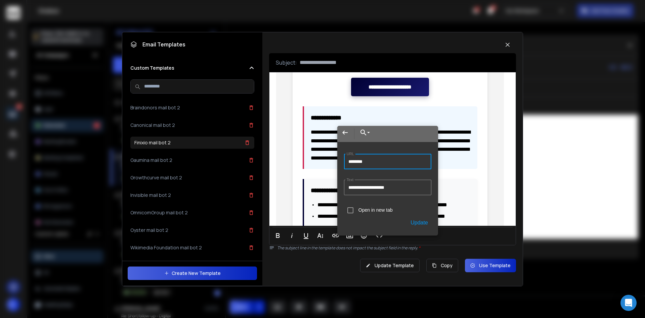
click at [378, 166] on input "********" at bounding box center [387, 161] width 87 height 15
paste input "**********"
type input "**********"
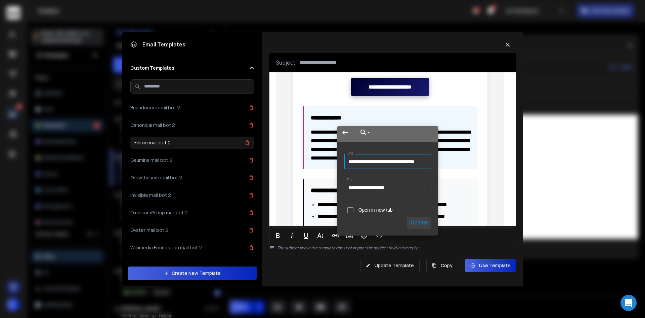
scroll to position [0, 11]
click at [425, 225] on button "Update" at bounding box center [419, 222] width 24 height 12
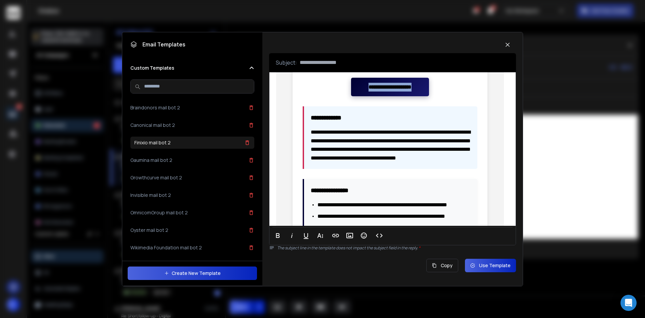
click at [491, 267] on button "Use Template" at bounding box center [490, 264] width 51 height 13
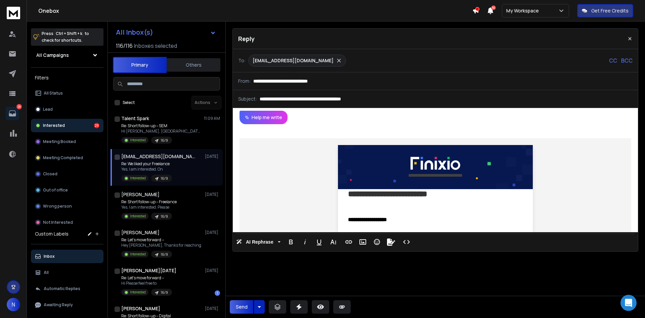
click at [242, 302] on button "Send" at bounding box center [242, 306] width 24 height 13
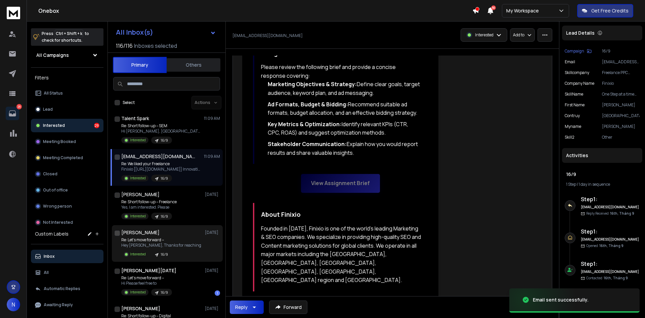
scroll to position [269, 0]
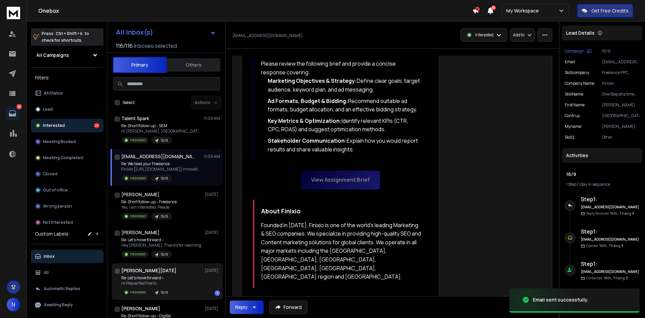
click at [188, 282] on div "Re: Let's move forward – Hi Please feel free to Interested 16/9 1" at bounding box center [170, 285] width 99 height 20
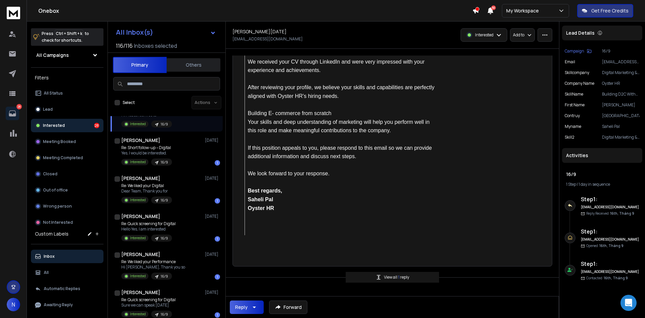
scroll to position [180, 0]
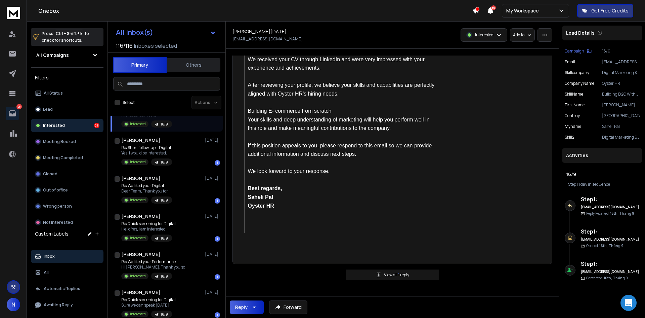
click at [255, 305] on icon "button" at bounding box center [254, 307] width 8 height 8
click at [247, 274] on p "Reply" at bounding box center [247, 276] width 12 height 7
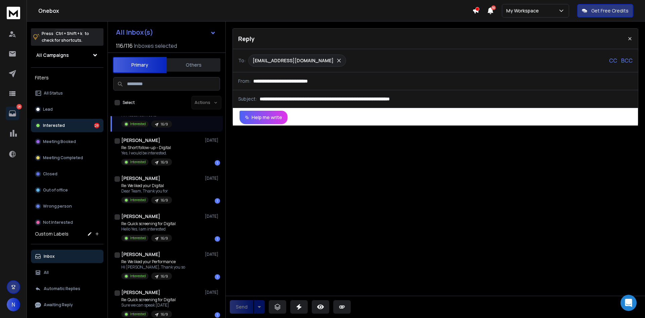
scroll to position [0, 0]
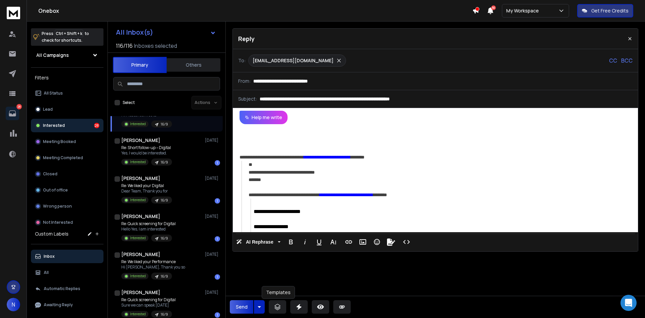
click at [274, 301] on button at bounding box center [277, 306] width 17 height 13
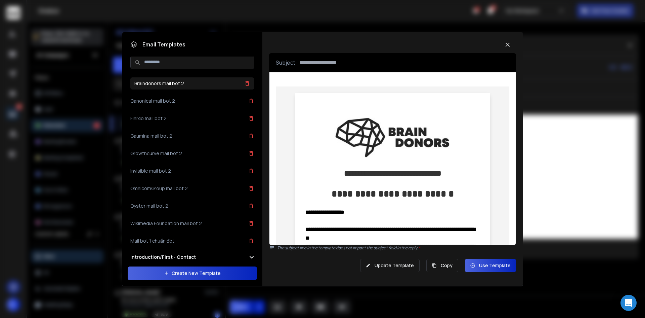
scroll to position [101, 0]
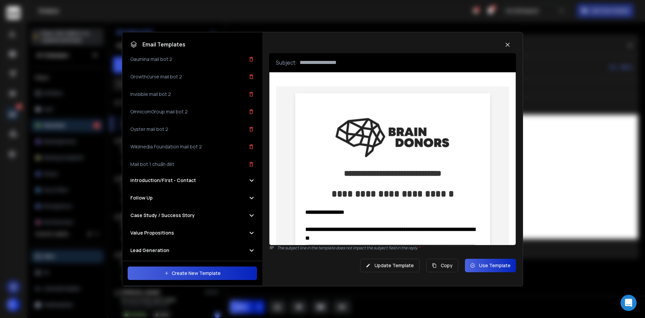
click at [147, 132] on h3 "Oyster mail bot 2" at bounding box center [149, 129] width 38 height 7
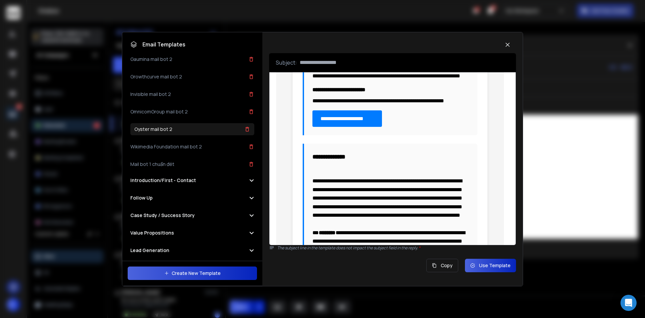
scroll to position [302, 0]
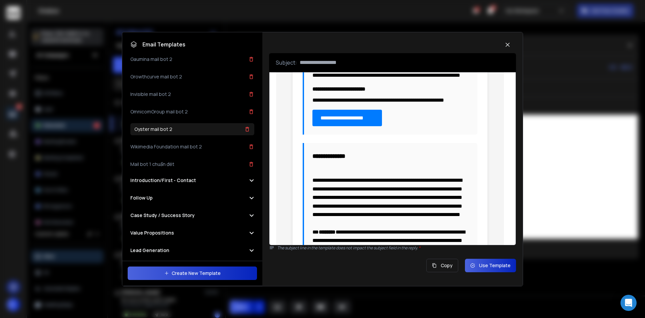
click at [347, 126] on link "**********" at bounding box center [347, 118] width 70 height 17
click at [354, 177] on icon "button" at bounding box center [352, 174] width 8 height 8
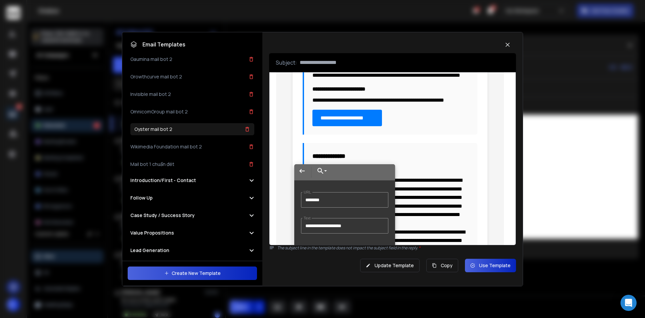
drag, startPoint x: 339, startPoint y: 203, endPoint x: 245, endPoint y: 192, distance: 94.8
click at [244, 193] on div "**********" at bounding box center [322, 159] width 401 height 254
type input "**********"
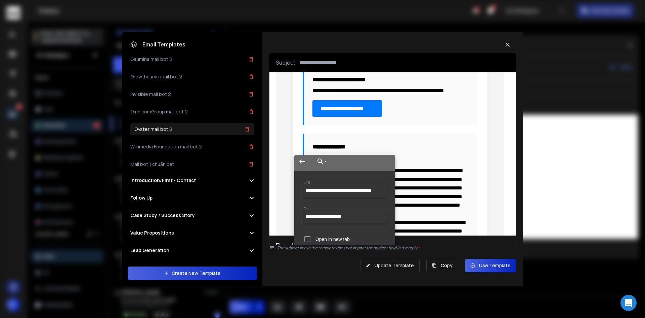
scroll to position [29, 0]
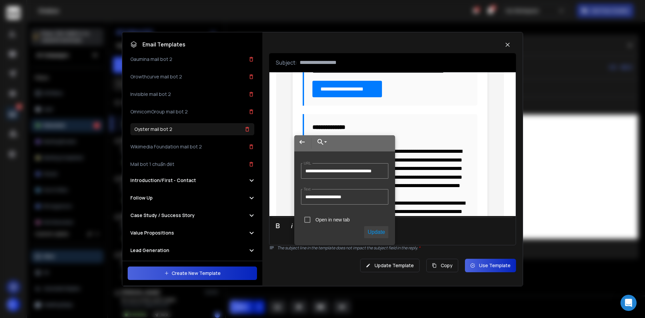
click at [372, 228] on button "Update" at bounding box center [376, 232] width 24 height 12
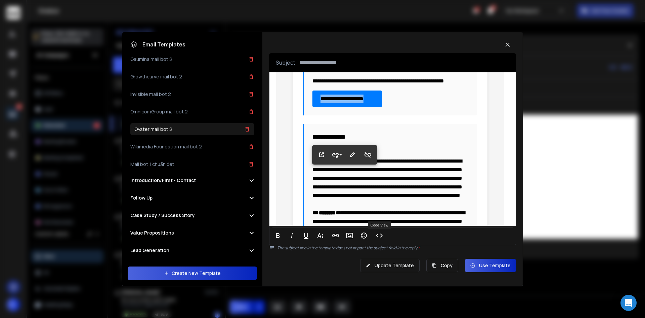
scroll to position [19, 0]
click at [496, 264] on button "Use Template" at bounding box center [490, 264] width 51 height 13
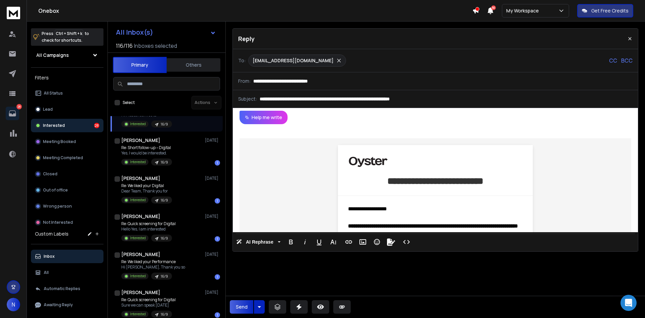
click at [244, 303] on button "Send" at bounding box center [242, 306] width 24 height 13
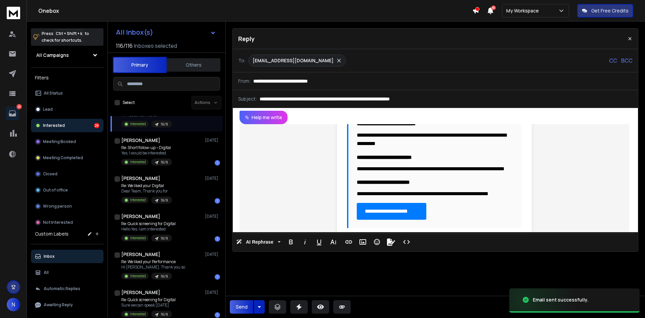
scroll to position [370, 0]
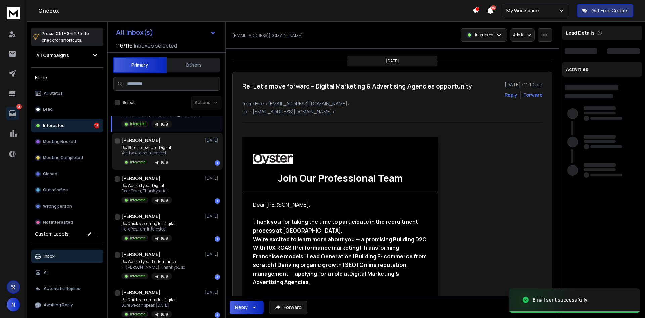
click at [191, 155] on div "Re: Short follow-up – Digital Yes, I would be interested. Interested 16/9 1" at bounding box center [170, 155] width 99 height 20
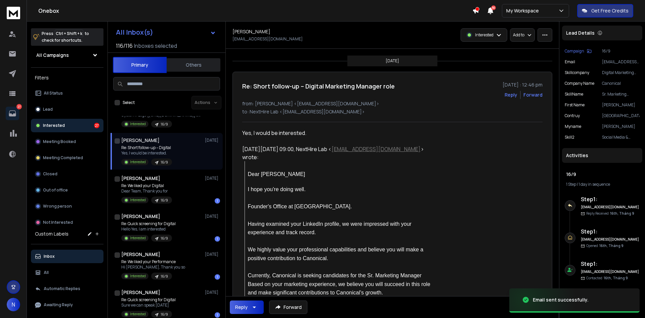
click at [254, 306] on icon "button" at bounding box center [254, 307] width 8 height 8
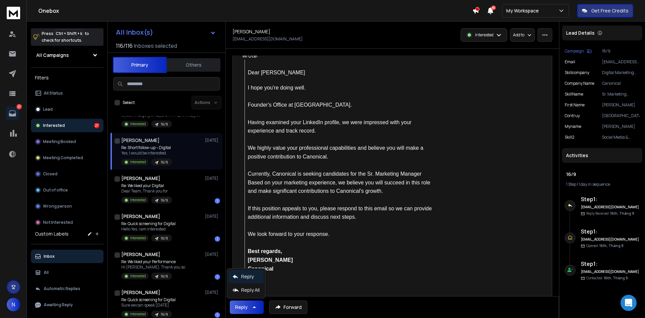
scroll to position [164, 0]
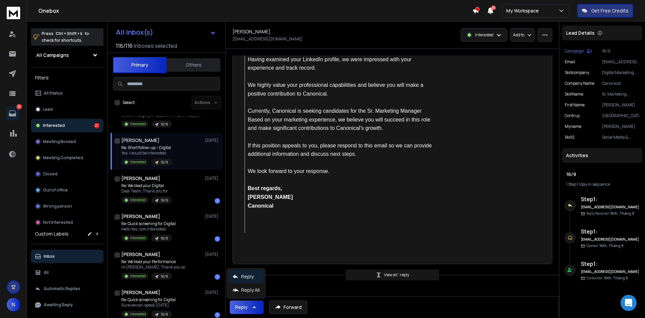
click at [247, 275] on p "Reply" at bounding box center [247, 276] width 12 height 7
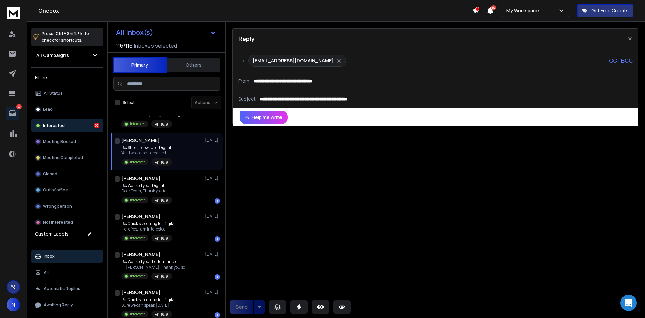
scroll to position [0, 0]
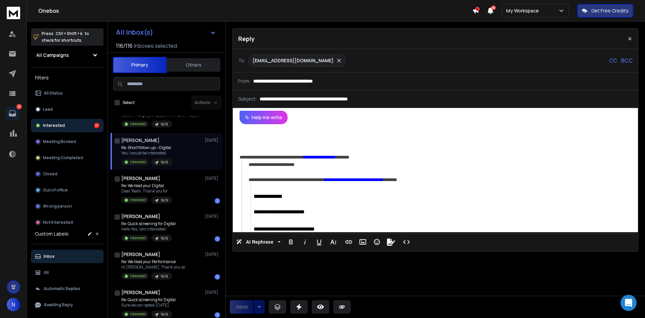
click at [277, 303] on icon at bounding box center [277, 306] width 7 height 7
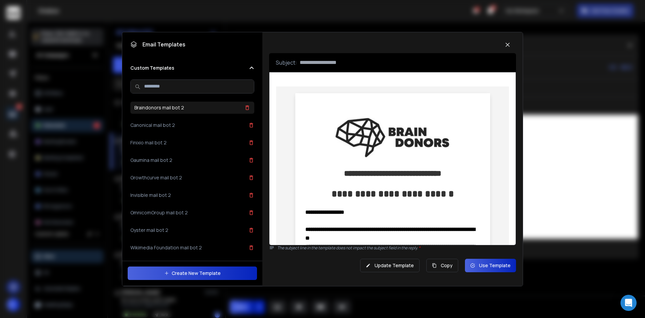
click at [146, 125] on h3 "Canonical mail bot 2" at bounding box center [152, 125] width 45 height 7
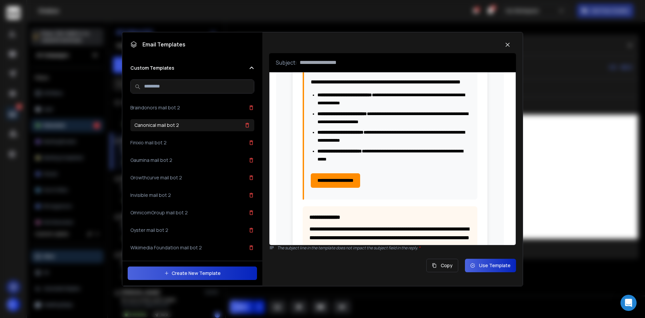
scroll to position [269, 0]
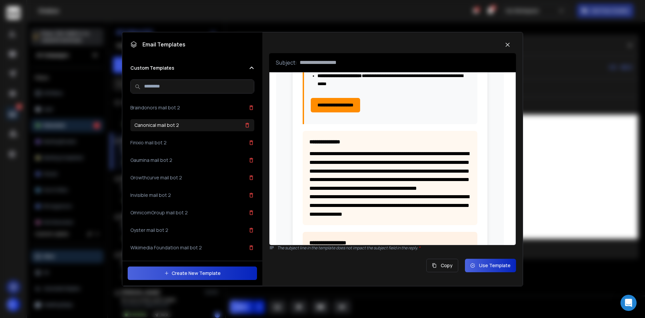
click at [343, 107] on strong "**********" at bounding box center [336, 104] width 36 height 5
click at [346, 136] on icon "button" at bounding box center [348, 134] width 8 height 8
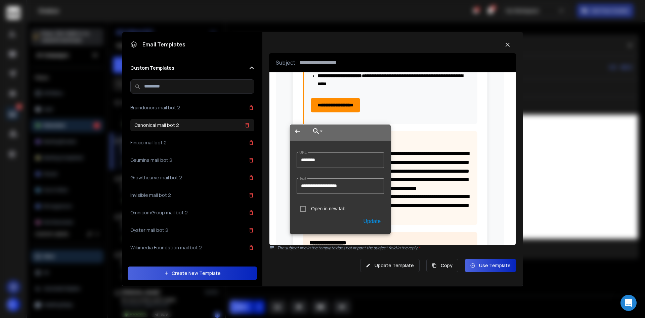
drag, startPoint x: 334, startPoint y: 159, endPoint x: 253, endPoint y: 158, distance: 81.3
click at [262, 159] on div "**********" at bounding box center [322, 159] width 401 height 254
type input "**********"
click at [364, 217] on button "Update" at bounding box center [372, 221] width 24 height 12
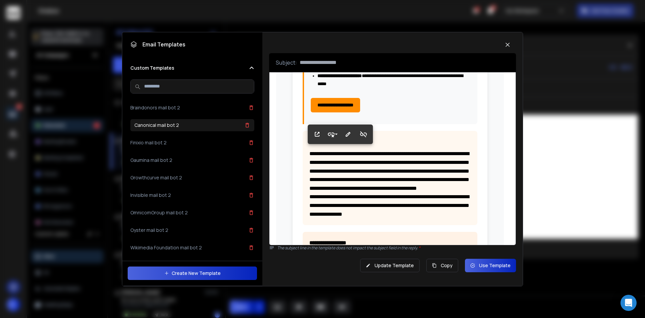
scroll to position [0, 0]
click at [489, 263] on button "Use Template" at bounding box center [490, 264] width 51 height 13
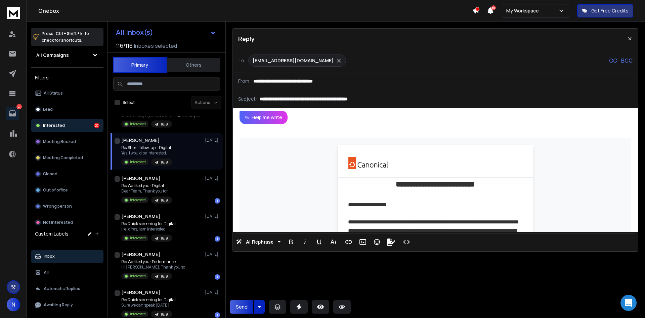
click at [245, 303] on button "Send" at bounding box center [242, 306] width 24 height 13
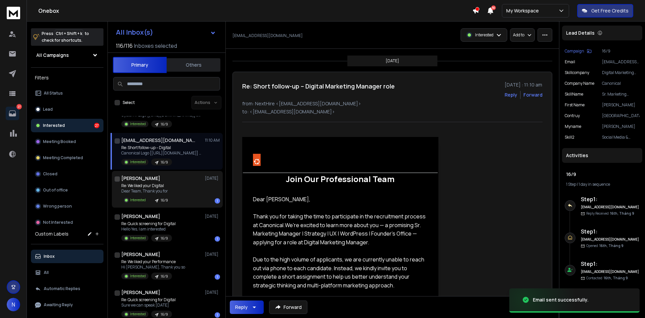
click at [188, 197] on div "Re: We liked your Digital Dear Team, Thank you for Interested 16/9 1" at bounding box center [170, 193] width 99 height 20
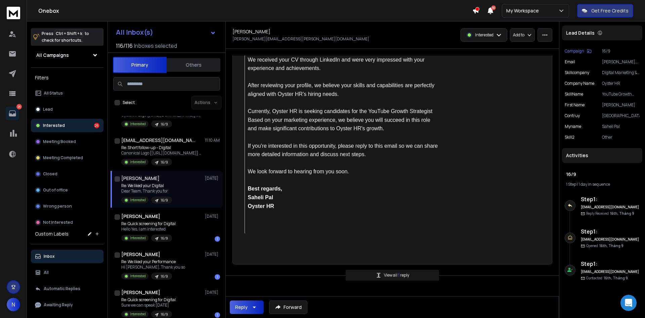
scroll to position [221, 0]
click at [255, 310] on icon "button" at bounding box center [254, 307] width 8 height 8
click at [253, 276] on p "Reply" at bounding box center [247, 276] width 12 height 7
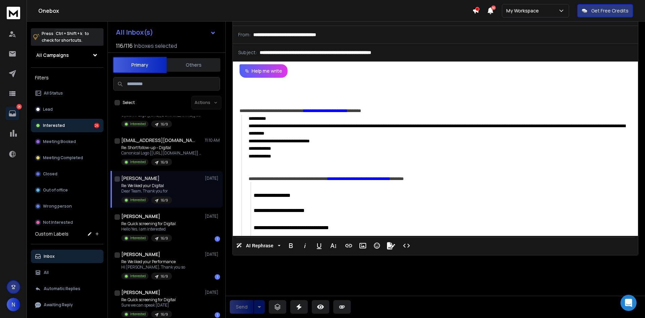
scroll to position [0, 0]
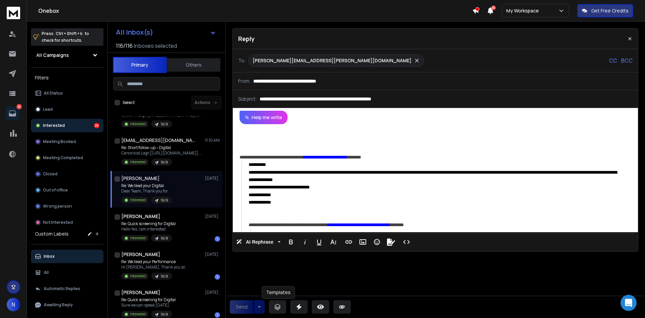
click at [272, 305] on button at bounding box center [277, 306] width 17 height 13
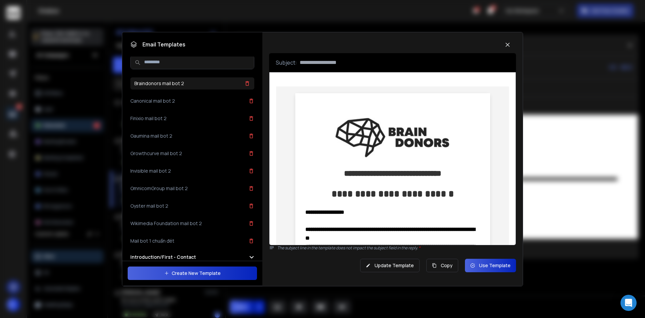
scroll to position [103, 0]
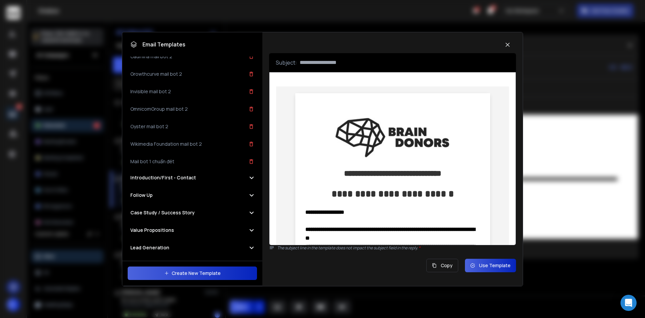
click at [154, 133] on div "Braindonors mail bot 2 Canonical mail bot 2 Finixio mail bot 2 Gaumina mail bot…" at bounding box center [192, 82] width 124 height 169
click at [153, 127] on h3 "Oyster mail bot 2" at bounding box center [149, 126] width 38 height 7
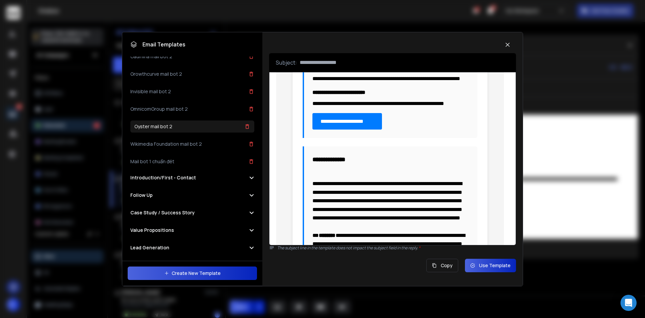
scroll to position [302, 0]
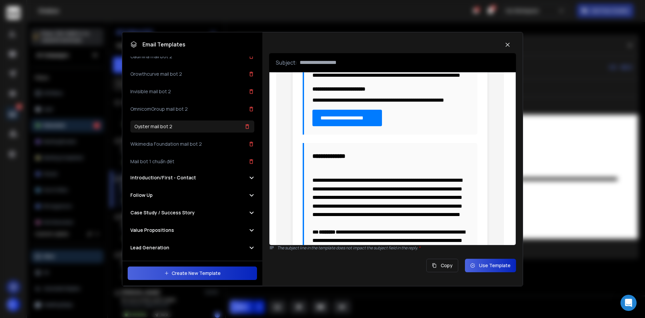
click at [345, 126] on link "**********" at bounding box center [347, 118] width 70 height 17
click at [350, 170] on icon "button" at bounding box center [352, 174] width 8 height 8
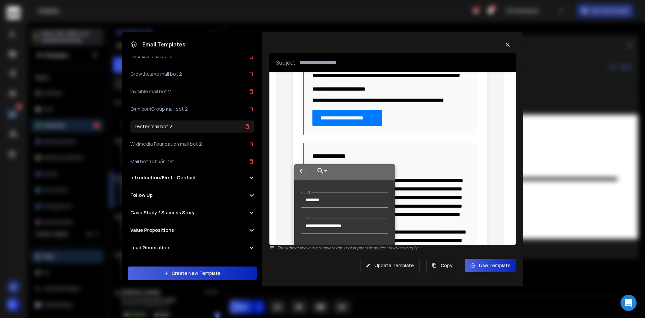
drag, startPoint x: 338, startPoint y: 194, endPoint x: 253, endPoint y: 195, distance: 85.0
click at [254, 195] on div "**********" at bounding box center [322, 159] width 401 height 254
type input "**********"
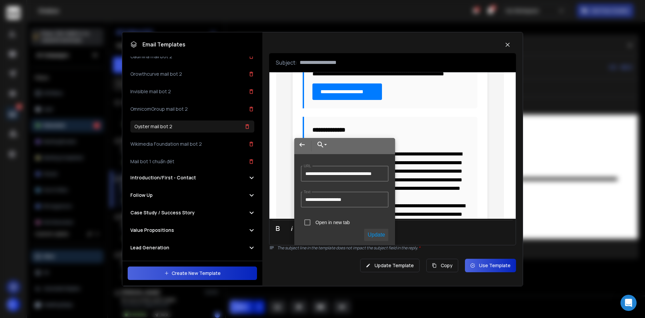
scroll to position [29, 0]
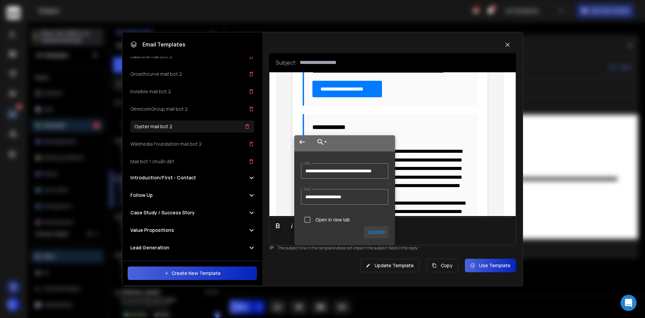
click at [373, 235] on button "Update" at bounding box center [376, 232] width 24 height 12
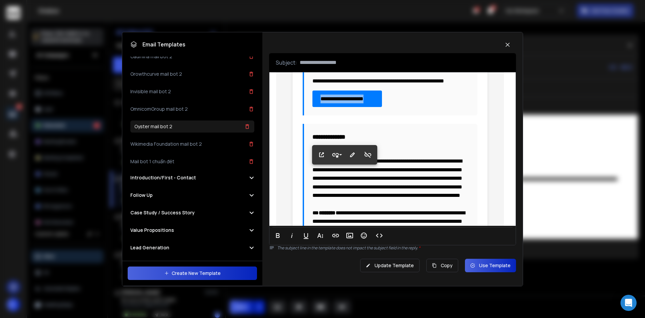
click at [488, 265] on button "Use Template" at bounding box center [490, 264] width 51 height 13
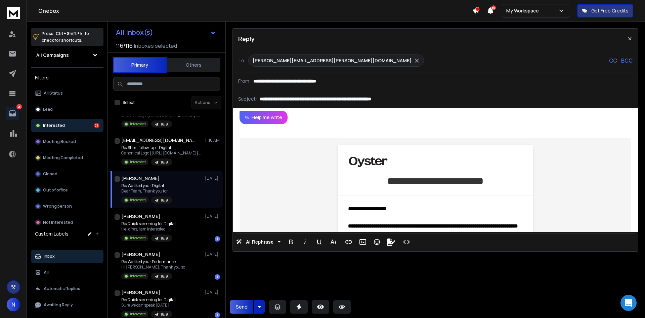
click at [253, 304] on button "Send" at bounding box center [242, 306] width 24 height 13
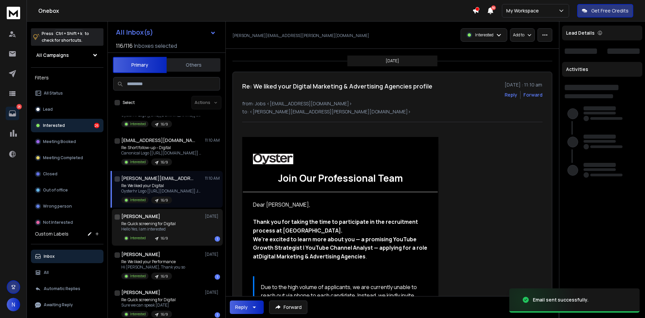
click at [191, 235] on div "Re: Quick screening for Digital Hello Yes, I am interested Interested 16/9 1" at bounding box center [170, 231] width 99 height 20
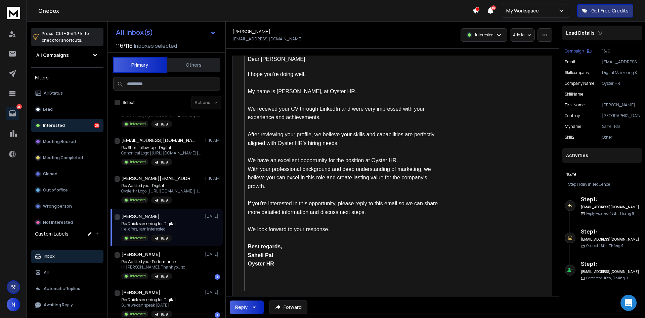
scroll to position [246, 0]
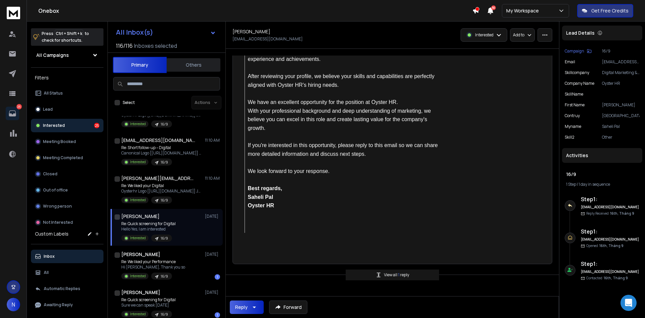
click at [255, 307] on icon "button" at bounding box center [254, 307] width 3 height 2
click at [245, 273] on p "Reply" at bounding box center [247, 276] width 12 height 7
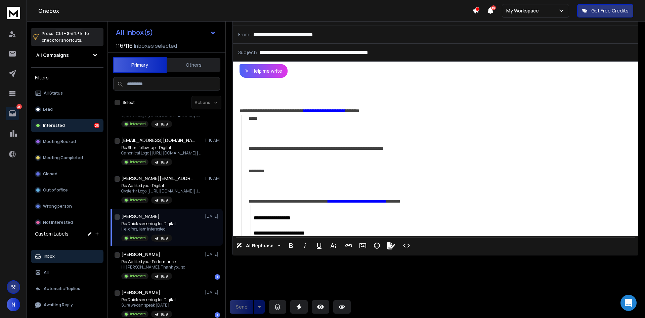
scroll to position [0, 0]
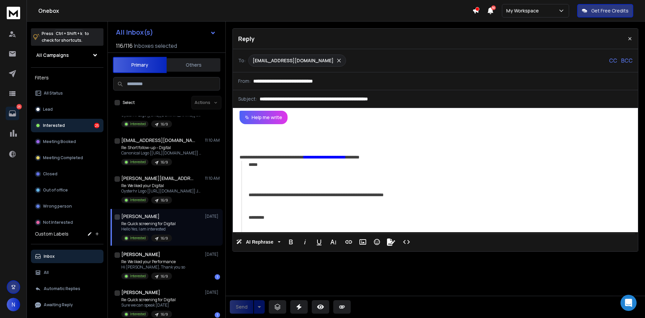
click at [276, 309] on button at bounding box center [277, 306] width 17 height 13
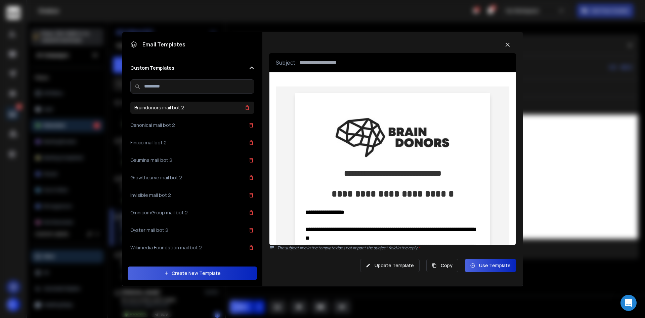
click at [158, 226] on h3 "Oyster mail bot 2" at bounding box center [149, 229] width 38 height 7
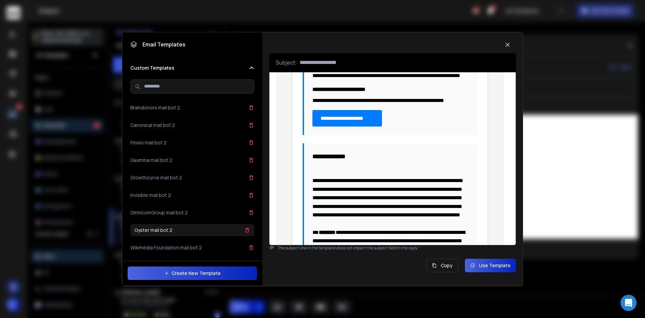
scroll to position [302, 0]
click at [344, 126] on link "**********" at bounding box center [347, 118] width 70 height 17
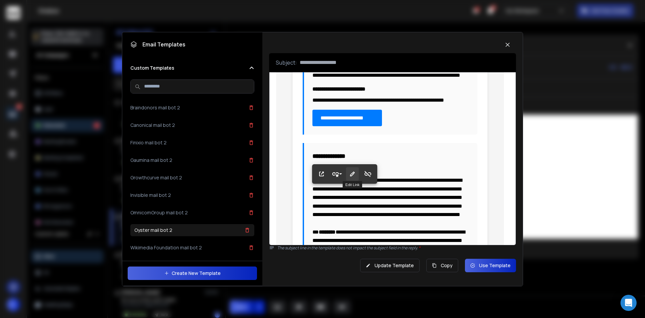
click at [348, 173] on icon "button" at bounding box center [352, 174] width 8 height 8
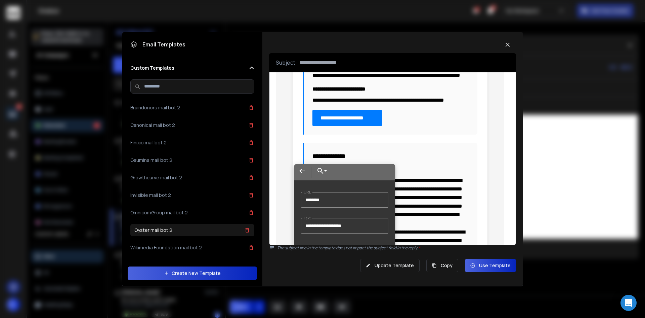
click at [256, 195] on div "**********" at bounding box center [322, 159] width 401 height 254
type input "**********"
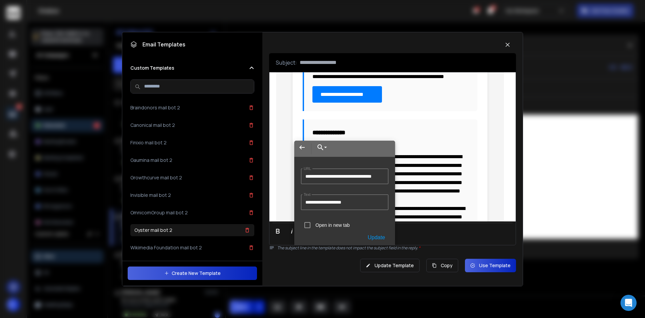
scroll to position [29, 0]
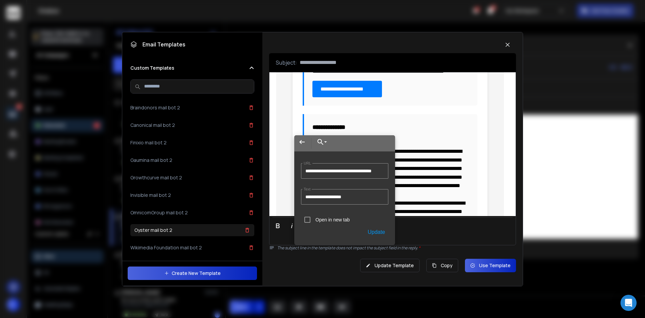
click at [374, 229] on button "Update" at bounding box center [376, 232] width 24 height 12
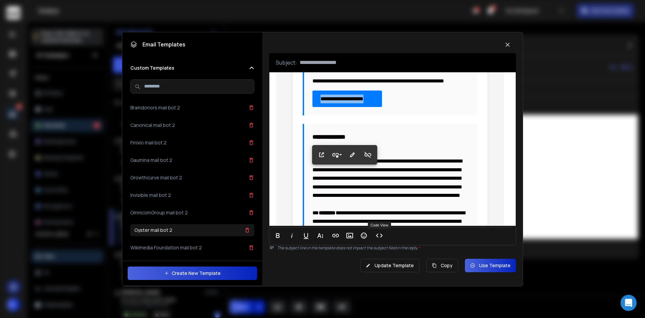
scroll to position [0, 0]
click at [491, 268] on button "Use Template" at bounding box center [490, 264] width 51 height 13
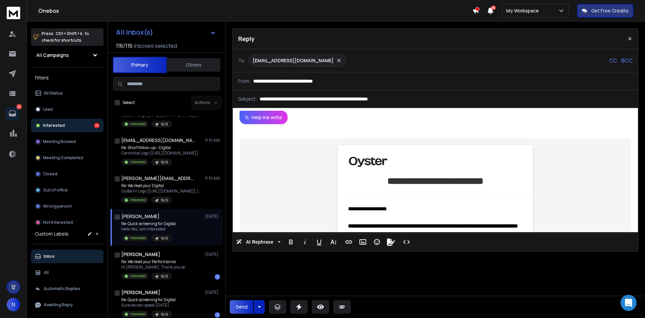
click at [244, 302] on button "Send" at bounding box center [242, 306] width 24 height 13
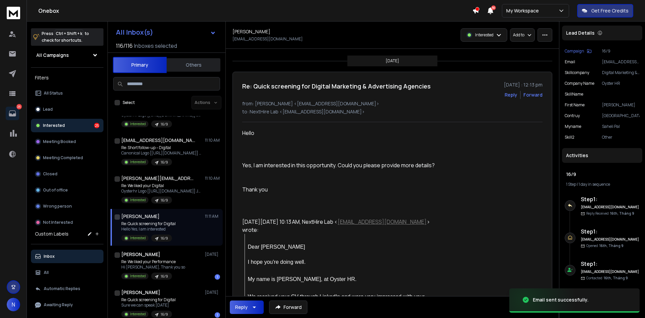
click at [379, 204] on div at bounding box center [340, 205] width 196 height 8
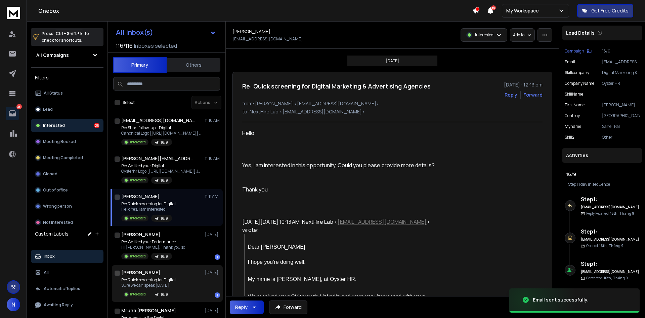
scroll to position [2857, 0]
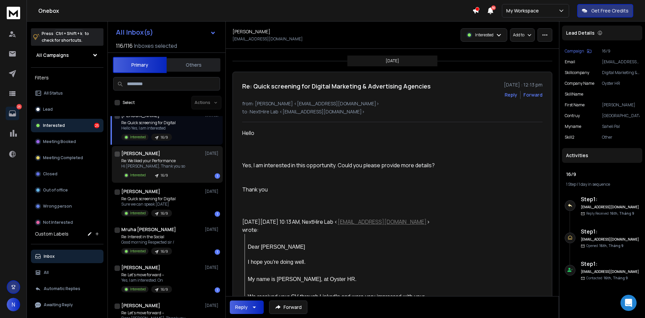
click at [198, 161] on div "Re: We liked your Performance Hi Akhlesh, Thank you so Interested 16/9 1" at bounding box center [170, 168] width 99 height 20
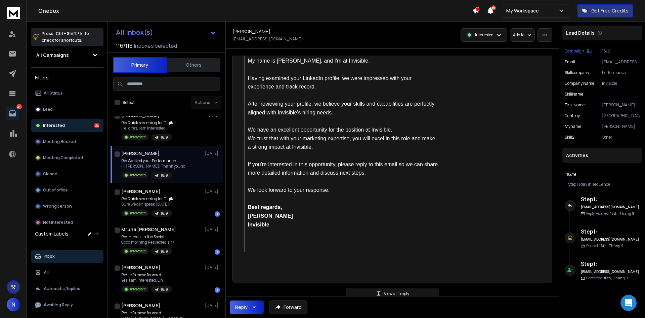
scroll to position [205, 0]
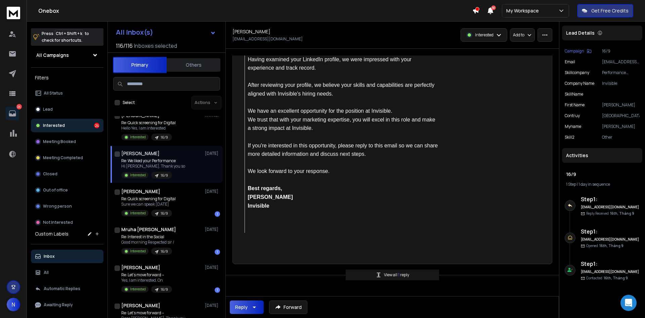
drag, startPoint x: 256, startPoint y: 305, endPoint x: 257, endPoint y: 301, distance: 4.1
click at [256, 305] on icon "button" at bounding box center [254, 307] width 8 height 8
click at [251, 276] on p "Reply" at bounding box center [247, 276] width 12 height 7
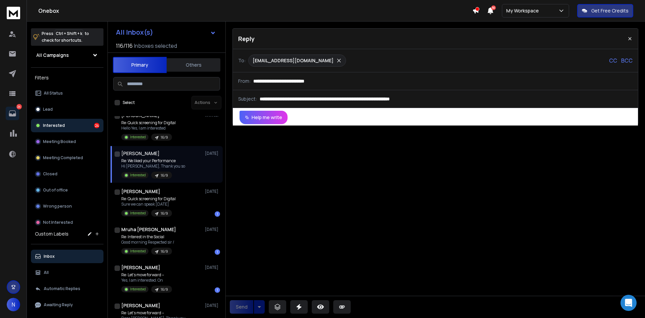
scroll to position [0, 0]
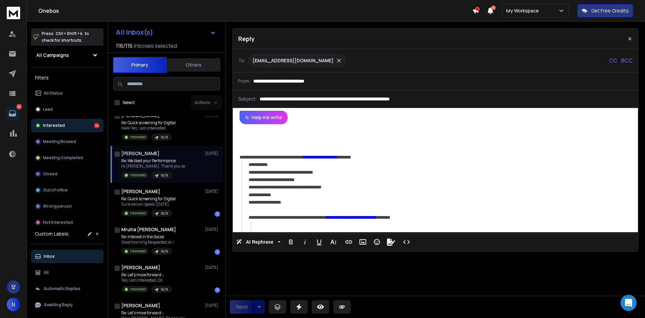
click at [272, 304] on button at bounding box center [277, 306] width 17 height 13
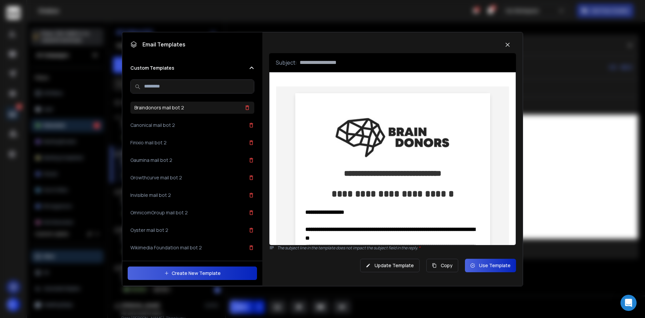
click at [157, 189] on div "Invisible mail bot 2" at bounding box center [192, 195] width 124 height 12
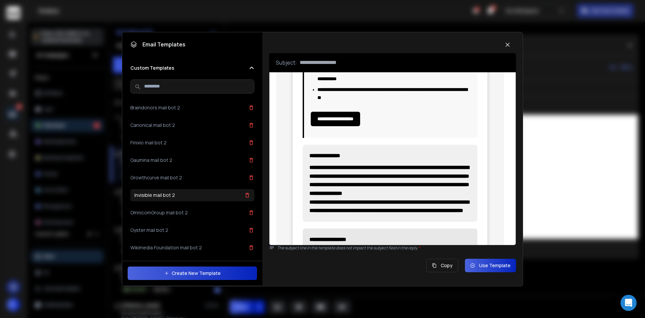
scroll to position [235, 0]
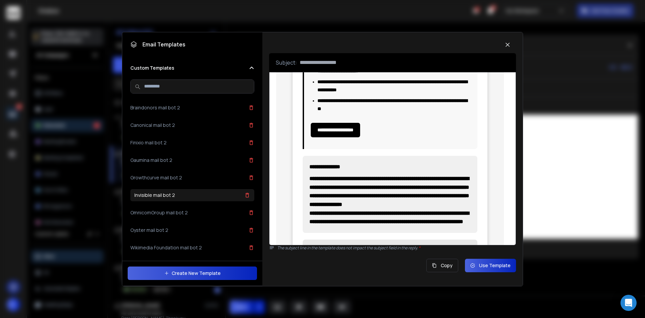
click at [347, 137] on link "**********" at bounding box center [335, 130] width 49 height 14
click at [346, 166] on icon "button" at bounding box center [348, 167] width 8 height 8
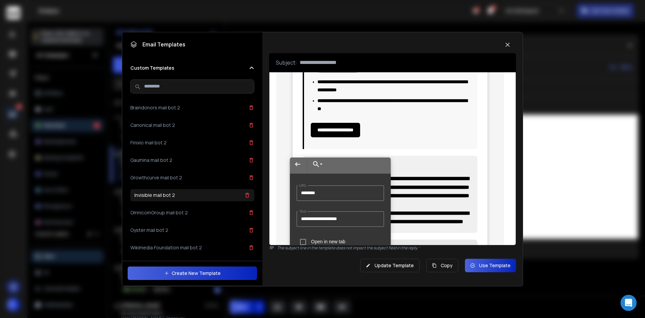
drag, startPoint x: 269, startPoint y: 187, endPoint x: 253, endPoint y: 185, distance: 17.0
click at [256, 187] on div "**********" at bounding box center [322, 159] width 401 height 254
type input "**********"
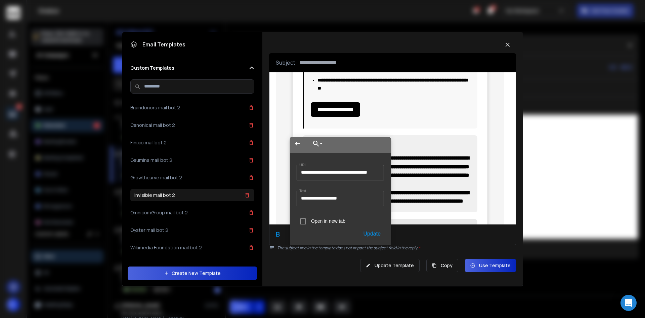
scroll to position [22, 0]
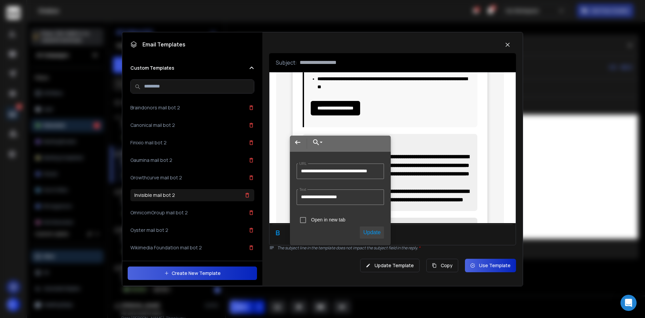
click at [370, 231] on button "Update" at bounding box center [372, 232] width 24 height 12
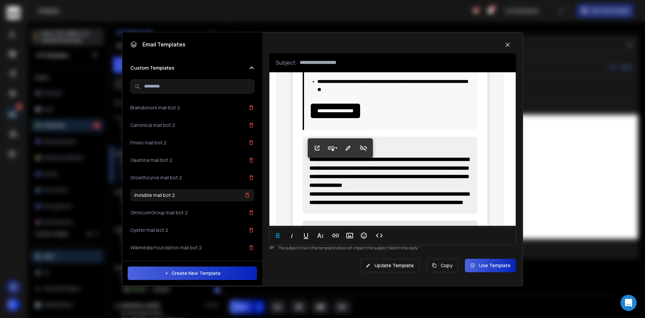
click at [494, 268] on button "Use Template" at bounding box center [490, 264] width 51 height 13
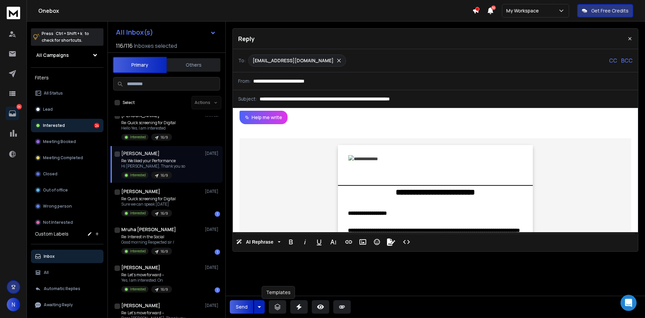
click at [240, 303] on button "Send" at bounding box center [242, 306] width 24 height 13
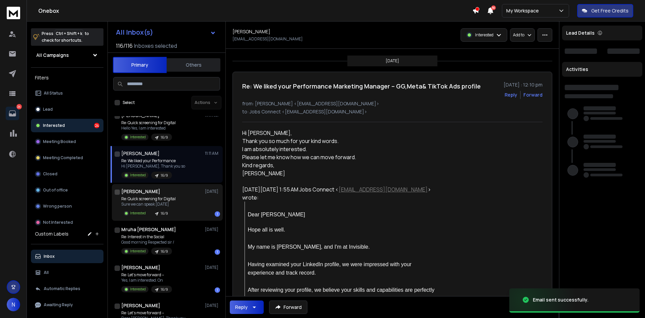
click at [199, 204] on div "Re: Quick screening for Digital Sure we can speak today Interested 16/9 1" at bounding box center [170, 206] width 99 height 20
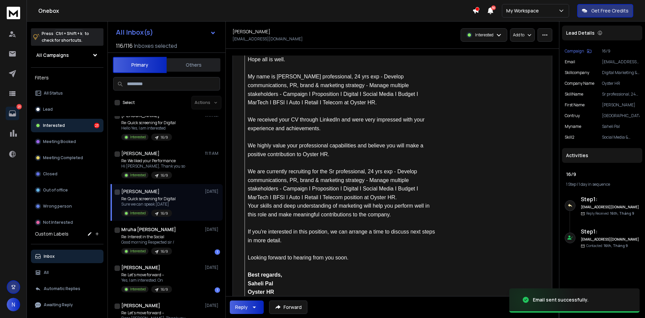
scroll to position [256, 0]
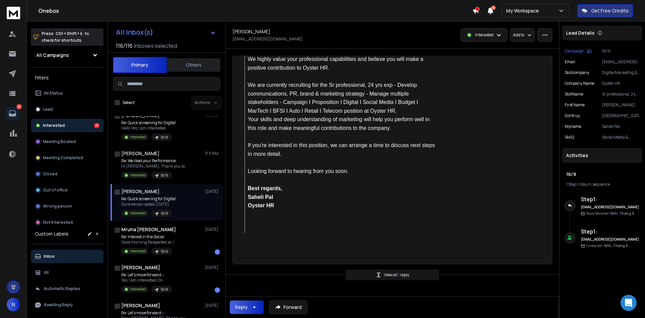
click at [252, 306] on icon "button" at bounding box center [254, 307] width 8 height 8
click at [240, 272] on p "Reply" at bounding box center [243, 275] width 24 height 9
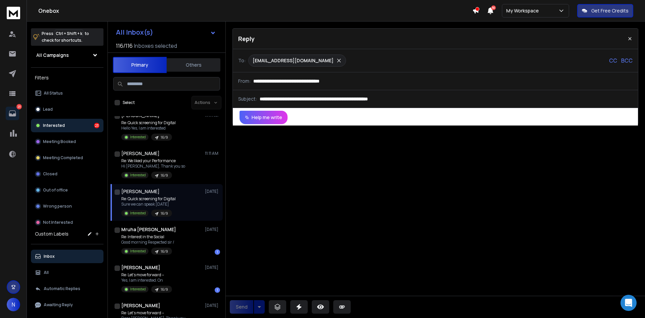
scroll to position [0, 0]
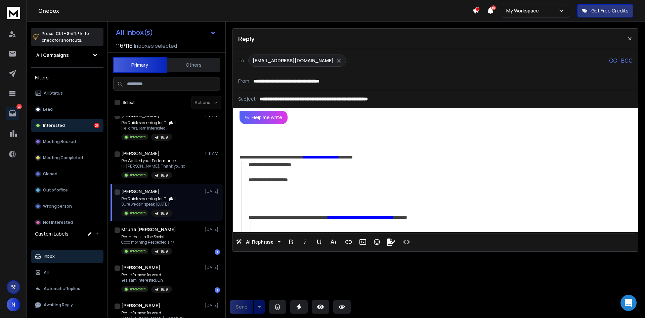
click at [275, 303] on icon at bounding box center [277, 306] width 7 height 7
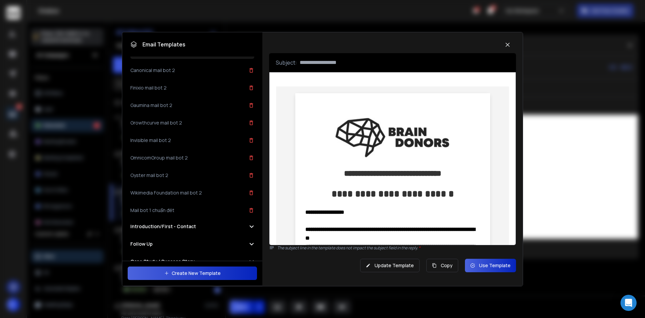
scroll to position [67, 0]
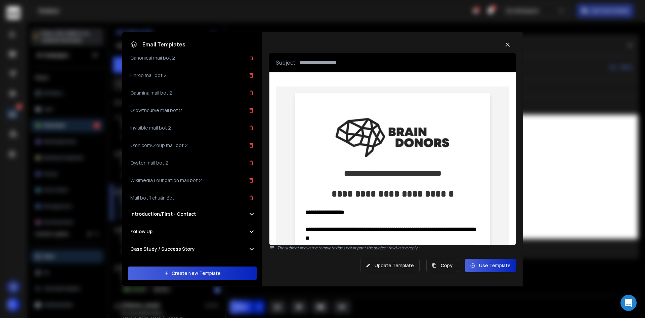
click at [152, 162] on h3 "Oyster mail bot 2" at bounding box center [149, 162] width 38 height 7
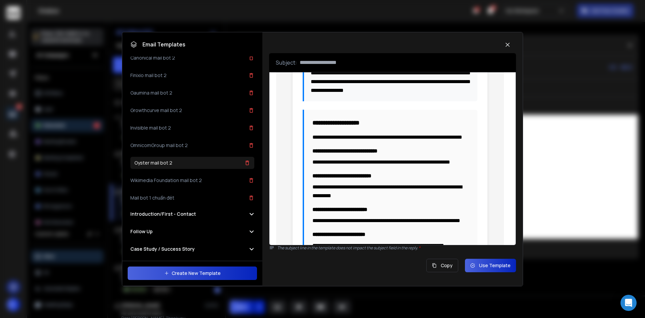
scroll to position [235, 0]
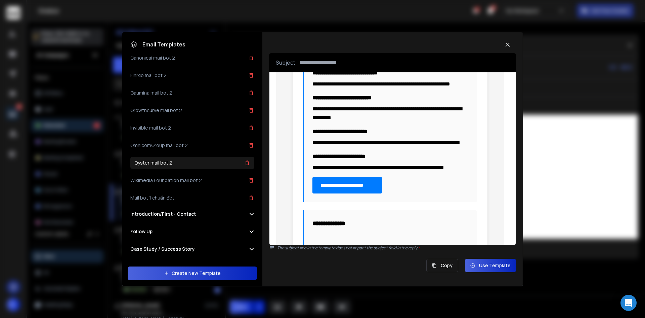
click at [347, 194] on link "**********" at bounding box center [347, 185] width 70 height 17
click at [352, 242] on icon "button" at bounding box center [352, 241] width 5 height 5
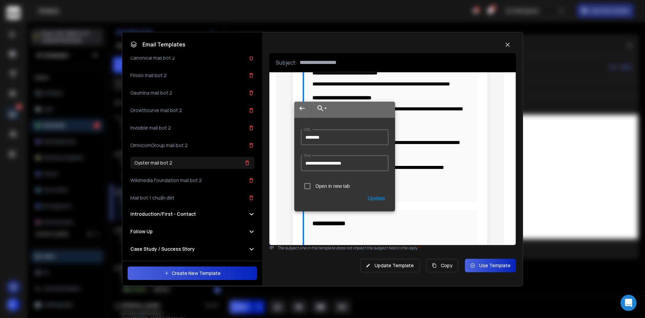
drag, startPoint x: 337, startPoint y: 133, endPoint x: 240, endPoint y: 136, distance: 97.1
click at [243, 135] on div "**********" at bounding box center [322, 159] width 401 height 254
type input "**********"
click at [373, 196] on button "Update" at bounding box center [376, 198] width 24 height 12
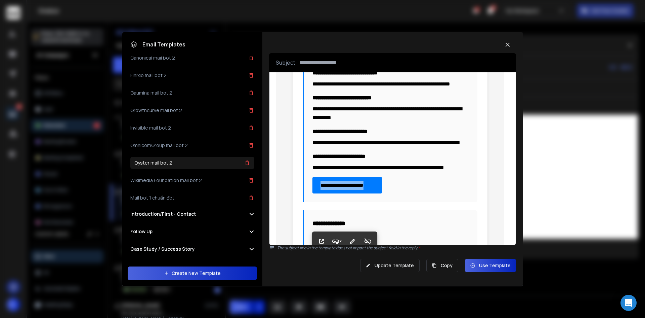
click at [475, 263] on icon at bounding box center [472, 265] width 5 height 5
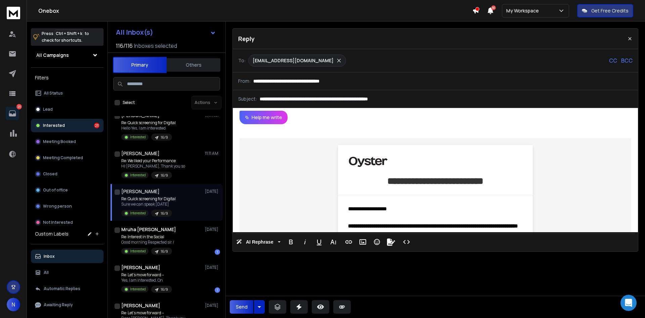
click at [245, 304] on button "Send" at bounding box center [242, 306] width 24 height 13
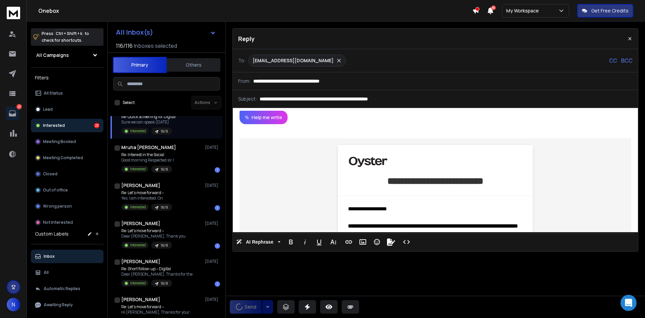
scroll to position [2924, 0]
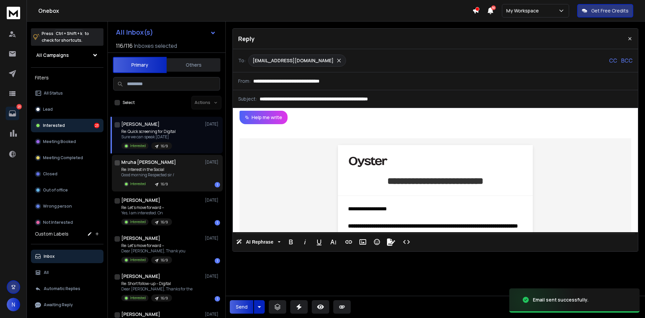
click at [204, 175] on div "Re: Interest in the Social Good morning Respected sir / Interested 16/9 1" at bounding box center [170, 177] width 99 height 20
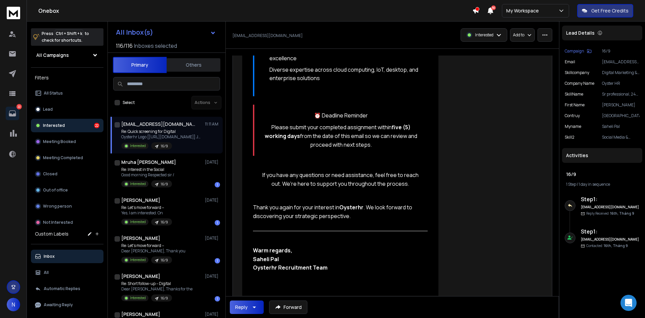
scroll to position [609, 0]
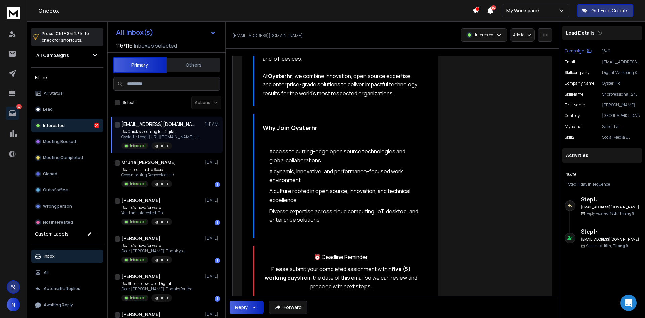
click at [203, 174] on div "Re: Interest in the Social Good morning Respected sir / Interested 16/9 1" at bounding box center [170, 177] width 99 height 20
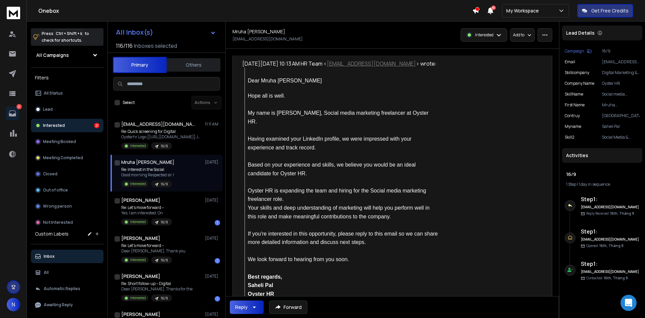
scroll to position [294, 0]
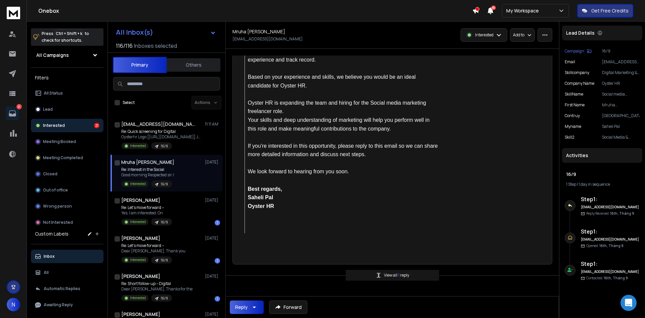
click at [255, 309] on icon "button" at bounding box center [254, 307] width 8 height 8
click at [248, 275] on p "Reply" at bounding box center [247, 276] width 12 height 7
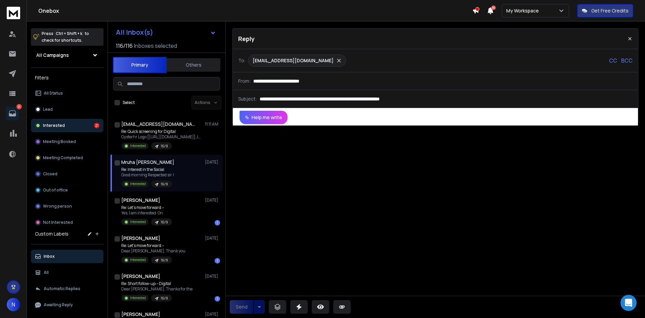
scroll to position [0, 0]
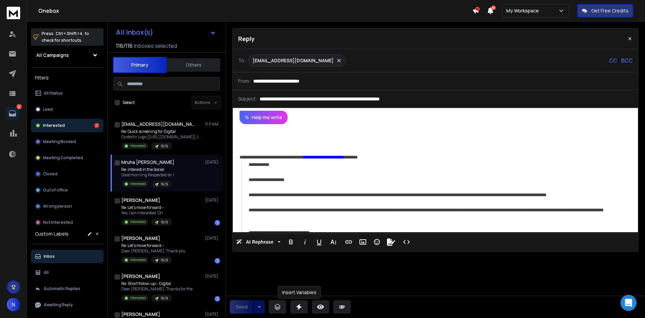
click at [281, 302] on button at bounding box center [277, 306] width 17 height 13
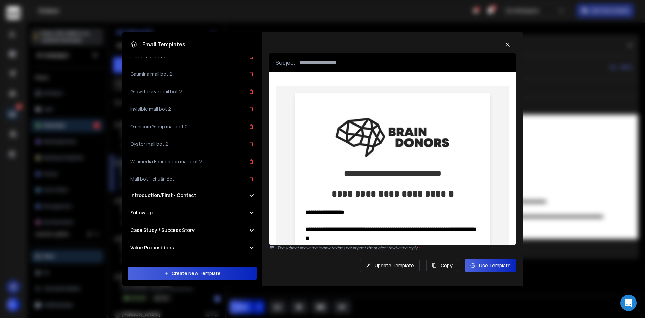
scroll to position [103, 0]
click at [159, 127] on h3 "Oyster mail bot 2" at bounding box center [149, 126] width 38 height 7
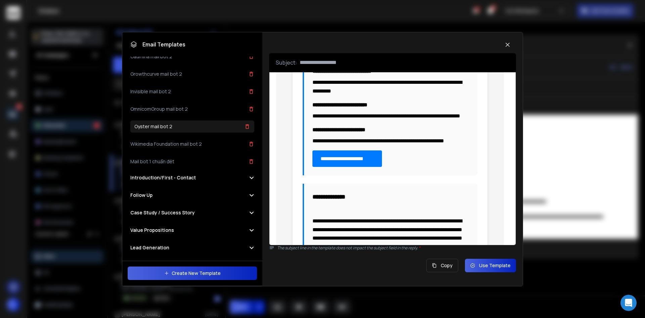
scroll to position [269, 0]
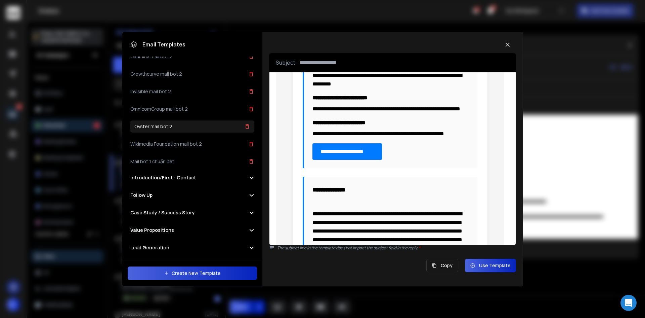
click at [345, 160] on link "**********" at bounding box center [347, 151] width 70 height 17
click at [348, 207] on button "Edit Link" at bounding box center [352, 207] width 13 height 13
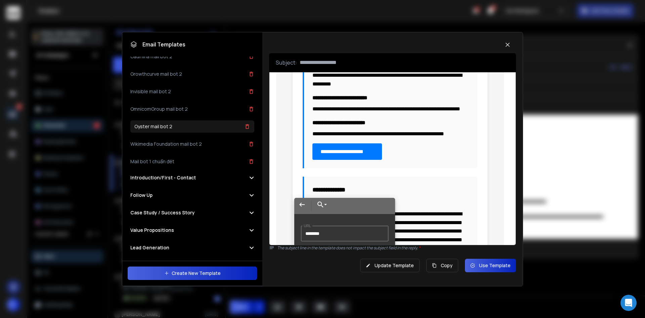
drag, startPoint x: 340, startPoint y: 230, endPoint x: 267, endPoint y: 229, distance: 72.6
click at [268, 229] on div "**********" at bounding box center [392, 143] width 260 height 222
type input "**********"
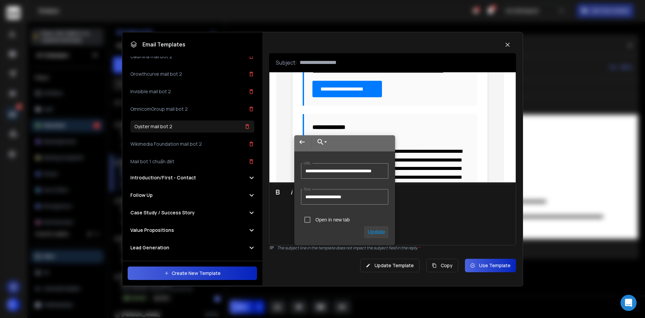
click at [378, 232] on button "Update" at bounding box center [376, 232] width 24 height 12
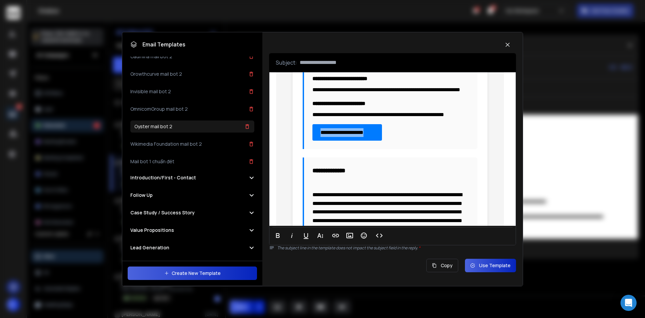
click at [498, 269] on button "Use Template" at bounding box center [490, 264] width 51 height 13
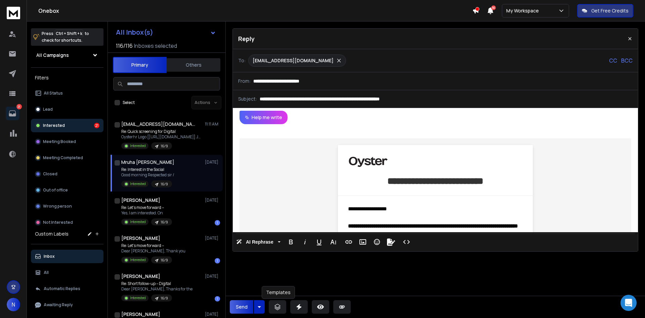
click at [246, 306] on button "Send" at bounding box center [242, 306] width 24 height 13
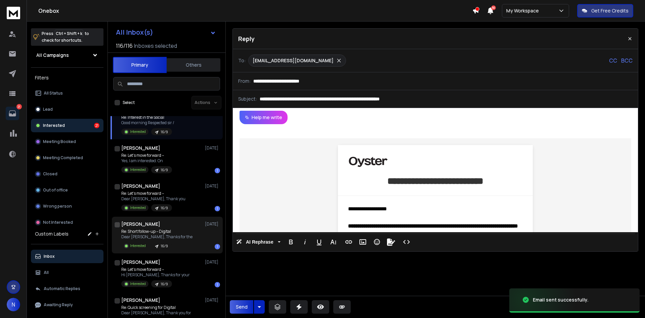
scroll to position [2991, 0]
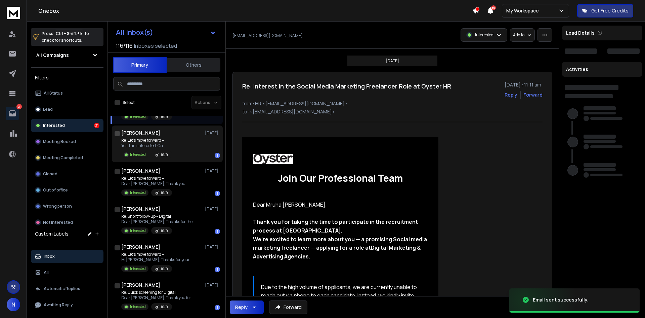
click at [199, 150] on div "Re: Let's move forward – Yes, I am interested. On Interested 16/9 1" at bounding box center [170, 147] width 99 height 20
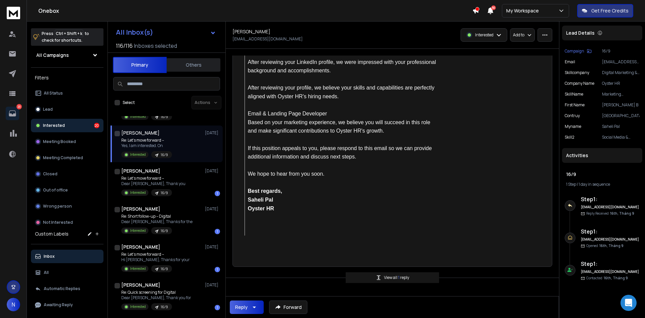
scroll to position [164, 0]
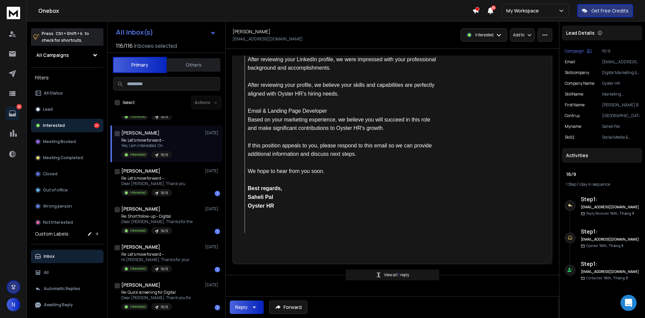
click at [253, 304] on icon "button" at bounding box center [254, 307] width 8 height 8
click at [250, 277] on p "Reply" at bounding box center [247, 276] width 12 height 7
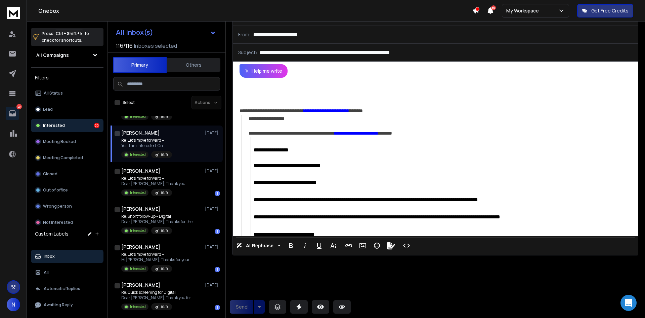
scroll to position [0, 0]
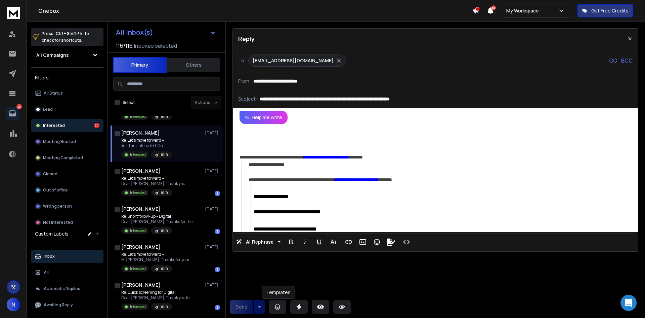
click at [274, 307] on icon at bounding box center [277, 306] width 7 height 7
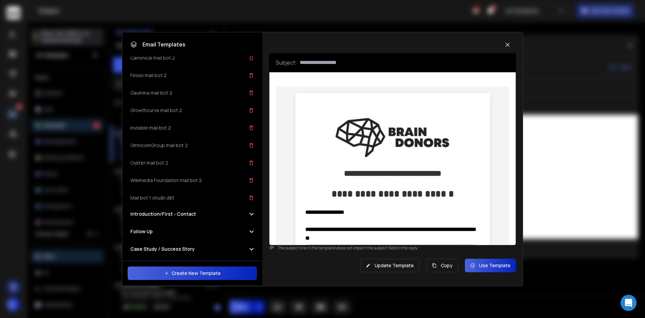
click at [153, 163] on h3 "Oyster mail bot 2" at bounding box center [149, 162] width 38 height 7
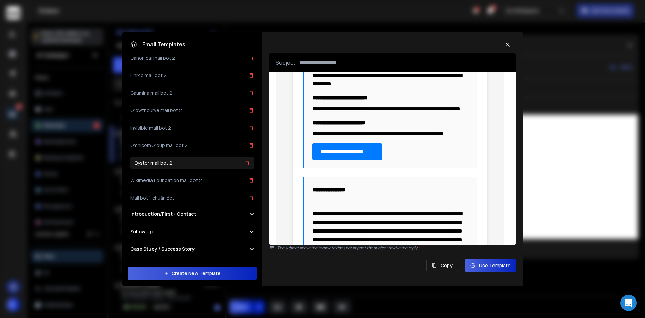
click at [334, 160] on link "**********" at bounding box center [347, 151] width 70 height 17
click at [353, 208] on icon "button" at bounding box center [352, 207] width 5 height 5
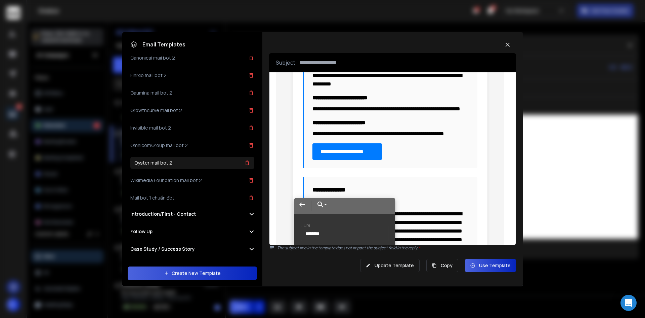
click at [325, 229] on input "********" at bounding box center [344, 232] width 87 height 15
drag, startPoint x: 324, startPoint y: 231, endPoint x: 282, endPoint y: 230, distance: 42.7
click at [284, 230] on div "**********" at bounding box center [392, 158] width 246 height 173
type input "**********"
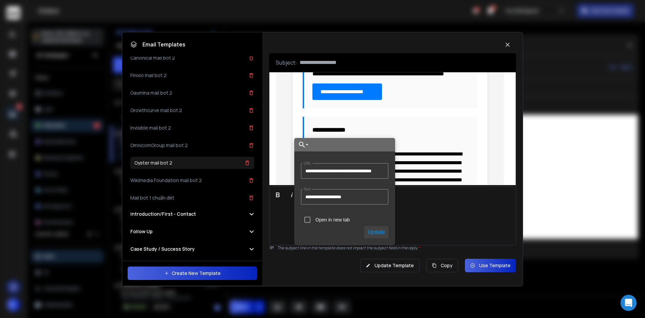
click at [370, 234] on button "Update" at bounding box center [376, 232] width 24 height 12
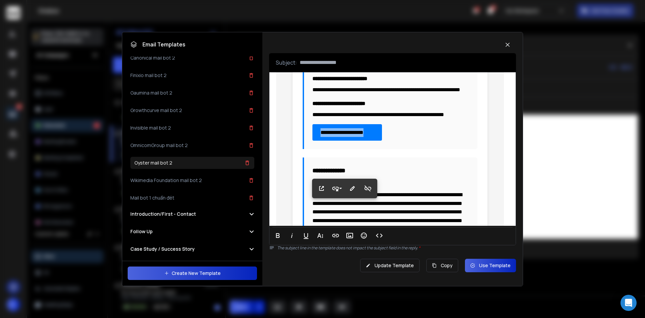
click at [478, 264] on button "Use Template" at bounding box center [490, 264] width 51 height 13
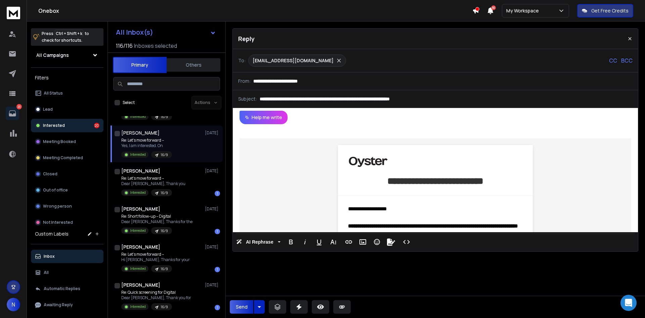
click at [234, 306] on button "Send" at bounding box center [242, 306] width 24 height 13
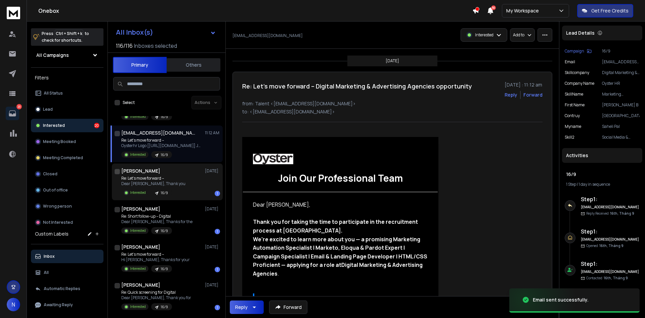
click at [193, 188] on div "Re: Let's move forward – Dear Diwakar Kumar, Thank you Interested 16/9 1" at bounding box center [170, 185] width 99 height 20
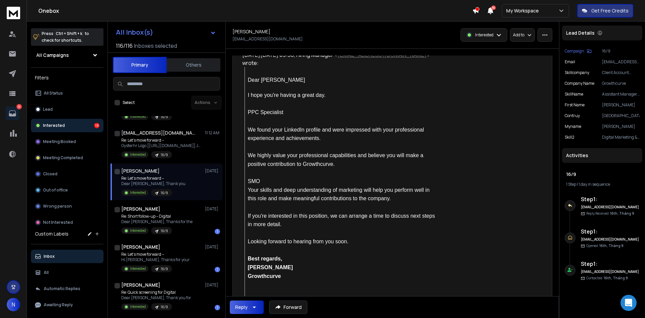
scroll to position [270, 0]
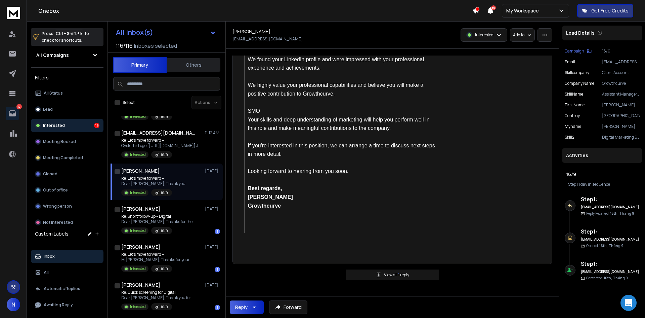
click at [256, 306] on icon "button" at bounding box center [254, 307] width 8 height 8
click at [247, 274] on p "Reply" at bounding box center [247, 276] width 12 height 7
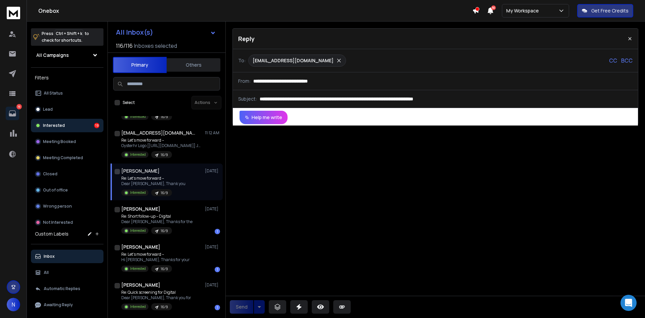
scroll to position [0, 0]
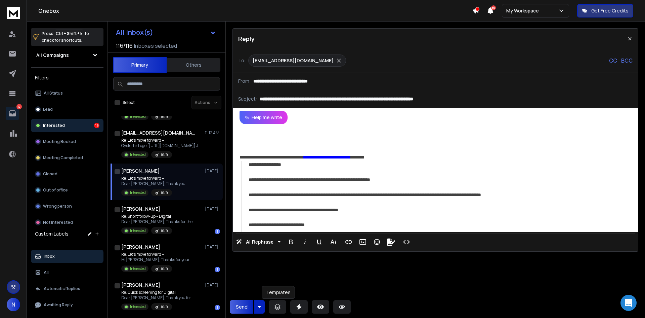
click at [273, 305] on button at bounding box center [277, 306] width 17 height 13
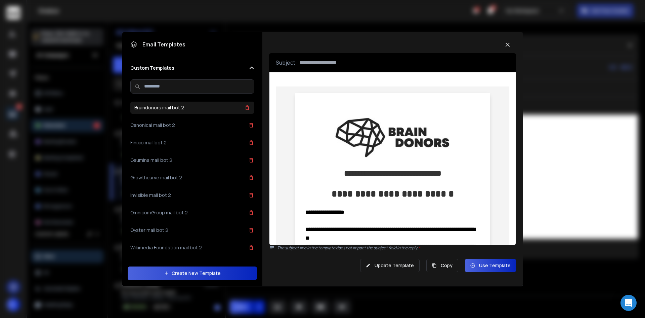
click at [157, 178] on h3 "Growthcurve mail bot 2" at bounding box center [156, 177] width 52 height 7
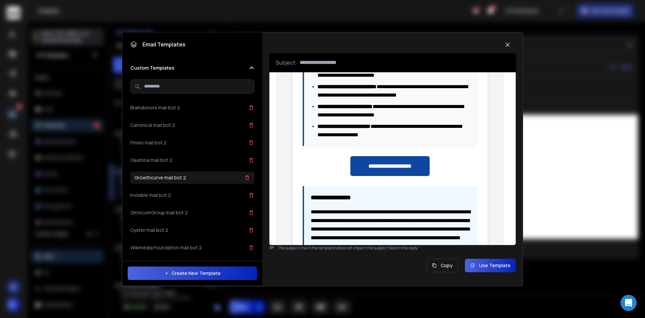
scroll to position [302, 0]
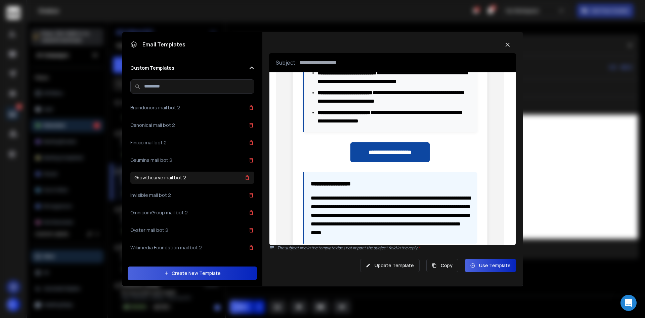
click at [395, 162] on link "**********" at bounding box center [390, 152] width 80 height 20
click at [392, 194] on icon "button" at bounding box center [395, 193] width 8 height 8
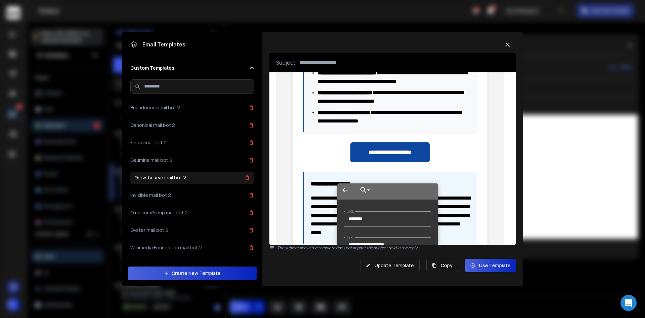
drag, startPoint x: 345, startPoint y: 219, endPoint x: 314, endPoint y: 217, distance: 31.6
click at [325, 218] on div "**********" at bounding box center [392, 158] width 246 height 173
type input "**********"
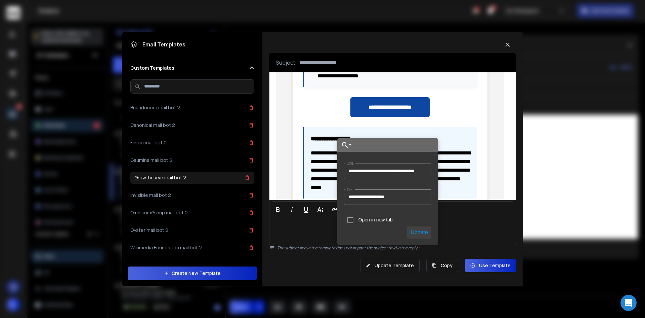
click at [416, 231] on button "Update" at bounding box center [419, 232] width 24 height 12
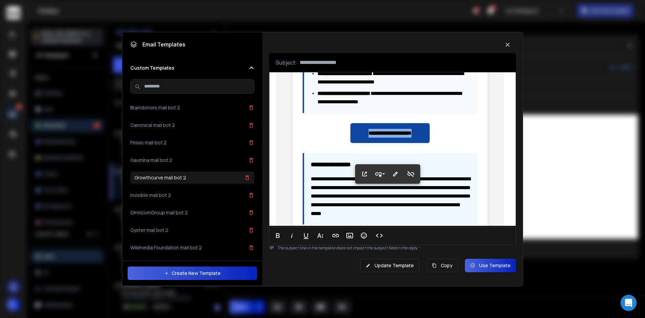
click at [494, 271] on button "Use Template" at bounding box center [490, 264] width 51 height 13
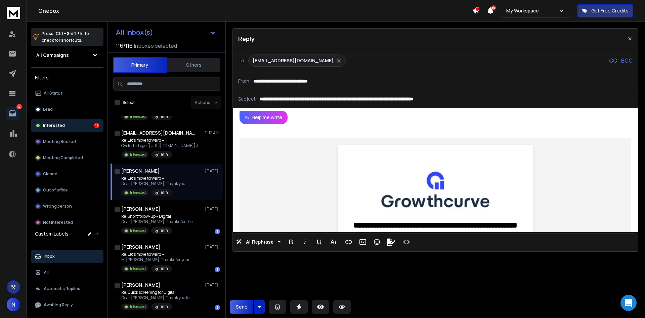
click at [242, 302] on button "Send" at bounding box center [242, 306] width 24 height 13
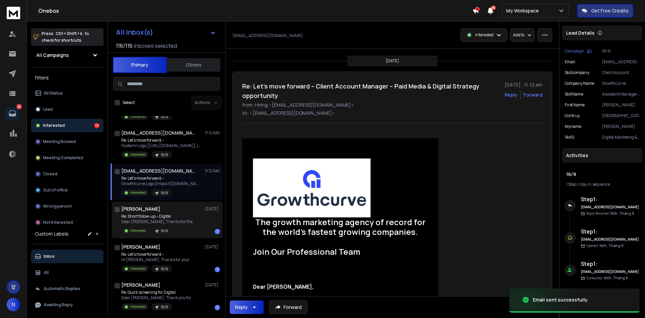
click at [162, 220] on p "Dear Sugitha, Thanks for the" at bounding box center [156, 221] width 71 height 5
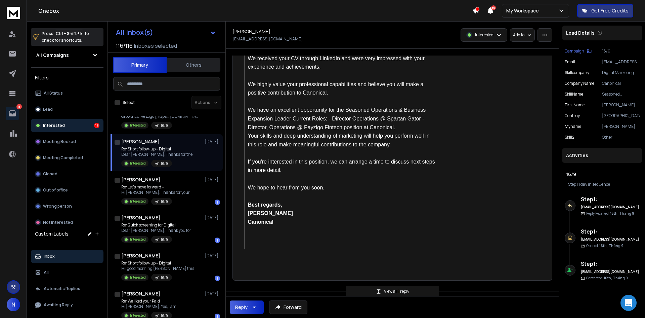
scroll to position [239, 0]
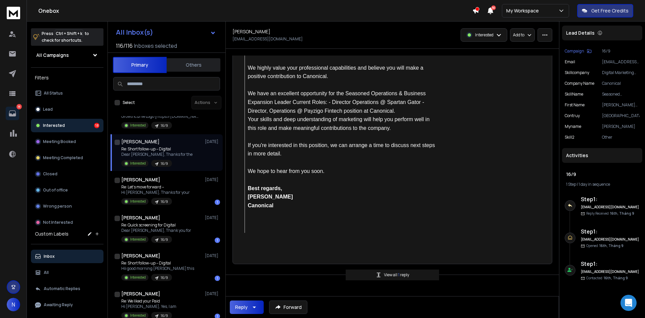
click at [253, 306] on icon "button" at bounding box center [254, 307] width 8 height 8
click at [249, 277] on p "Reply" at bounding box center [247, 276] width 12 height 7
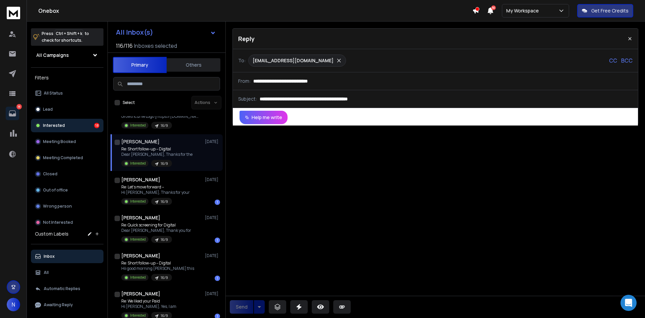
scroll to position [0, 0]
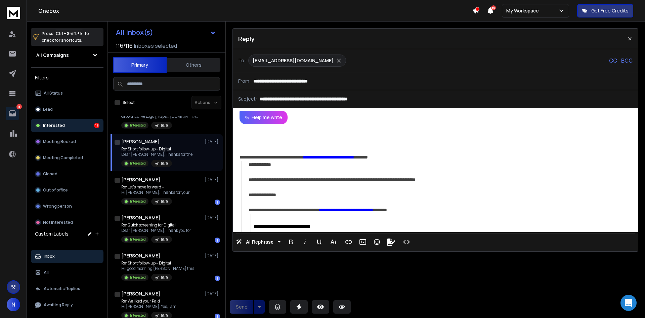
click at [279, 308] on icon at bounding box center [277, 307] width 6 height 2
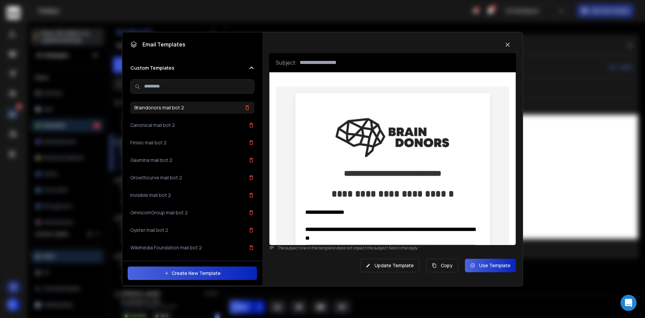
click at [153, 126] on h3 "Canonical mail bot 2" at bounding box center [152, 125] width 45 height 7
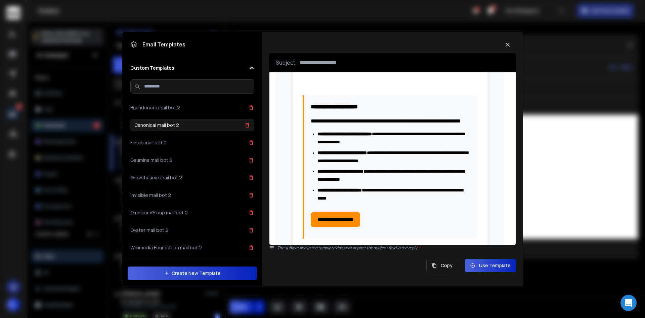
scroll to position [235, 0]
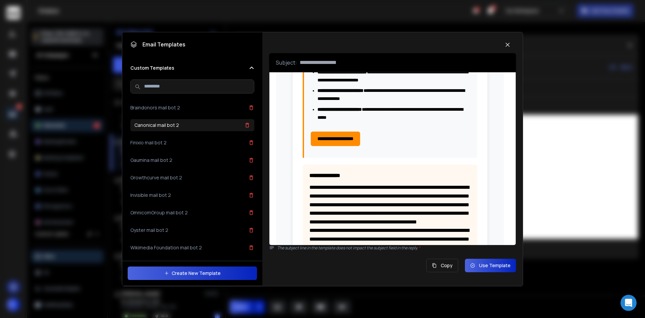
click at [336, 155] on td "**********" at bounding box center [390, 85] width 174 height 143
click at [345, 170] on icon "button" at bounding box center [348, 168] width 8 height 8
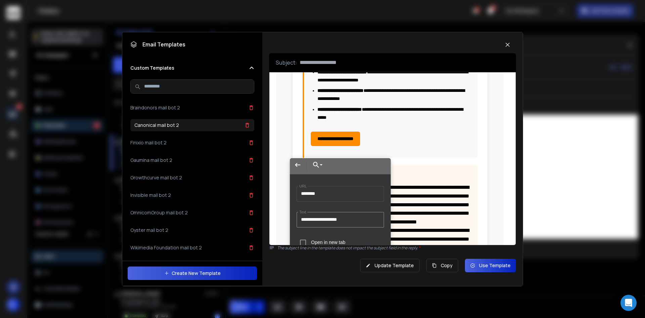
drag, startPoint x: 335, startPoint y: 192, endPoint x: 311, endPoint y: 190, distance: 23.6
click at [260, 187] on div "**********" at bounding box center [322, 159] width 401 height 254
type input "**********"
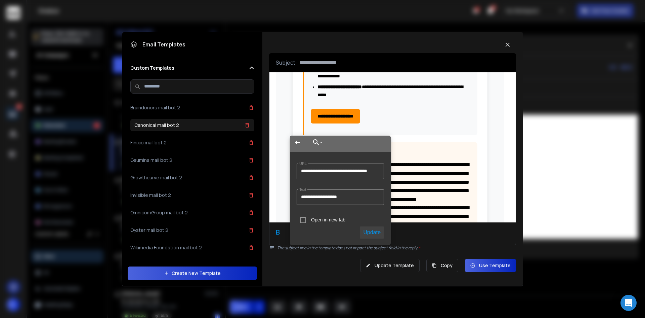
click at [373, 228] on button "Update" at bounding box center [372, 232] width 24 height 12
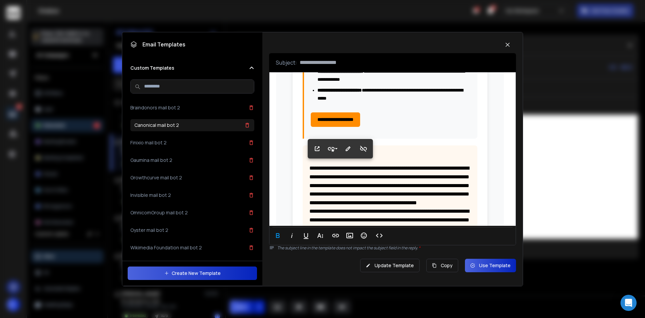
click at [487, 263] on button "Use Template" at bounding box center [490, 264] width 51 height 13
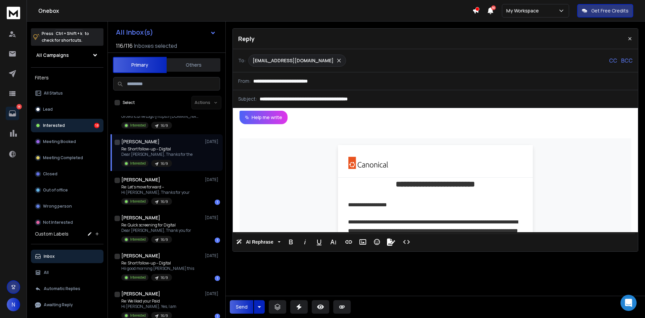
click at [240, 303] on button "Send" at bounding box center [242, 306] width 24 height 13
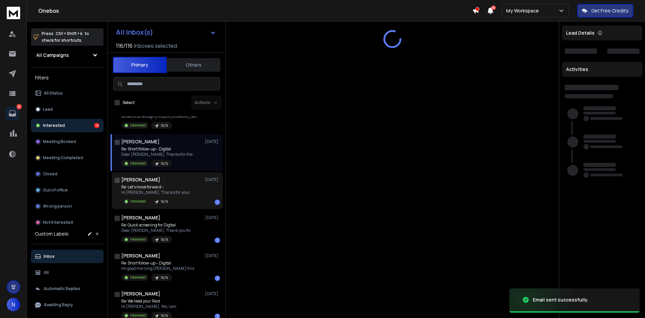
click at [188, 196] on div "Re: Let's move forward – Hi Sugitha, Thanks for your Interested 16/9 1" at bounding box center [170, 194] width 99 height 20
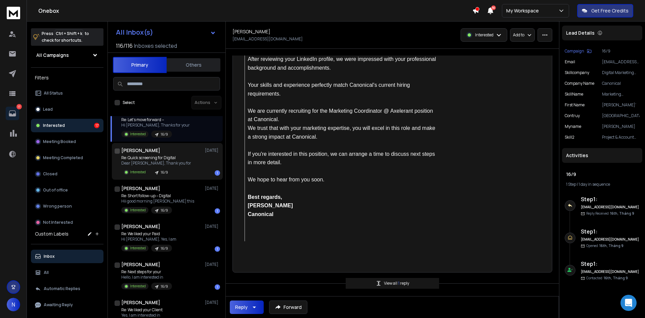
click at [192, 171] on div "Re: Quick screening for Digital Dear Saheli, Thank you for Interested 16/9 1" at bounding box center [170, 165] width 99 height 20
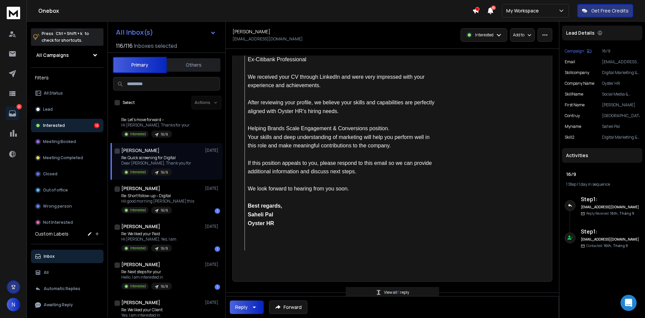
scroll to position [269, 0]
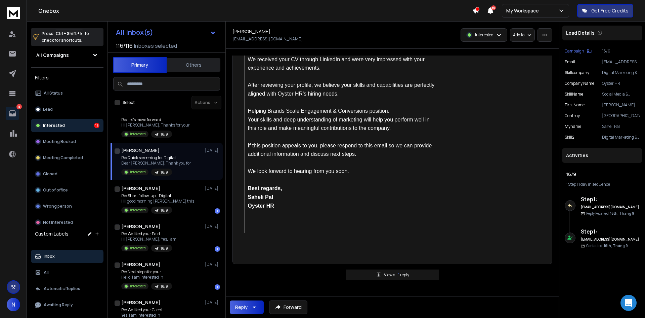
click at [256, 306] on icon "button" at bounding box center [254, 307] width 8 height 8
drag, startPoint x: 245, startPoint y: 274, endPoint x: 266, endPoint y: 269, distance: 21.6
click at [245, 274] on p "Reply" at bounding box center [247, 276] width 12 height 7
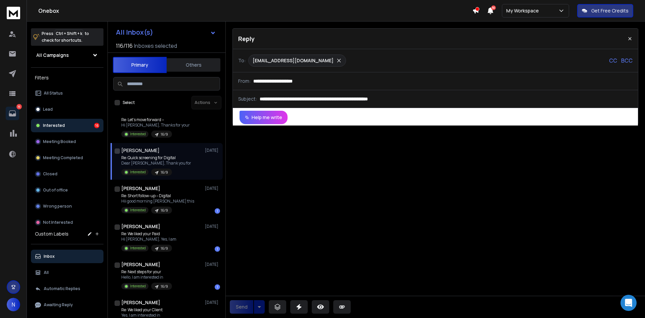
scroll to position [0, 0]
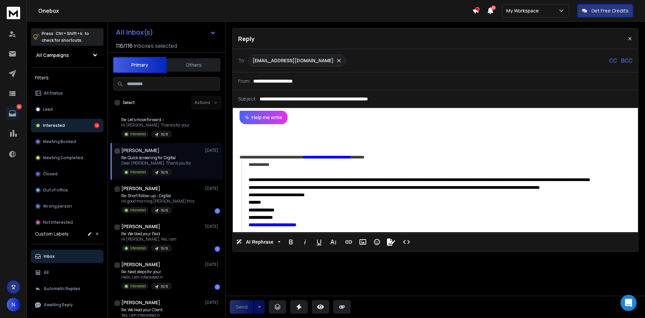
click at [279, 304] on icon at bounding box center [278, 305] width 6 height 4
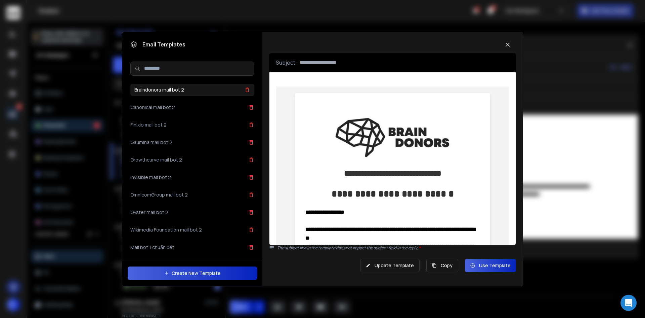
scroll to position [67, 0]
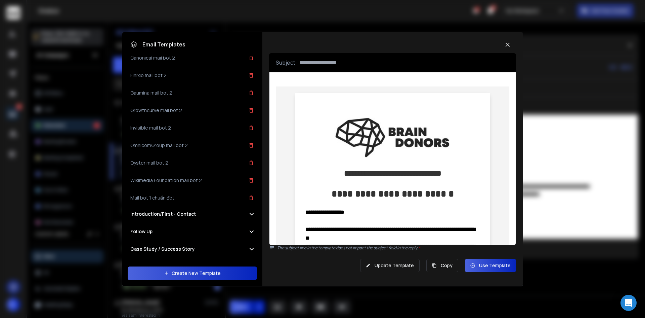
click at [157, 164] on h3 "Oyster mail bot 2" at bounding box center [149, 162] width 38 height 7
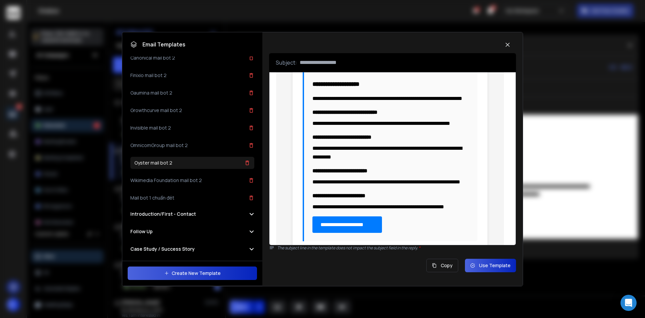
scroll to position [269, 0]
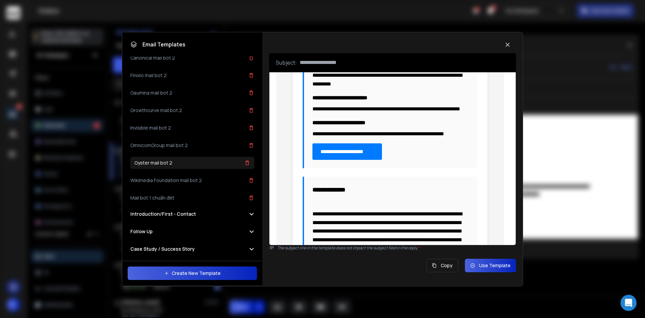
click at [352, 160] on link "**********" at bounding box center [347, 151] width 70 height 17
click at [346, 207] on button "Edit Link" at bounding box center [352, 207] width 13 height 13
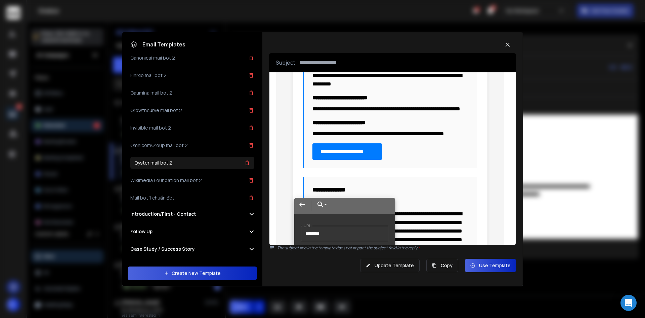
drag, startPoint x: 329, startPoint y: 231, endPoint x: 298, endPoint y: 215, distance: 35.2
click at [259, 226] on div "**********" at bounding box center [322, 159] width 401 height 254
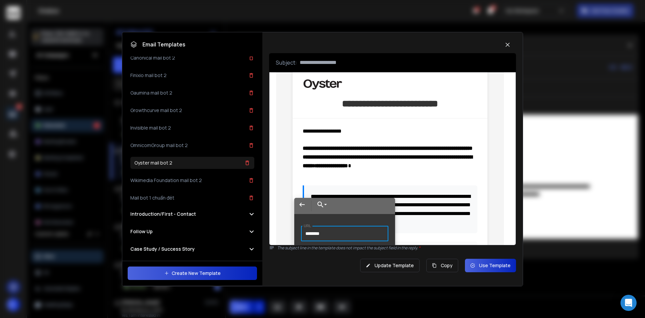
scroll to position [134, 0]
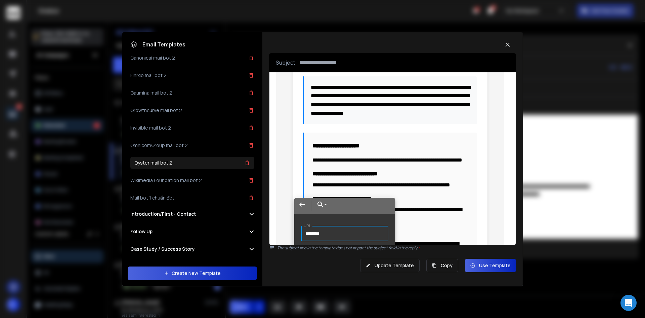
click at [331, 233] on input "********" at bounding box center [344, 232] width 87 height 15
paste input "**********"
type input "**********"
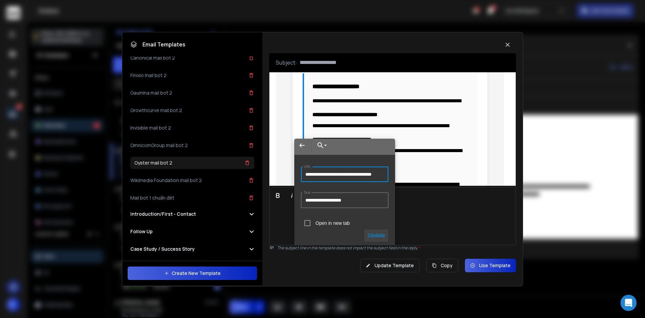
scroll to position [62, 0]
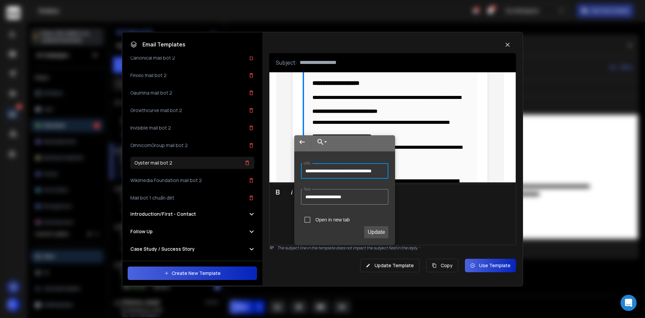
drag, startPoint x: 374, startPoint y: 228, endPoint x: 440, endPoint y: 245, distance: 67.9
click at [374, 228] on button "Update" at bounding box center [376, 232] width 24 height 12
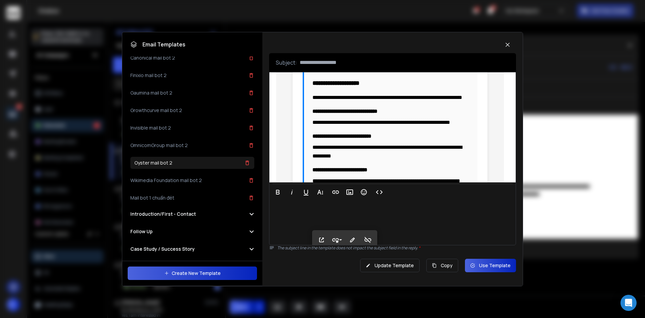
drag, startPoint x: 495, startPoint y: 264, endPoint x: 460, endPoint y: 263, distance: 35.0
click at [496, 264] on button "Use Template" at bounding box center [490, 264] width 51 height 13
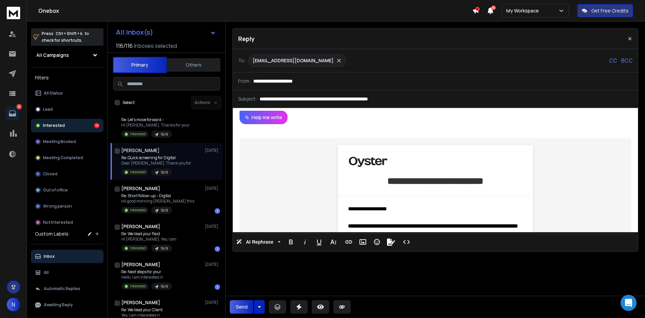
click at [237, 300] on div "Send" at bounding box center [435, 306] width 419 height 22
click at [239, 304] on button "Send" at bounding box center [242, 306] width 24 height 13
click at [242, 303] on div "Send" at bounding box center [251, 306] width 43 height 13
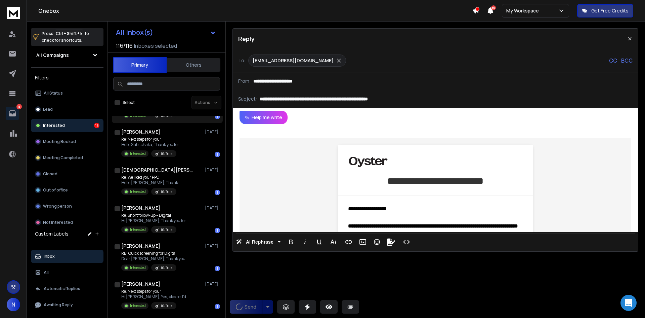
scroll to position [3596, 0]
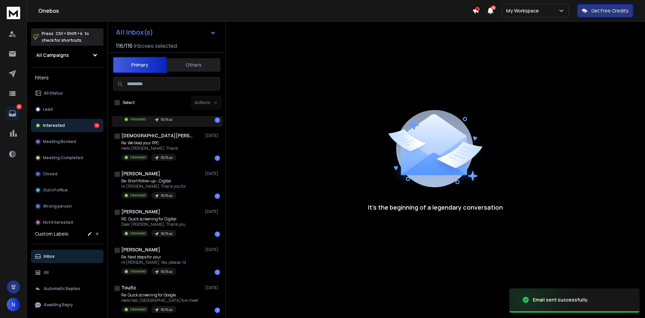
click at [170, 120] on p "16/9 us" at bounding box center [167, 119] width 12 height 5
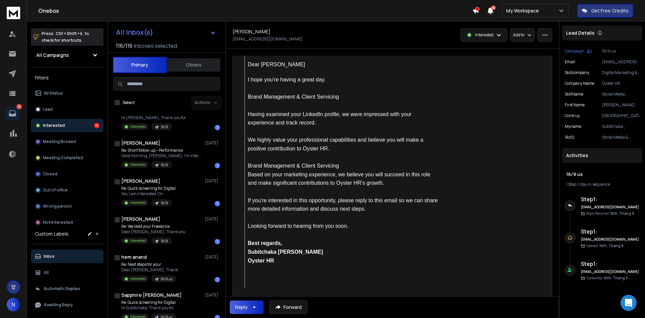
scroll to position [277, 0]
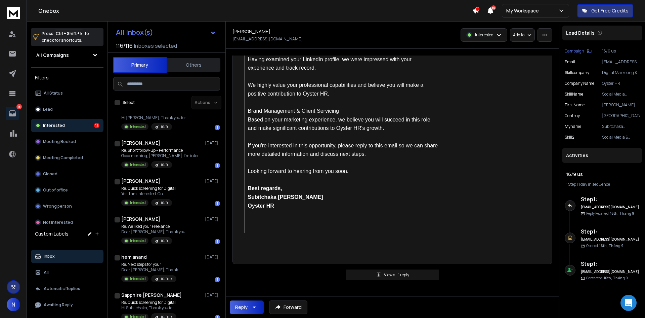
click at [257, 307] on icon "button" at bounding box center [254, 307] width 8 height 8
click at [249, 275] on p "Reply" at bounding box center [247, 276] width 12 height 7
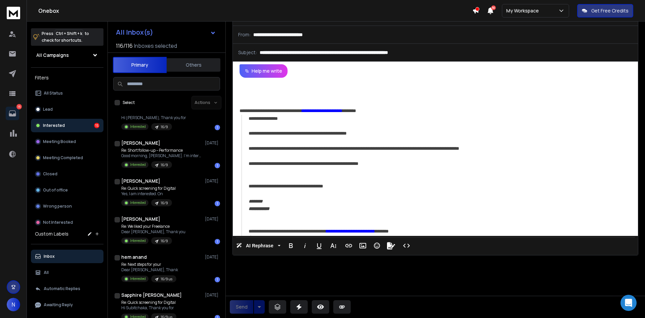
scroll to position [0, 0]
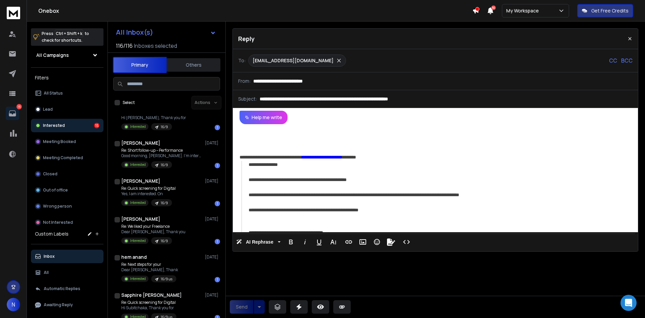
click at [274, 302] on button at bounding box center [277, 306] width 17 height 13
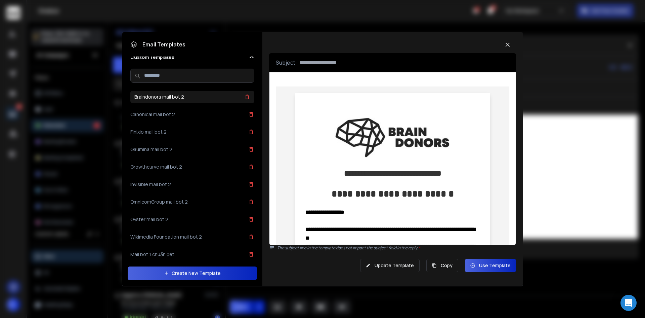
scroll to position [34, 0]
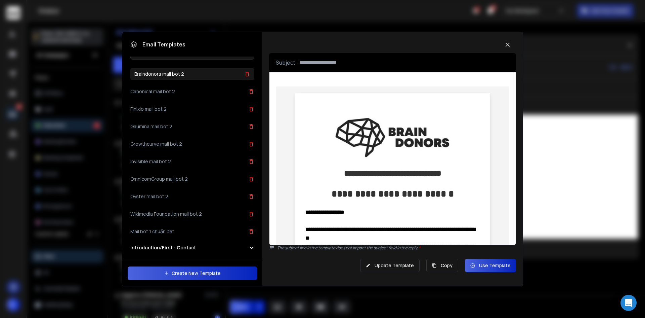
click at [166, 195] on h3 "Oyster mail bot 2" at bounding box center [149, 196] width 38 height 7
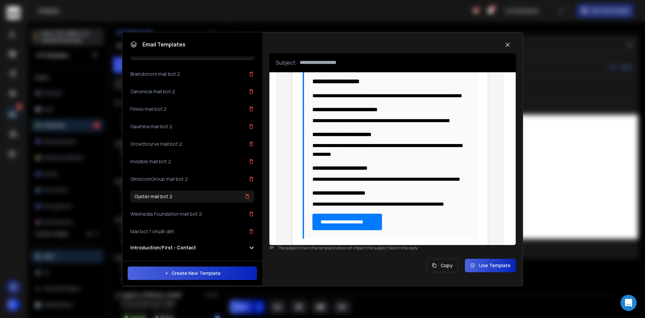
scroll to position [269, 0]
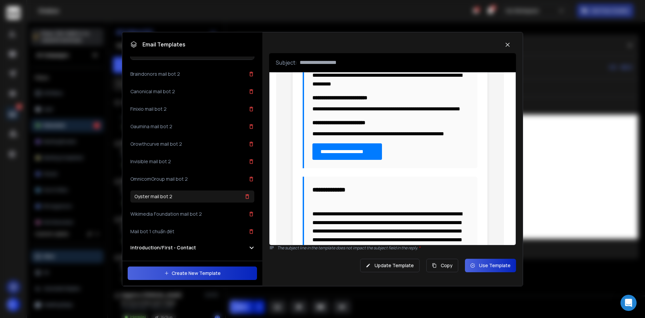
click at [346, 160] on link "**********" at bounding box center [347, 151] width 70 height 17
click at [349, 211] on icon "button" at bounding box center [352, 207] width 8 height 8
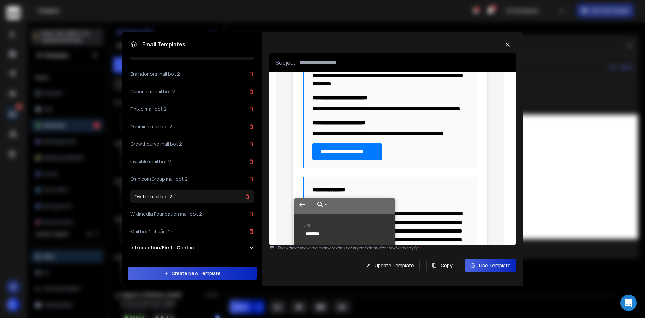
click at [339, 229] on input "********" at bounding box center [344, 232] width 87 height 15
type input "**********"
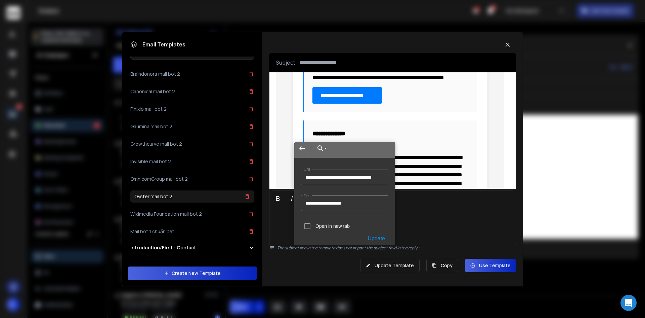
scroll to position [62, 0]
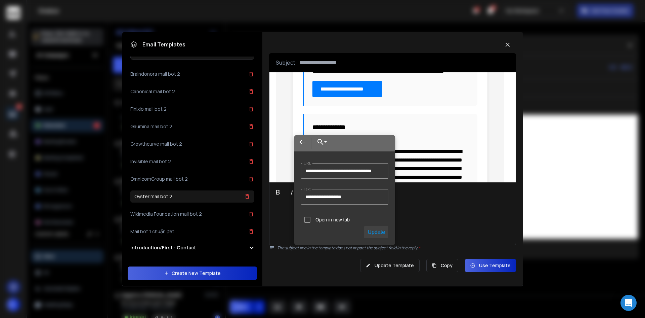
click at [376, 230] on button "Update" at bounding box center [376, 232] width 24 height 12
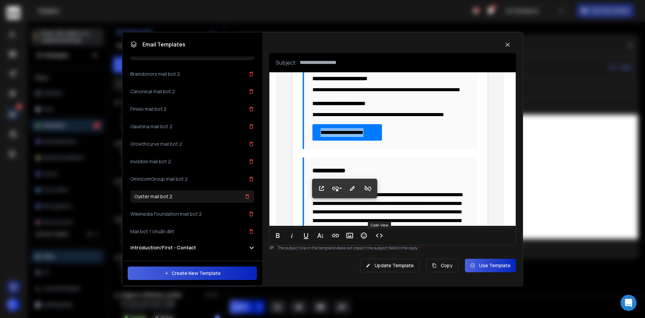
scroll to position [19, 0]
click at [491, 268] on button "Use Template" at bounding box center [490, 264] width 51 height 13
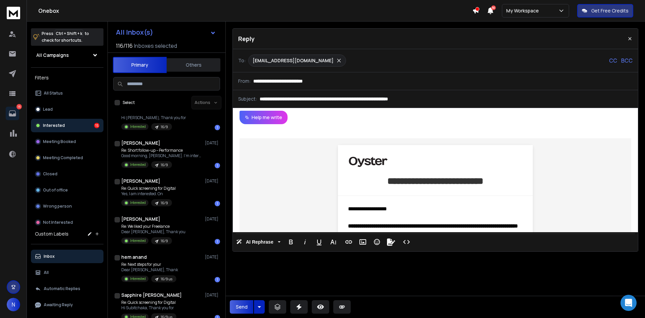
click at [238, 304] on button "Send" at bounding box center [242, 306] width 24 height 13
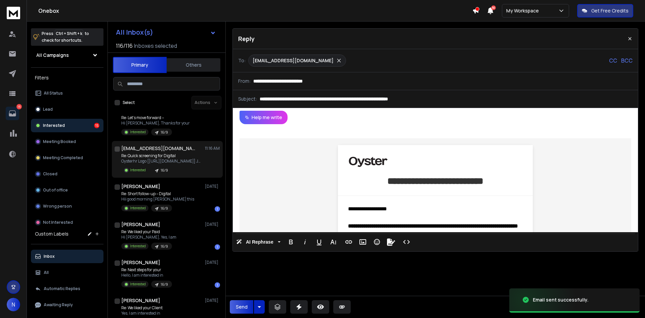
scroll to position [3092, 0]
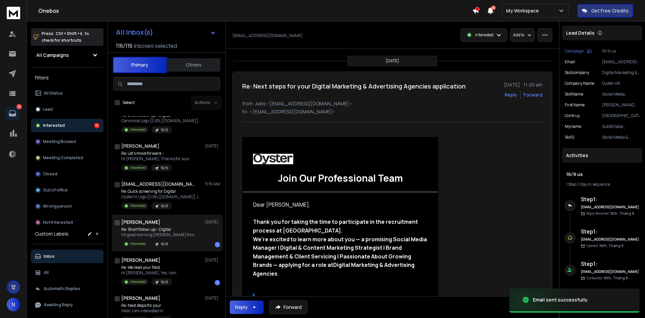
click at [206, 229] on div "Re: Short follow-up – Digital Hii good morning karan this Interested 16/9 1" at bounding box center [170, 236] width 99 height 20
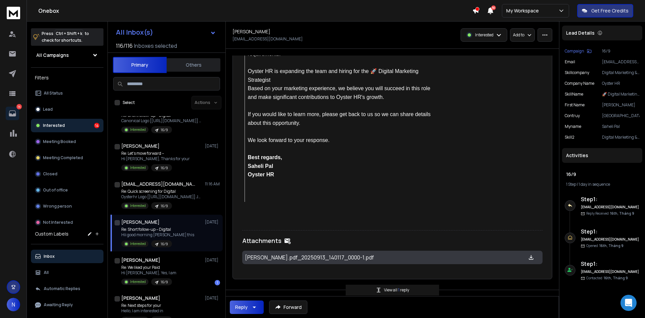
scroll to position [227, 0]
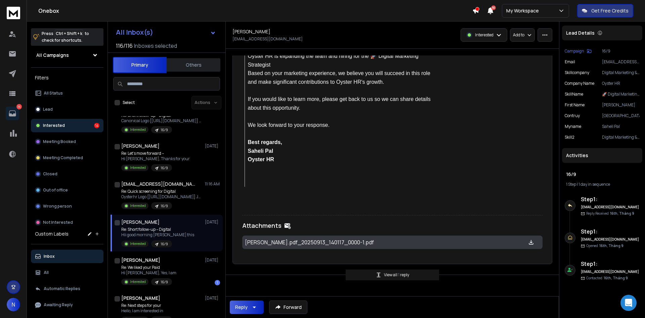
click at [258, 306] on button "Reply" at bounding box center [247, 306] width 34 height 13
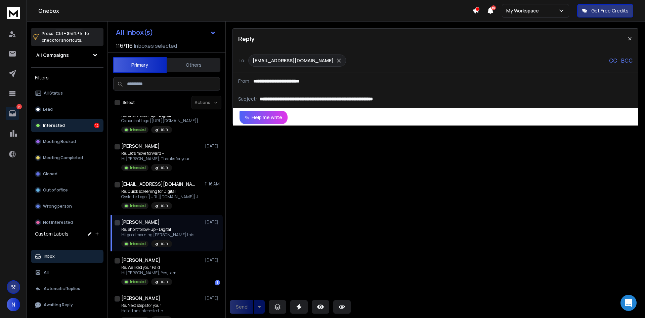
scroll to position [0, 0]
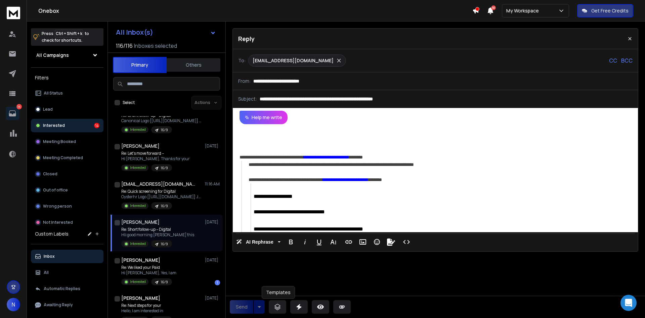
click at [273, 307] on button at bounding box center [277, 306] width 17 height 13
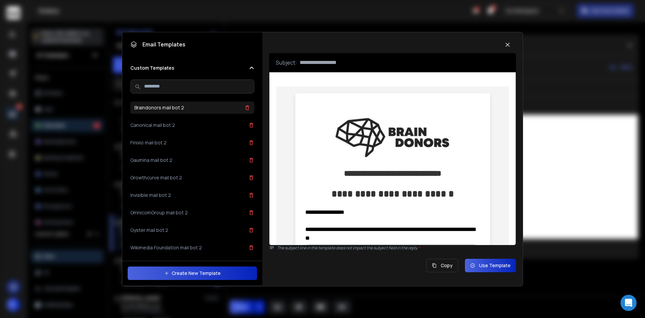
click at [148, 226] on h3 "Oyster mail bot 2" at bounding box center [149, 229] width 38 height 7
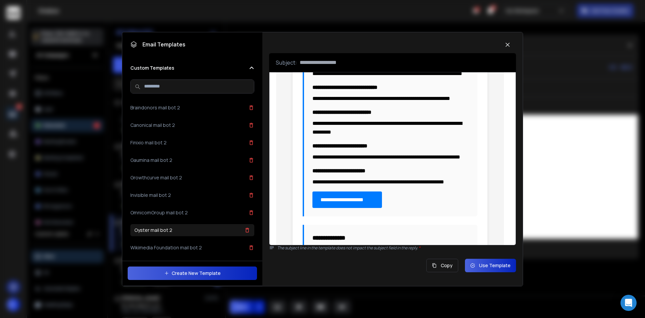
scroll to position [235, 0]
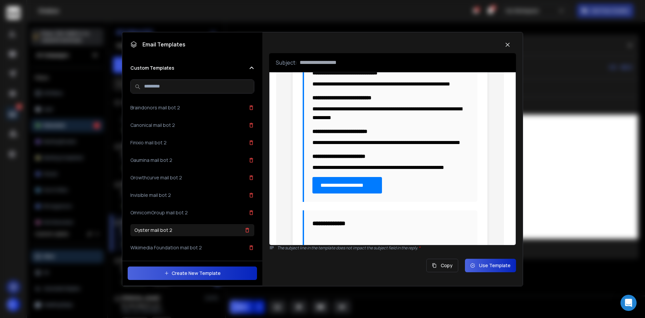
click at [347, 194] on link "**********" at bounding box center [347, 185] width 70 height 17
click at [349, 241] on icon "button" at bounding box center [352, 241] width 8 height 8
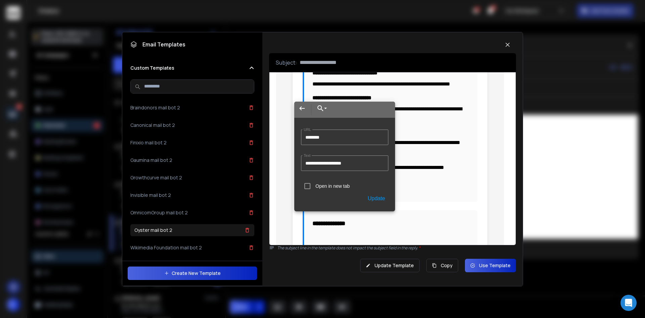
drag, startPoint x: 334, startPoint y: 136, endPoint x: 288, endPoint y: 138, distance: 46.7
click at [290, 138] on div "**********" at bounding box center [392, 158] width 246 height 173
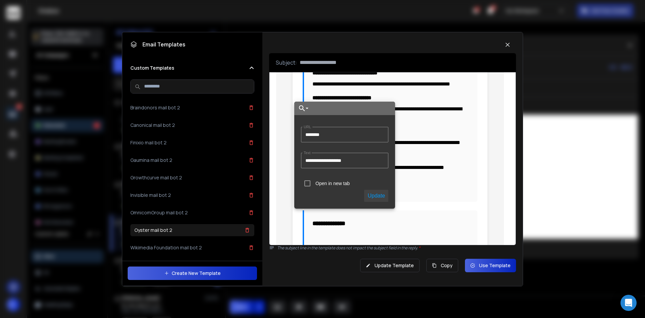
type input "**********"
click at [376, 192] on button "Update" at bounding box center [376, 195] width 24 height 12
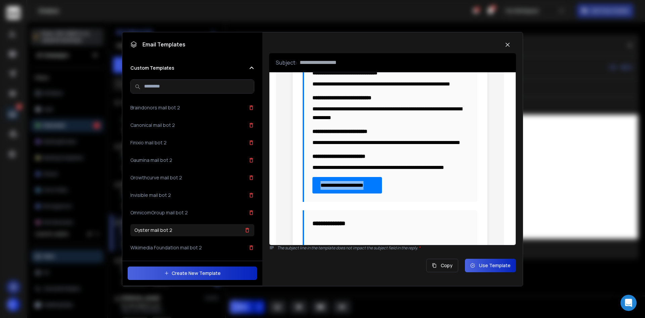
click at [498, 268] on button "Use Template" at bounding box center [490, 264] width 51 height 13
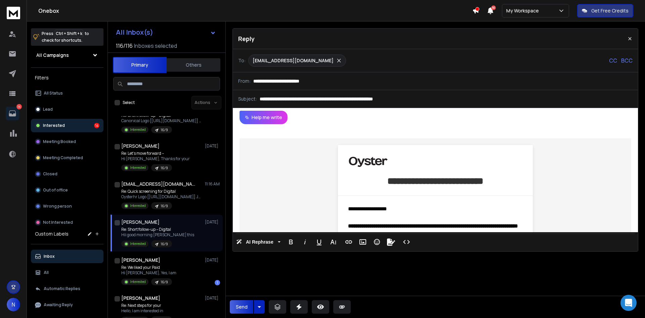
click at [246, 307] on button "Send" at bounding box center [242, 306] width 24 height 13
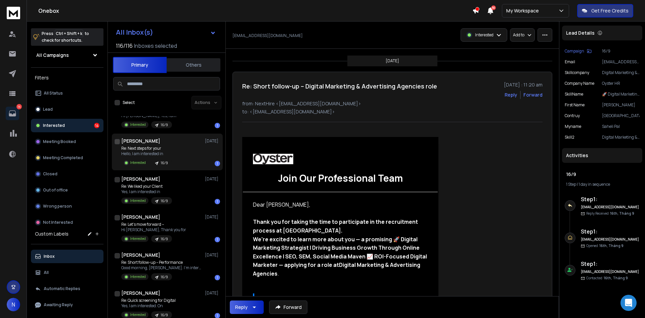
scroll to position [3226, 0]
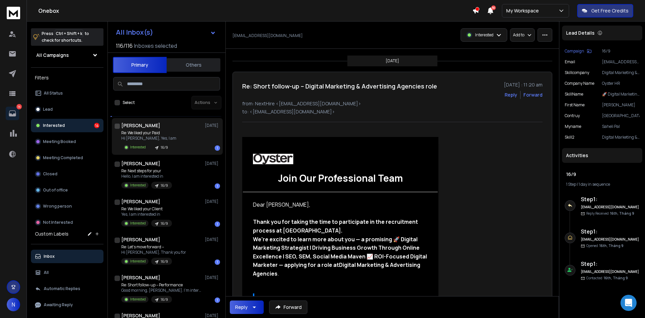
click at [203, 150] on div "Re: We liked your Paid Hi Pradeep, Yes, I am Interested 16/9 1" at bounding box center [170, 140] width 99 height 20
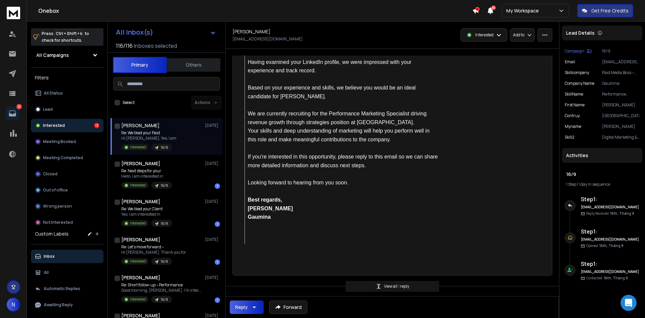
scroll to position [213, 0]
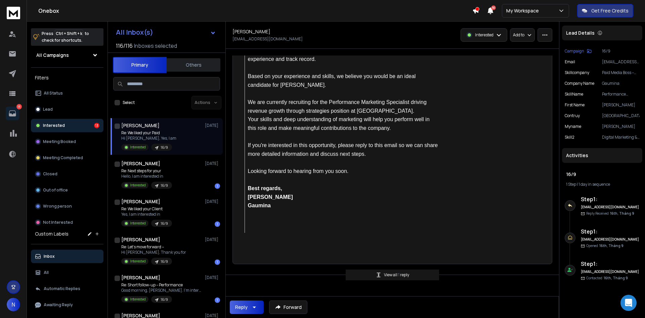
click at [254, 304] on icon "button" at bounding box center [254, 307] width 8 height 8
click at [249, 278] on p "Reply" at bounding box center [247, 276] width 12 height 7
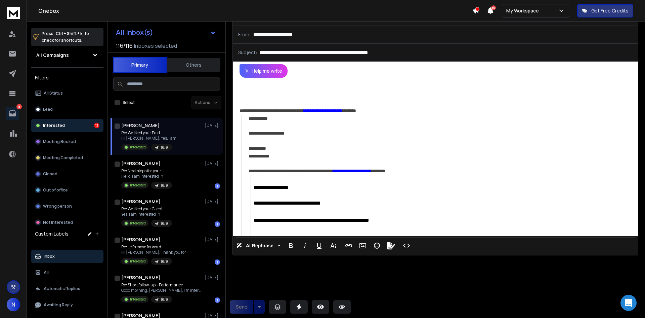
scroll to position [0, 0]
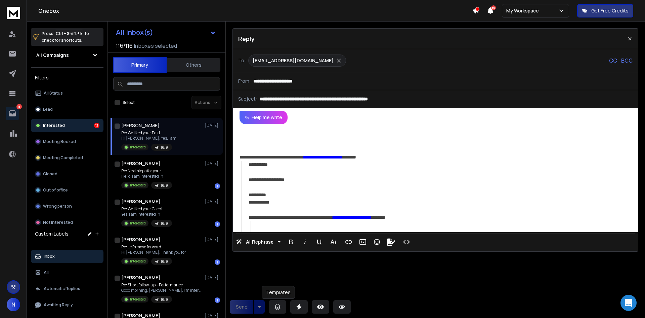
click at [278, 303] on button at bounding box center [277, 306] width 17 height 13
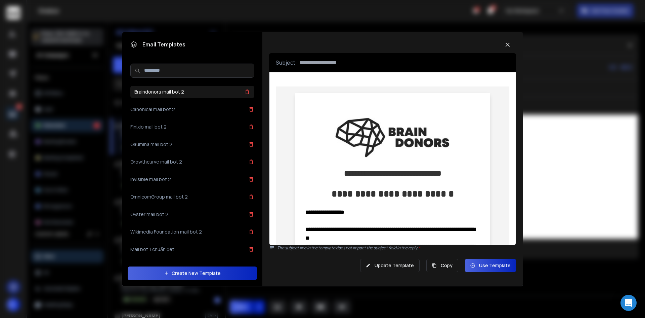
scroll to position [67, 0]
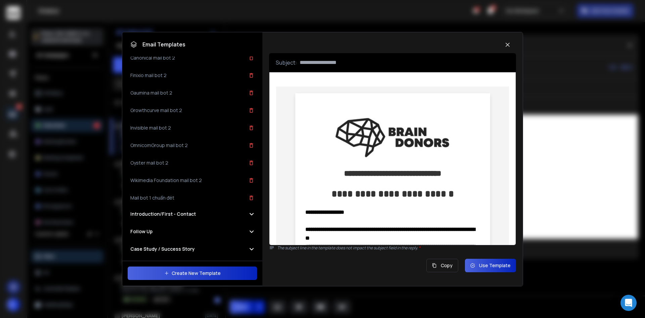
click at [166, 94] on h3 "Gaumina mail bot 2" at bounding box center [151, 92] width 42 height 7
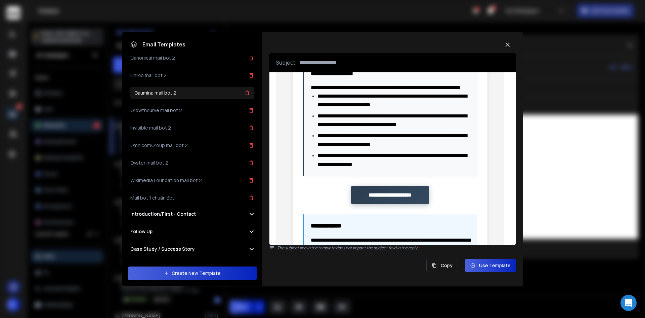
scroll to position [235, 0]
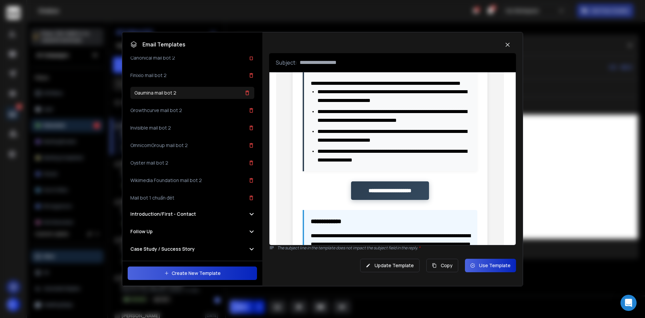
click at [374, 200] on link "**********" at bounding box center [390, 190] width 78 height 19
click at [392, 219] on icon "button" at bounding box center [395, 219] width 8 height 8
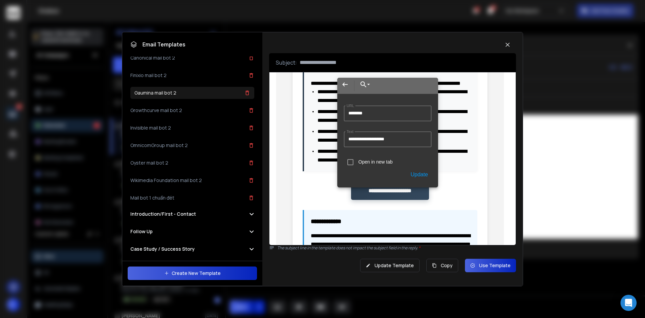
drag, startPoint x: 369, startPoint y: 116, endPoint x: 315, endPoint y: 121, distance: 53.6
click at [321, 119] on div "**********" at bounding box center [392, 158] width 246 height 173
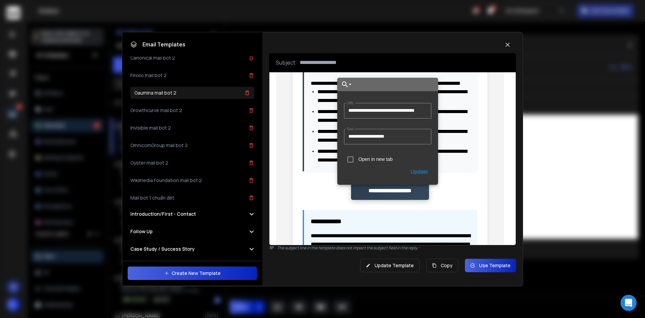
scroll to position [0, 11]
click at [423, 179] on div "**********" at bounding box center [387, 131] width 101 height 107
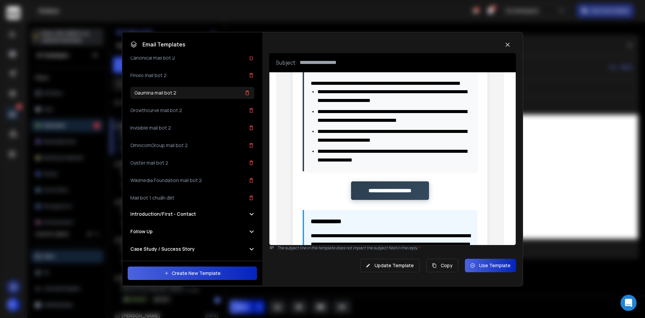
click at [390, 198] on link "**********" at bounding box center [390, 190] width 78 height 19
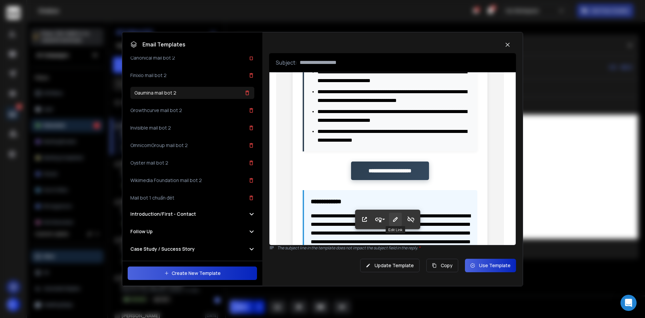
click at [393, 221] on icon "button" at bounding box center [395, 219] width 8 height 8
click at [393, 221] on td "**********" at bounding box center [390, 225] width 174 height 71
click at [398, 180] on link "**********" at bounding box center [390, 170] width 78 height 19
click at [397, 217] on icon "button" at bounding box center [395, 219] width 8 height 8
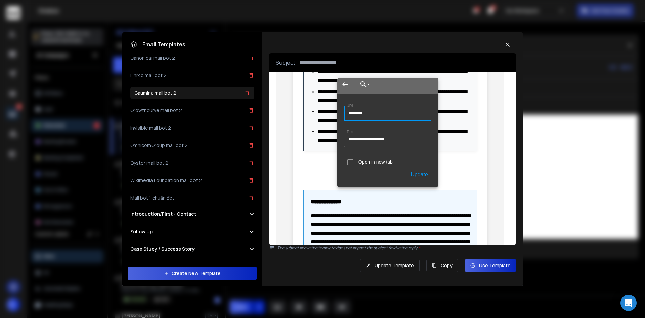
drag, startPoint x: 379, startPoint y: 118, endPoint x: 315, endPoint y: 114, distance: 63.9
click at [315, 114] on div "**********" at bounding box center [392, 158] width 246 height 173
paste input "**********"
type input "**********"
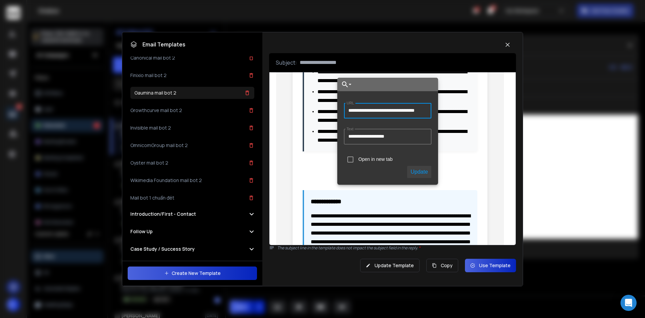
scroll to position [0, 11]
click at [423, 171] on button "Update" at bounding box center [419, 172] width 24 height 12
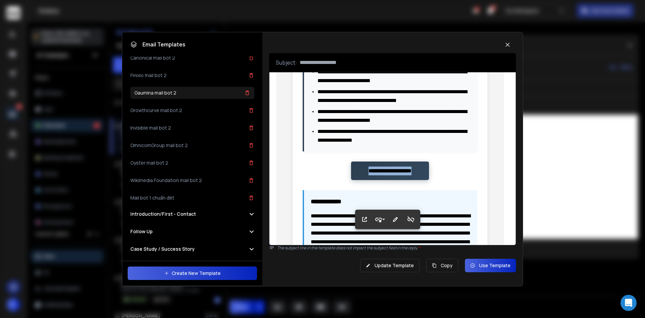
click at [478, 262] on button "Use Template" at bounding box center [490, 264] width 51 height 13
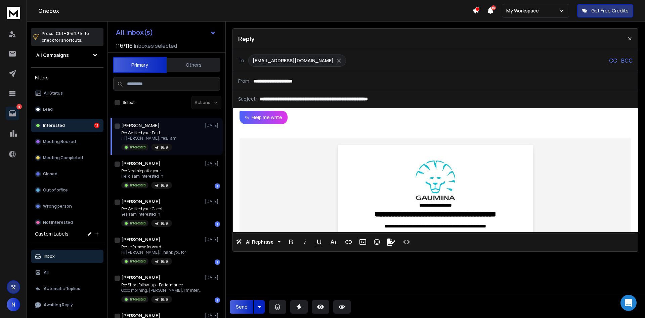
click at [241, 301] on button "Send" at bounding box center [242, 306] width 24 height 13
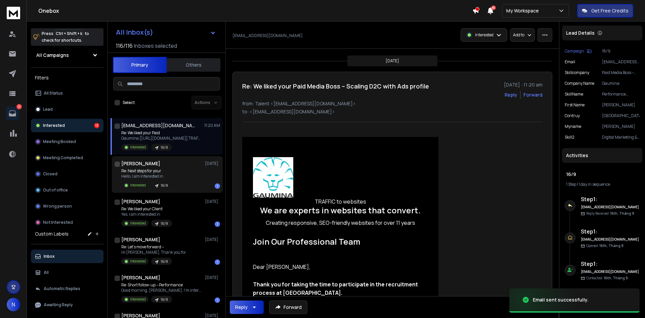
click at [190, 180] on div "Re: Next steps for your Hello, I am interested in Interested 16/9 1" at bounding box center [170, 178] width 99 height 20
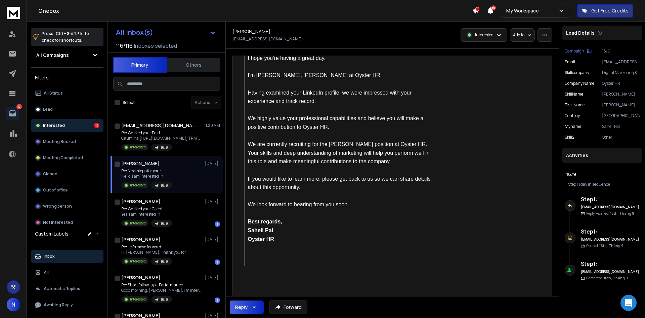
scroll to position [213, 0]
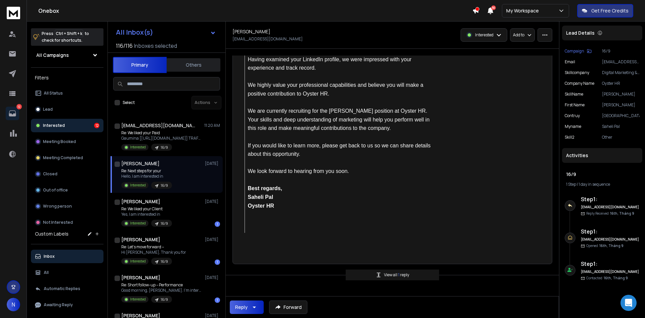
click at [255, 304] on icon "button" at bounding box center [254, 307] width 8 height 8
click at [251, 272] on p "Reply" at bounding box center [243, 275] width 24 height 9
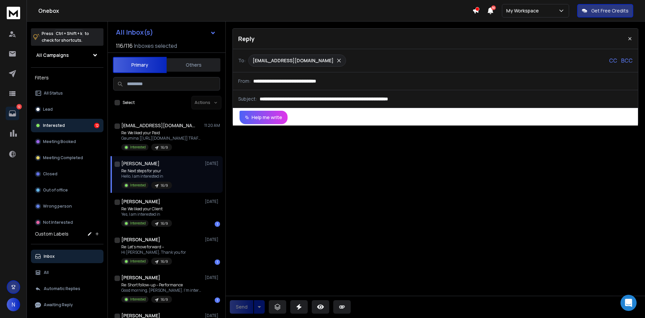
scroll to position [0, 0]
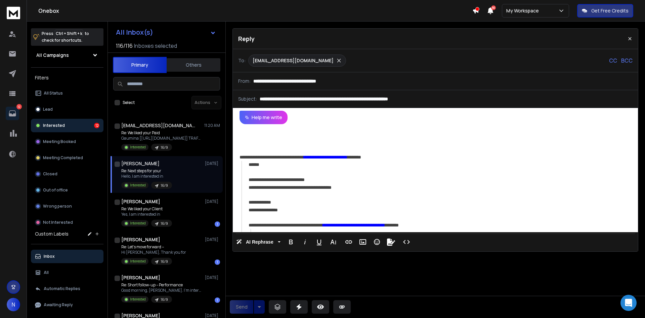
click at [277, 303] on button at bounding box center [277, 306] width 17 height 13
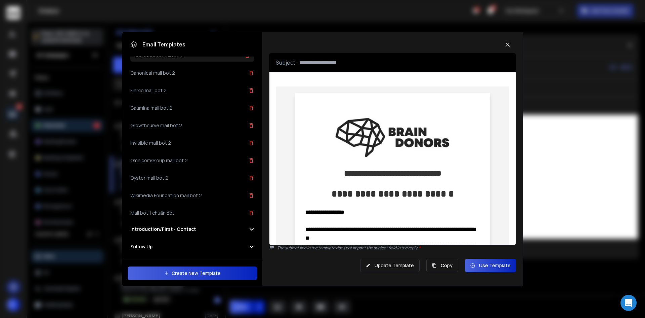
scroll to position [67, 0]
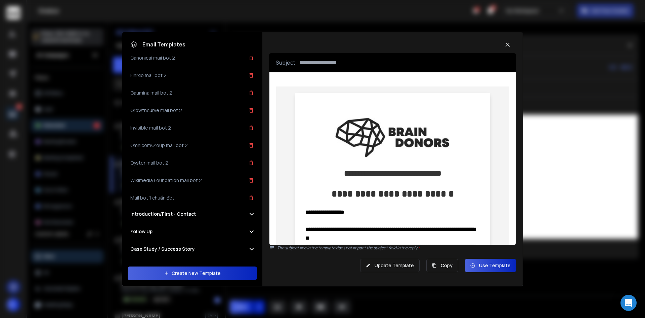
click at [153, 164] on h3 "Oyster mail bot 2" at bounding box center [149, 162] width 38 height 7
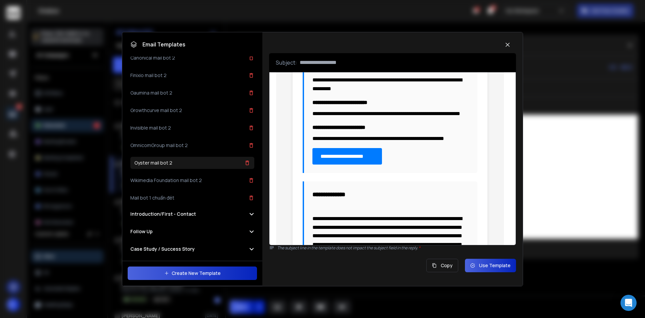
scroll to position [269, 0]
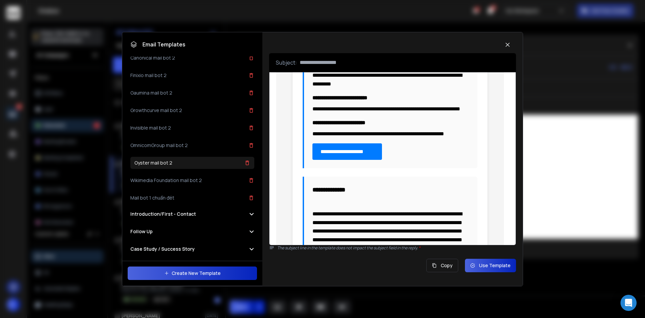
click at [344, 160] on link "**********" at bounding box center [347, 151] width 70 height 17
click at [351, 209] on icon "button" at bounding box center [352, 207] width 8 height 8
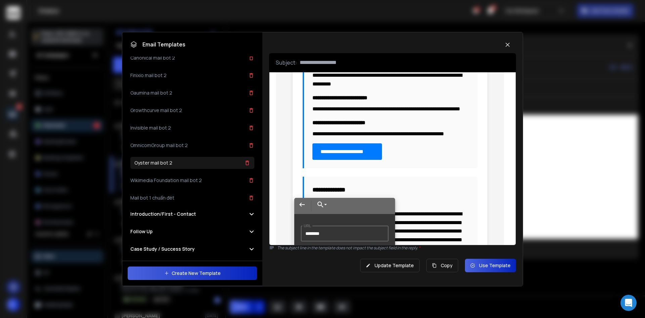
drag, startPoint x: 330, startPoint y: 231, endPoint x: 280, endPoint y: 226, distance: 50.3
click at [283, 227] on div "**********" at bounding box center [392, 158] width 246 height 173
type input "**********"
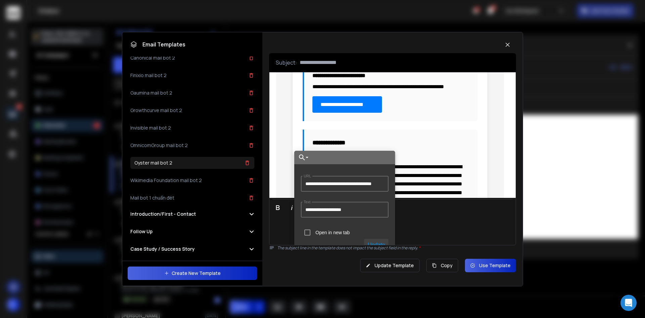
scroll to position [60, 0]
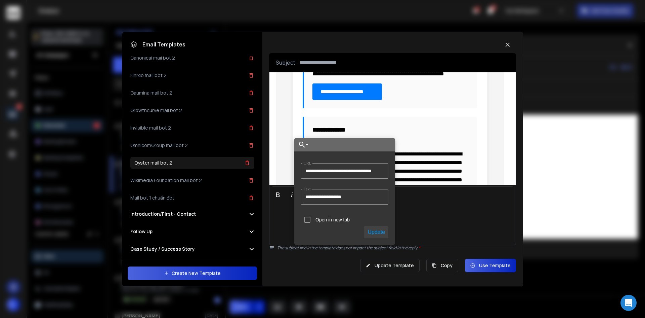
click at [368, 232] on button "Update" at bounding box center [376, 232] width 24 height 12
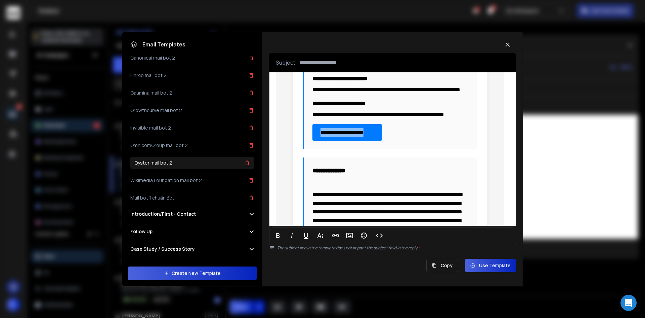
click at [483, 268] on button "Use Template" at bounding box center [490, 264] width 51 height 13
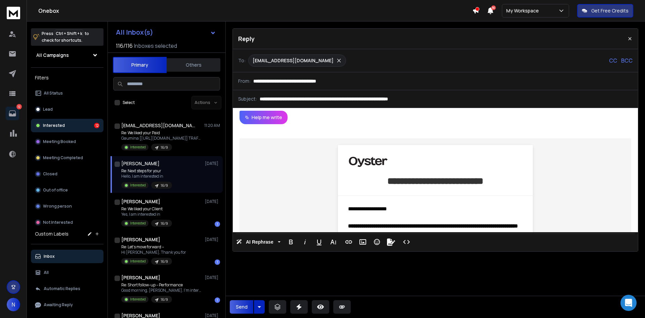
click at [236, 307] on button "Send" at bounding box center [242, 306] width 24 height 13
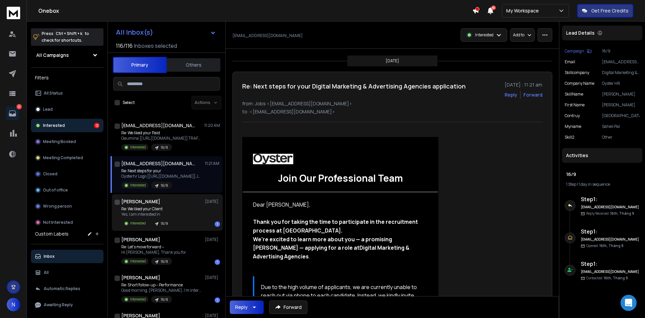
click at [200, 218] on div "Re: We liked your Client Yes, I am interested in Interested 16/9 1" at bounding box center [170, 216] width 99 height 20
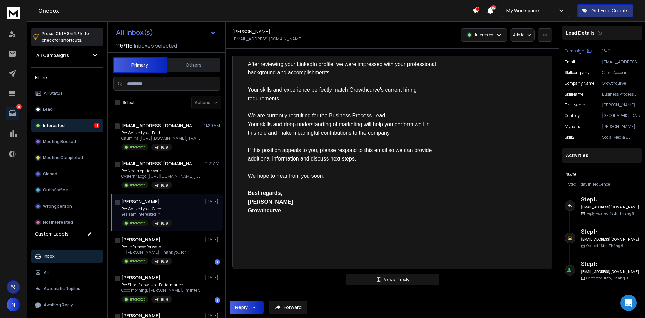
scroll to position [180, 0]
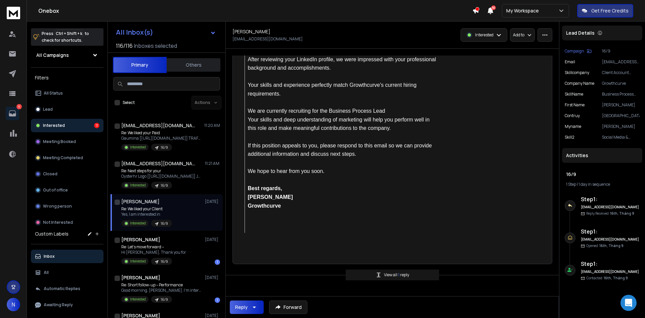
click at [253, 302] on button "Reply" at bounding box center [247, 306] width 34 height 13
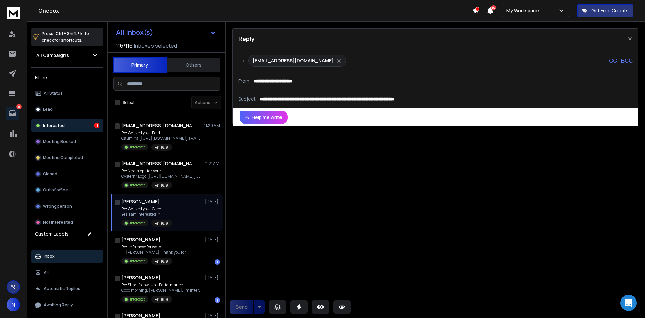
scroll to position [0, 0]
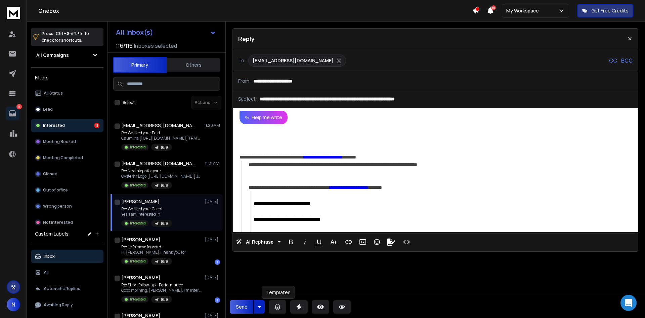
click at [274, 308] on icon at bounding box center [277, 306] width 7 height 7
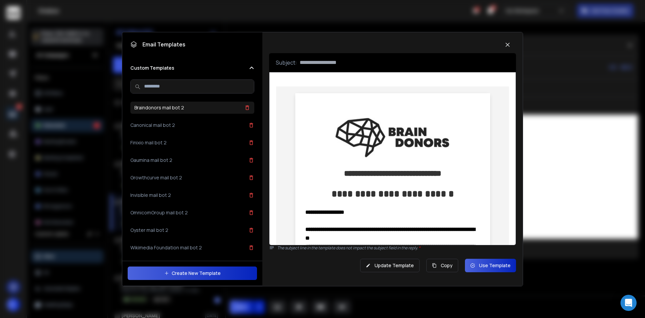
click at [166, 179] on h3 "Growthcurve mail bot 2" at bounding box center [156, 177] width 52 height 7
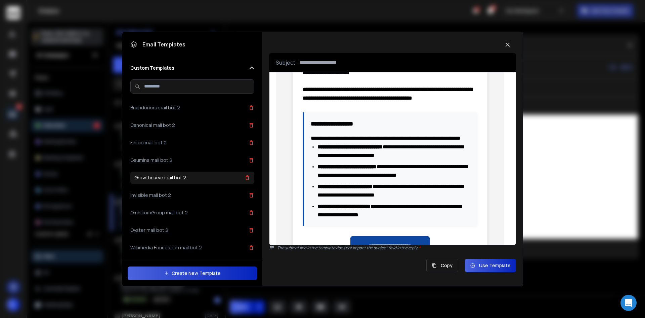
scroll to position [269, 0]
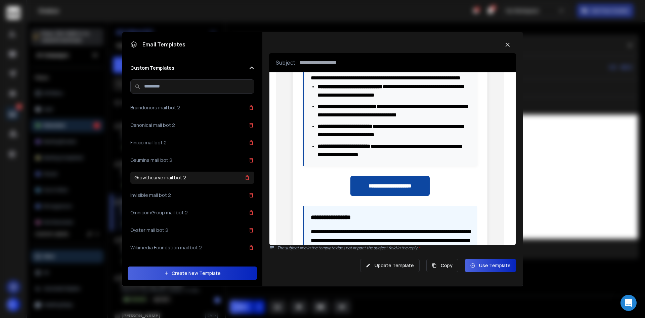
click at [393, 196] on link "**********" at bounding box center [390, 186] width 80 height 20
click at [393, 227] on icon "button" at bounding box center [395, 226] width 5 height 5
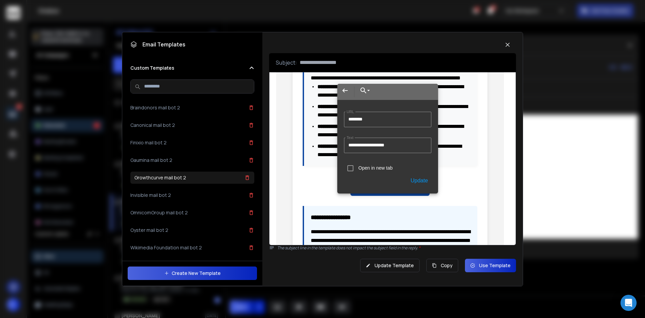
drag, startPoint x: 376, startPoint y: 115, endPoint x: 291, endPoint y: 117, distance: 85.0
click at [297, 117] on div "**********" at bounding box center [392, 158] width 246 height 173
type input "**********"
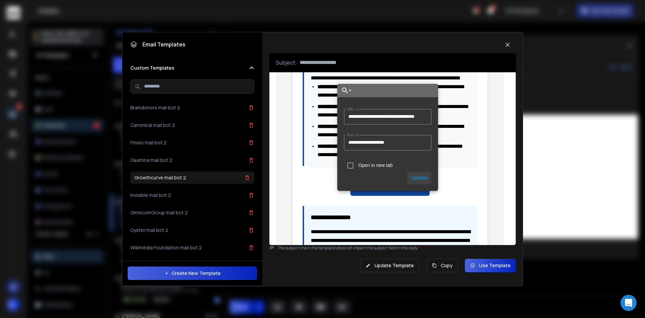
scroll to position [0, 11]
click at [417, 175] on button "Update" at bounding box center [419, 178] width 24 height 12
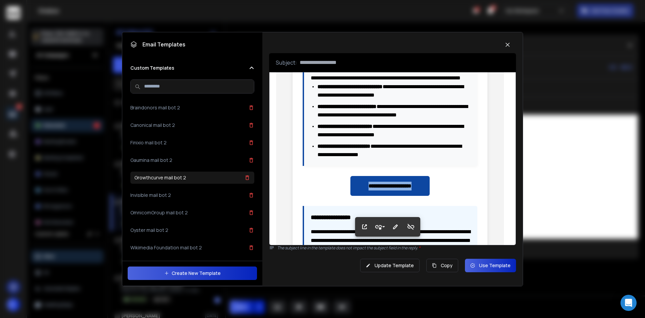
scroll to position [0, 0]
click at [484, 265] on button "Use Template" at bounding box center [490, 264] width 51 height 13
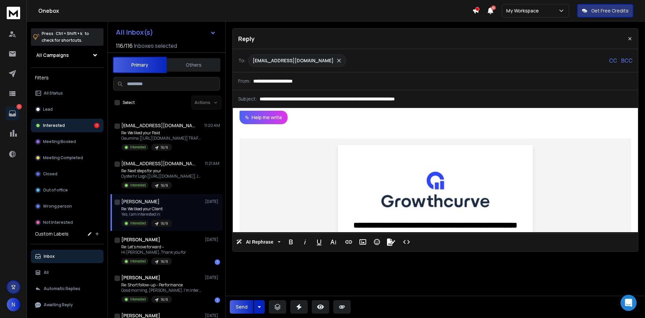
click at [238, 308] on button "Send" at bounding box center [242, 306] width 24 height 13
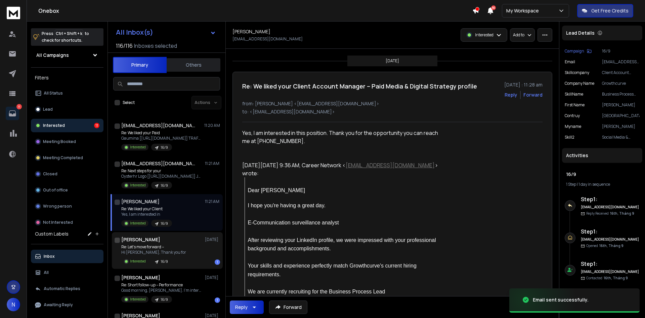
click at [195, 251] on div "Re: Let's move forward – Hi Diwakar, Thank you for Interested 16/9 1" at bounding box center [170, 254] width 99 height 20
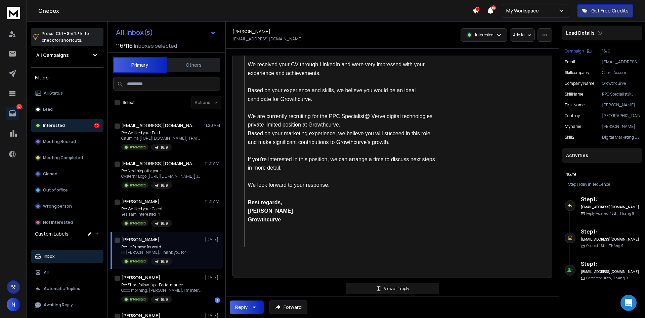
scroll to position [280, 0]
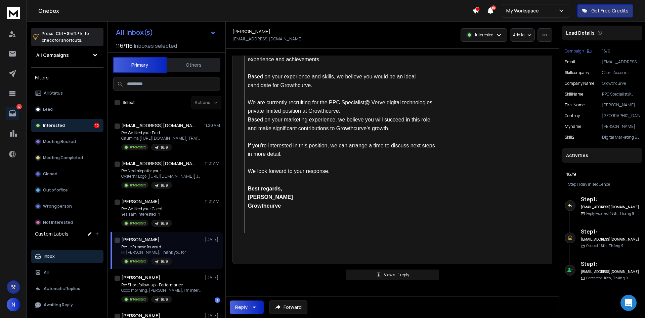
click at [256, 300] on button "Reply" at bounding box center [247, 306] width 34 height 13
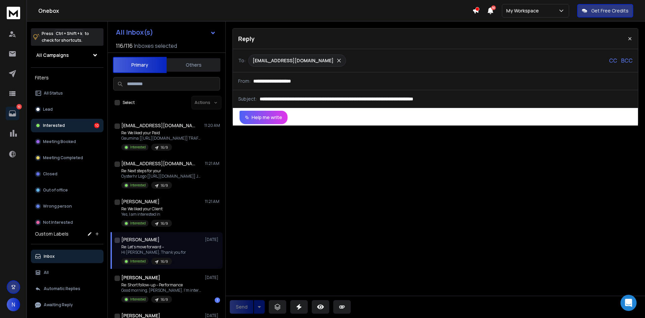
scroll to position [0, 0]
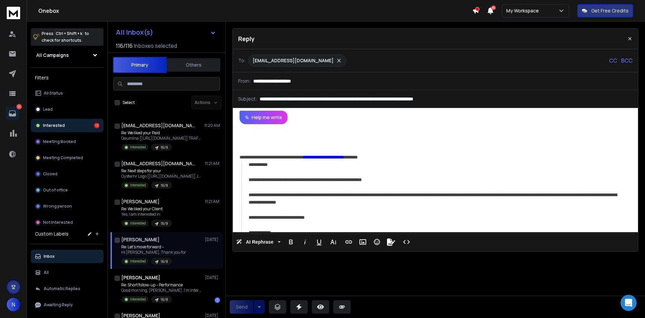
click at [258, 305] on div "Send" at bounding box center [247, 306] width 35 height 13
click at [278, 303] on icon at bounding box center [277, 306] width 7 height 7
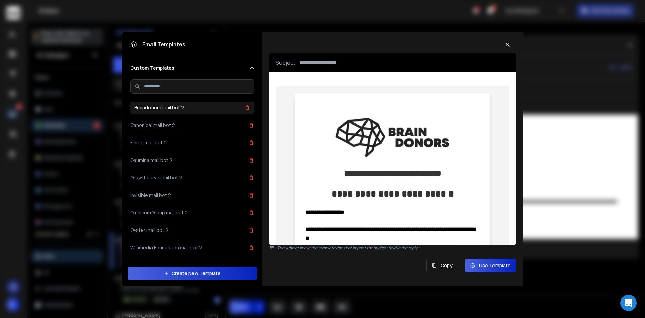
click at [153, 177] on h3 "Growthcurve mail bot 2" at bounding box center [156, 177] width 52 height 7
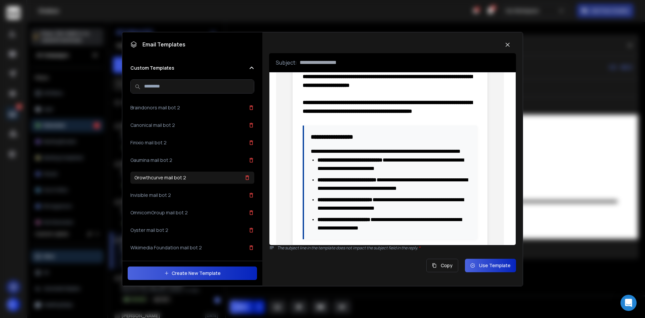
scroll to position [269, 0]
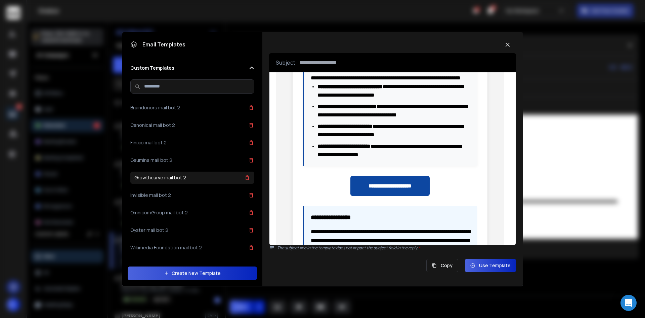
click at [375, 196] on link "**********" at bounding box center [390, 186] width 80 height 20
click at [391, 226] on button "Edit Link" at bounding box center [395, 226] width 13 height 13
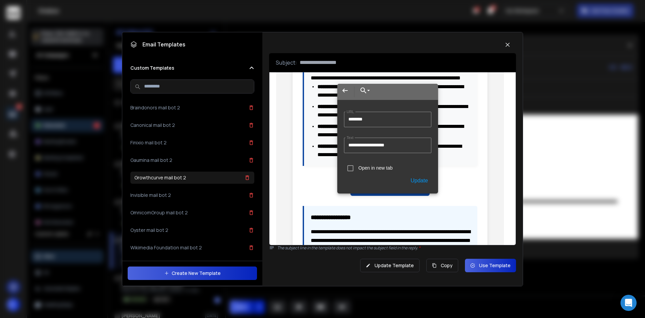
click at [336, 121] on div "**********" at bounding box center [392, 158] width 246 height 173
type input "**********"
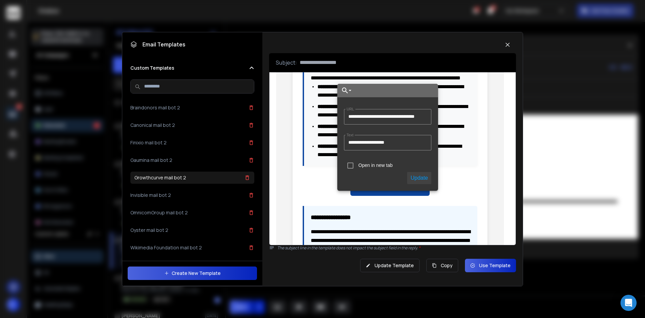
scroll to position [0, 11]
click at [421, 177] on button "Update" at bounding box center [419, 178] width 24 height 12
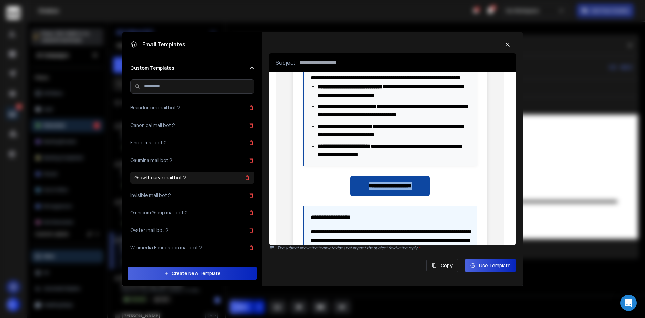
click at [489, 264] on button "Use Template" at bounding box center [490, 264] width 51 height 13
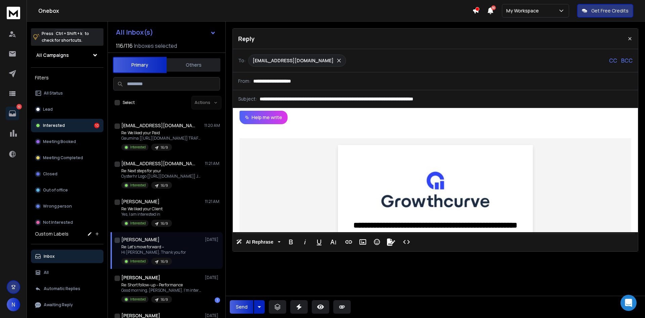
click at [235, 302] on button "Send" at bounding box center [242, 306] width 24 height 13
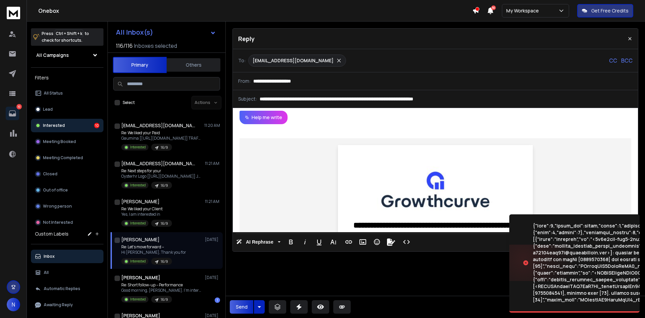
click at [409, 38] on div "Reply" at bounding box center [435, 39] width 405 height 20
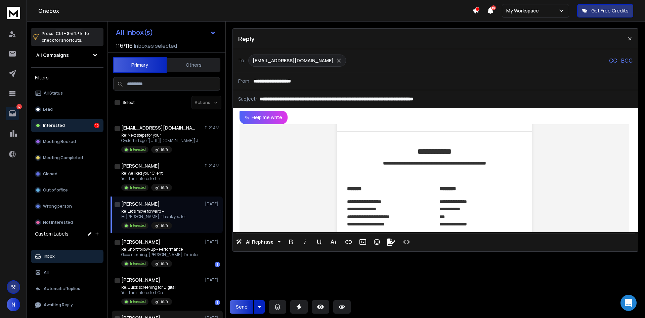
scroll to position [3361, 0]
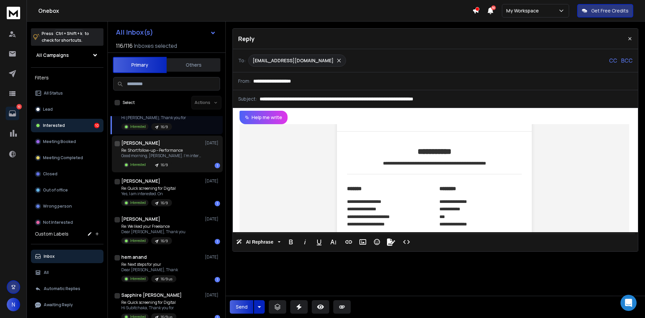
click at [198, 158] on div "Re: Short follow-up – Performance Good morning, Ma'am. I'm interested Intereste…" at bounding box center [170, 157] width 99 height 20
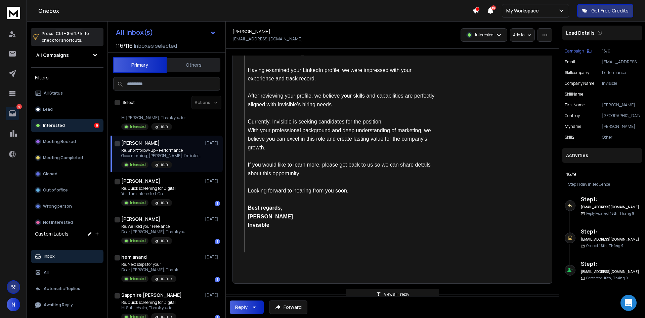
scroll to position [174, 0]
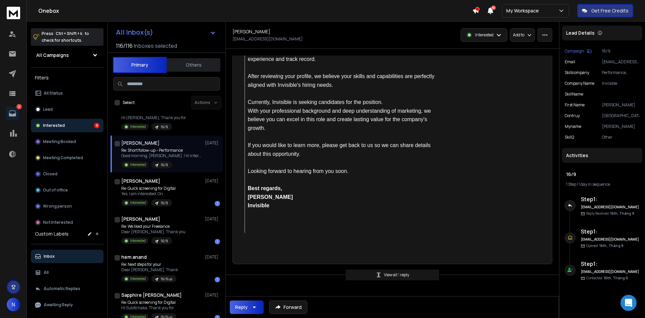
click at [256, 307] on icon "button" at bounding box center [254, 307] width 8 height 8
click at [253, 277] on p "Reply" at bounding box center [247, 276] width 12 height 7
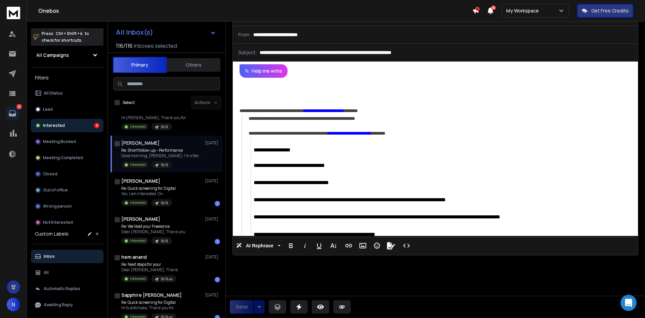
scroll to position [0, 0]
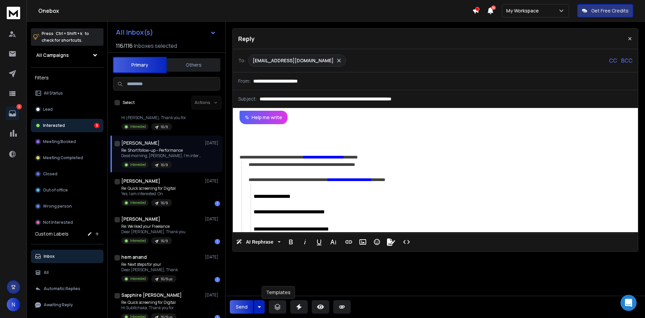
click at [273, 300] on body "Get only verified leads with our AI-powered Lead Finder, starting at $22/mo Try…" at bounding box center [322, 191] width 645 height 383
click at [277, 303] on icon at bounding box center [277, 306] width 7 height 7
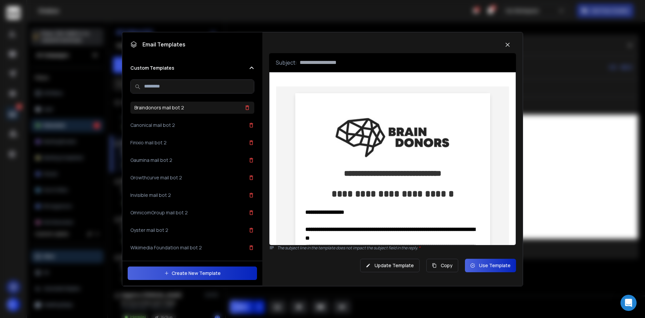
click at [150, 193] on h3 "Invisible mail bot 2" at bounding box center [150, 195] width 41 height 7
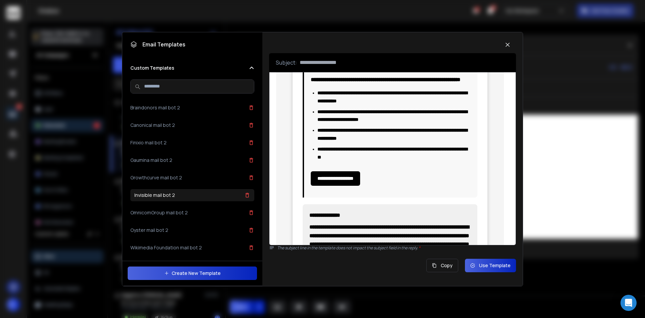
scroll to position [269, 0]
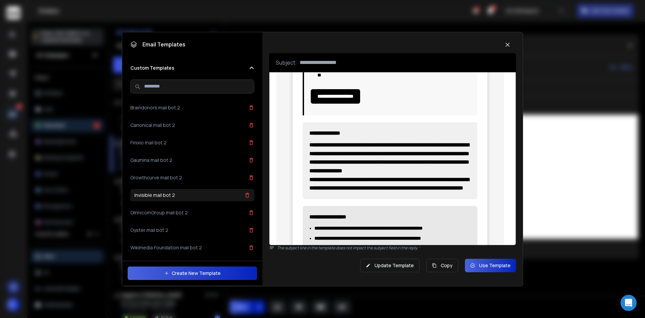
click at [342, 98] on strong "**********" at bounding box center [336, 96] width 36 height 5
click at [349, 134] on icon "button" at bounding box center [348, 133] width 8 height 8
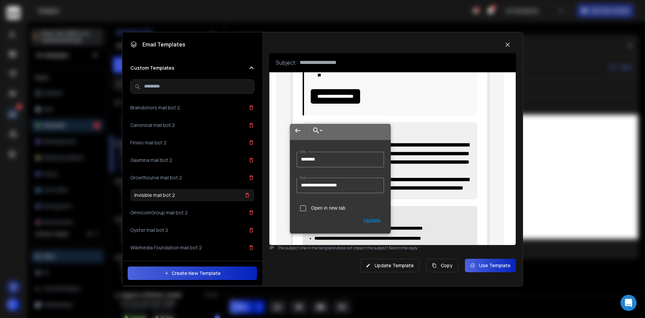
drag, startPoint x: 328, startPoint y: 158, endPoint x: 237, endPoint y: 149, distance: 91.9
click at [240, 150] on div "**********" at bounding box center [322, 159] width 401 height 254
type input "**********"
click at [365, 218] on button "Update" at bounding box center [372, 220] width 24 height 12
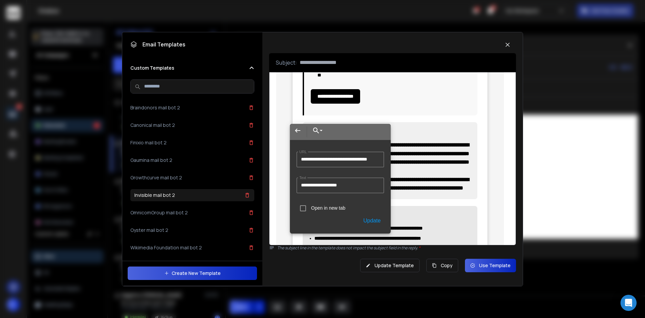
scroll to position [0, 0]
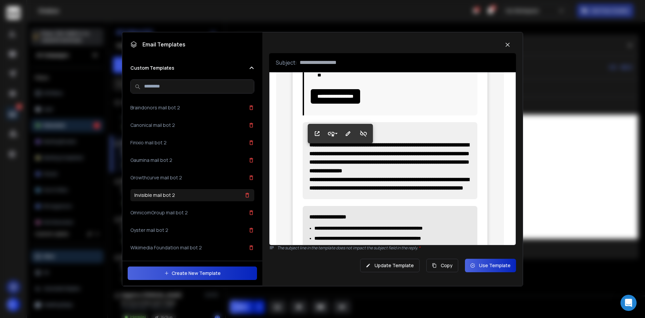
click at [491, 263] on button "Use Template" at bounding box center [490, 264] width 51 height 13
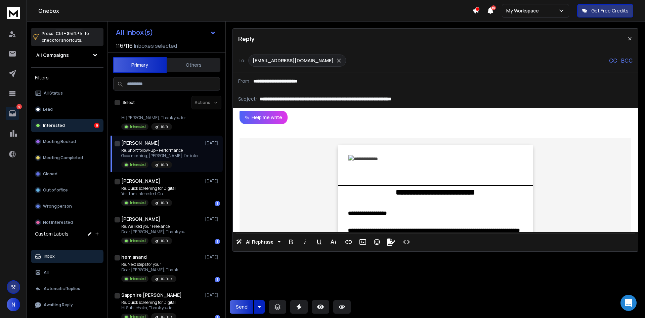
click at [238, 305] on button "Send" at bounding box center [242, 306] width 24 height 13
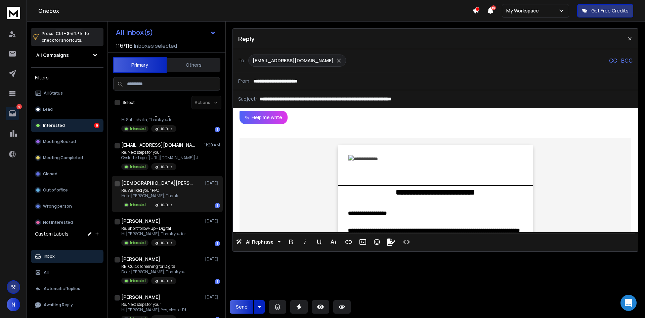
scroll to position [3606, 0]
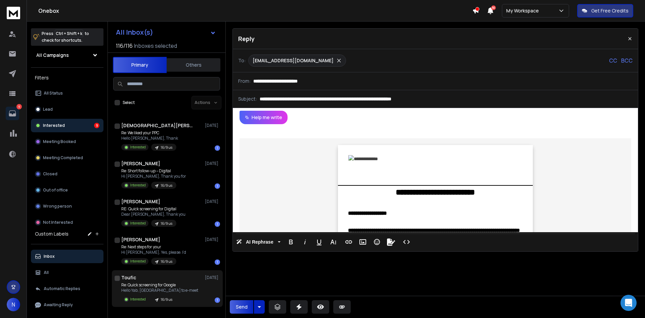
click at [186, 295] on div "Re: Quick screening for Google Hello Yab, Nice to e-meet Interested 16/9 us 1" at bounding box center [170, 292] width 99 height 20
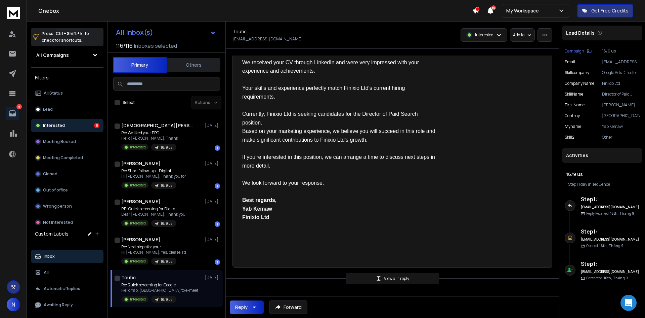
scroll to position [334, 0]
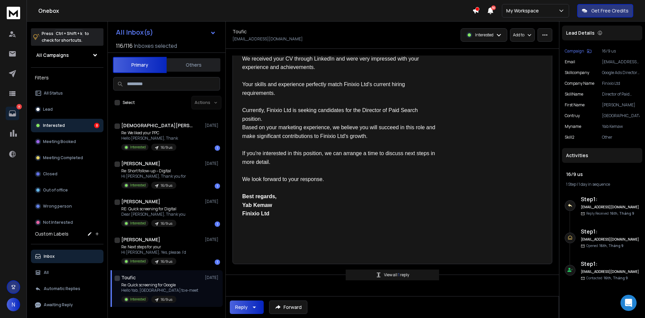
click at [257, 307] on icon "button" at bounding box center [254, 307] width 8 height 8
click at [253, 279] on p "Reply" at bounding box center [247, 276] width 12 height 7
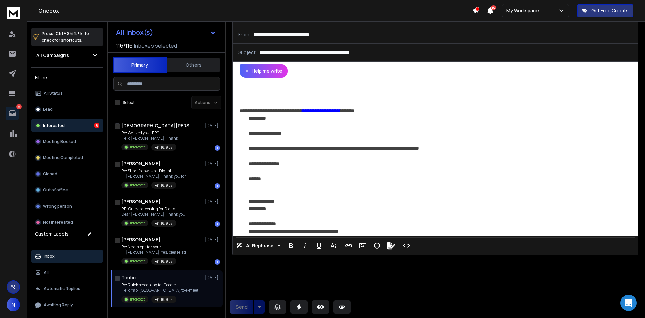
scroll to position [0, 0]
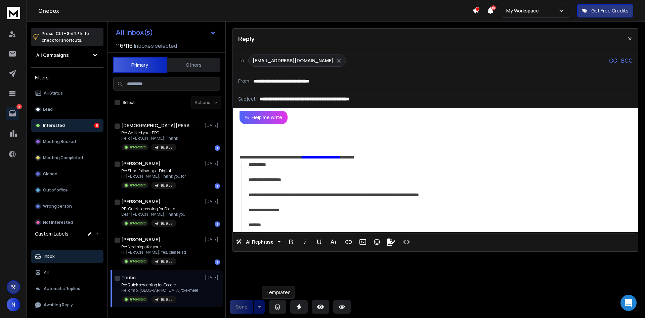
click at [275, 307] on icon at bounding box center [277, 307] width 6 height 2
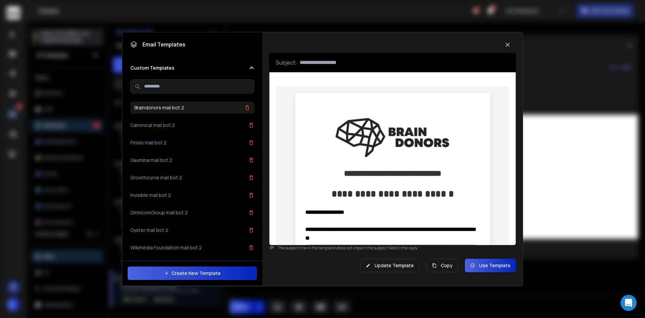
click at [157, 144] on h3 "Finixio mail bot 2" at bounding box center [148, 142] width 36 height 7
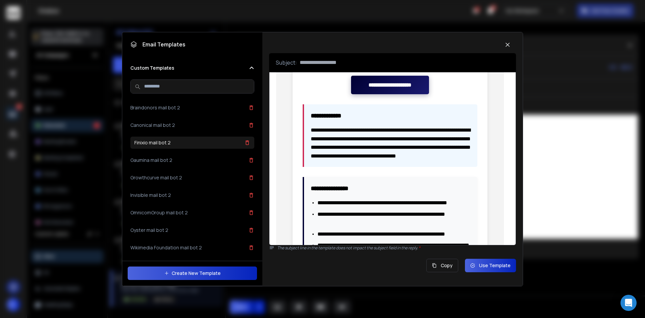
scroll to position [269, 0]
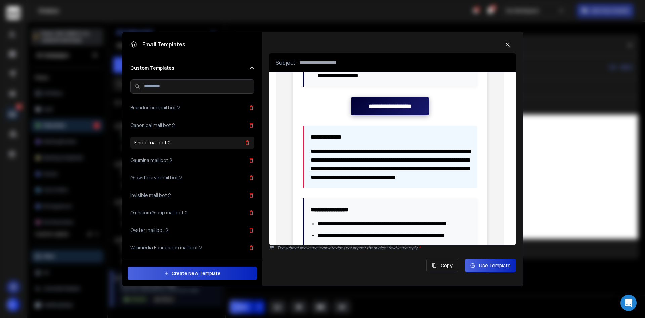
click at [390, 116] on link "**********" at bounding box center [390, 106] width 78 height 19
click at [393, 153] on icon "button" at bounding box center [395, 155] width 8 height 8
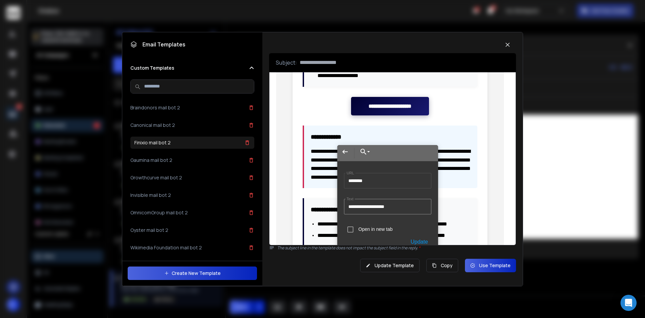
click at [378, 188] on input "********" at bounding box center [387, 180] width 87 height 15
type input "**********"
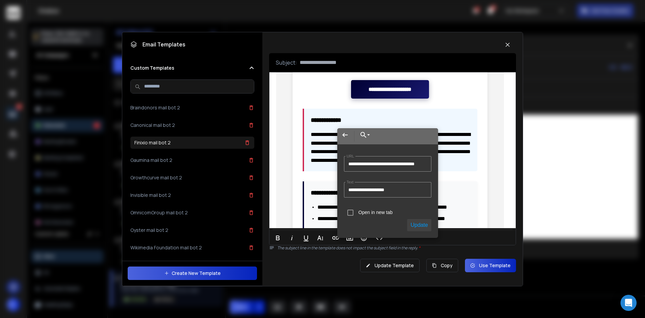
scroll to position [19, 0]
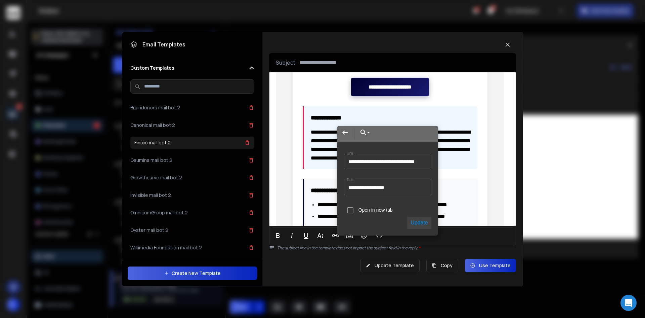
click at [424, 223] on button "Update" at bounding box center [419, 222] width 24 height 12
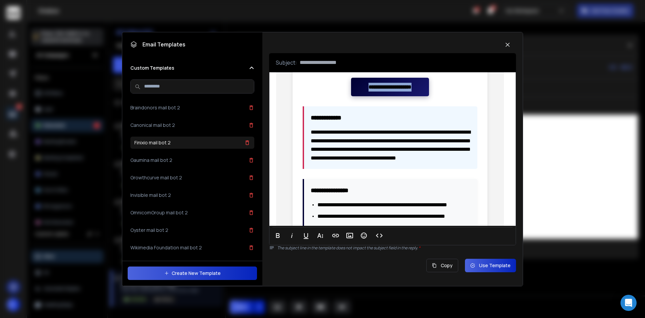
click at [483, 261] on button "Use Template" at bounding box center [490, 264] width 51 height 13
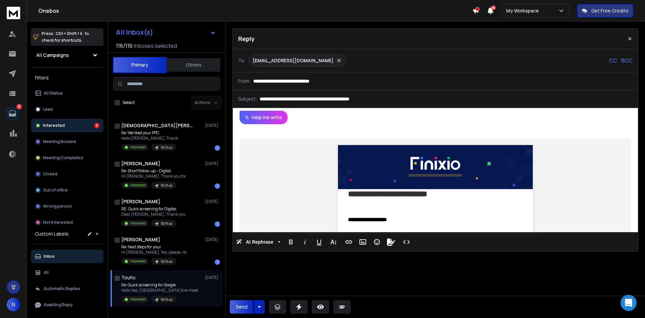
click at [243, 306] on button "Send" at bounding box center [242, 306] width 24 height 13
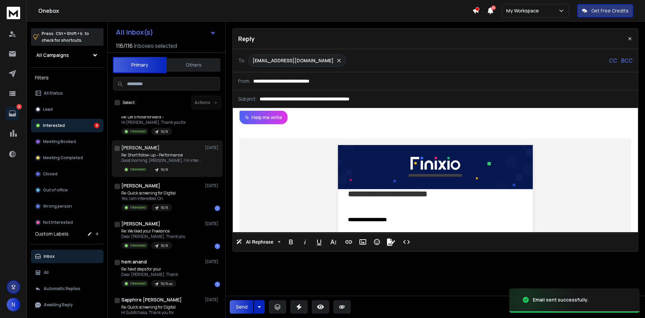
scroll to position [3337, 0]
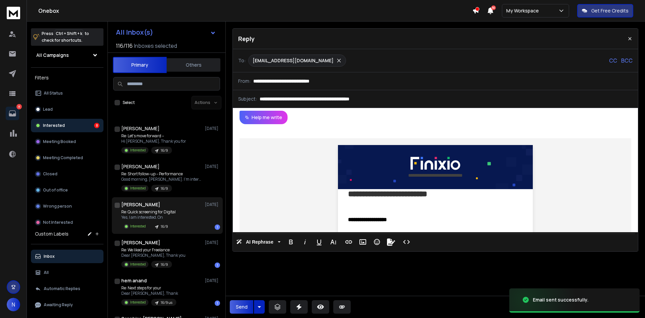
click at [202, 216] on div "Re: Quick screening for Digital Yes, I am interested. On Interested 16/9 1" at bounding box center [170, 219] width 99 height 20
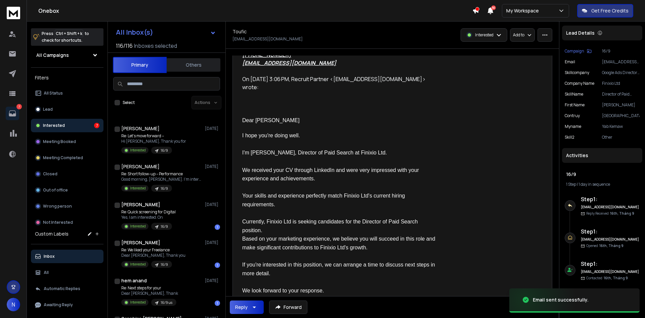
scroll to position [302, 0]
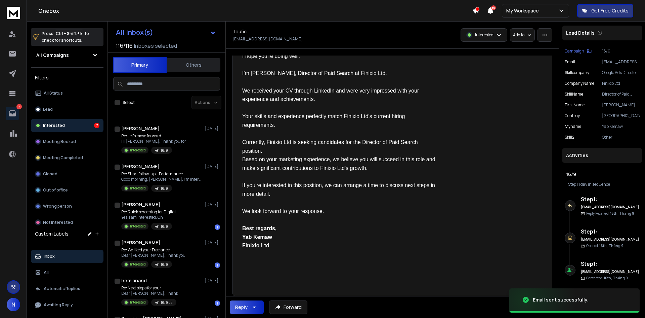
click at [257, 305] on icon "button" at bounding box center [254, 307] width 8 height 8
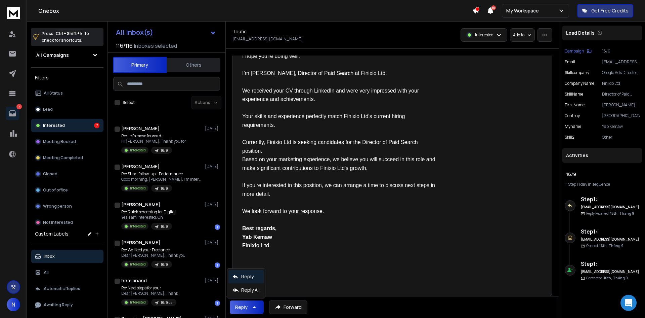
click at [250, 279] on p "Reply" at bounding box center [247, 276] width 12 height 7
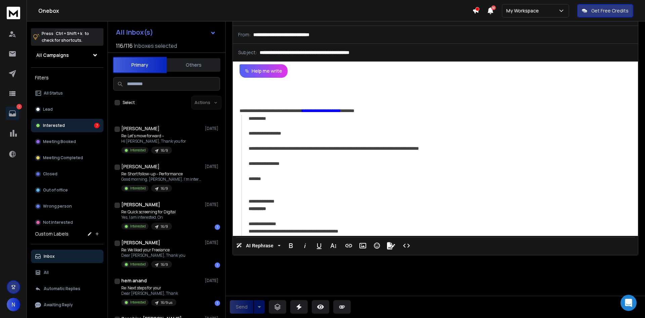
scroll to position [0, 0]
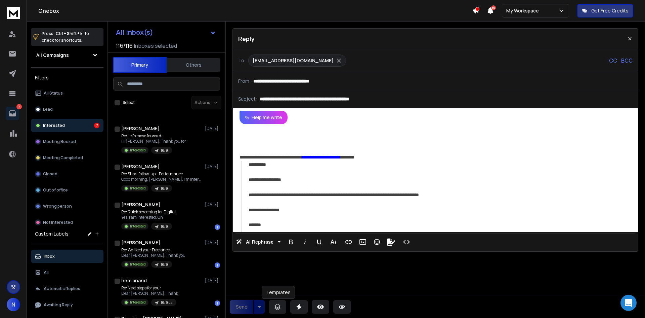
click at [280, 307] on icon at bounding box center [277, 306] width 7 height 7
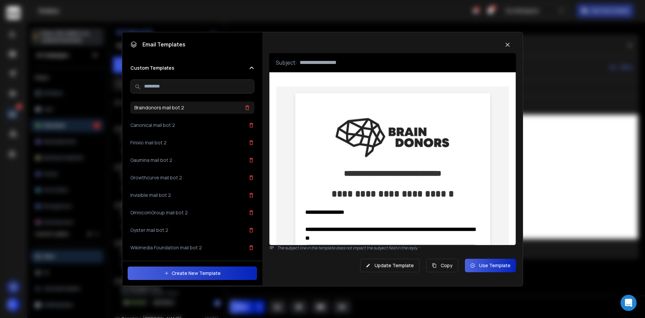
click at [154, 143] on h3 "Finixio mail bot 2" at bounding box center [148, 142] width 36 height 7
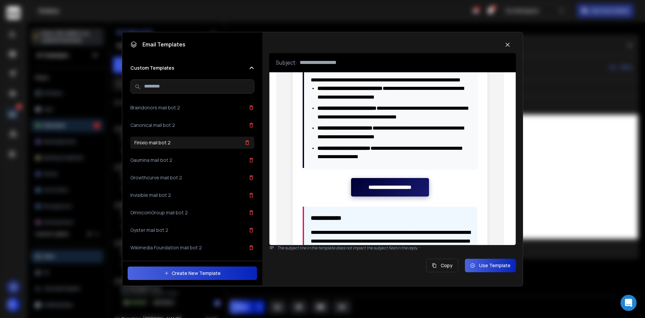
scroll to position [235, 0]
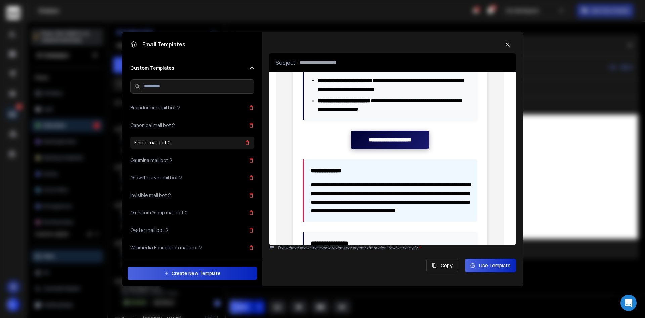
click at [394, 149] on link "**********" at bounding box center [390, 139] width 78 height 19
click at [393, 188] on icon "button" at bounding box center [395, 188] width 8 height 8
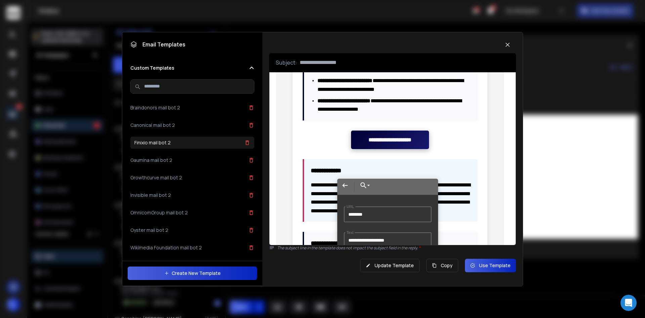
drag, startPoint x: 383, startPoint y: 207, endPoint x: 297, endPoint y: 210, distance: 86.4
click at [302, 210] on div "**********" at bounding box center [392, 158] width 246 height 173
type input "**********"
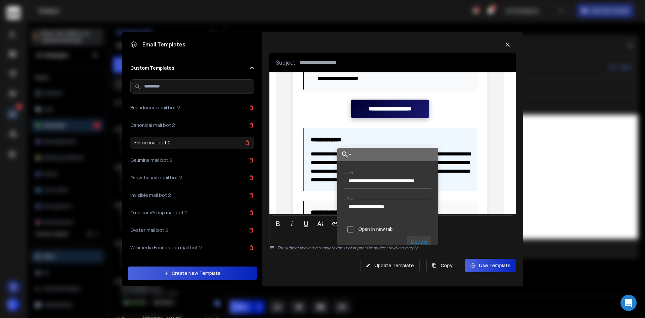
scroll to position [41, 0]
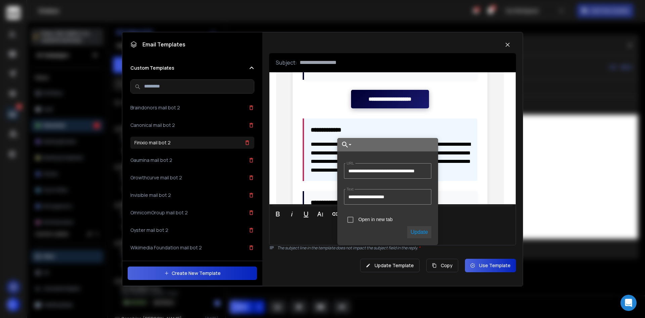
click at [416, 231] on button "Update" at bounding box center [419, 232] width 24 height 12
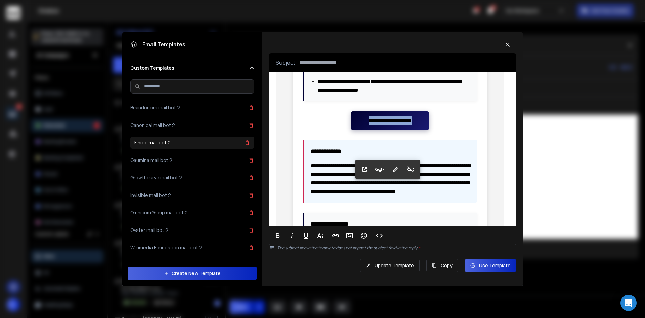
click at [502, 270] on button "Use Template" at bounding box center [490, 264] width 51 height 13
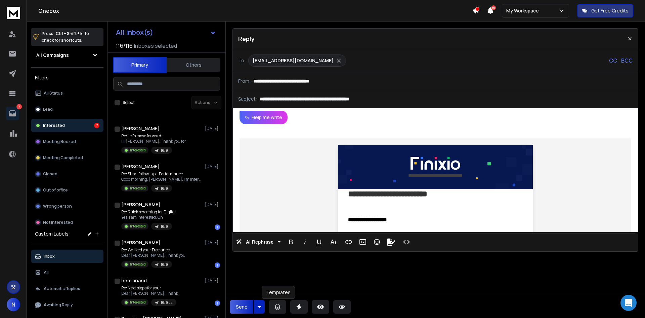
click at [236, 306] on button "Send" at bounding box center [242, 306] width 24 height 13
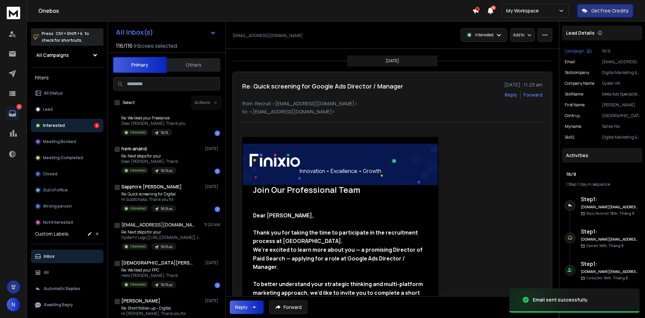
scroll to position [3472, 0]
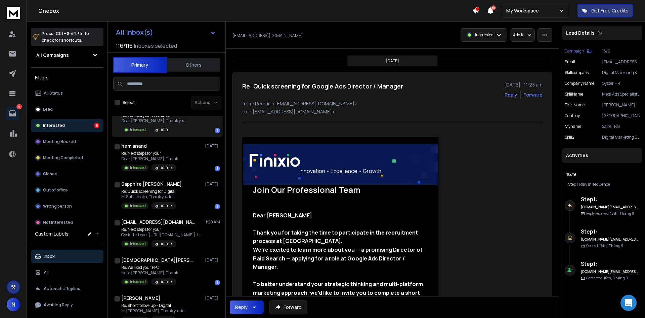
click at [205, 121] on div "Re: We liked your Freelance Dear Sanjay Pawar, Thank you Interested 16/9 1" at bounding box center [170, 123] width 99 height 20
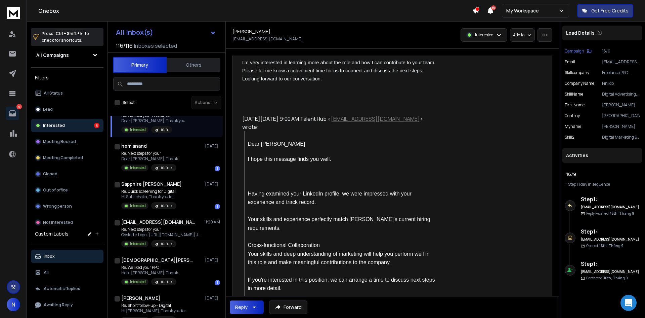
scroll to position [134, 0]
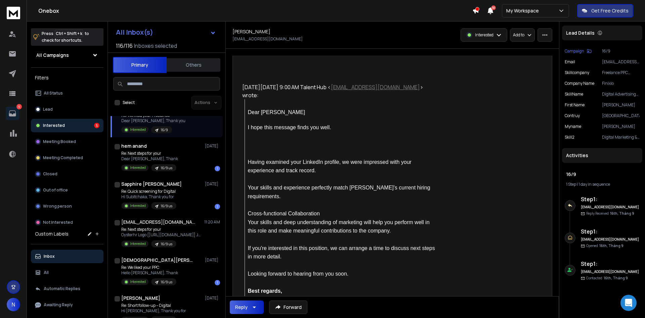
click at [259, 302] on button "Reply" at bounding box center [247, 306] width 34 height 13
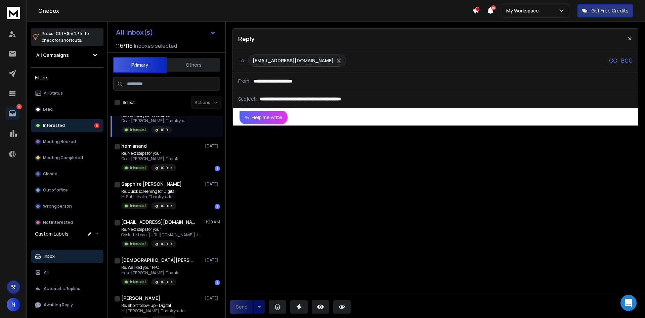
scroll to position [0, 0]
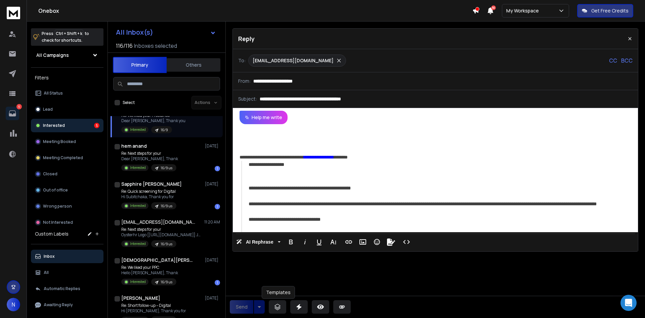
click at [271, 305] on button at bounding box center [277, 306] width 17 height 13
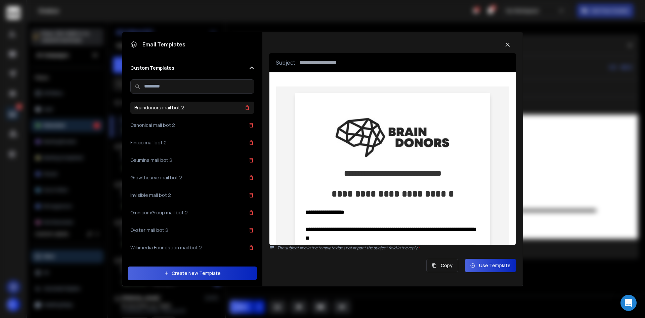
click at [504, 42] on div at bounding box center [392, 44] width 247 height 17
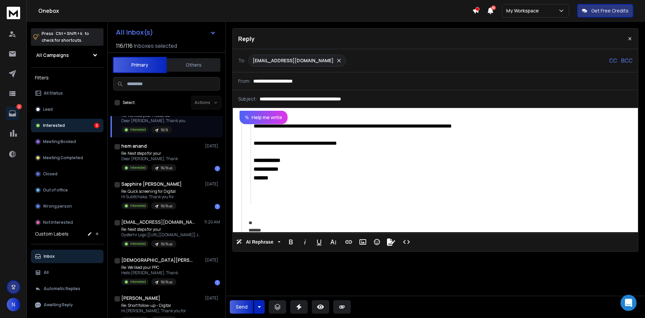
scroll to position [296, 0]
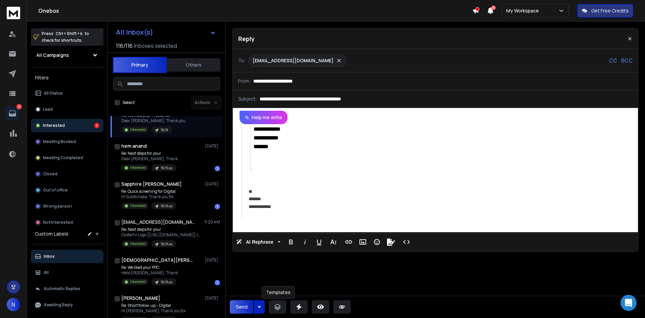
click at [274, 304] on icon at bounding box center [277, 306] width 7 height 7
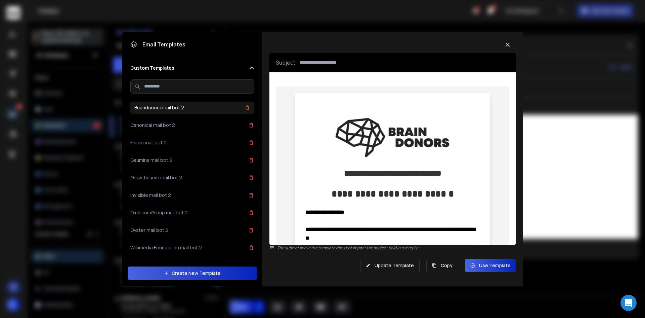
click at [149, 142] on h3 "Finixio mail bot 2" at bounding box center [148, 142] width 36 height 7
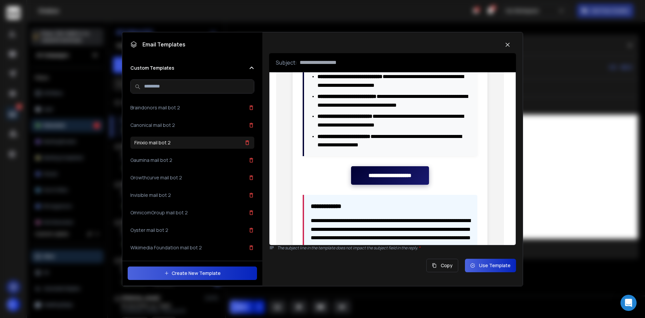
scroll to position [202, 0]
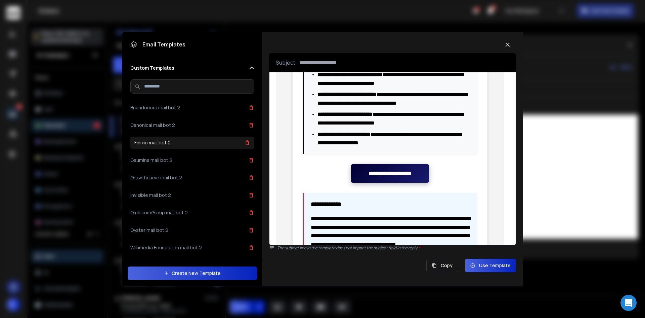
click at [385, 183] on link "**********" at bounding box center [390, 173] width 78 height 19
click at [399, 220] on icon "button" at bounding box center [395, 222] width 8 height 8
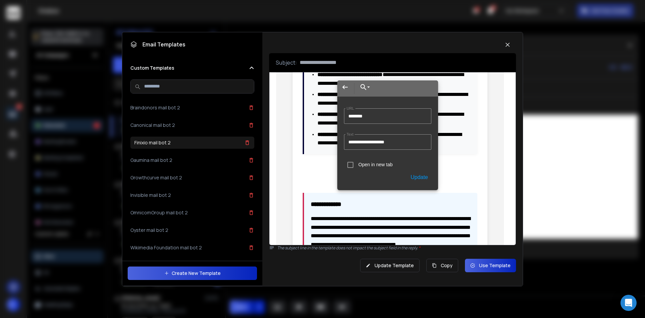
drag, startPoint x: 376, startPoint y: 115, endPoint x: 319, endPoint y: 115, distance: 56.4
click at [332, 115] on div "**********" at bounding box center [392, 158] width 246 height 173
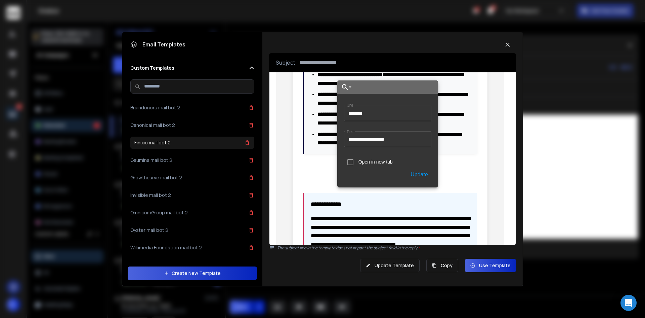
type input "**********"
click at [418, 176] on button "Update" at bounding box center [419, 174] width 24 height 12
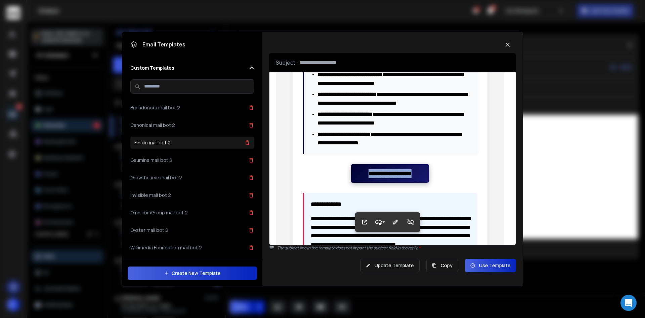
scroll to position [0, 0]
click at [491, 264] on button "Use Template" at bounding box center [490, 264] width 51 height 13
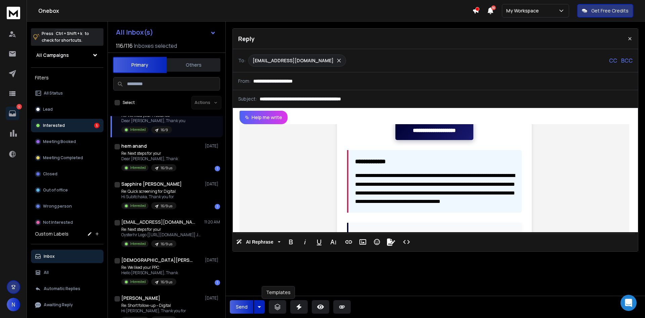
click at [245, 305] on button "Send" at bounding box center [242, 306] width 24 height 13
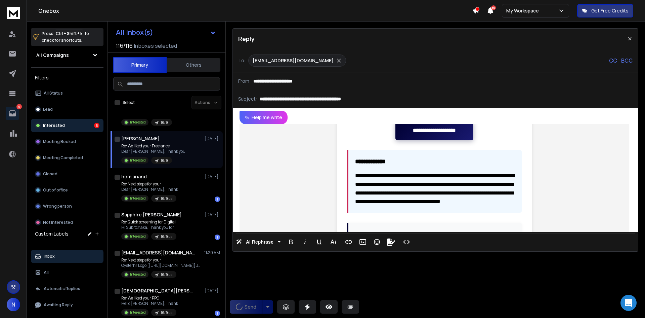
scroll to position [3438, 0]
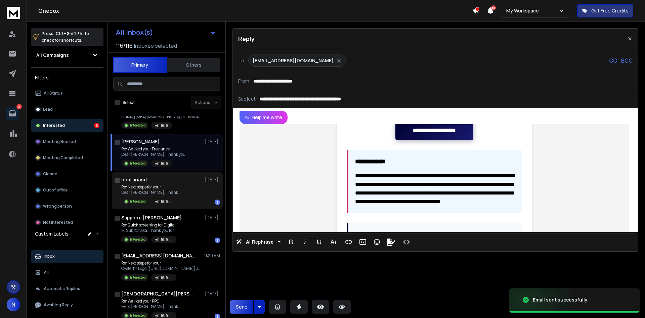
click at [202, 199] on div "Re: Next steps for your Dear Sai Sanjith Sivapuram, Thank Interested 16/9 us 1" at bounding box center [170, 194] width 99 height 20
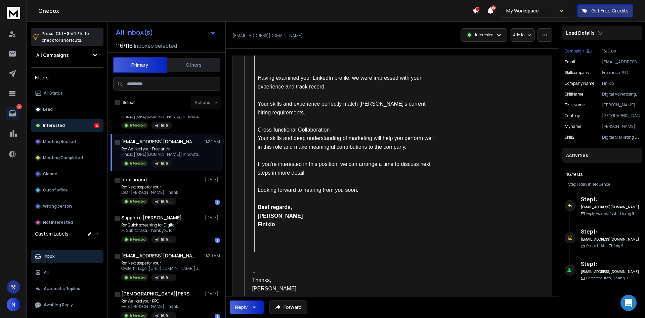
scroll to position [971, 0]
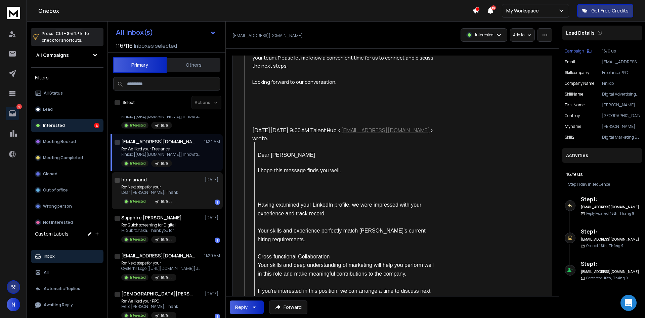
click at [189, 197] on div "Re: Next steps for your Dear Sai Sanjith Sivapuram, Thank Interested 16/9 us 1" at bounding box center [170, 194] width 99 height 20
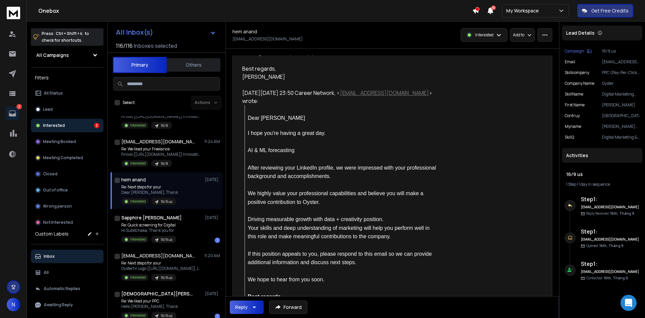
scroll to position [293, 0]
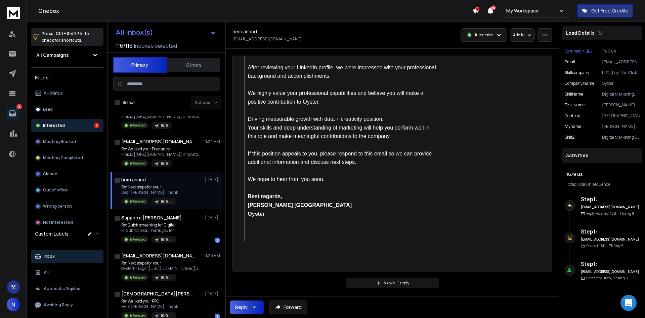
click at [254, 309] on icon "button" at bounding box center [254, 307] width 8 height 8
click at [249, 276] on p "Reply" at bounding box center [247, 276] width 12 height 7
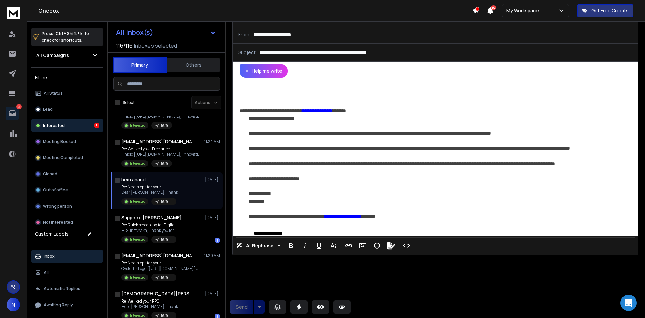
scroll to position [0, 0]
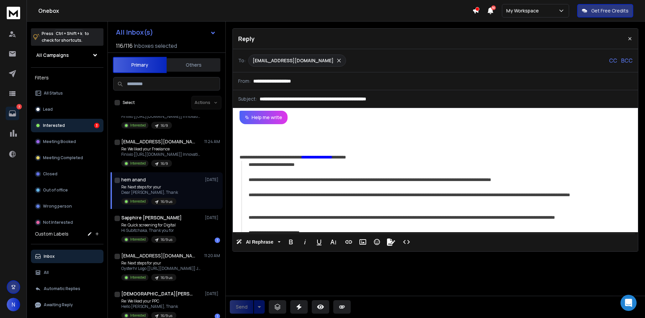
click at [271, 305] on button at bounding box center [277, 306] width 17 height 13
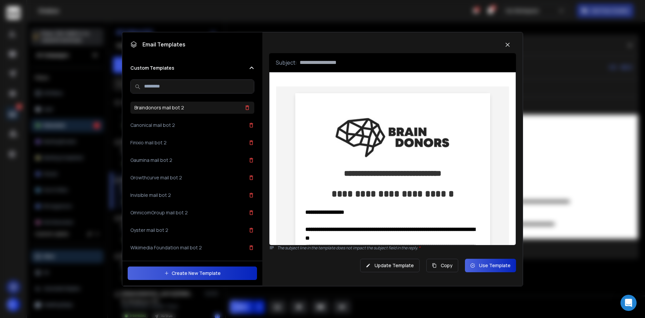
click at [154, 227] on h3 "Oyster mail bot 2" at bounding box center [149, 229] width 38 height 7
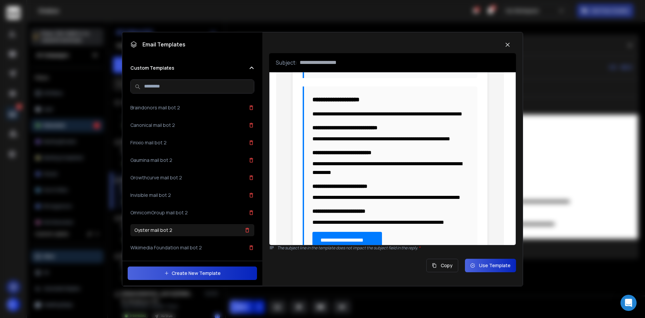
scroll to position [235, 0]
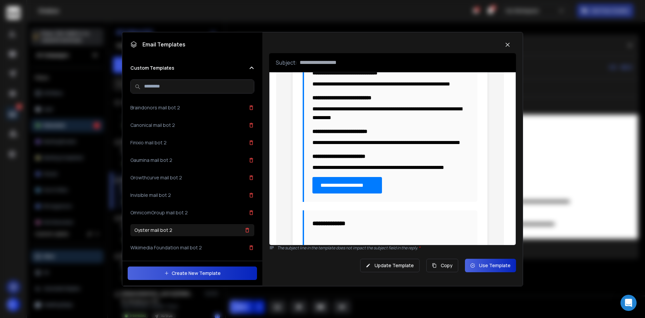
click at [356, 194] on link "**********" at bounding box center [347, 185] width 70 height 17
click at [354, 238] on icon "button" at bounding box center [352, 241] width 8 height 8
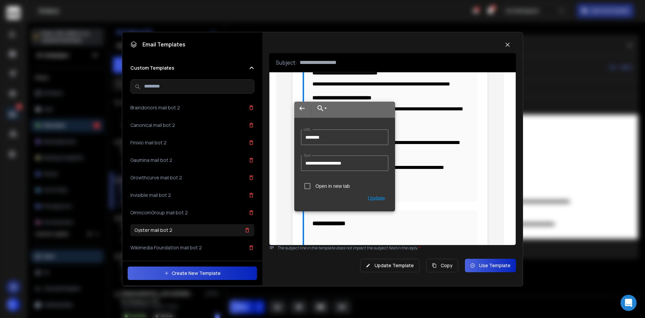
drag, startPoint x: 335, startPoint y: 138, endPoint x: 252, endPoint y: 136, distance: 83.0
click at [253, 136] on div "**********" at bounding box center [322, 159] width 401 height 254
type input "**********"
click at [377, 198] on button "Update" at bounding box center [376, 198] width 24 height 12
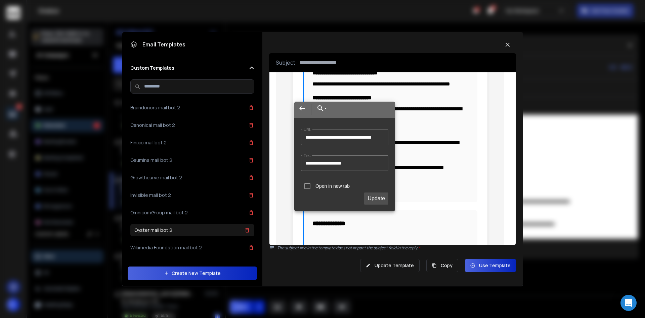
scroll to position [0, 0]
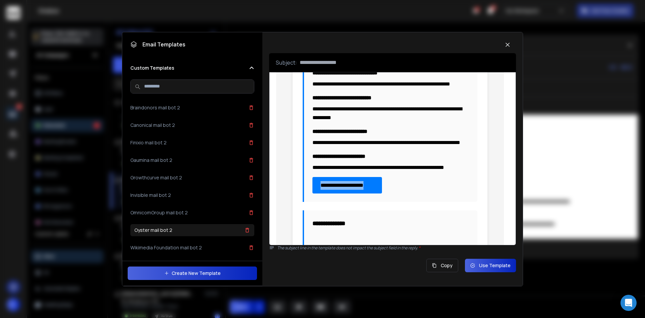
click at [484, 263] on button "Use Template" at bounding box center [490, 264] width 51 height 13
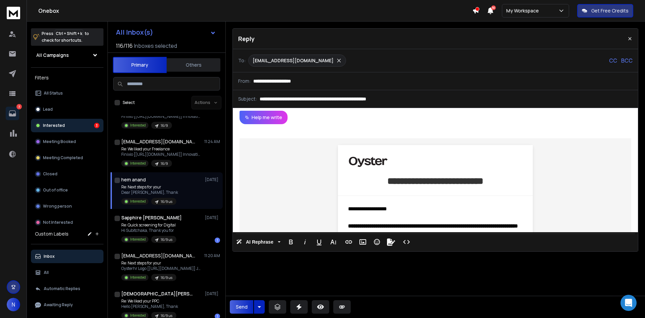
click at [244, 305] on button "Send" at bounding box center [242, 306] width 24 height 13
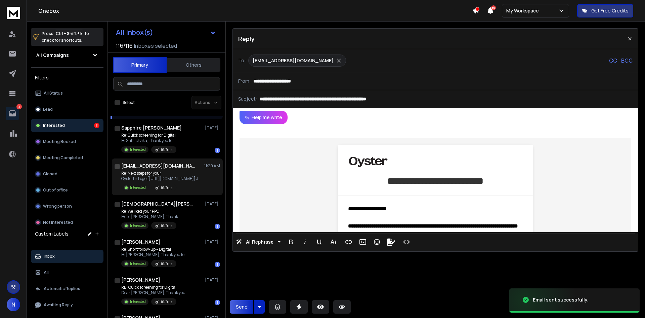
scroll to position [3505, 0]
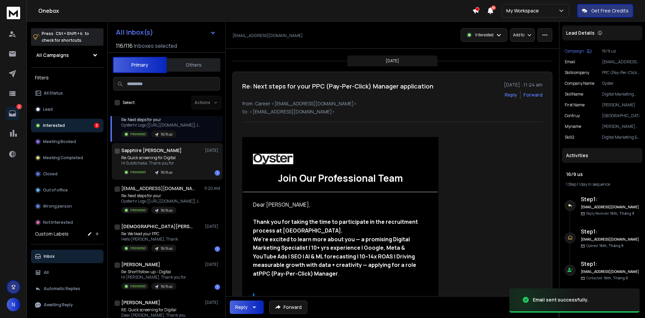
click at [200, 163] on div "Re: Quick screening for Digital Hi Subitchaka, Thank you for Interested 16/9 us…" at bounding box center [170, 165] width 99 height 20
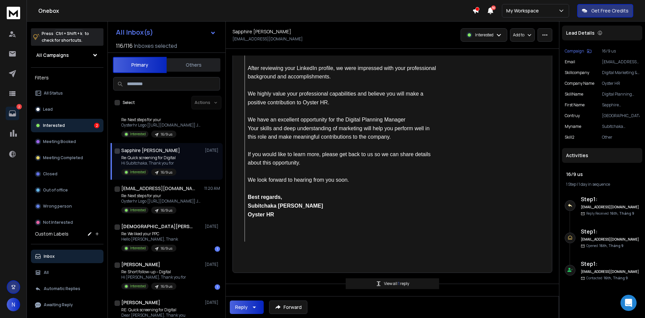
scroll to position [215, 0]
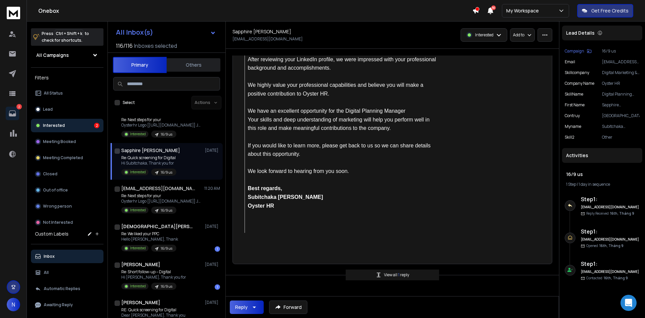
click at [257, 306] on icon "button" at bounding box center [254, 307] width 8 height 8
click at [251, 275] on p "Reply" at bounding box center [247, 276] width 12 height 7
drag, startPoint x: 251, startPoint y: 275, endPoint x: 273, endPoint y: 247, distance: 36.0
click at [251, 275] on div "Sapphire Kurylo Sapphire Kurylo kurylo91@gmail.com Interested Add to Interested…" at bounding box center [392, 181] width 333 height 318
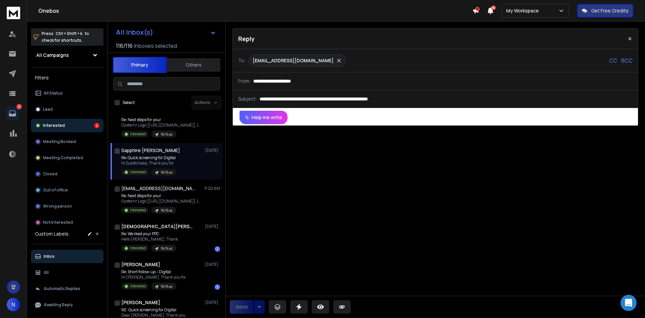
scroll to position [0, 0]
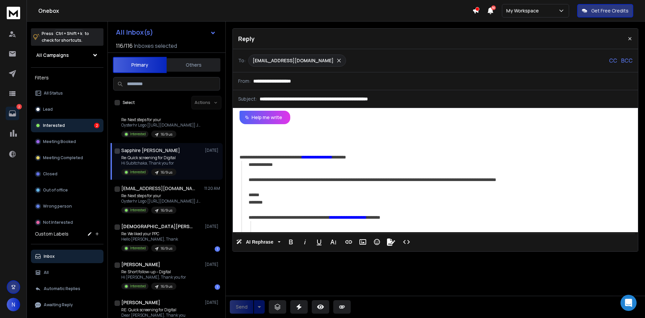
click at [276, 310] on button at bounding box center [277, 306] width 17 height 13
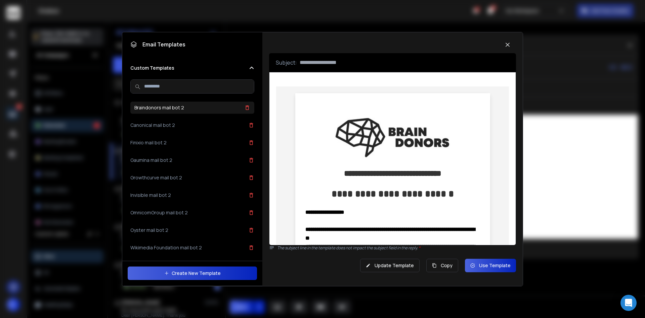
click at [147, 226] on div "Oyster mail bot 2" at bounding box center [192, 230] width 124 height 12
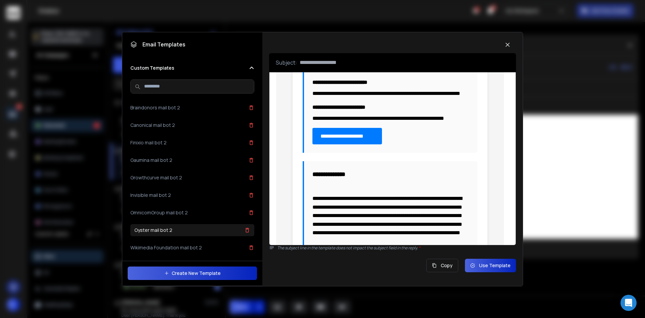
scroll to position [302, 0]
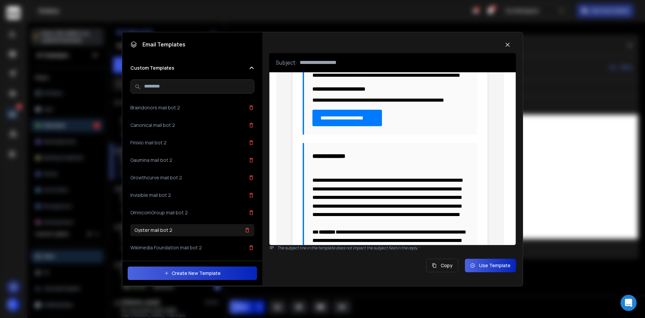
click at [355, 134] on td "**********" at bounding box center [390, 49] width 174 height 170
click at [353, 181] on div "Open Link Style Thick Green Edit Link Unlink" at bounding box center [344, 173] width 65 height 19
click at [352, 176] on icon "button" at bounding box center [352, 174] width 8 height 8
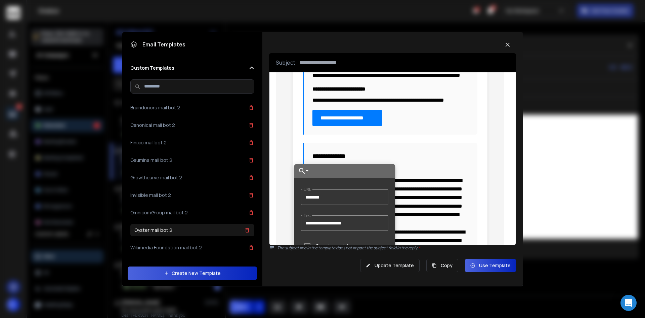
drag, startPoint x: 336, startPoint y: 199, endPoint x: 252, endPoint y: 190, distance: 83.8
click at [267, 193] on div "**********" at bounding box center [392, 143] width 260 height 222
type input "**********"
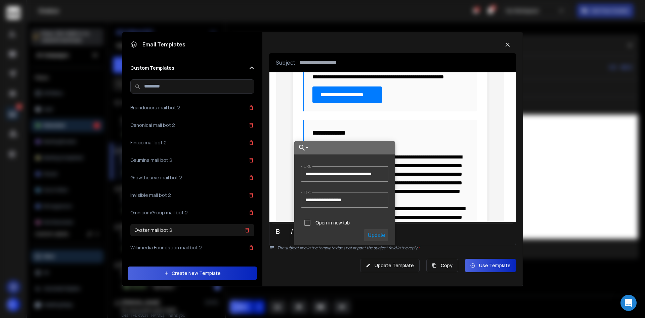
scroll to position [26, 0]
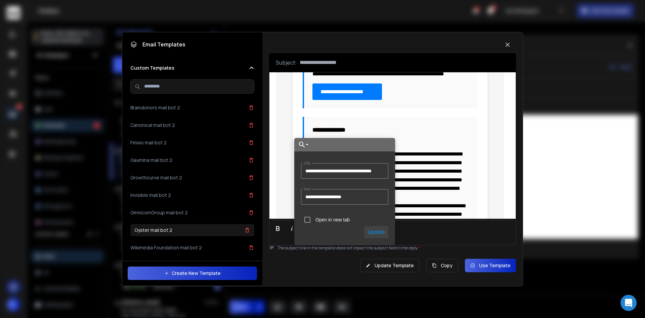
click at [377, 230] on button "Update" at bounding box center [376, 232] width 24 height 12
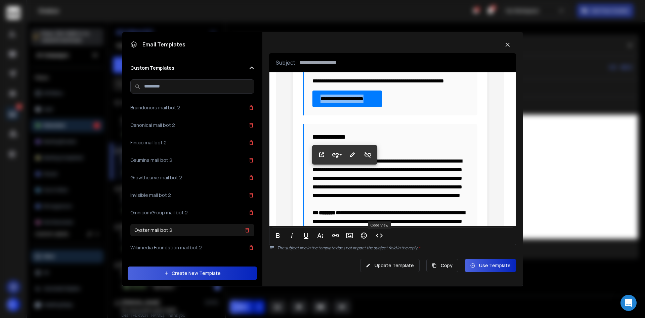
scroll to position [19, 0]
click at [497, 268] on button "Use Template" at bounding box center [490, 264] width 51 height 13
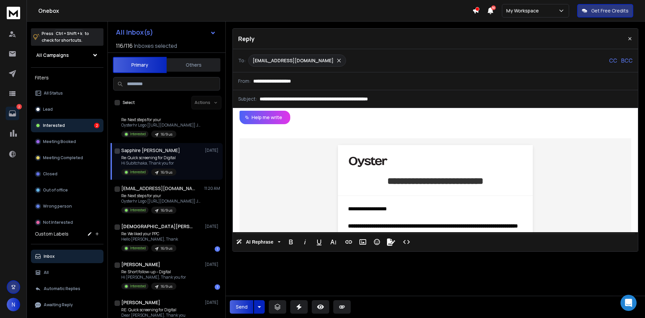
click at [247, 300] on button "​ Send" at bounding box center [242, 306] width 24 height 13
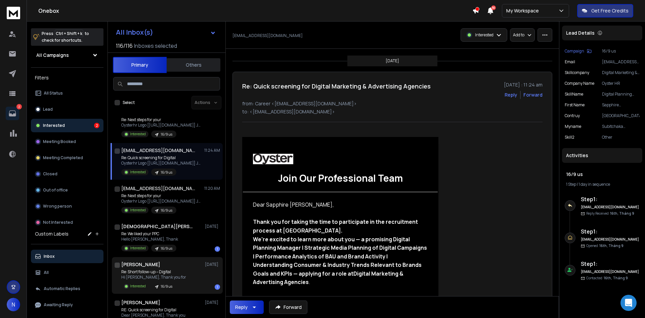
click at [204, 278] on div "Re: Short follow-up – Digital Hi Balu, Thank you for Interested 16/9 us 1" at bounding box center [170, 279] width 99 height 20
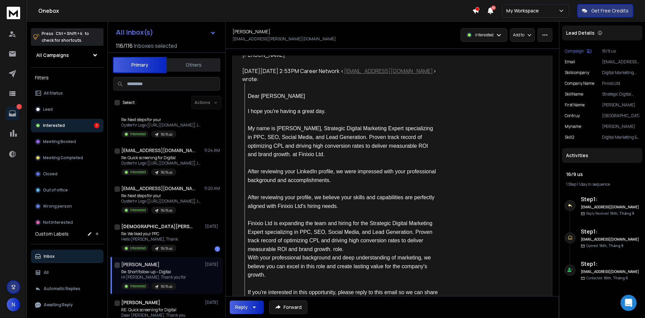
scroll to position [281, 0]
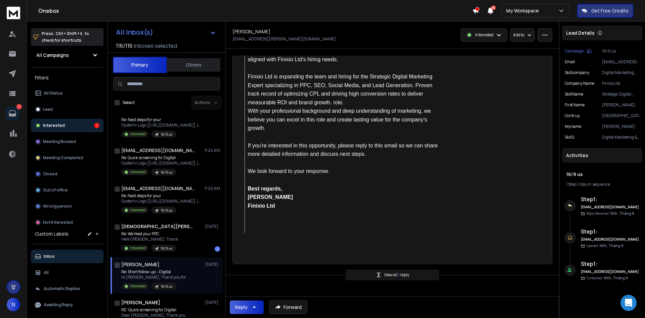
click at [251, 304] on icon "button" at bounding box center [254, 307] width 8 height 8
click at [250, 276] on p "Reply" at bounding box center [247, 276] width 12 height 7
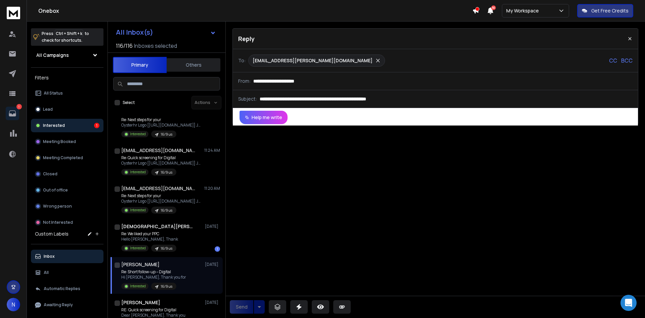
scroll to position [0, 0]
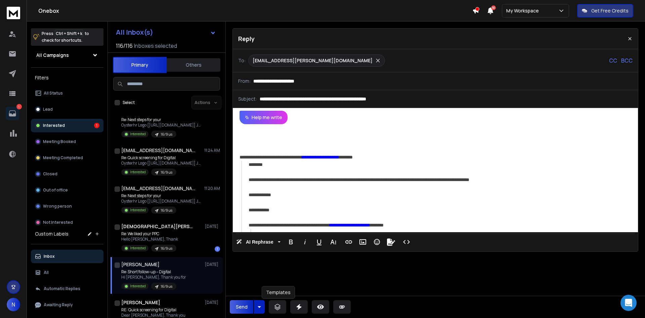
click at [276, 307] on icon at bounding box center [277, 307] width 6 height 2
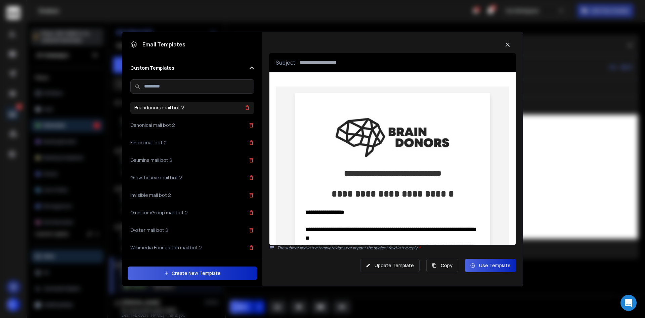
click at [148, 142] on h3 "Finixio mail bot 2" at bounding box center [148, 142] width 36 height 7
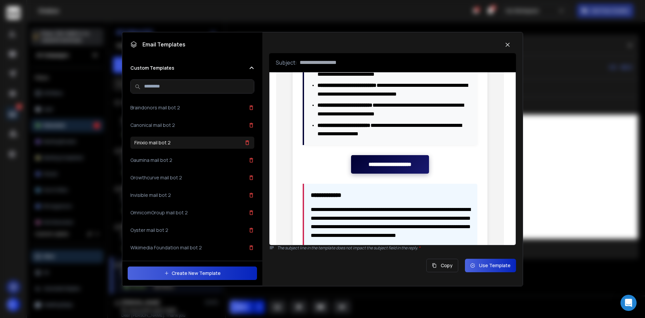
scroll to position [302, 0]
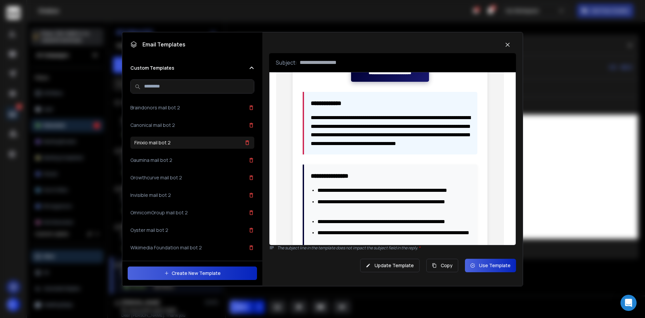
click at [397, 82] on link "**********" at bounding box center [390, 72] width 78 height 19
click at [397, 120] on icon "button" at bounding box center [395, 121] width 8 height 8
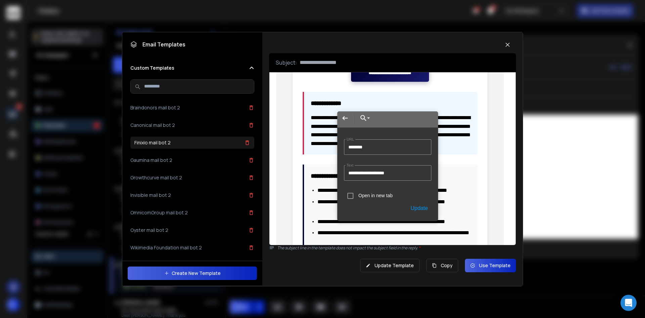
drag, startPoint x: 378, startPoint y: 150, endPoint x: 330, endPoint y: 145, distance: 48.6
click at [340, 145] on div "**********" at bounding box center [387, 166] width 101 height 110
type input "**********"
click at [421, 206] on button "Update" at bounding box center [419, 208] width 24 height 12
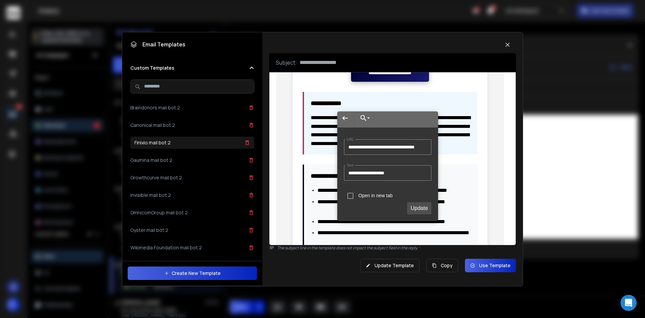
scroll to position [0, 0]
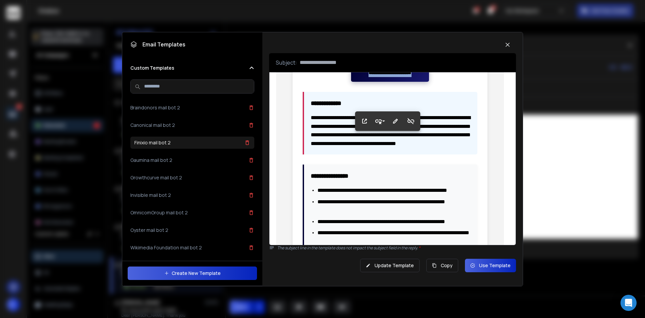
click at [482, 266] on button "Use Template" at bounding box center [490, 264] width 51 height 13
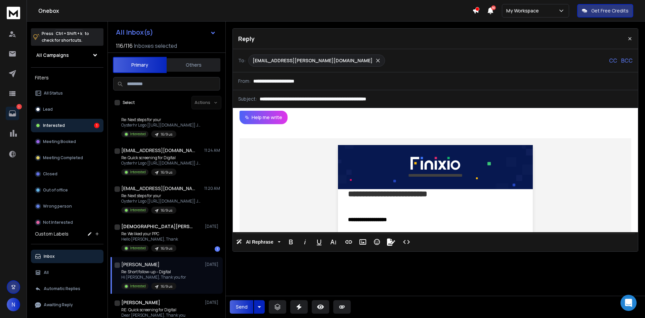
click at [235, 305] on button "Send" at bounding box center [242, 306] width 24 height 13
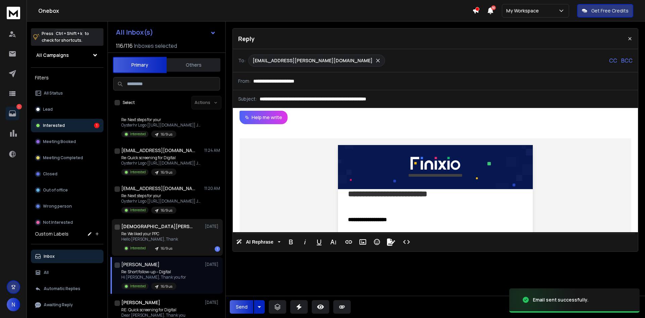
click at [200, 243] on div "Re: We liked your PPC Hello Sai Sanjith Sivapuram, Thank Interested 16/9 us 1" at bounding box center [170, 241] width 99 height 20
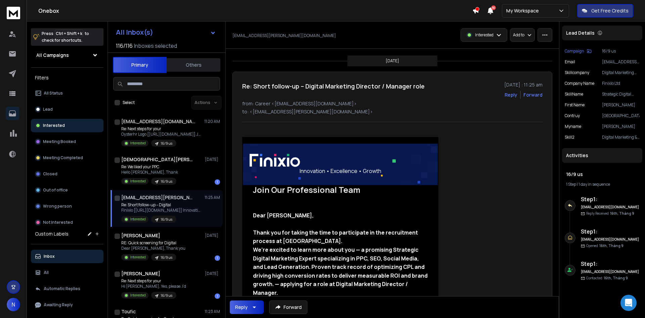
scroll to position [3573, 0]
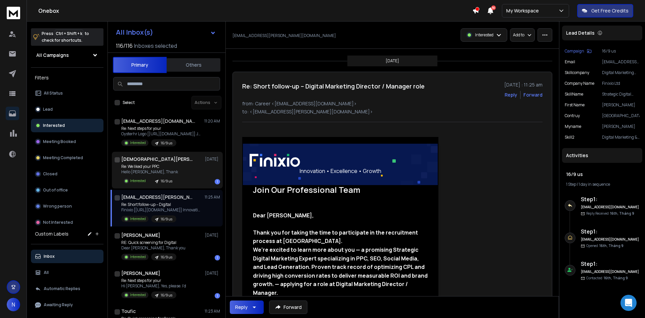
click at [192, 177] on div "Re: We liked your PPC Hello Sai Sanjith Sivapuram, Thank Interested 16/9 us 1" at bounding box center [170, 174] width 99 height 20
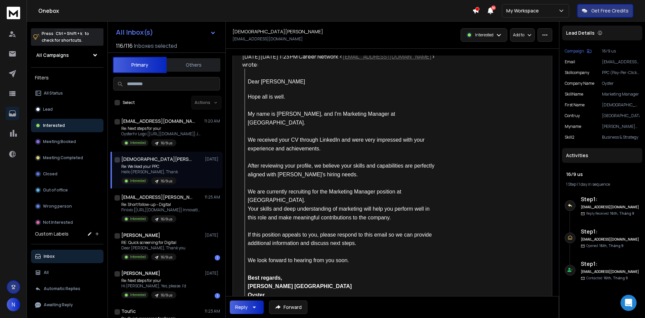
scroll to position [229, 0]
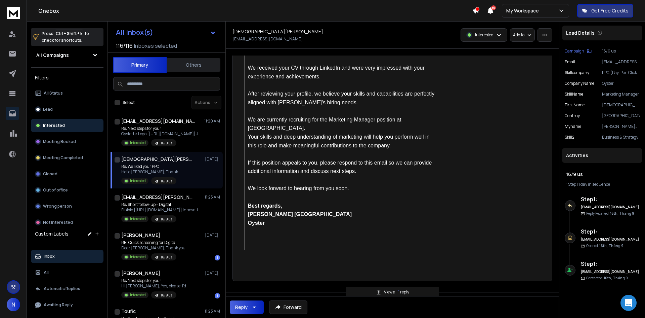
click at [373, 286] on div "View all 1 reply" at bounding box center [392, 291] width 93 height 11
click at [261, 306] on button "Reply" at bounding box center [247, 306] width 34 height 13
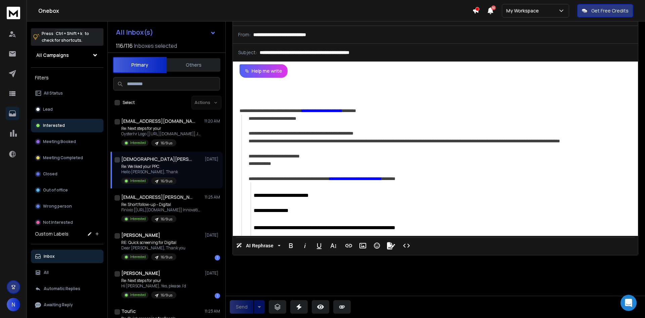
scroll to position [0, 0]
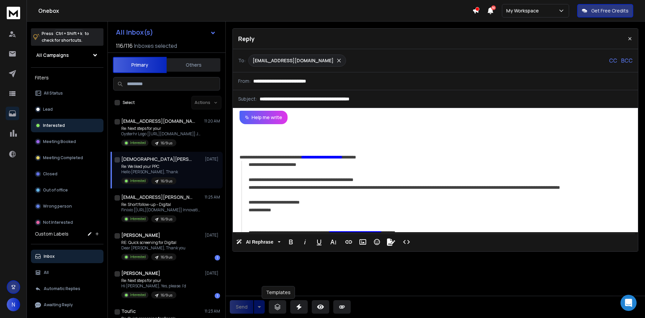
click at [281, 309] on button at bounding box center [277, 306] width 17 height 13
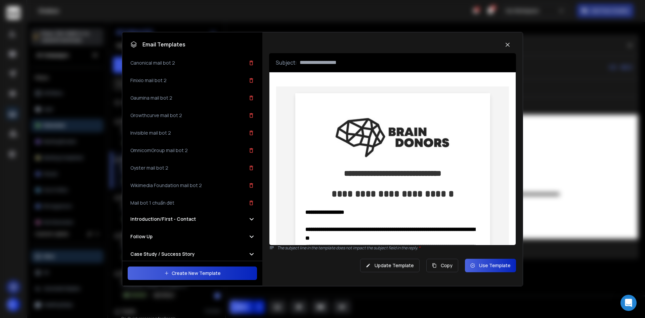
scroll to position [67, 0]
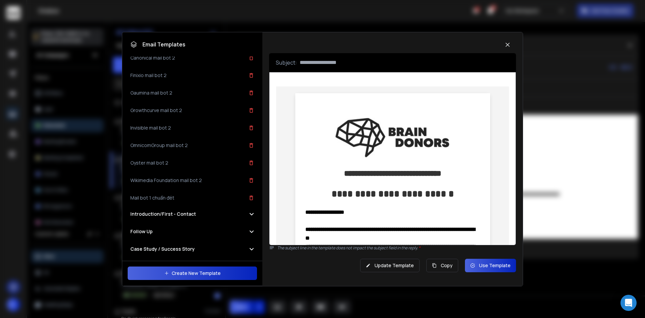
click at [166, 165] on h3 "Oyster mail bot 2" at bounding box center [149, 162] width 38 height 7
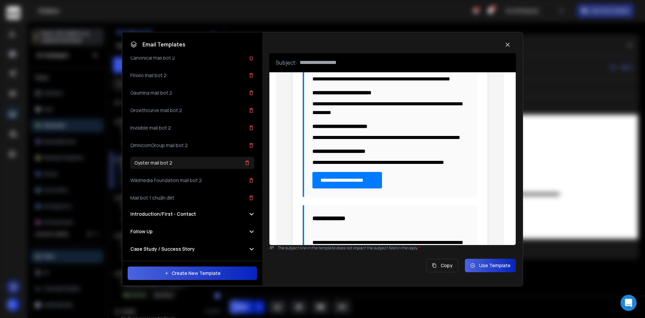
scroll to position [269, 0]
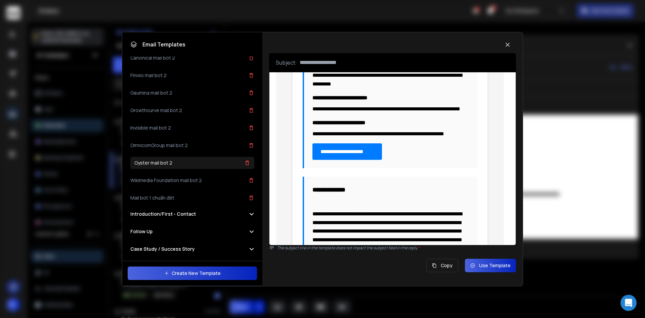
click at [364, 160] on link "**********" at bounding box center [347, 151] width 70 height 17
click at [349, 207] on icon "button" at bounding box center [352, 207] width 8 height 8
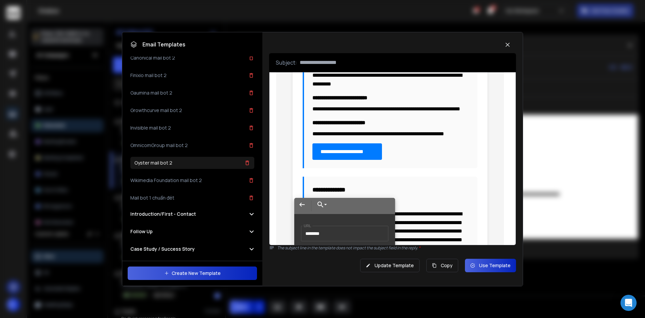
click at [345, 228] on input "********" at bounding box center [344, 232] width 87 height 15
type input "**********"
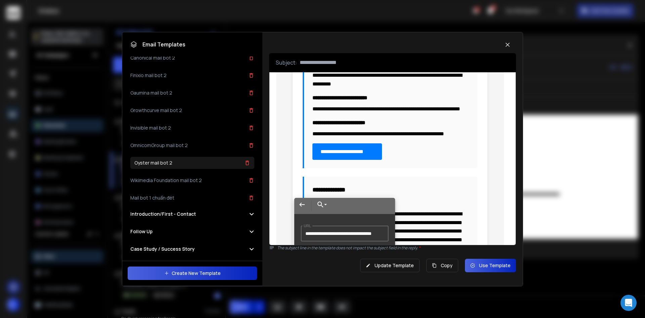
scroll to position [0, 0]
click at [501, 264] on button "Use Template" at bounding box center [490, 264] width 51 height 13
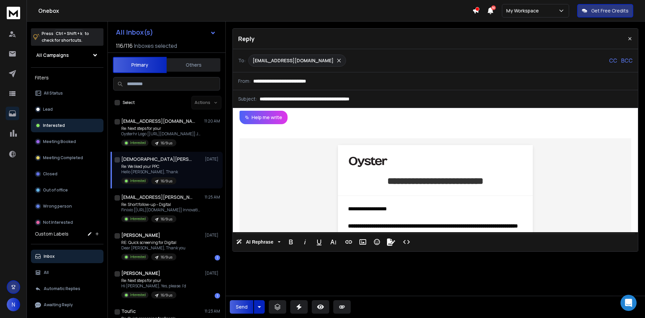
click at [247, 305] on button "Send" at bounding box center [242, 306] width 24 height 13
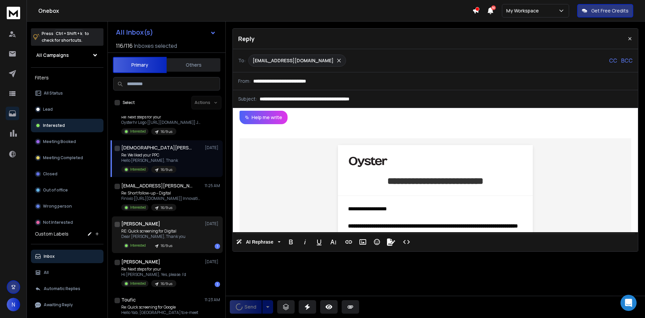
scroll to position [3606, 0]
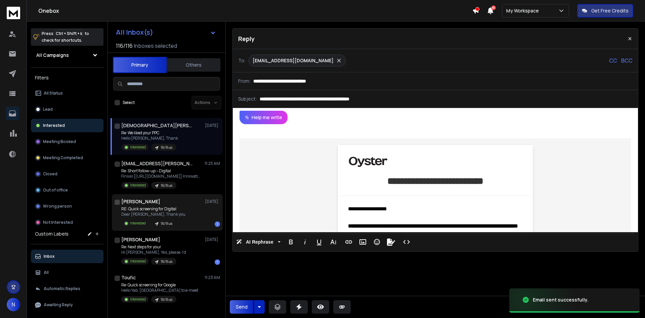
click at [185, 219] on div "Interested 16/9 us" at bounding box center [153, 222] width 64 height 7
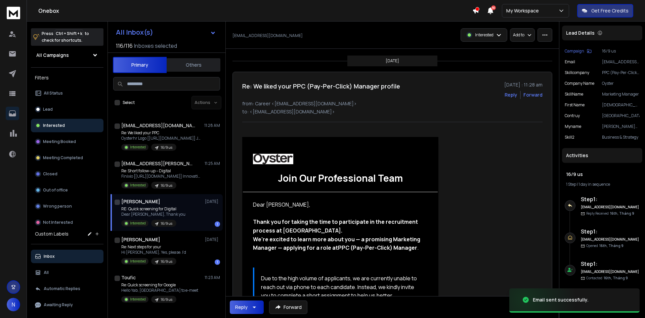
click at [212, 221] on div "RE: Quick screening for Digital Dear Subitchaka Nagasundaram, Thank you Interes…" at bounding box center [170, 216] width 99 height 20
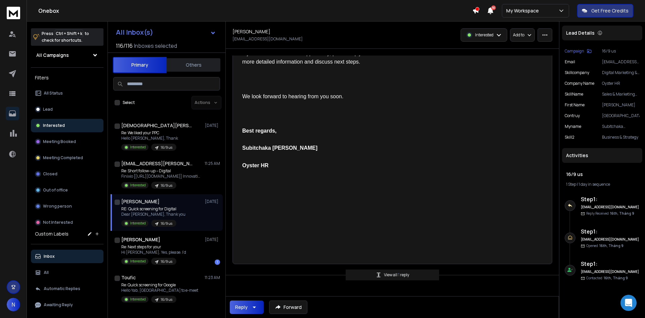
scroll to position [678, 0]
click at [257, 305] on icon "button" at bounding box center [254, 307] width 8 height 8
click at [252, 279] on p "Reply" at bounding box center [247, 276] width 12 height 7
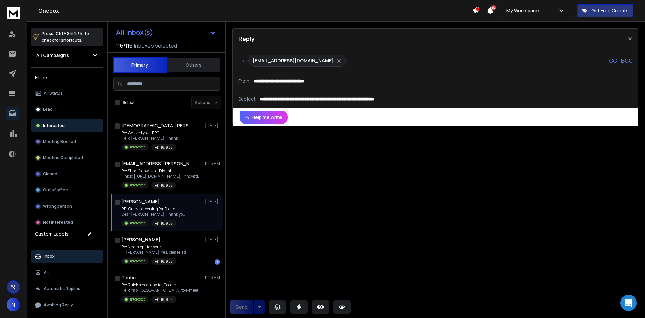
scroll to position [0, 0]
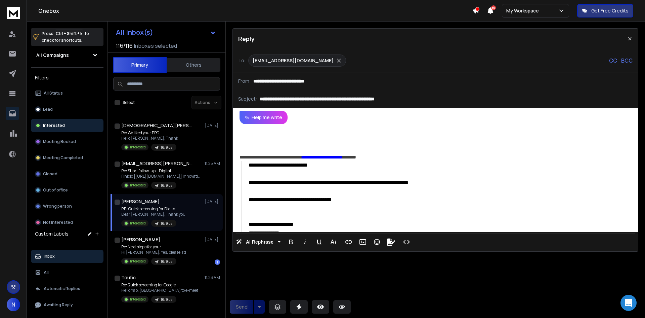
click at [282, 301] on button at bounding box center [277, 306] width 17 height 13
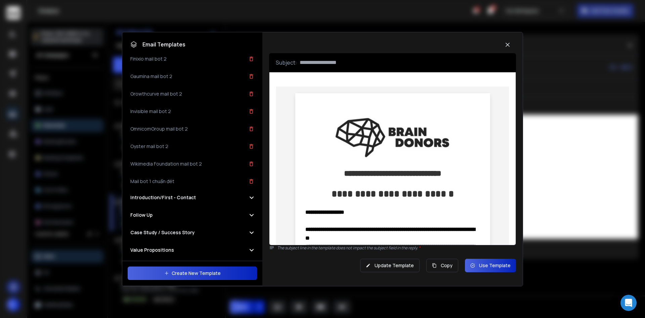
scroll to position [103, 0]
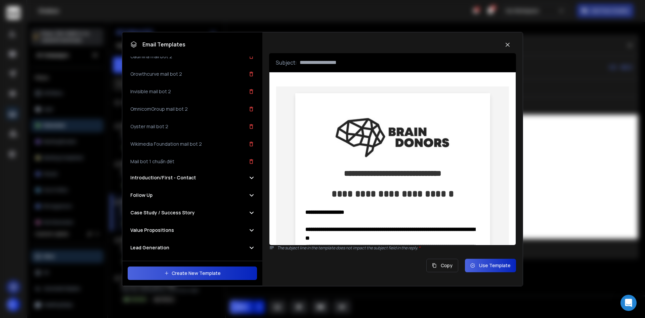
click at [149, 119] on div "Braindonors mail bot 2 Canonical mail bot 2 Finixio mail bot 2 Gaumina mail bot…" at bounding box center [192, 82] width 124 height 169
click at [161, 127] on h3 "Oyster mail bot 2" at bounding box center [149, 126] width 38 height 7
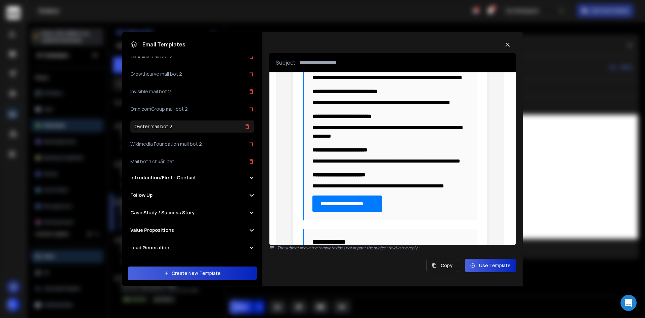
scroll to position [302, 0]
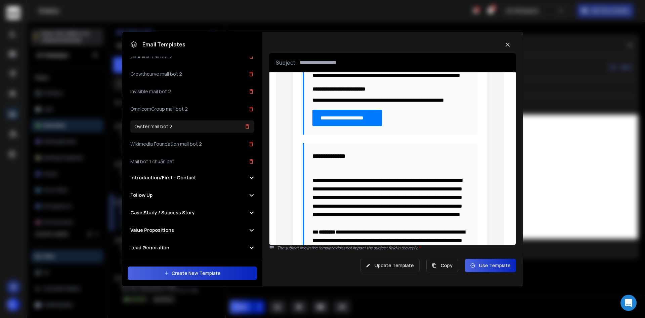
click at [347, 126] on link "**********" at bounding box center [347, 118] width 70 height 17
click at [349, 173] on icon "button" at bounding box center [352, 174] width 8 height 8
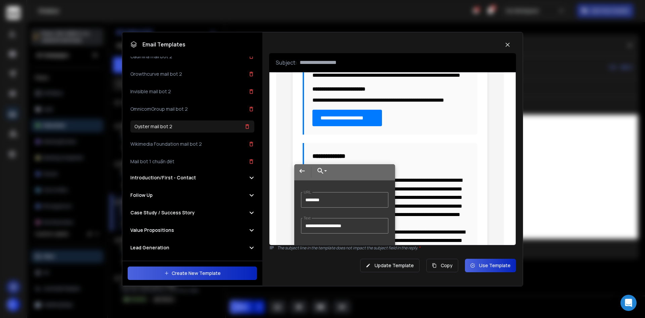
drag, startPoint x: 331, startPoint y: 203, endPoint x: 263, endPoint y: 196, distance: 68.9
click at [273, 198] on div "**********" at bounding box center [392, 158] width 246 height 173
type input "**********"
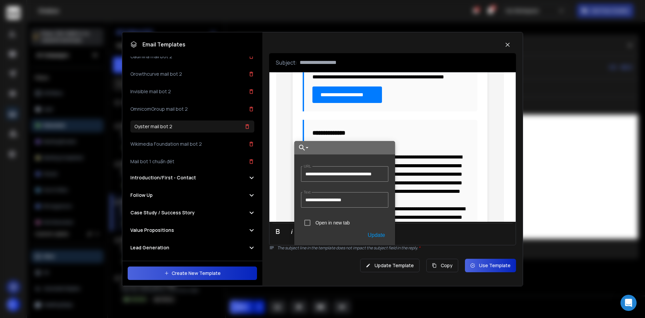
scroll to position [26, 0]
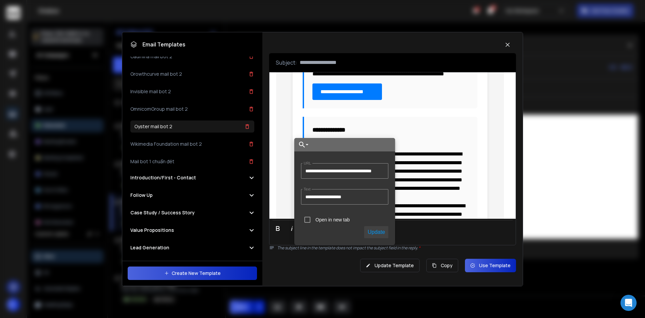
click at [374, 229] on button "Update" at bounding box center [376, 232] width 24 height 12
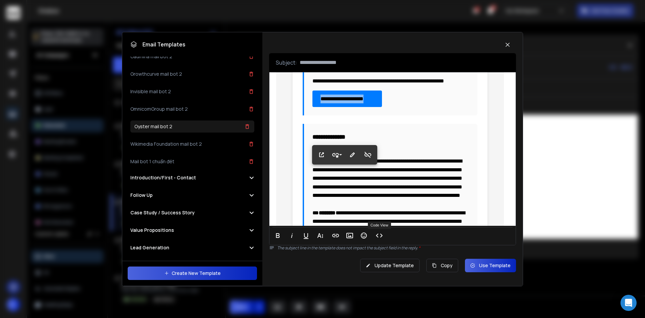
scroll to position [19, 0]
click at [502, 271] on button "Use Template" at bounding box center [490, 264] width 51 height 13
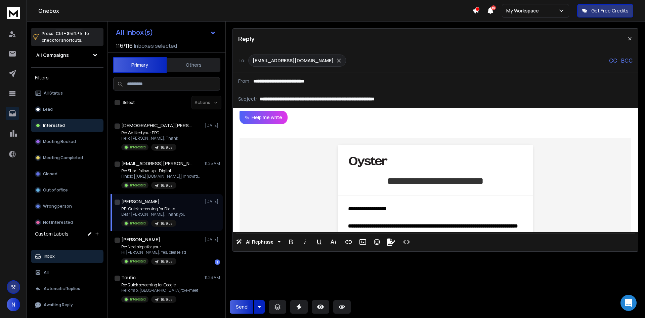
click at [239, 312] on button "Send" at bounding box center [242, 306] width 24 height 13
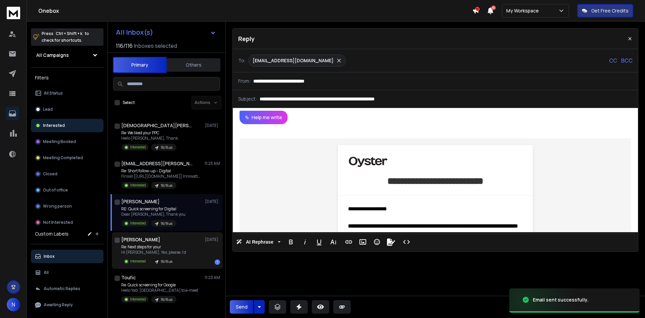
click at [186, 248] on div "Re: Next steps for your Hi Monte, Yes, please. I’d Interested 16/9 us 1" at bounding box center [170, 254] width 99 height 20
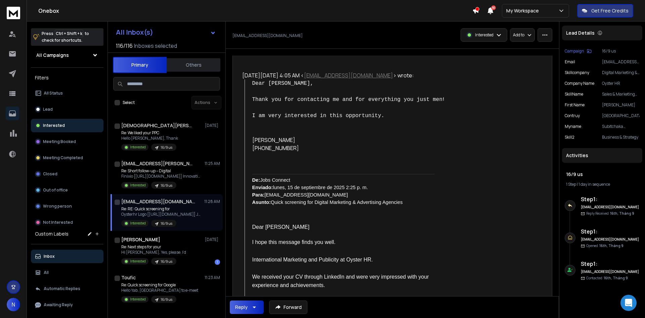
scroll to position [974, 0]
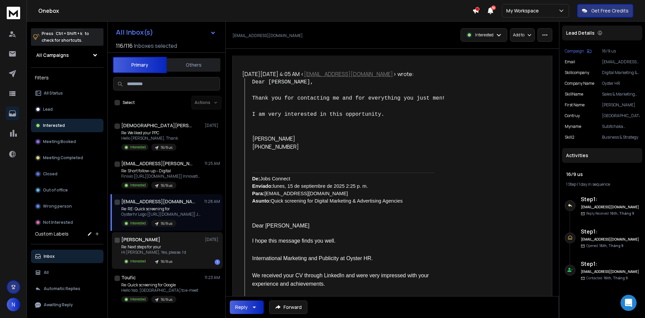
click at [209, 253] on div "Re: Next steps for your Hi Monte, Yes, please. I’d Interested 16/9 us 1" at bounding box center [170, 254] width 99 height 20
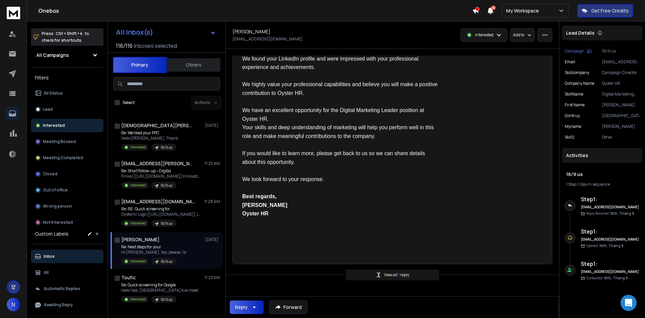
scroll to position [221, 0]
click at [259, 305] on button "Reply" at bounding box center [247, 306] width 34 height 13
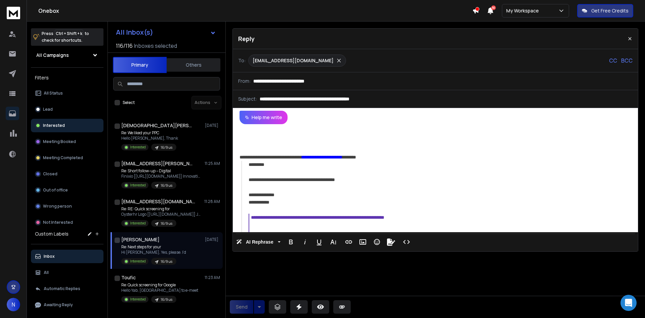
click at [276, 309] on icon at bounding box center [277, 306] width 7 height 7
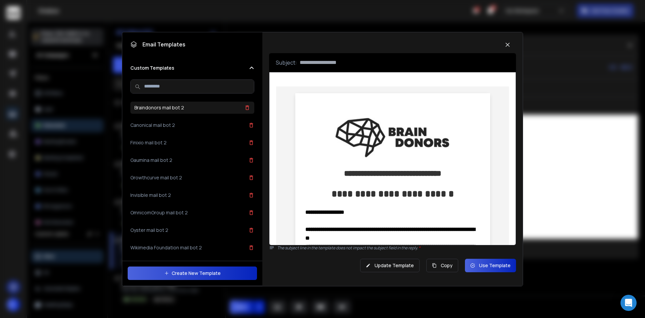
click at [160, 224] on div "Oyster mail bot 2" at bounding box center [192, 230] width 124 height 12
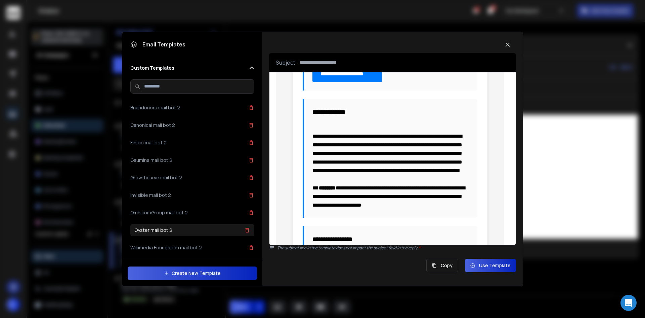
scroll to position [336, 0]
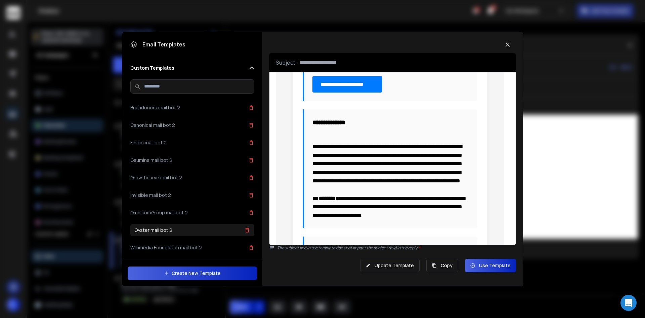
click at [342, 93] on link "**********" at bounding box center [347, 84] width 70 height 17
click at [350, 137] on icon "button" at bounding box center [352, 140] width 8 height 8
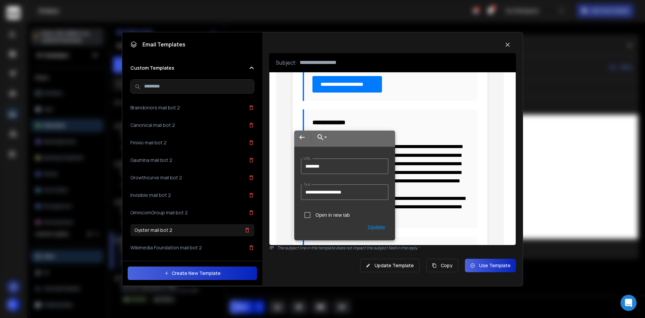
drag, startPoint x: 288, startPoint y: 165, endPoint x: 255, endPoint y: 162, distance: 33.8
click at [264, 163] on div "**********" at bounding box center [392, 143] width 260 height 222
type input "**********"
click at [378, 225] on button "Update" at bounding box center [376, 227] width 24 height 12
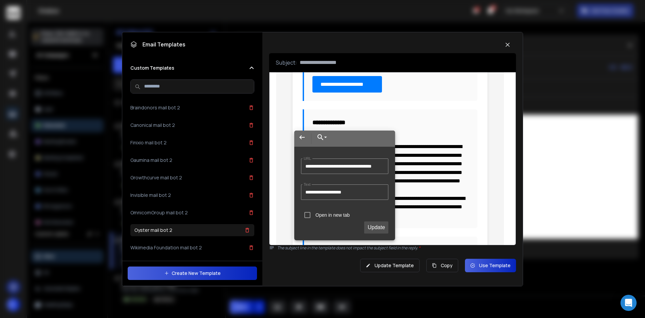
scroll to position [0, 0]
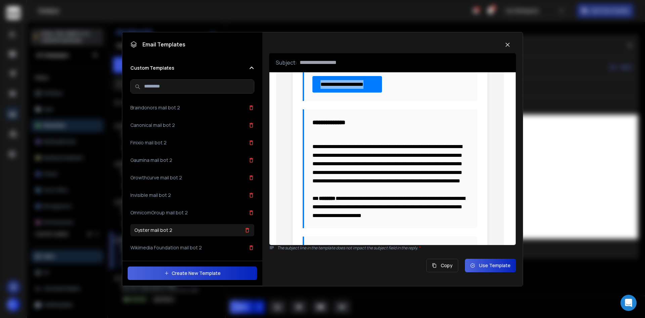
click at [495, 266] on button "Use Template" at bounding box center [490, 264] width 51 height 13
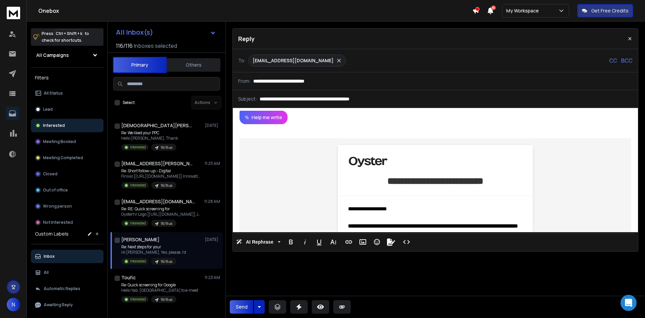
click at [242, 302] on button "Send" at bounding box center [242, 306] width 24 height 13
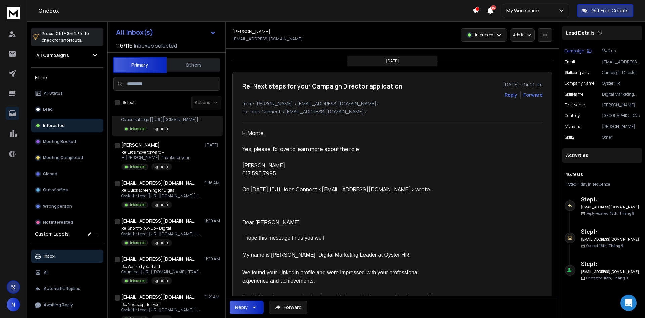
scroll to position [2968, 0]
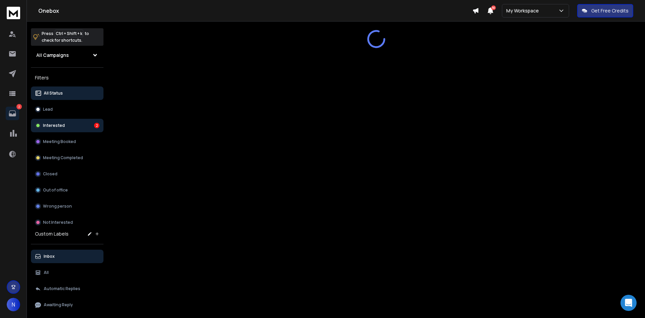
click at [84, 123] on button "Interested 2" at bounding box center [67, 125] width 73 height 13
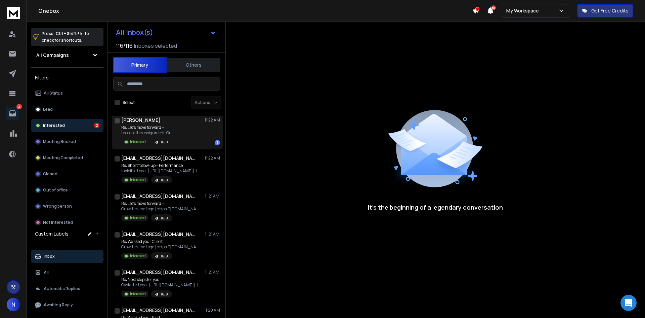
scroll to position [336, 0]
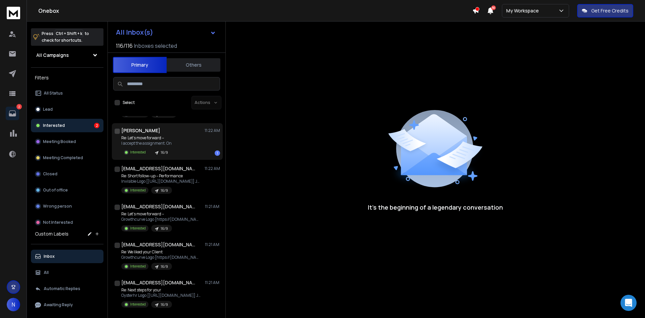
click at [201, 154] on div "Re: Let's move forward – I accept the assignment. On Interested 16/9 1" at bounding box center [170, 145] width 99 height 20
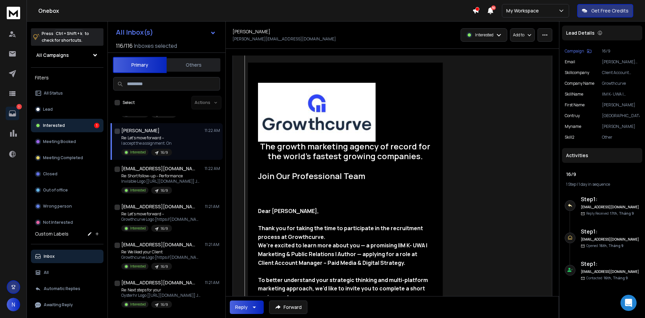
scroll to position [0, 0]
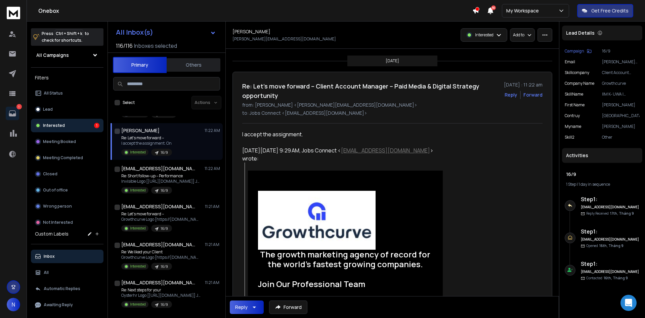
click at [284, 134] on div "I accept the assignment." at bounding box center [340, 134] width 196 height 8
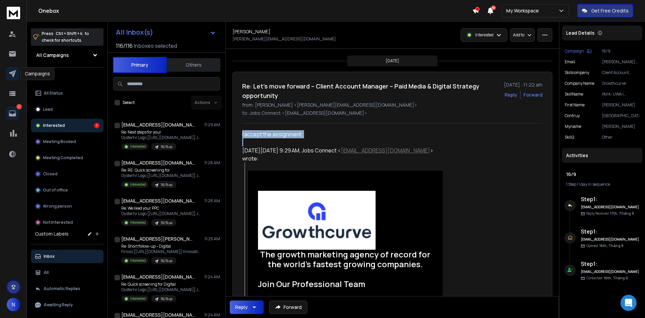
click at [17, 74] on link at bounding box center [12, 73] width 13 height 13
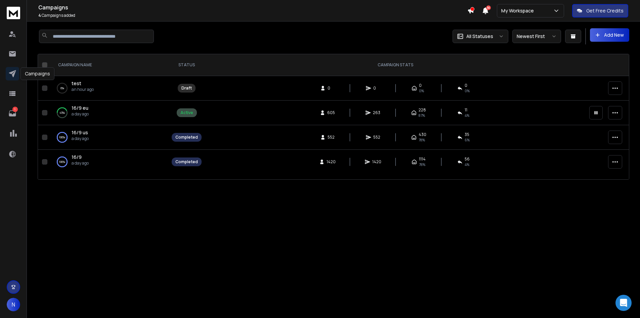
click at [222, 111] on div "605 263 228 87 % 11 4 %" at bounding box center [396, 112] width 372 height 11
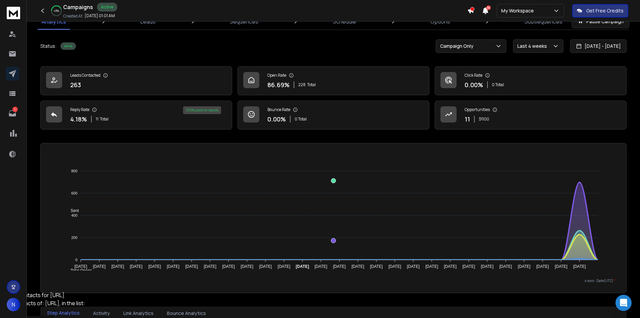
scroll to position [102, 0]
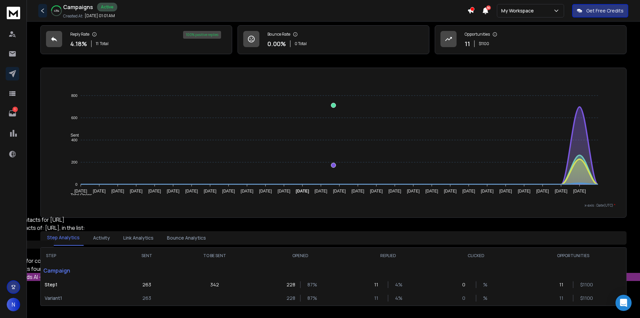
click at [44, 12] on icon at bounding box center [43, 11] width 6 height 6
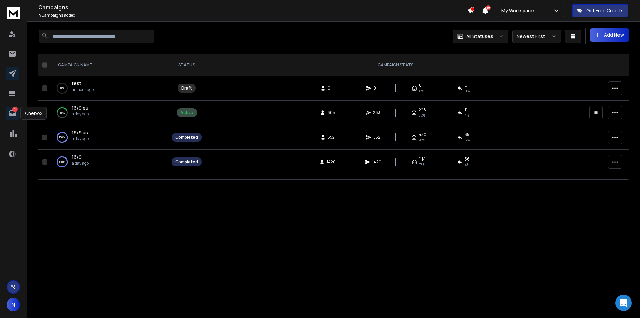
click at [13, 115] on icon at bounding box center [12, 113] width 7 height 6
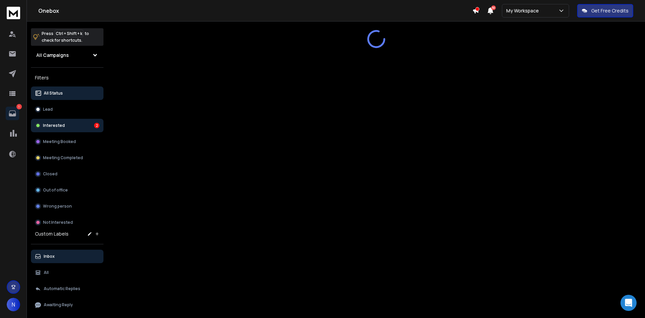
click at [77, 127] on button "Interested 2" at bounding box center [67, 125] width 73 height 13
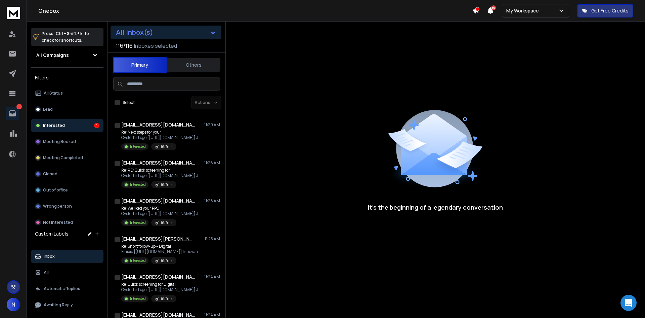
click at [215, 34] on icon at bounding box center [213, 33] width 6 height 6
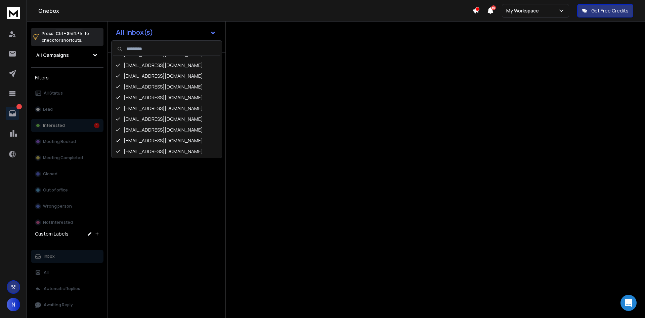
scroll to position [864, 0]
click at [217, 187] on div "All Inbox(s) 116 / 116 Inboxes selected Primary Others Select Actions" at bounding box center [167, 181] width 118 height 318
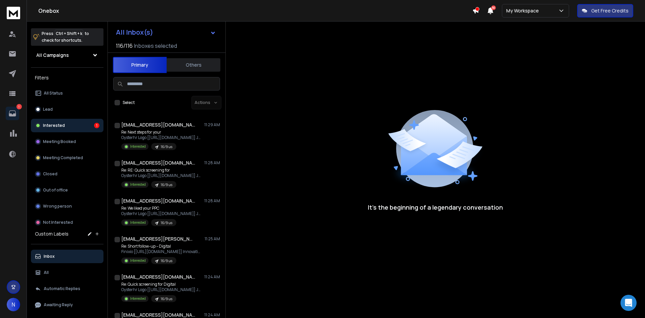
click at [72, 125] on button "Interested 1" at bounding box center [67, 125] width 73 height 13
click at [218, 32] on button "All Inbox(s)" at bounding box center [166, 32] width 111 height 13
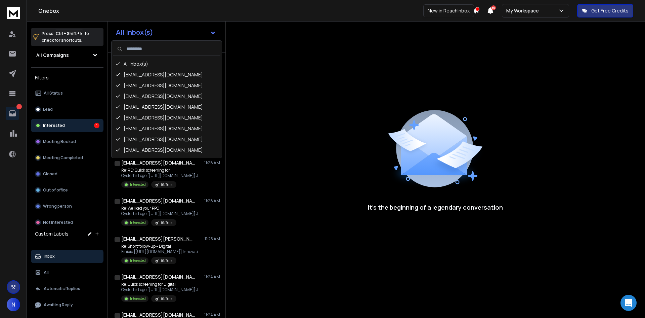
click at [490, 6] on div "50 My Workspace Get Free Credits" at bounding box center [552, 10] width 161 height 13
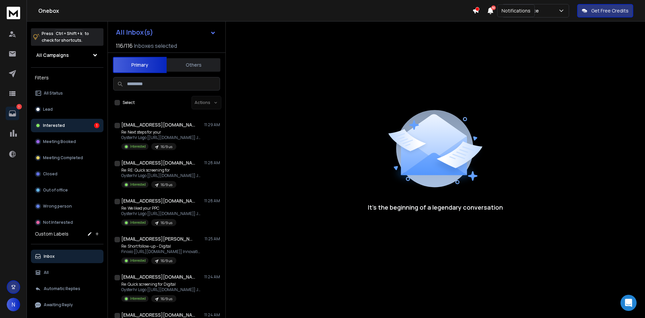
click at [490, 7] on icon at bounding box center [490, 10] width 7 height 7
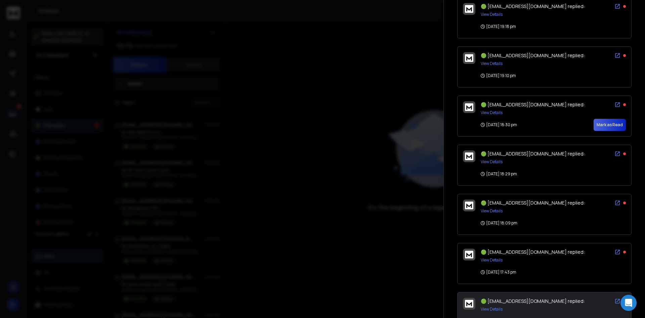
scroll to position [1075, 0]
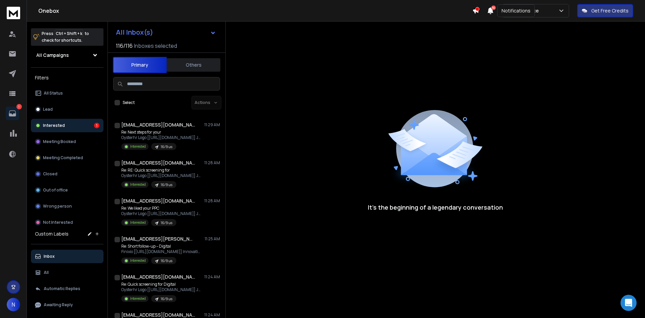
click at [491, 12] on icon at bounding box center [491, 10] width 6 height 7
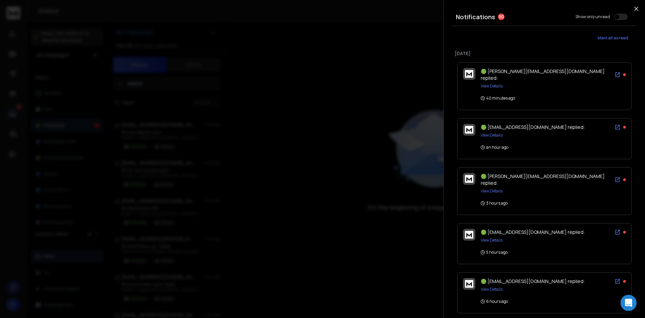
click at [633, 9] on icon "button" at bounding box center [636, 8] width 7 height 7
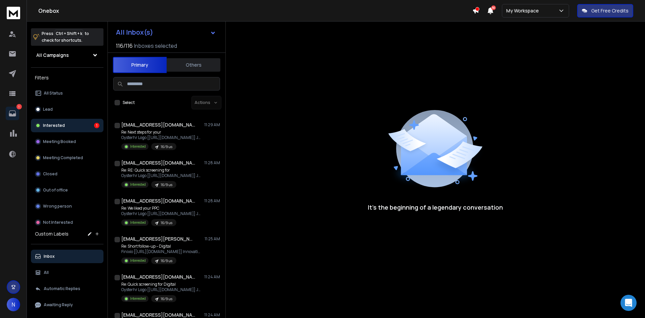
click at [78, 125] on button "Interested 1" at bounding box center [67, 125] width 73 height 13
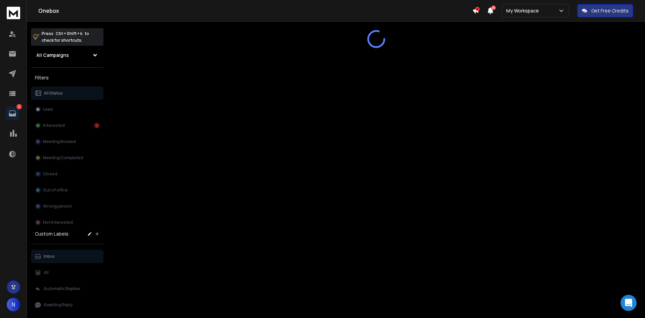
click at [70, 123] on div "All Status Lead Interested 2 Meeting Booked Meeting Completed Closed Out of off…" at bounding box center [67, 157] width 73 height 142
